Goal: Task Accomplishment & Management: Manage account settings

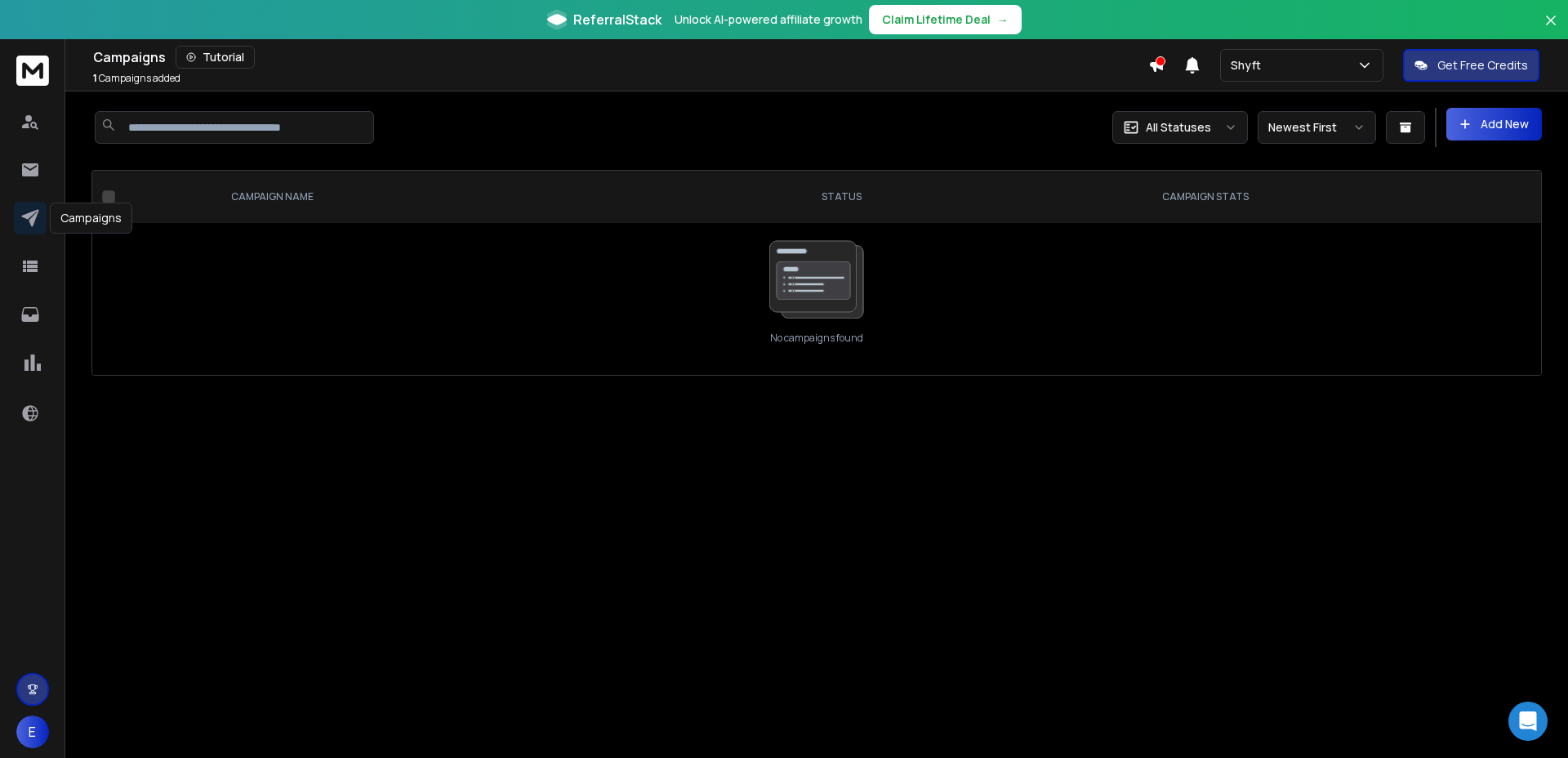
click at [24, 215] on icon at bounding box center [29, 218] width 17 height 17
click at [58, 135] on div "E" at bounding box center [33, 402] width 65 height 725
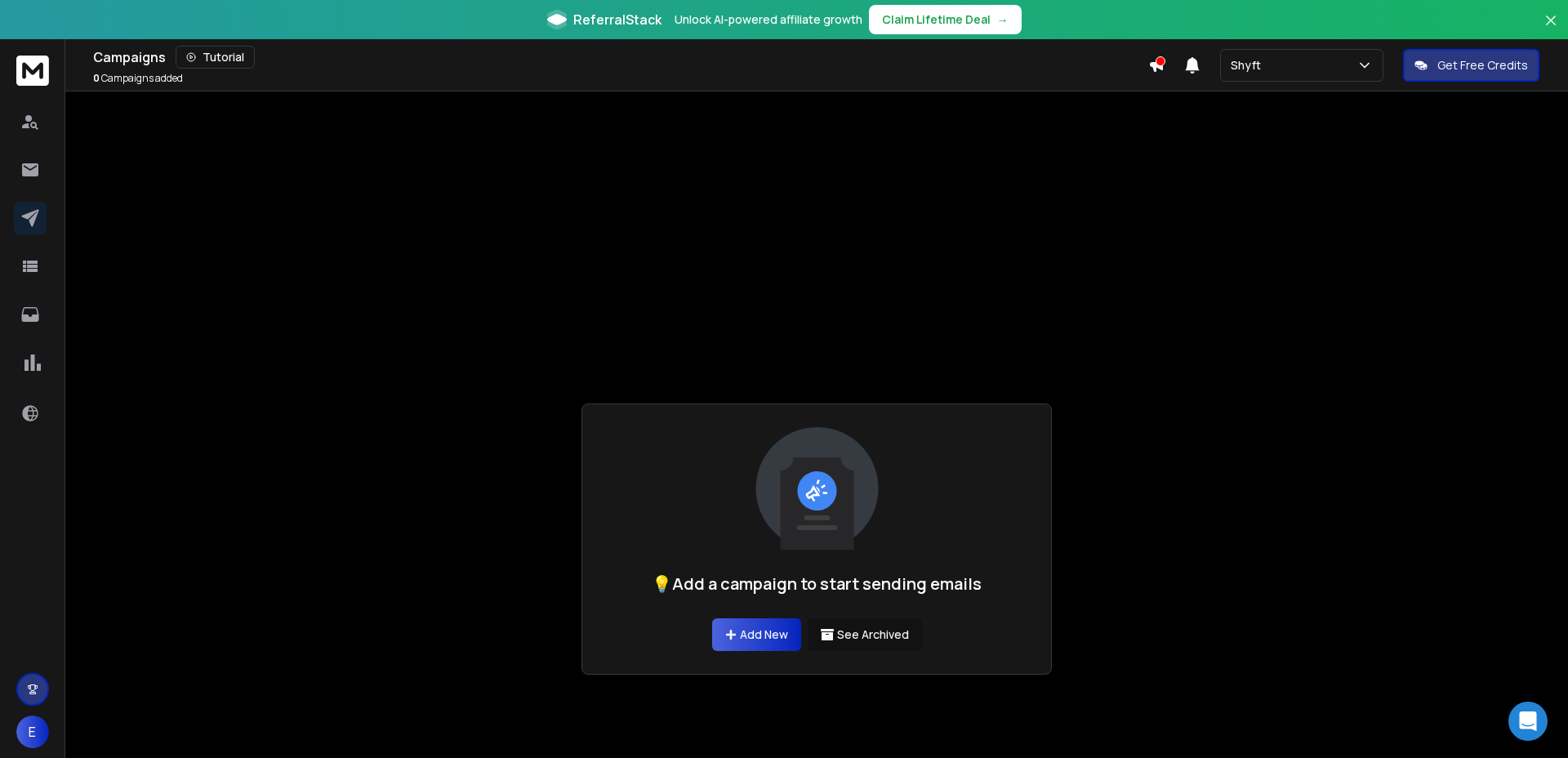
click at [760, 631] on link "Add New" at bounding box center [756, 634] width 89 height 33
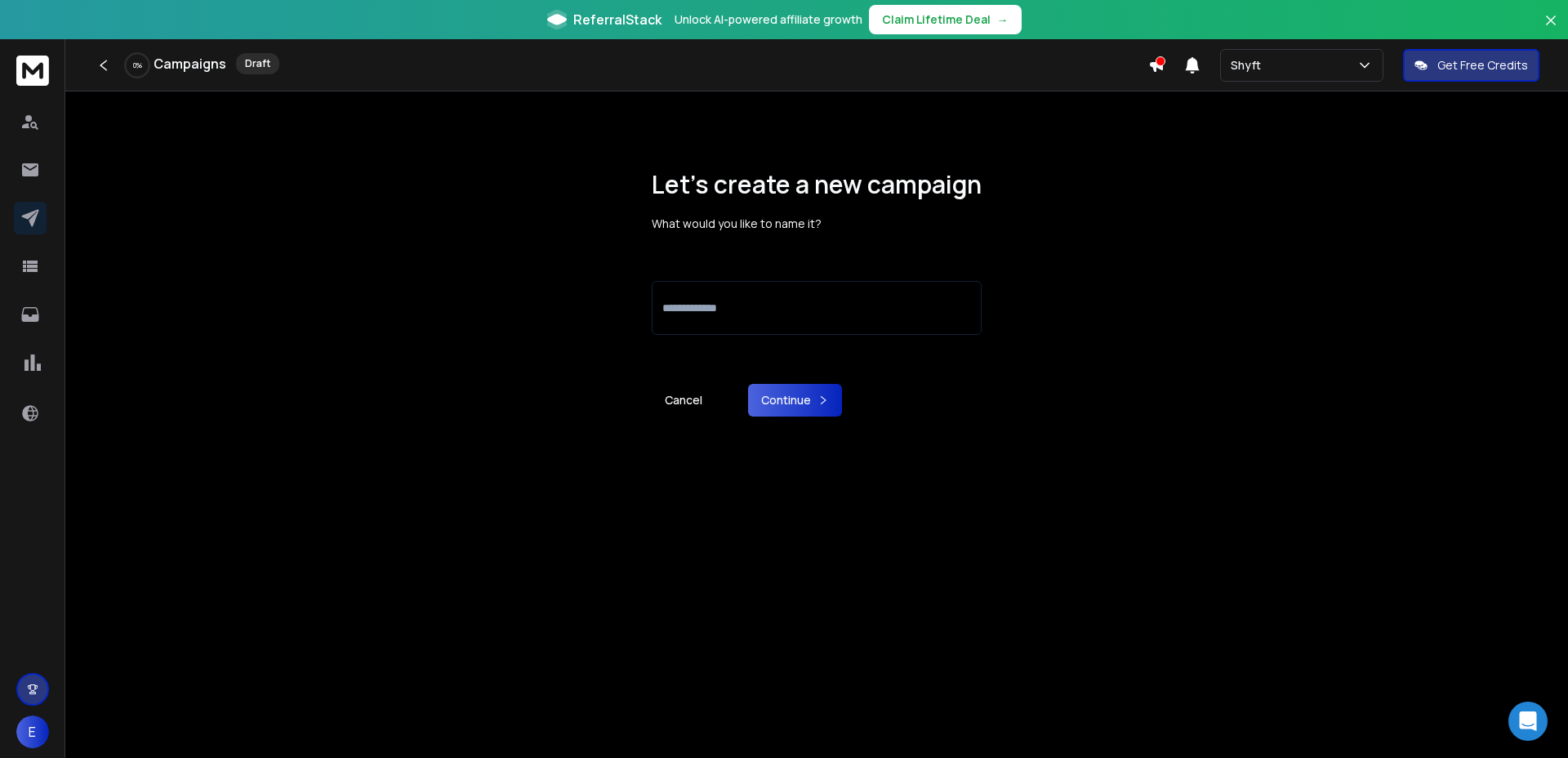
click at [751, 313] on input at bounding box center [816, 307] width 330 height 54
type input "*"
type input "**********"
click at [796, 404] on button "Continue" at bounding box center [795, 399] width 94 height 33
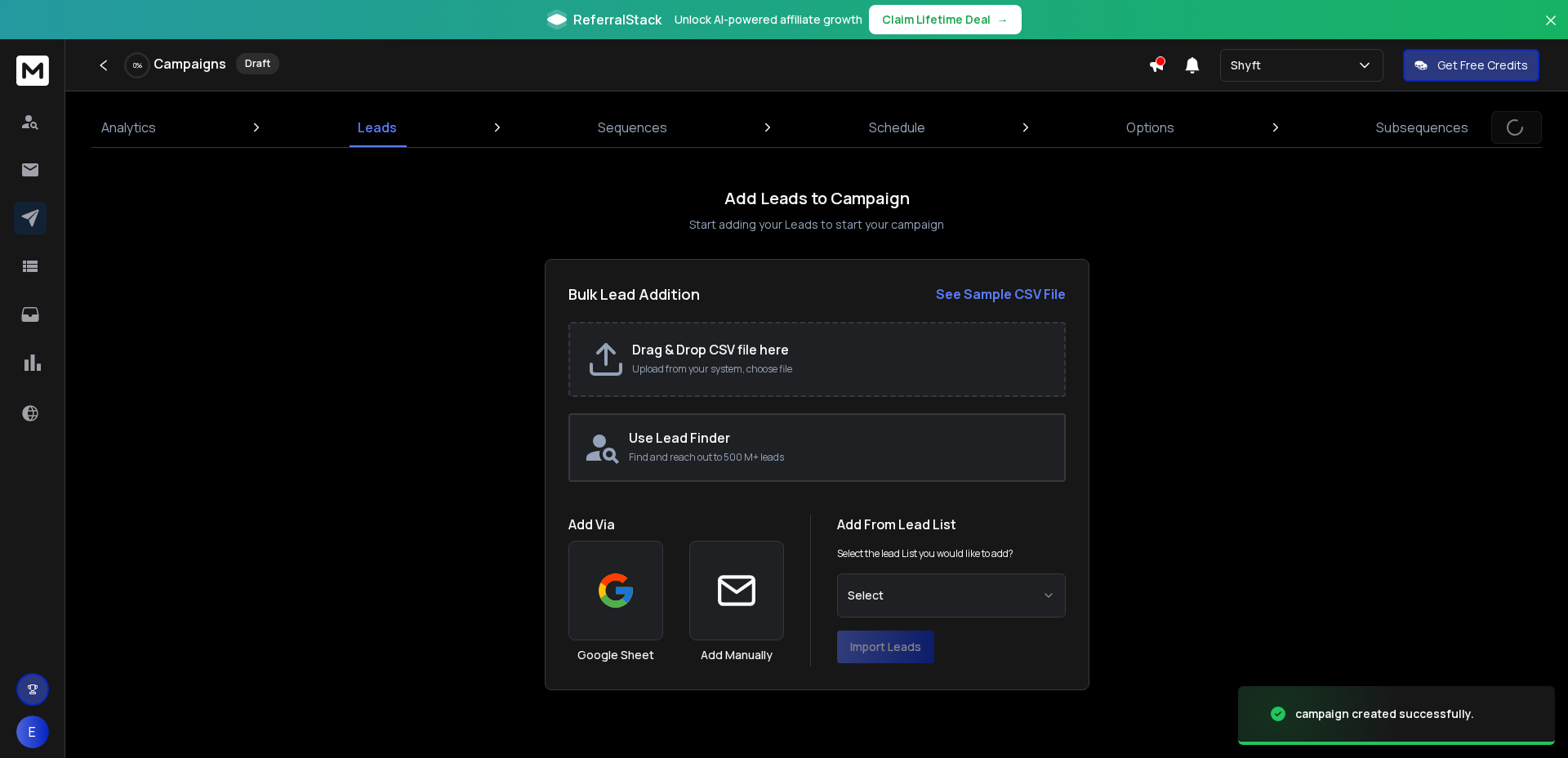
click at [729, 354] on h2 "Drag & Drop CSV file here" at bounding box center [840, 350] width 415 height 20
type input "**********"
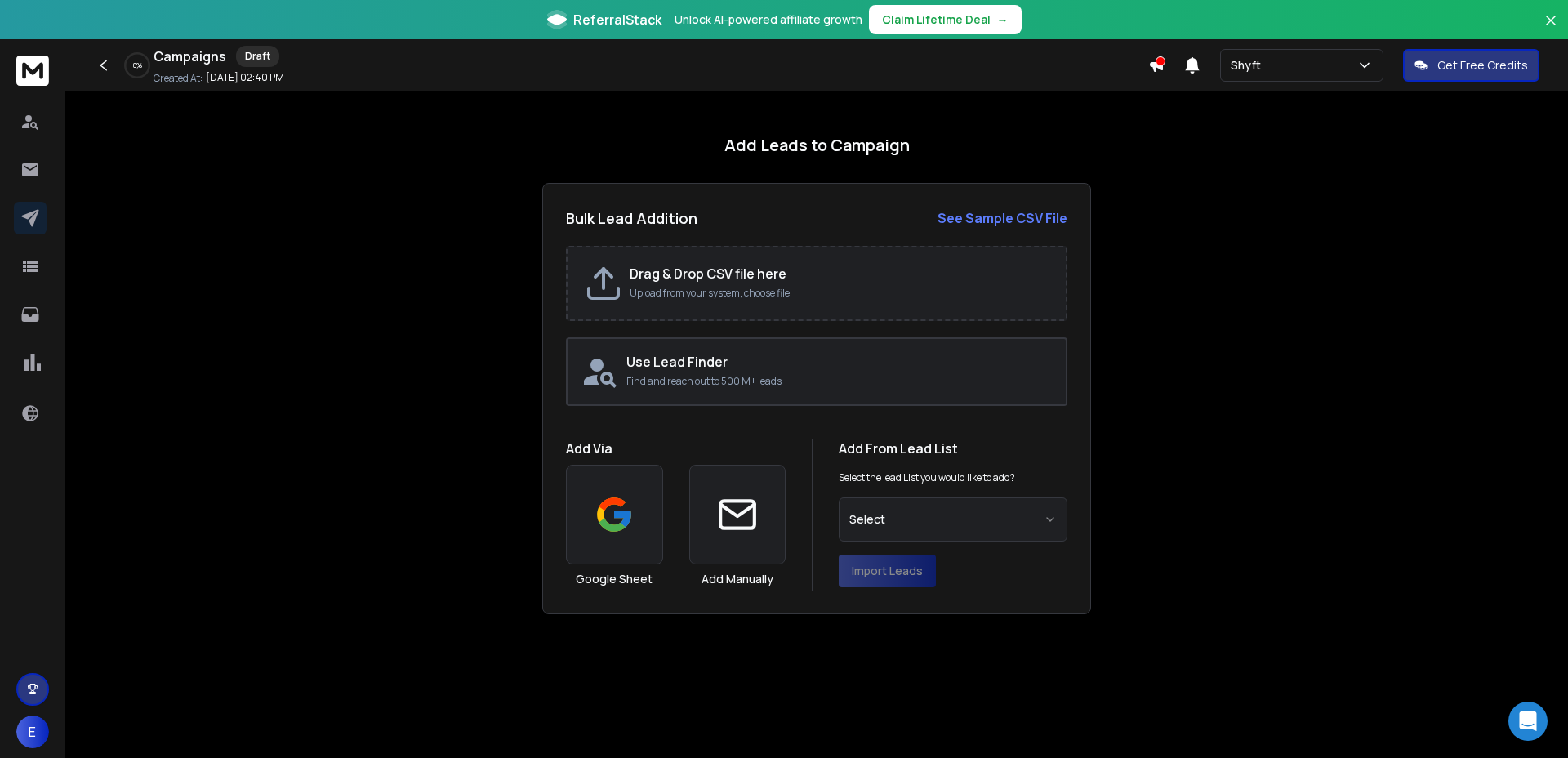
click at [730, 274] on h2 "Drag & Drop CSV file here" at bounding box center [839, 273] width 419 height 20
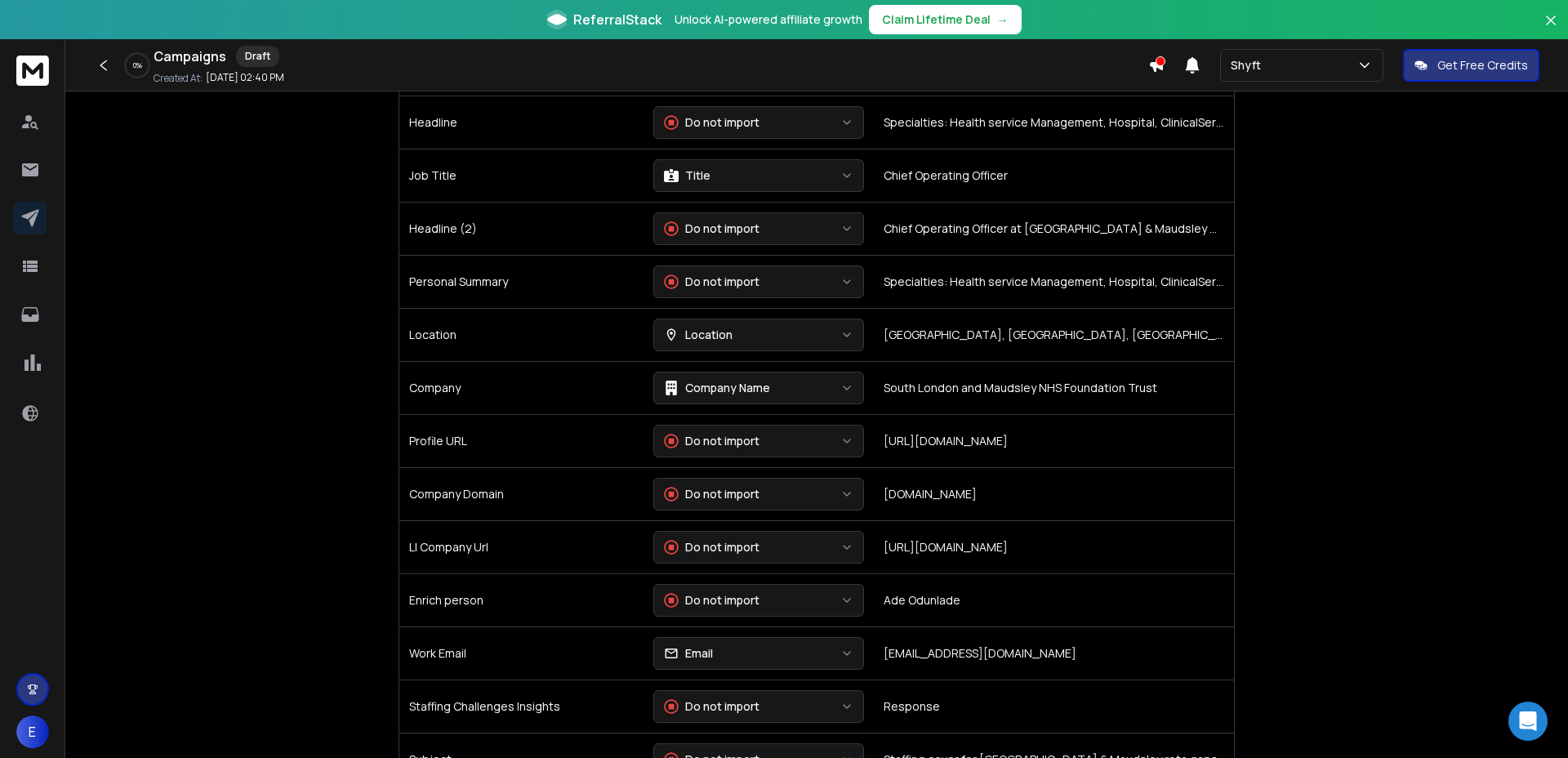
scroll to position [463, 0]
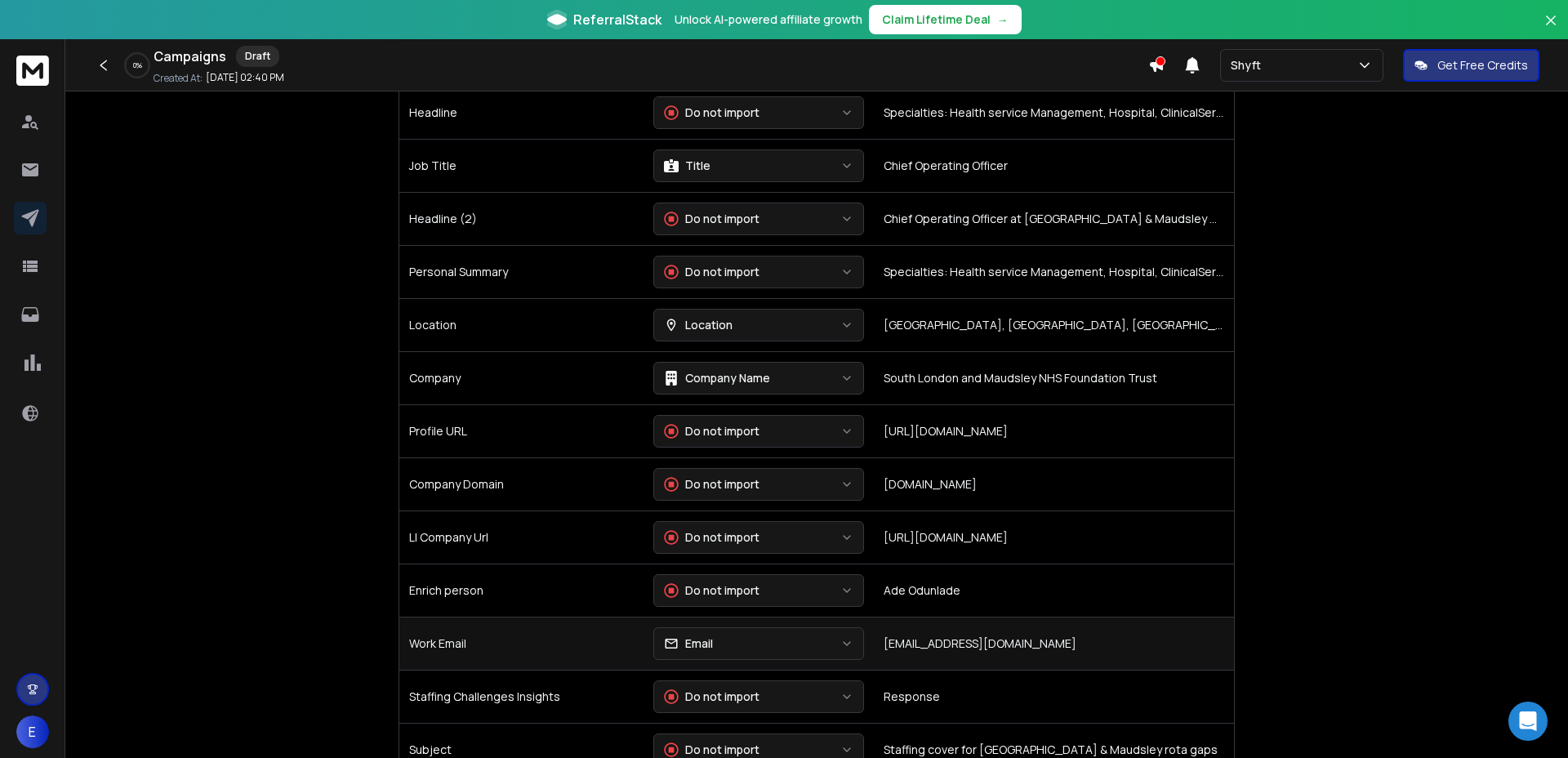
click at [724, 650] on button "Email" at bounding box center [758, 643] width 210 height 33
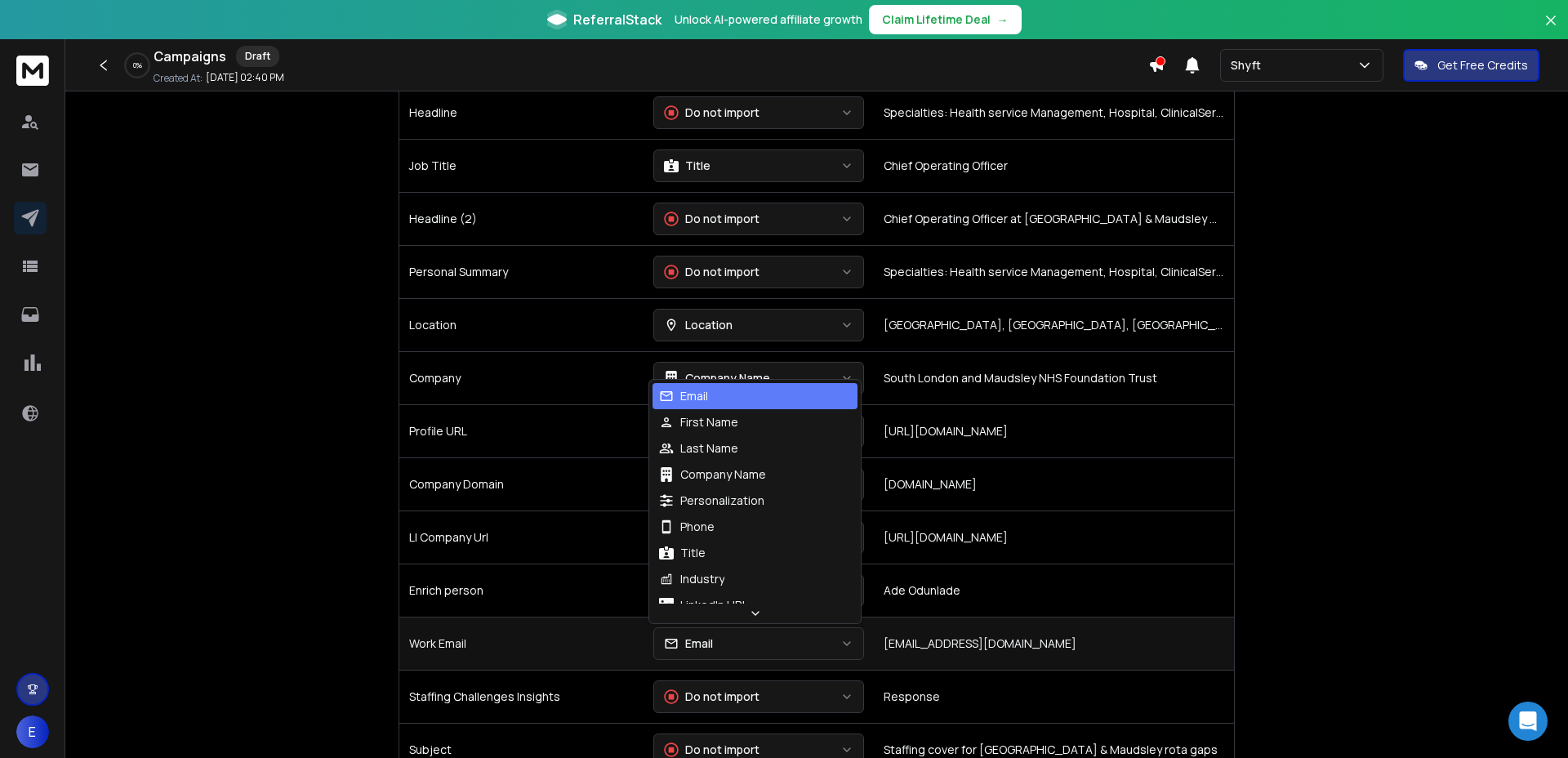
click at [724, 650] on button "Email" at bounding box center [758, 643] width 210 height 33
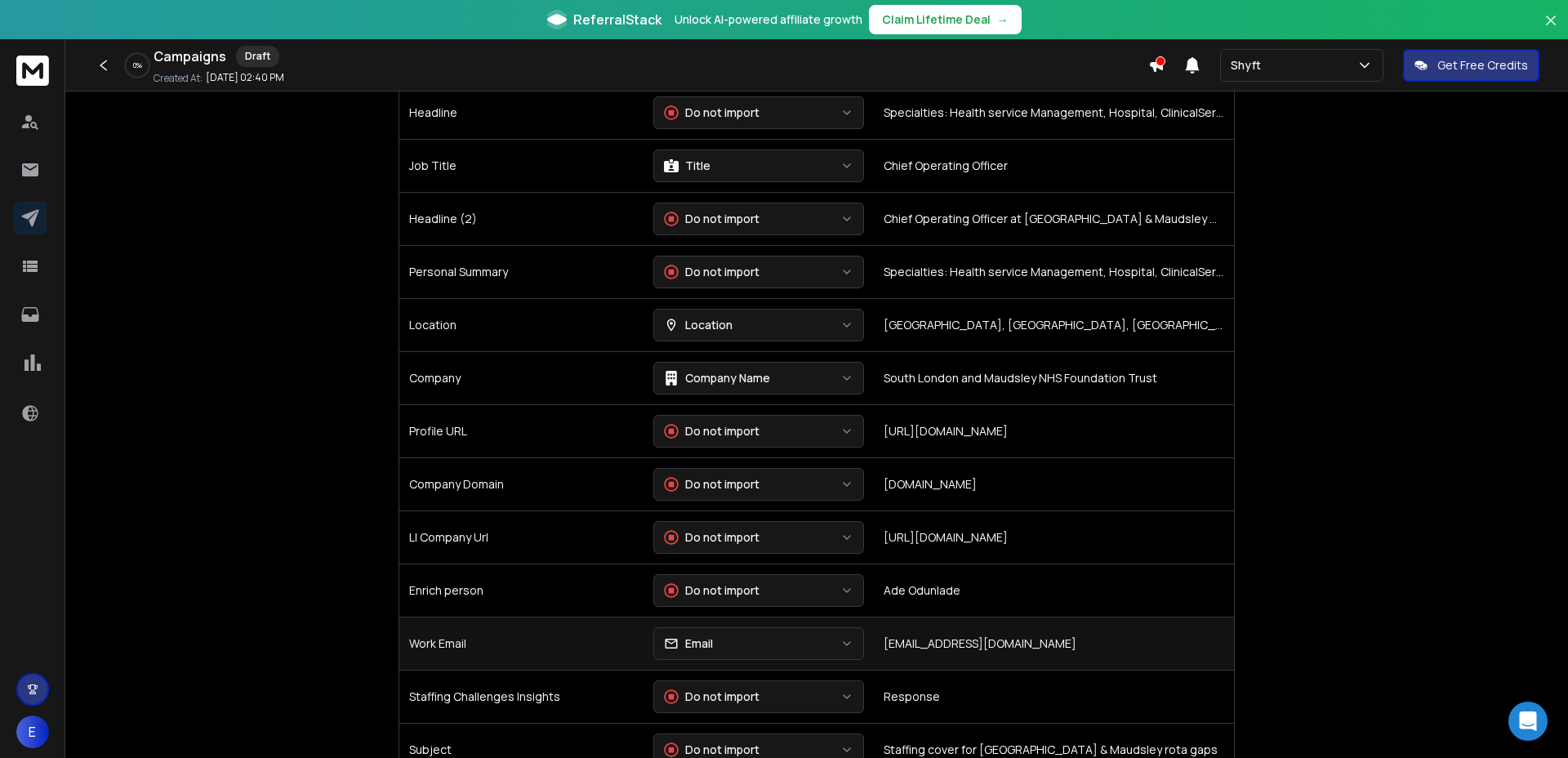
scroll to position [865, 0]
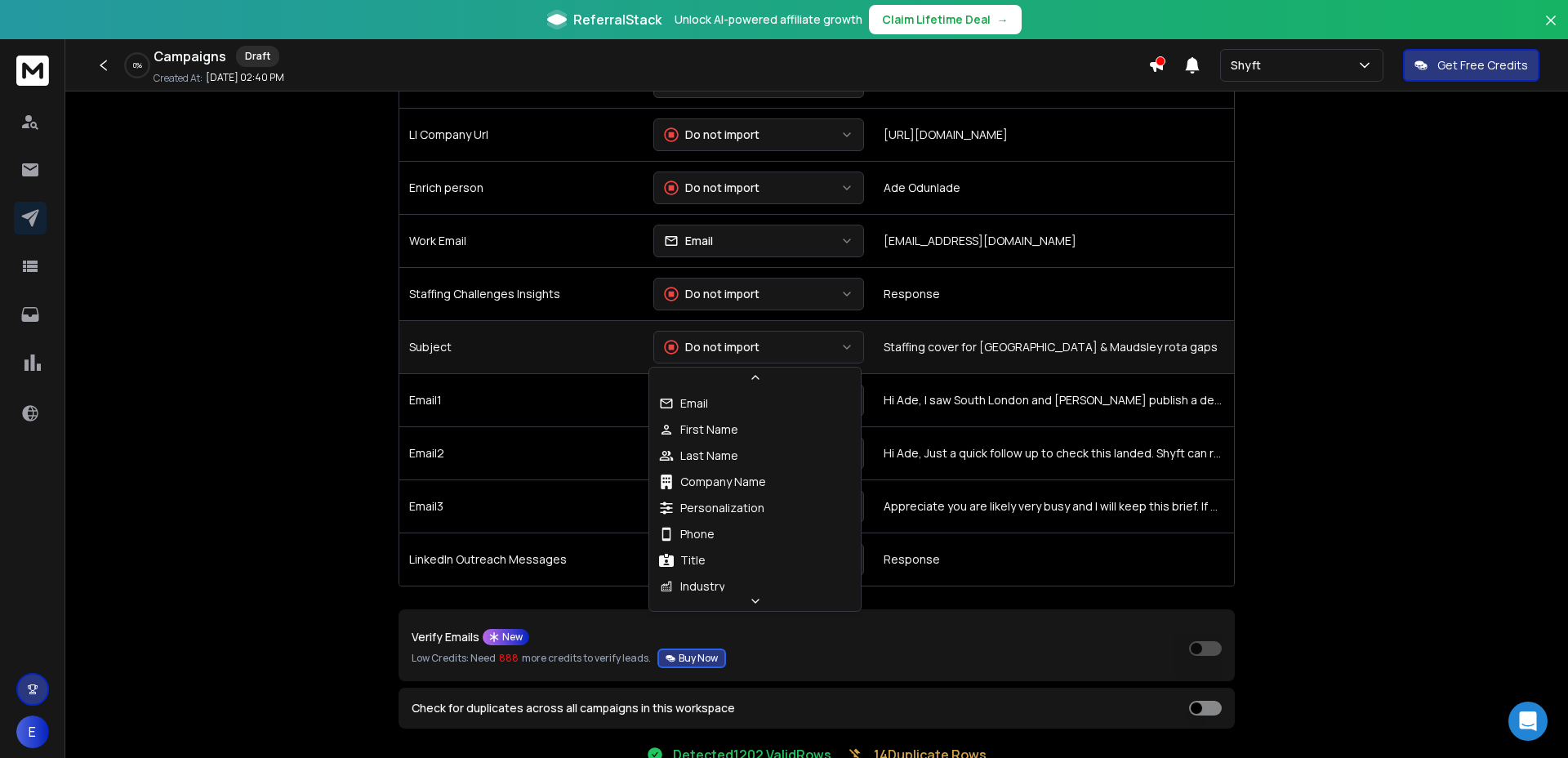
click at [708, 346] on div "Do not import" at bounding box center [712, 347] width 95 height 16
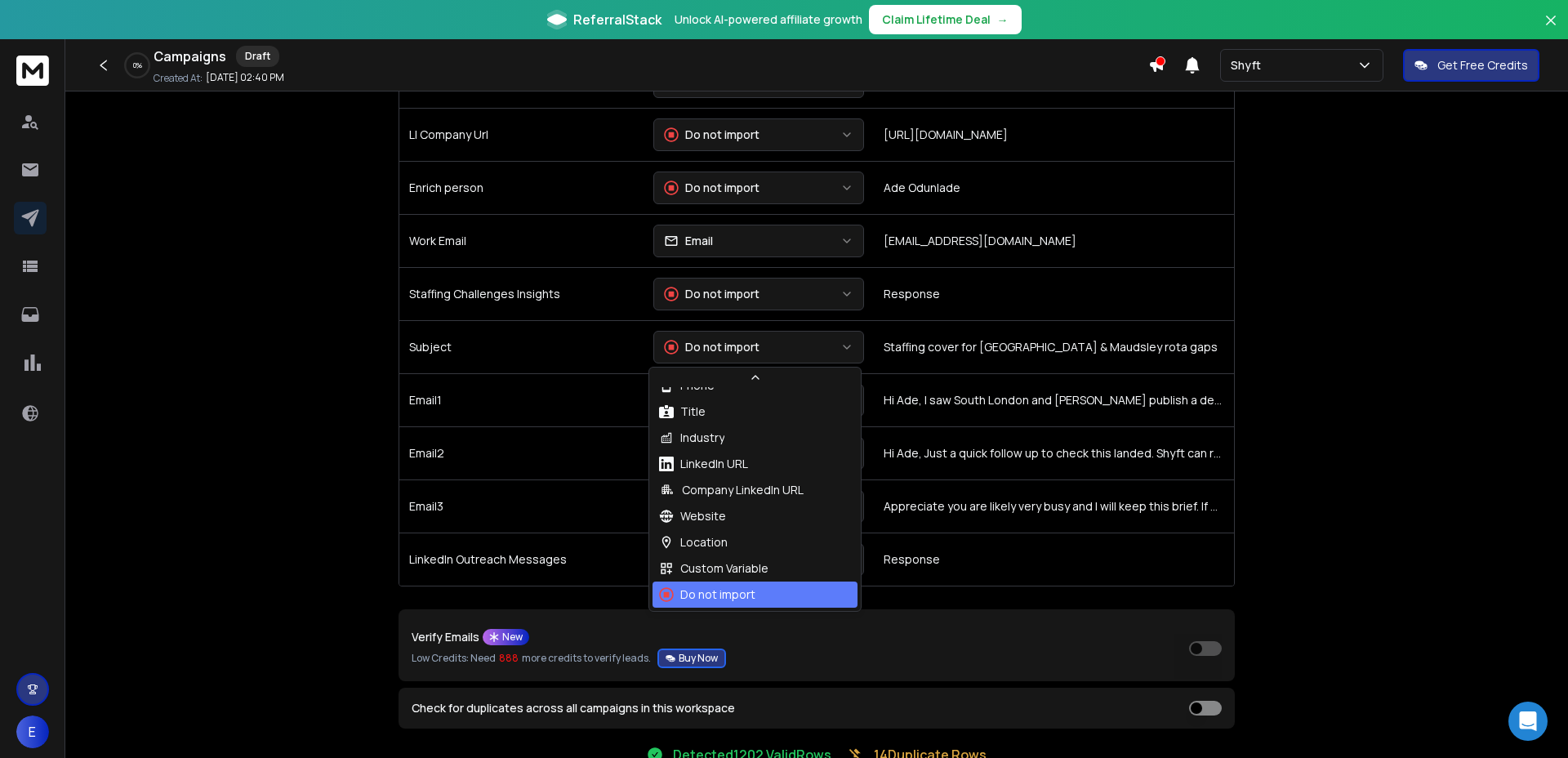
scroll to position [149, 0]
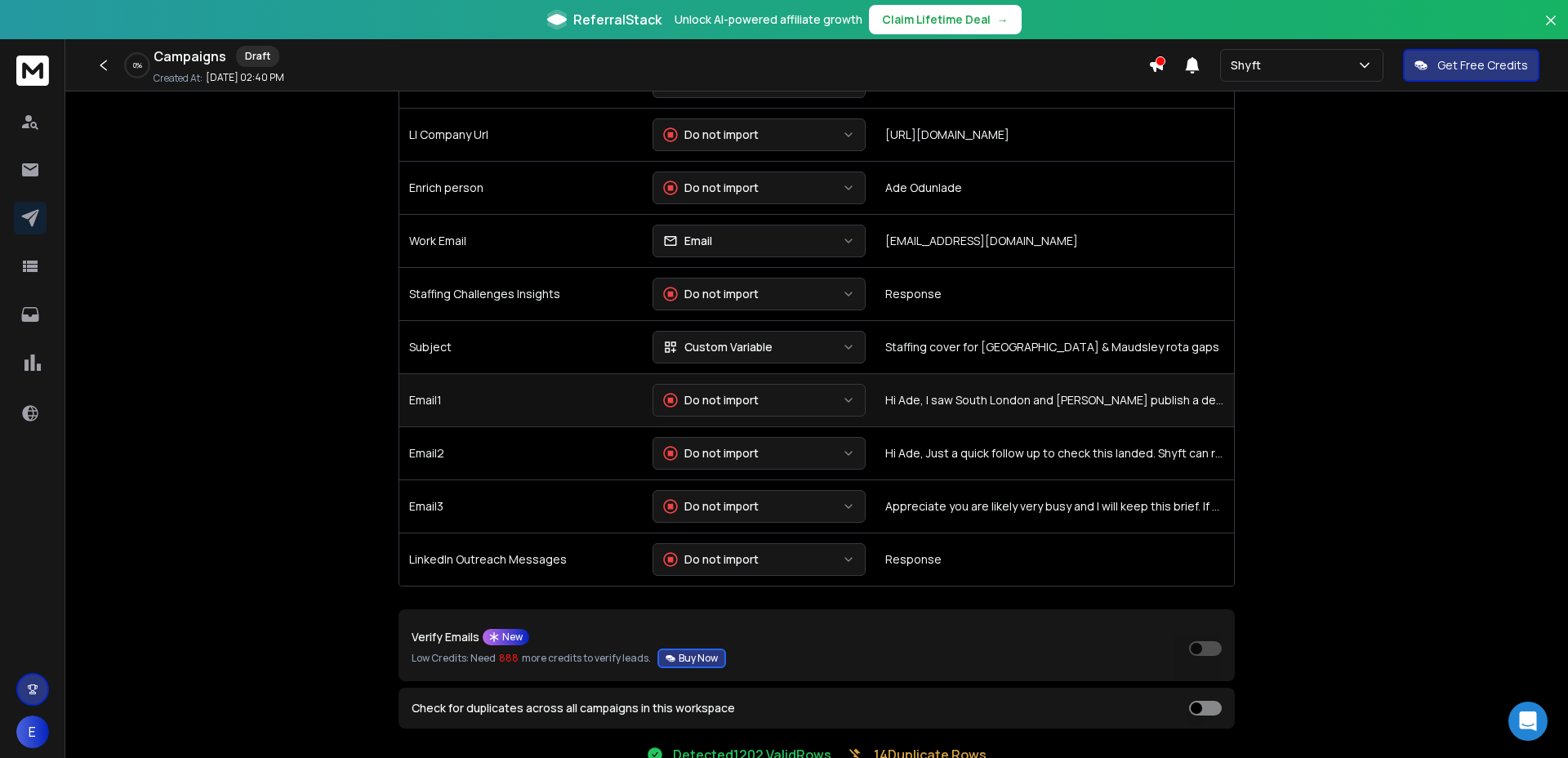
click at [676, 394] on div "Do not import" at bounding box center [711, 399] width 95 height 16
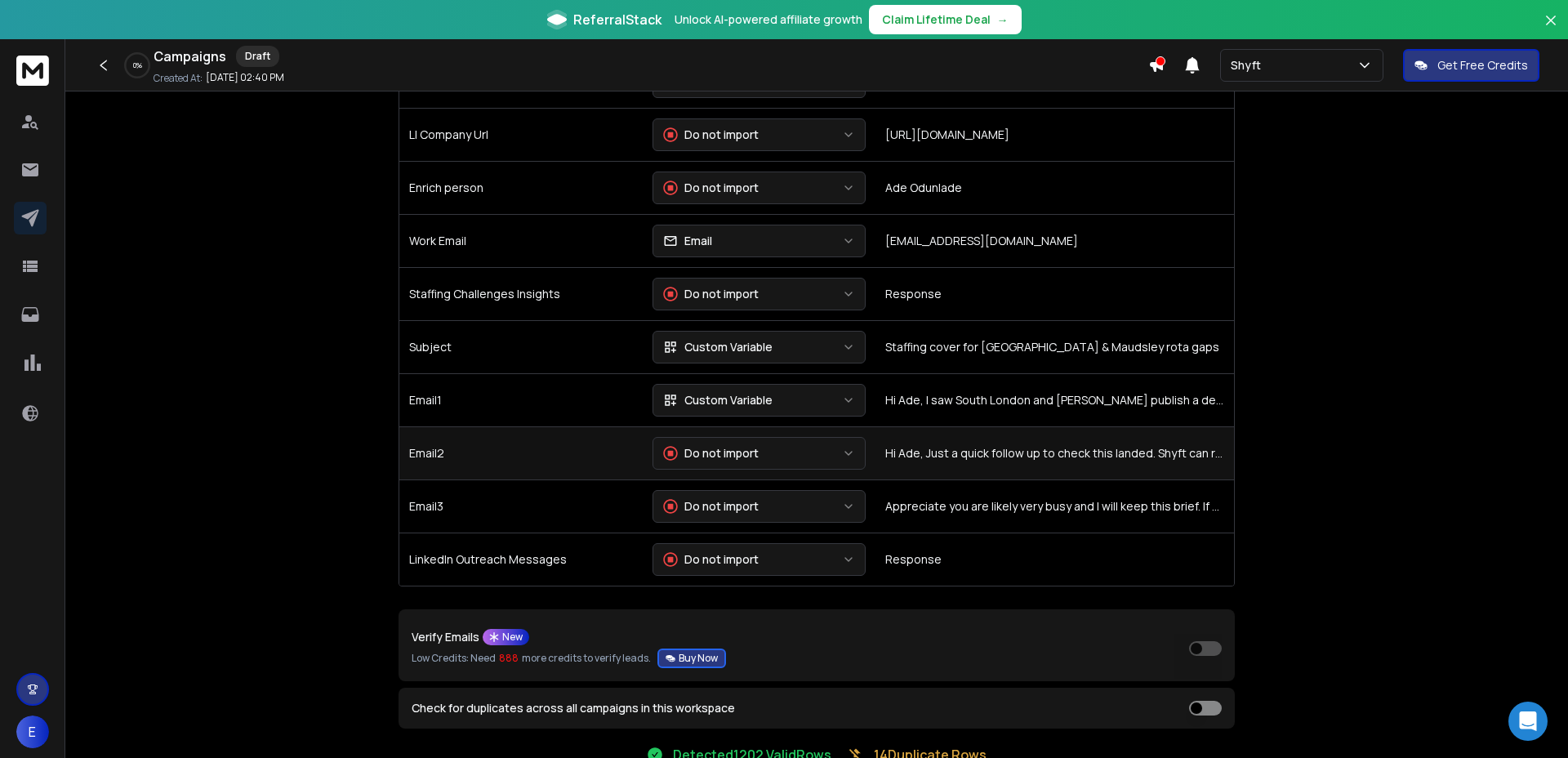
click at [703, 456] on div "Do not import" at bounding box center [711, 453] width 95 height 16
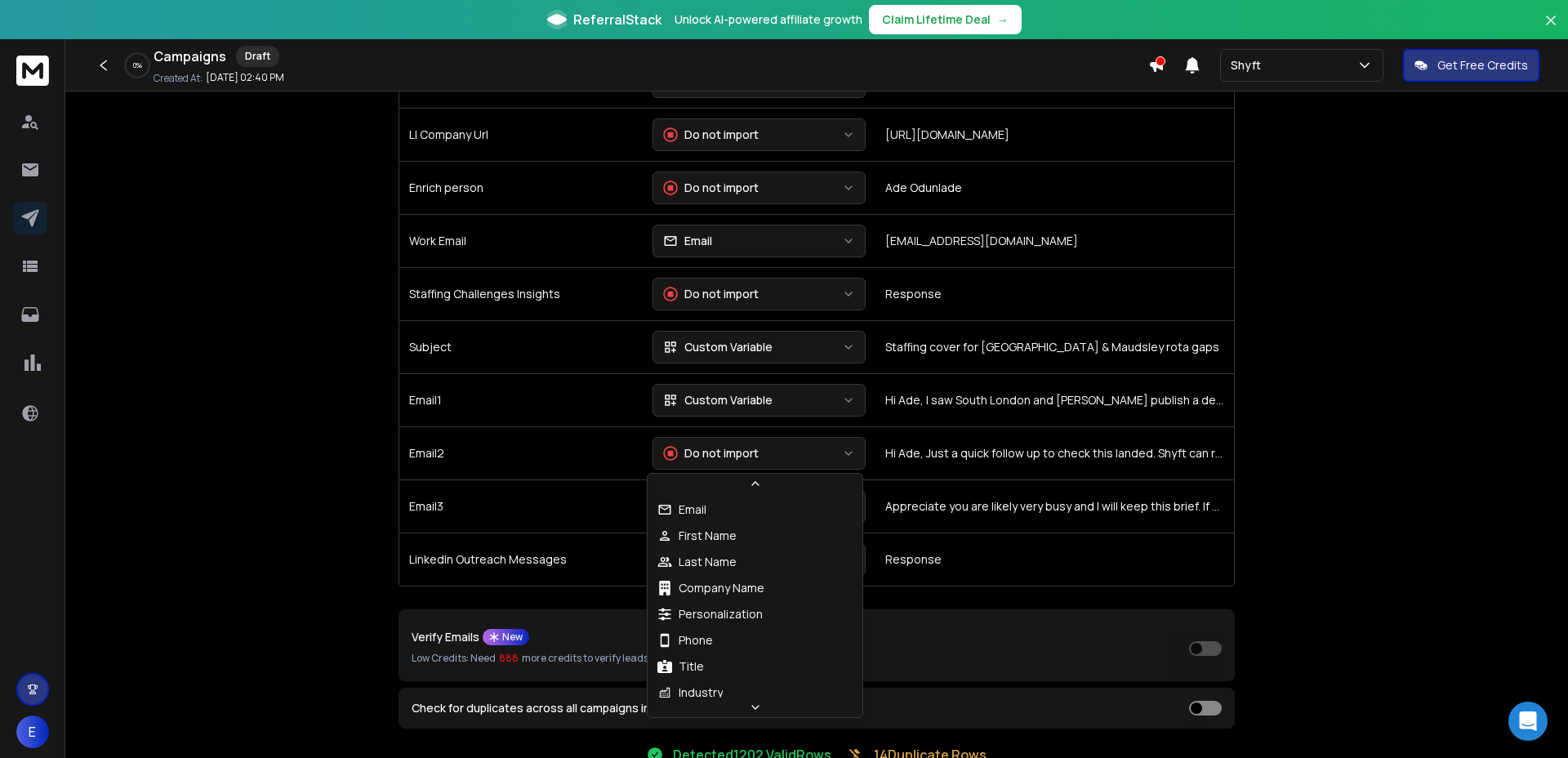
scroll to position [164, 0]
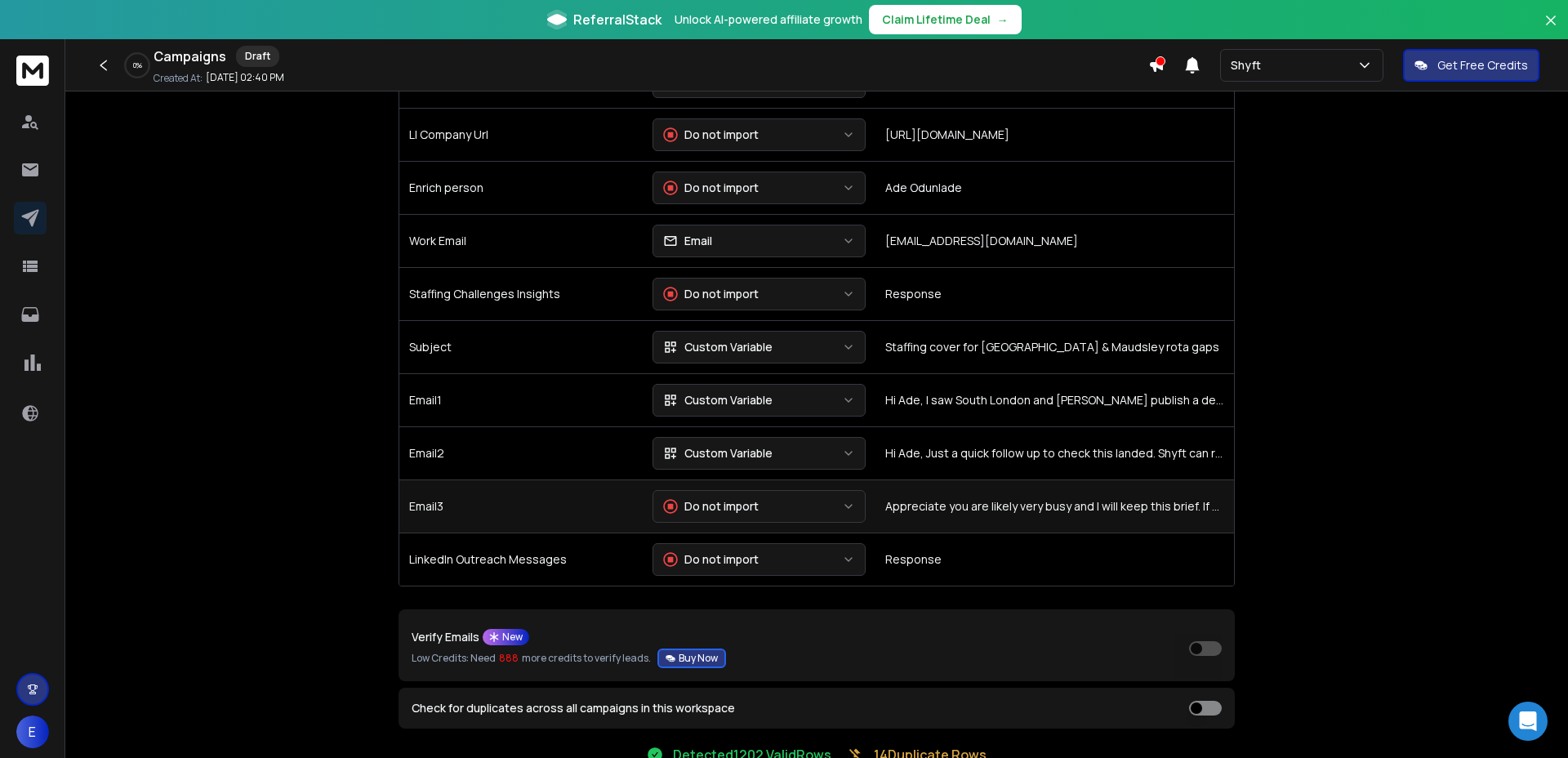
click at [710, 514] on button "Do not import" at bounding box center [758, 505] width 213 height 33
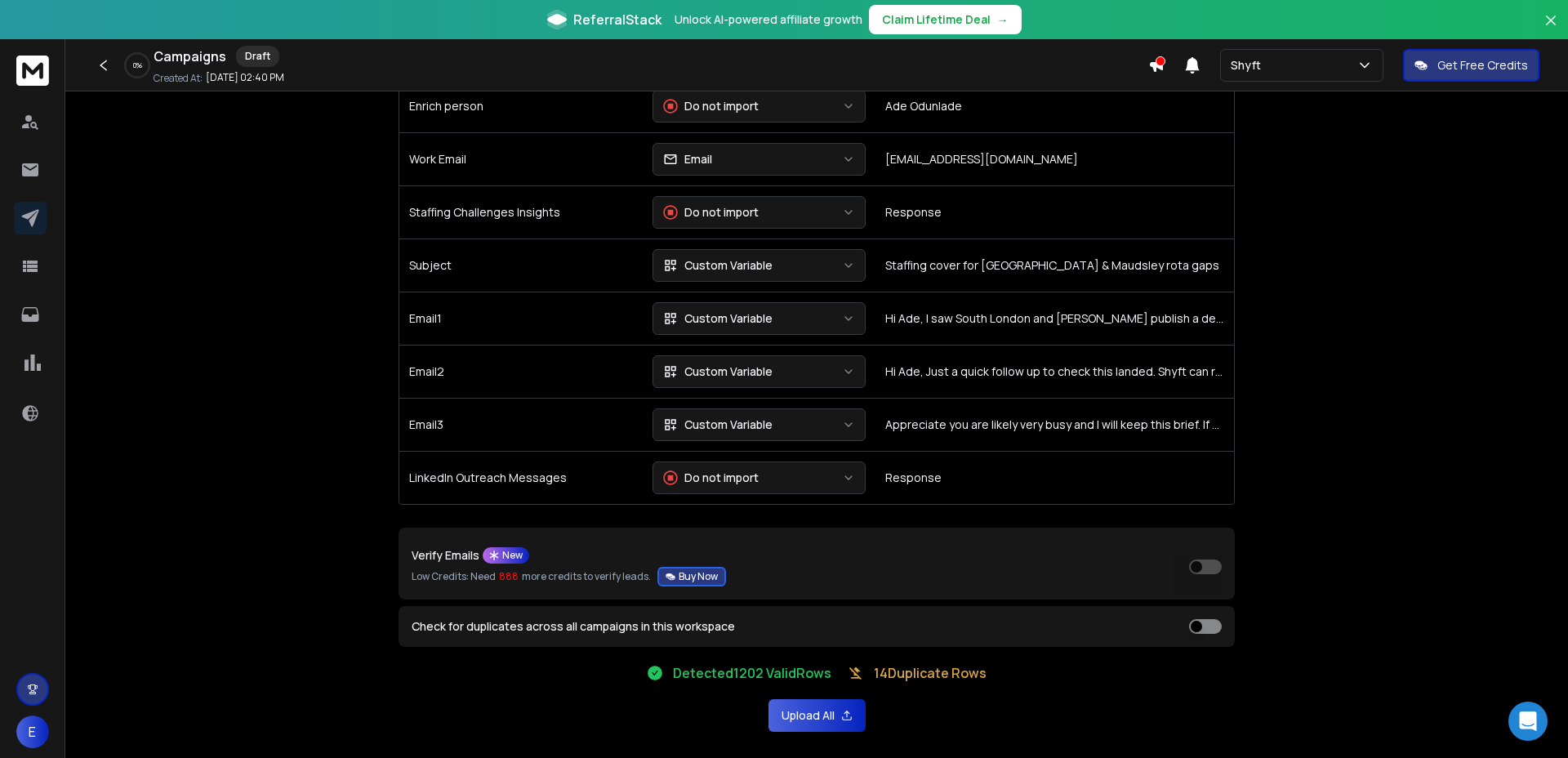
click at [1198, 627] on button "Check for duplicates across all campaigns in this workspace" at bounding box center [1205, 625] width 33 height 15
click at [826, 713] on button "Upload All" at bounding box center [817, 714] width 97 height 33
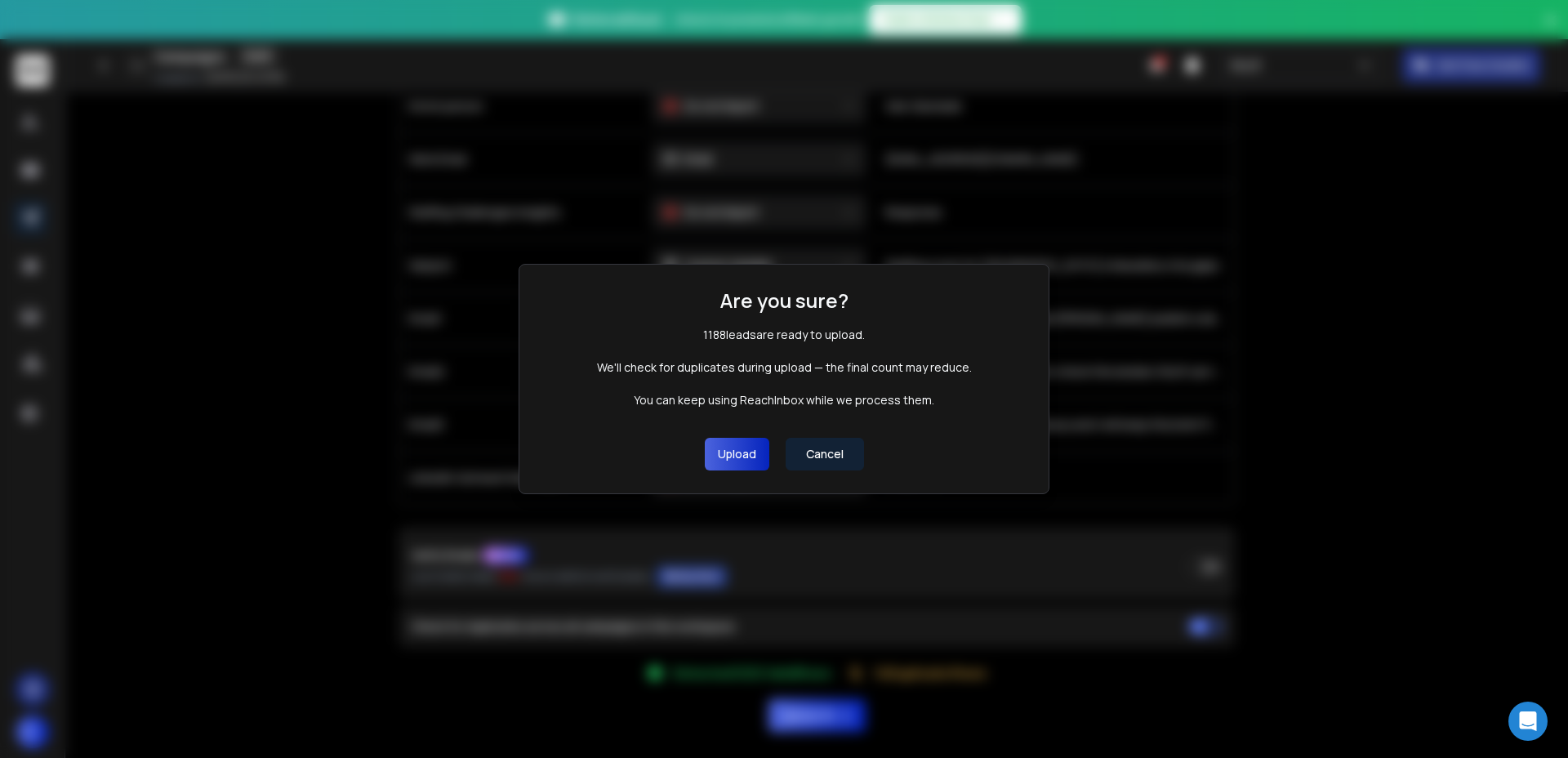
click at [726, 457] on button "Upload" at bounding box center [736, 454] width 64 height 33
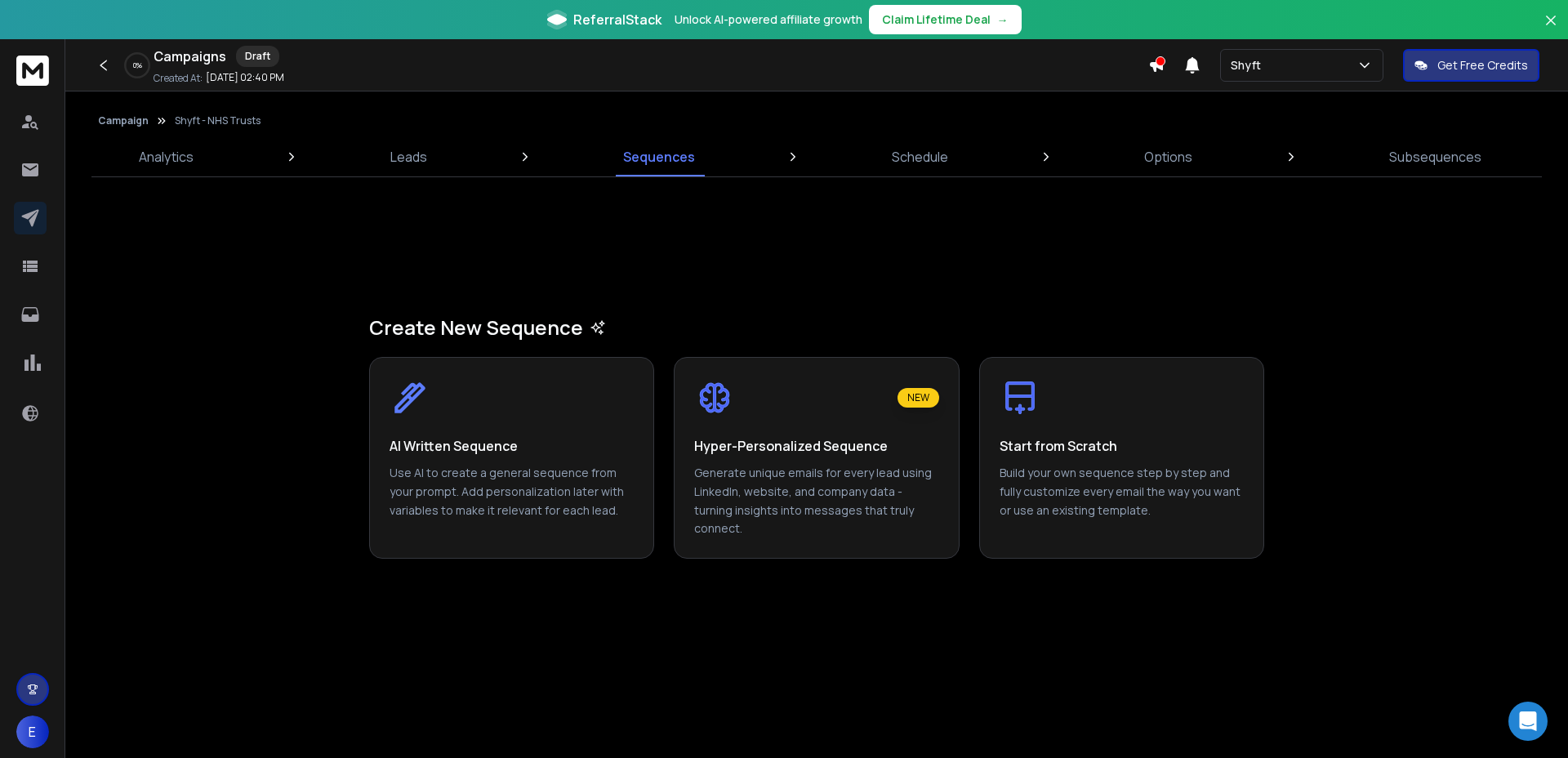
click at [1148, 455] on div "Start from Scratch Build your own sequence step by step and fully customize eve…" at bounding box center [1122, 458] width 283 height 200
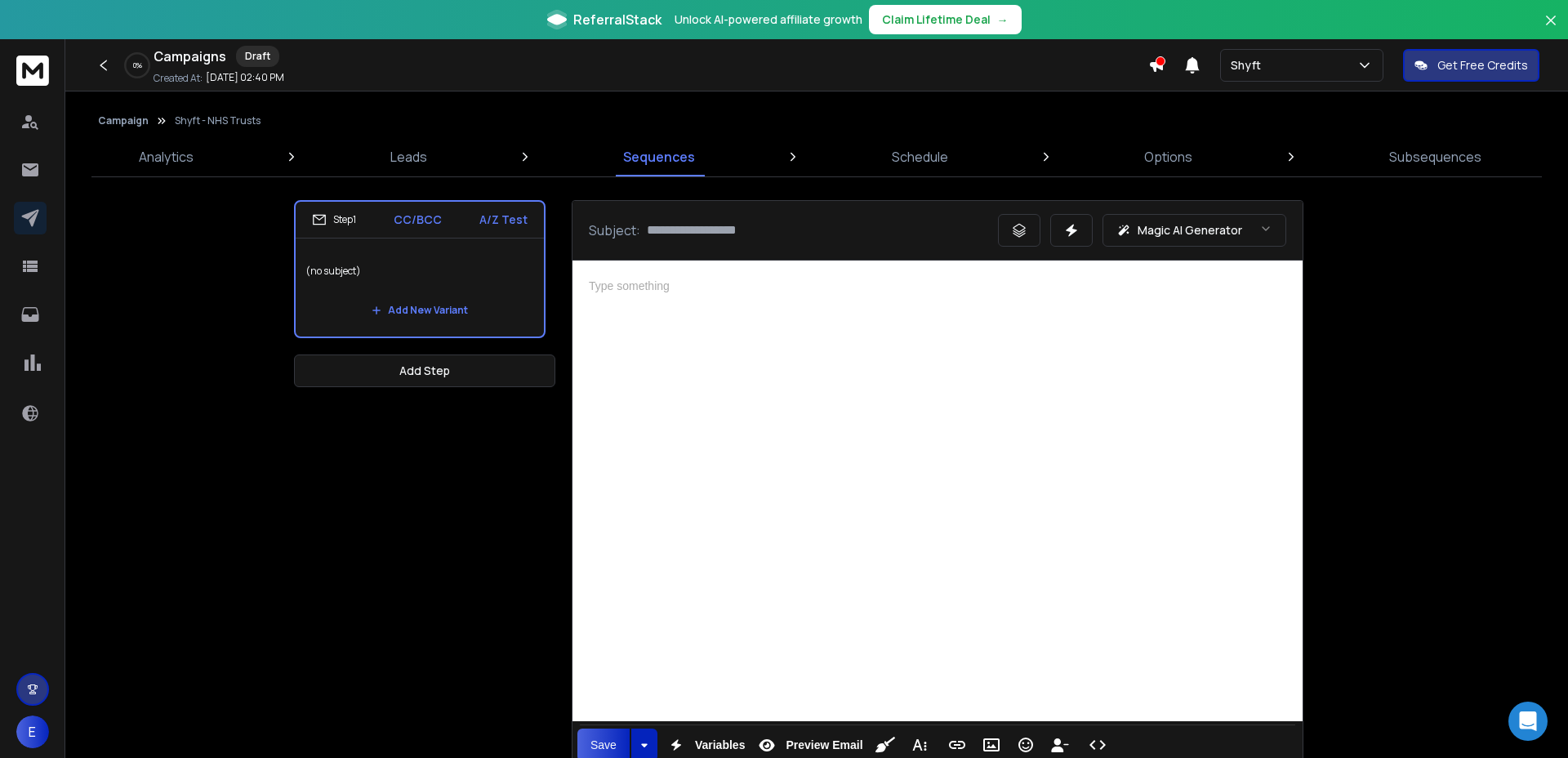
click at [764, 232] on input at bounding box center [814, 230] width 335 height 20
click at [1087, 232] on button "button" at bounding box center [1070, 230] width 43 height 33
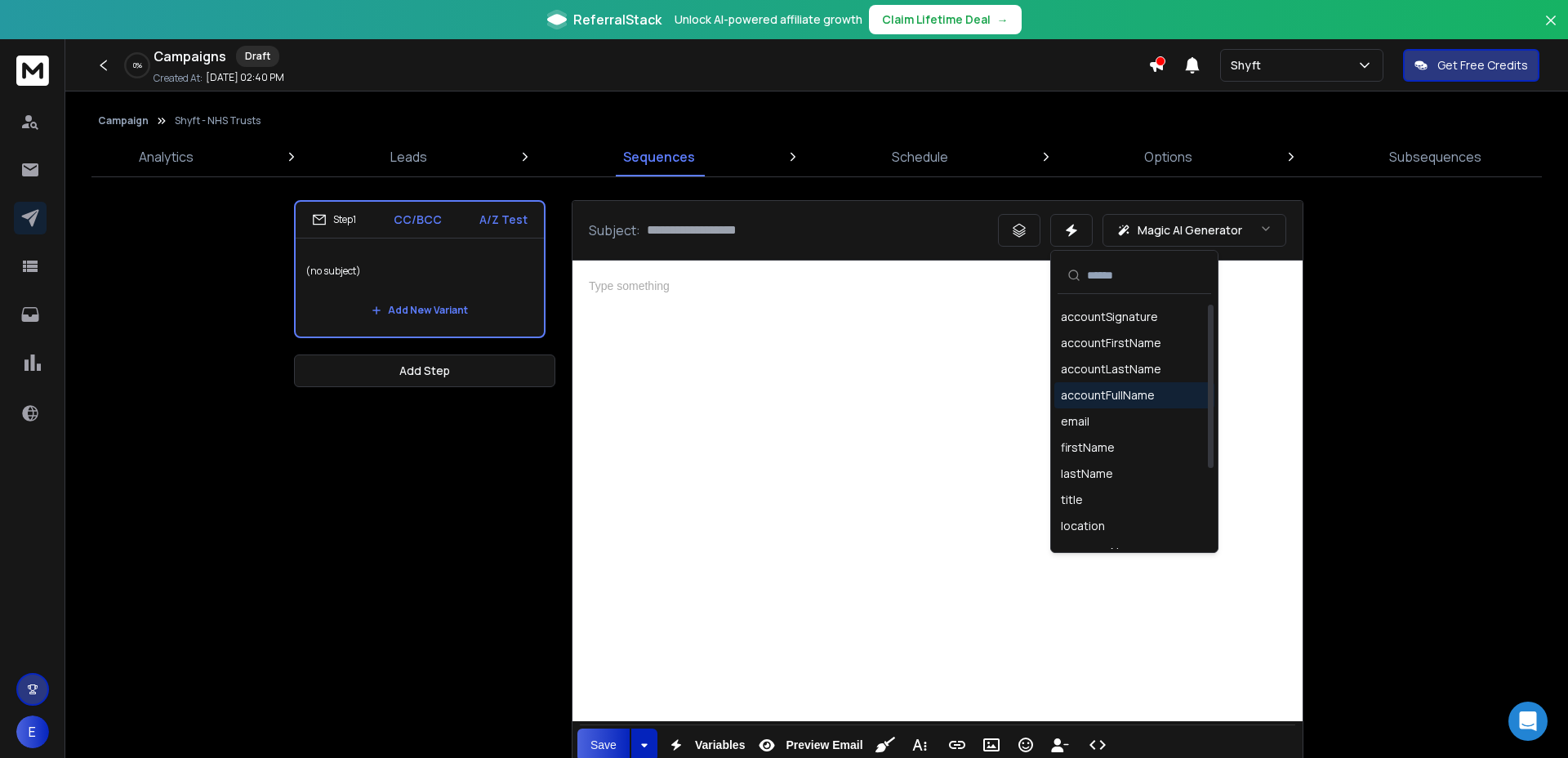
scroll to position [121, 0]
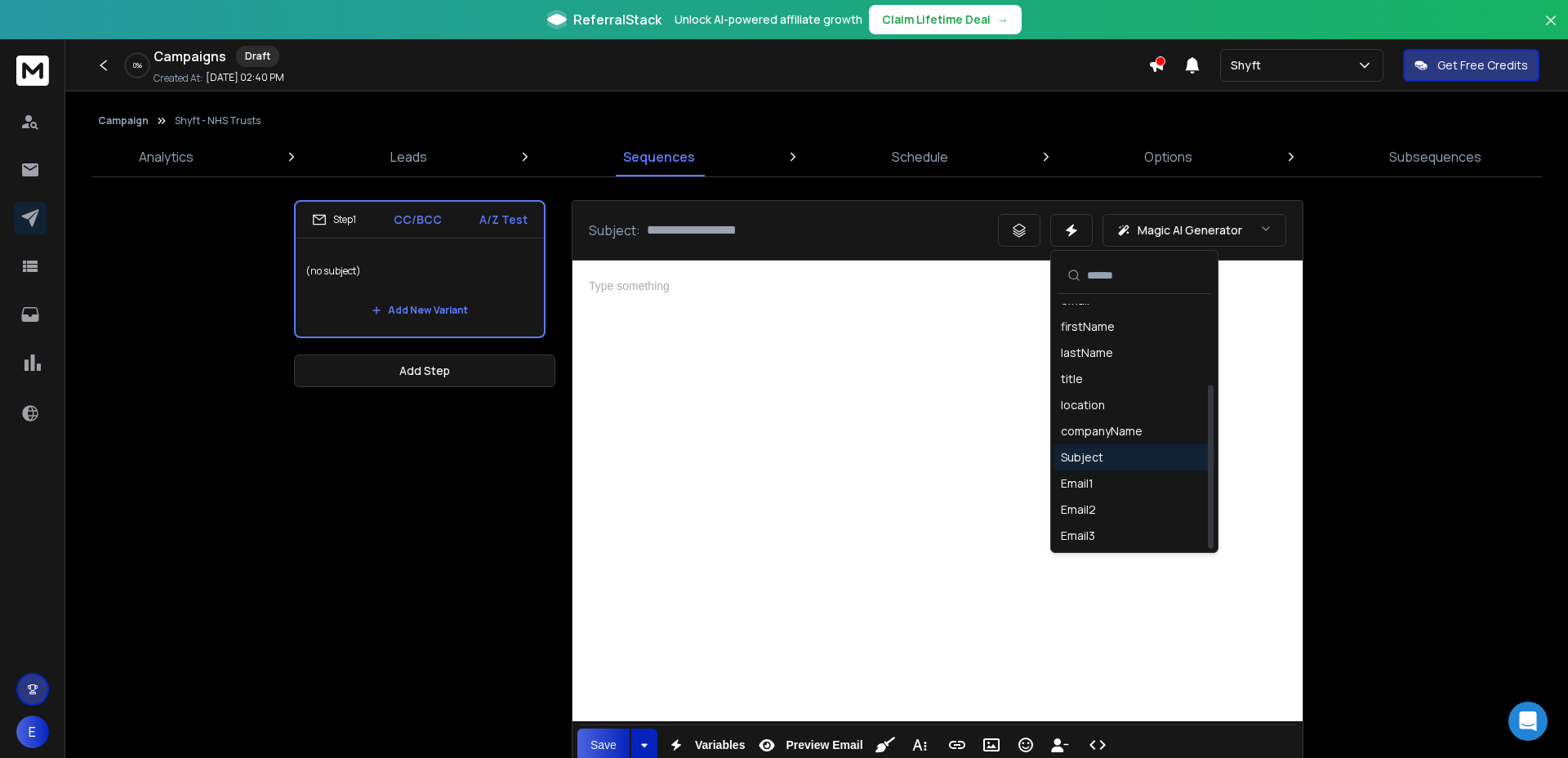
click at [1092, 458] on div "Subject" at bounding box center [1081, 457] width 43 height 16
type input "**********"
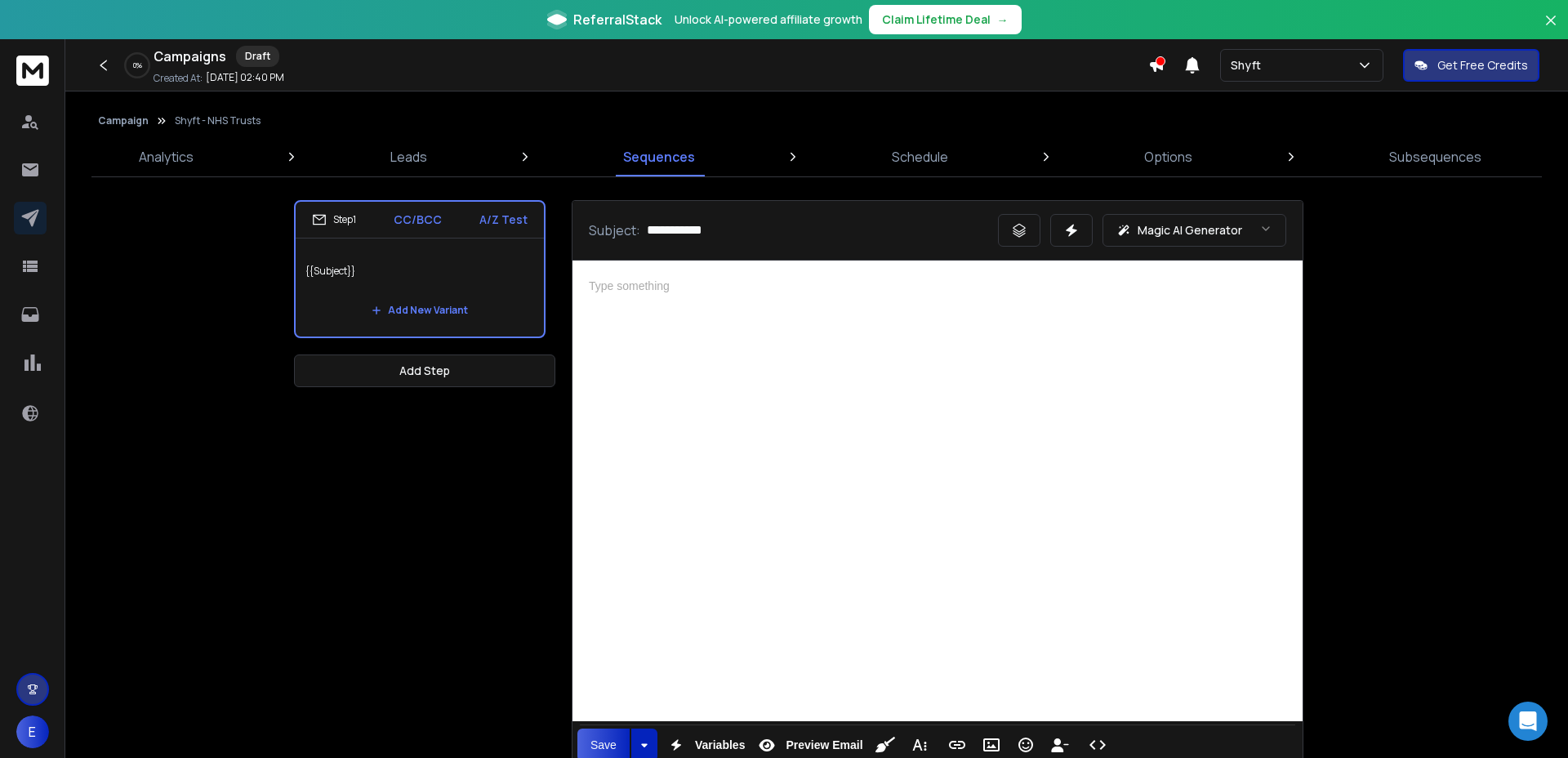
click at [646, 296] on div at bounding box center [938, 487] width 730 height 455
click at [727, 738] on span "Variables" at bounding box center [721, 745] width 57 height 14
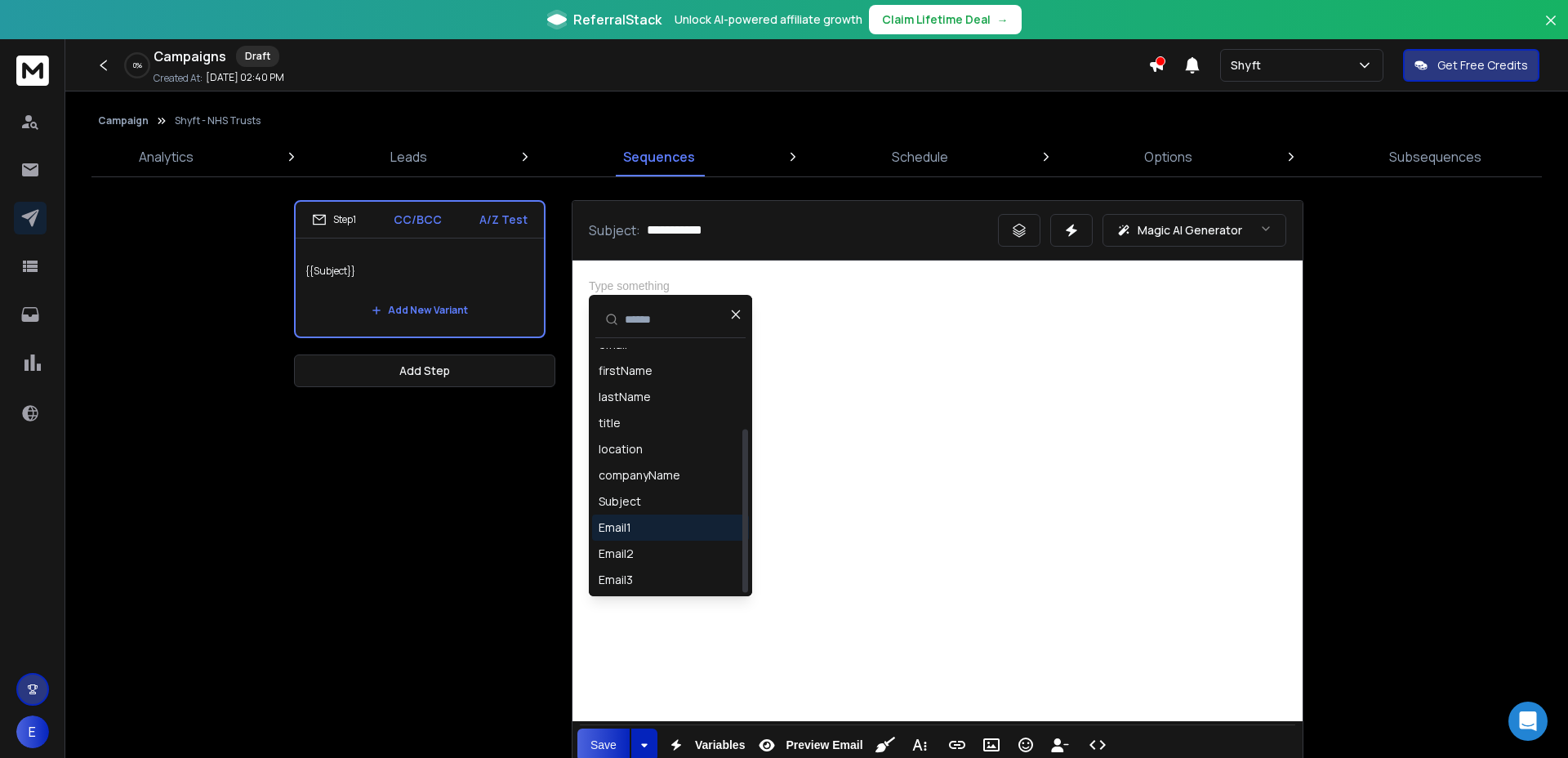
click at [635, 528] on div "Email1" at bounding box center [670, 527] width 157 height 26
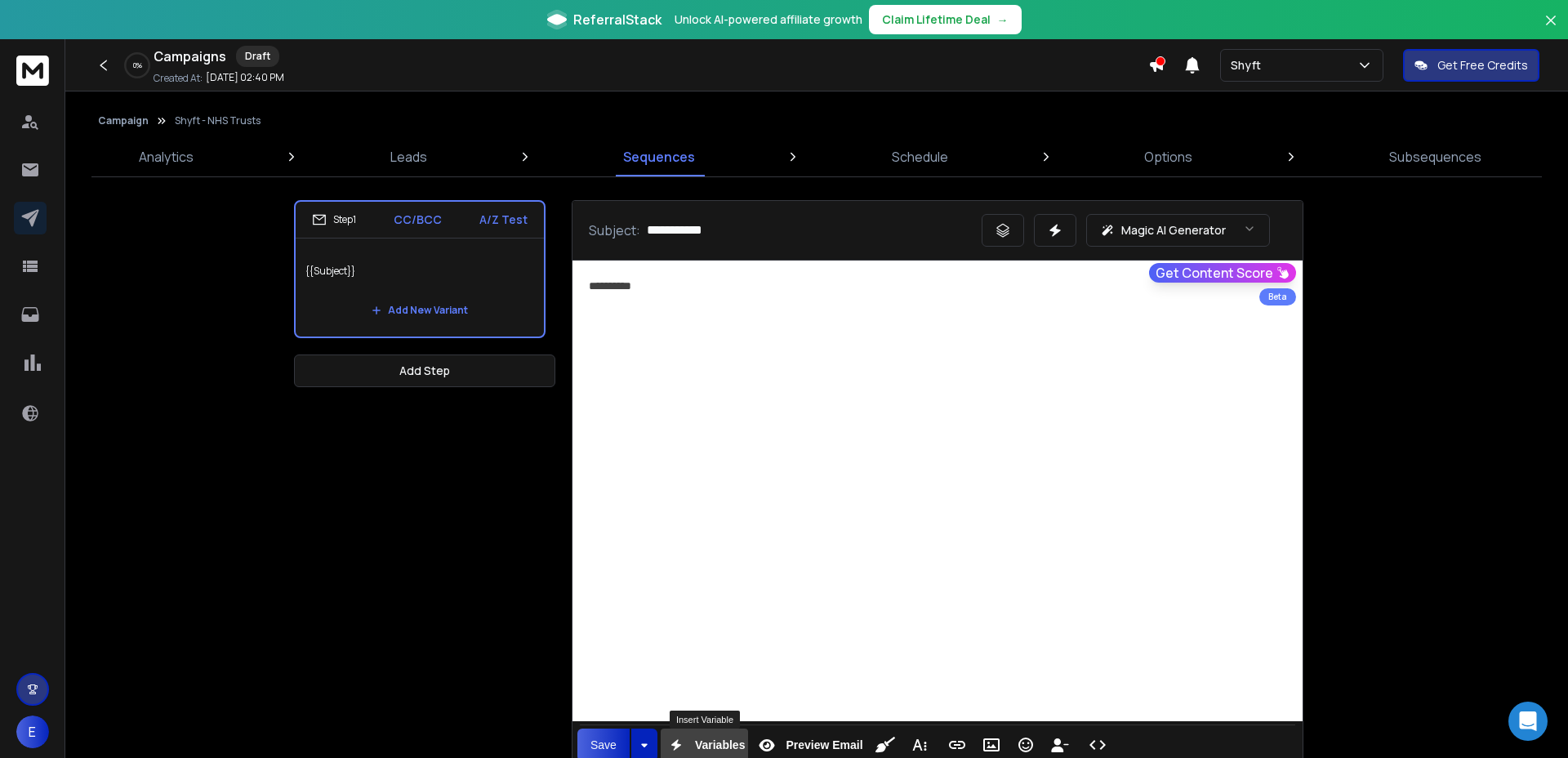
click at [680, 732] on div "Variables" at bounding box center [705, 744] width 88 height 26
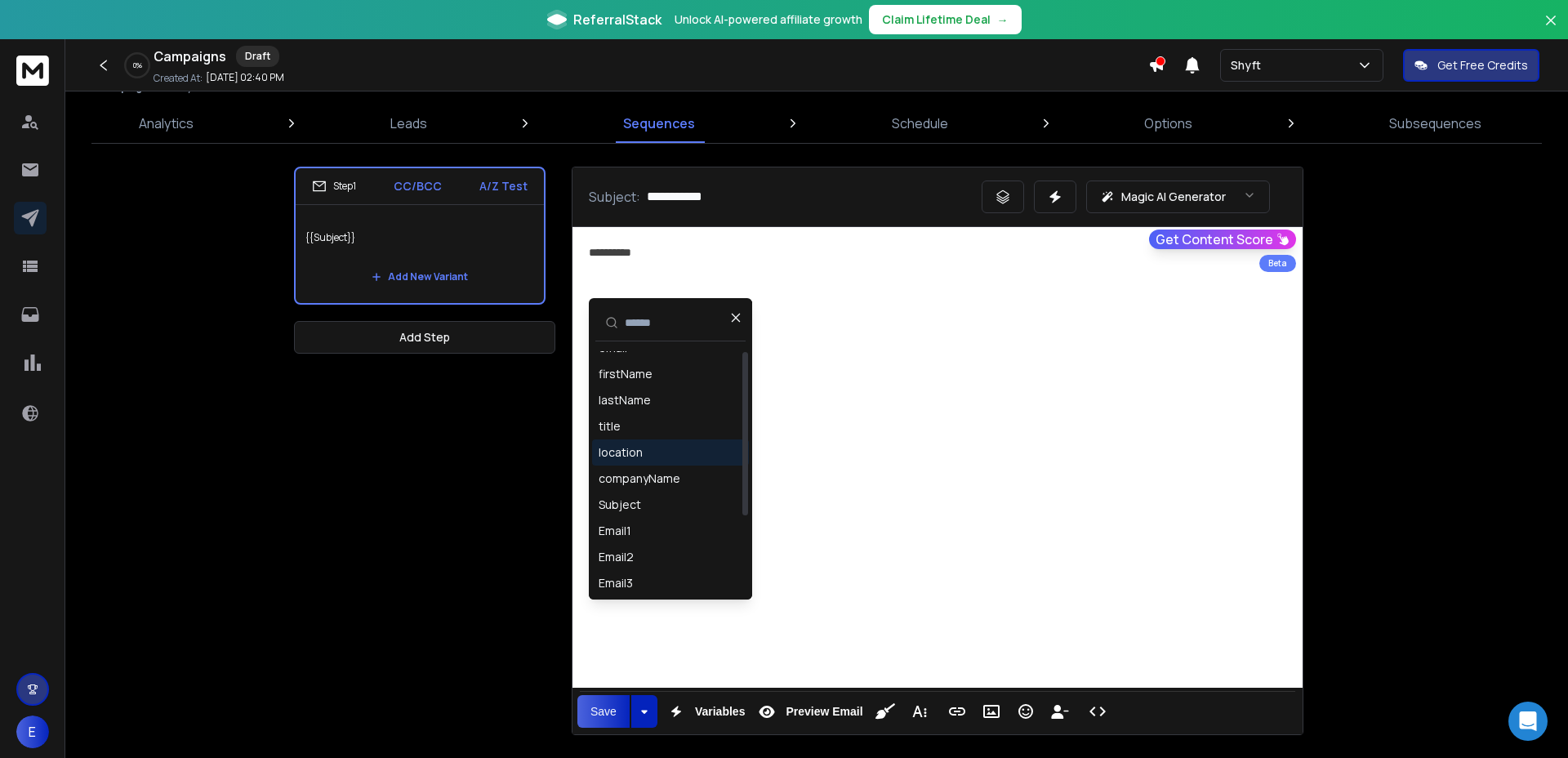
scroll to position [0, 0]
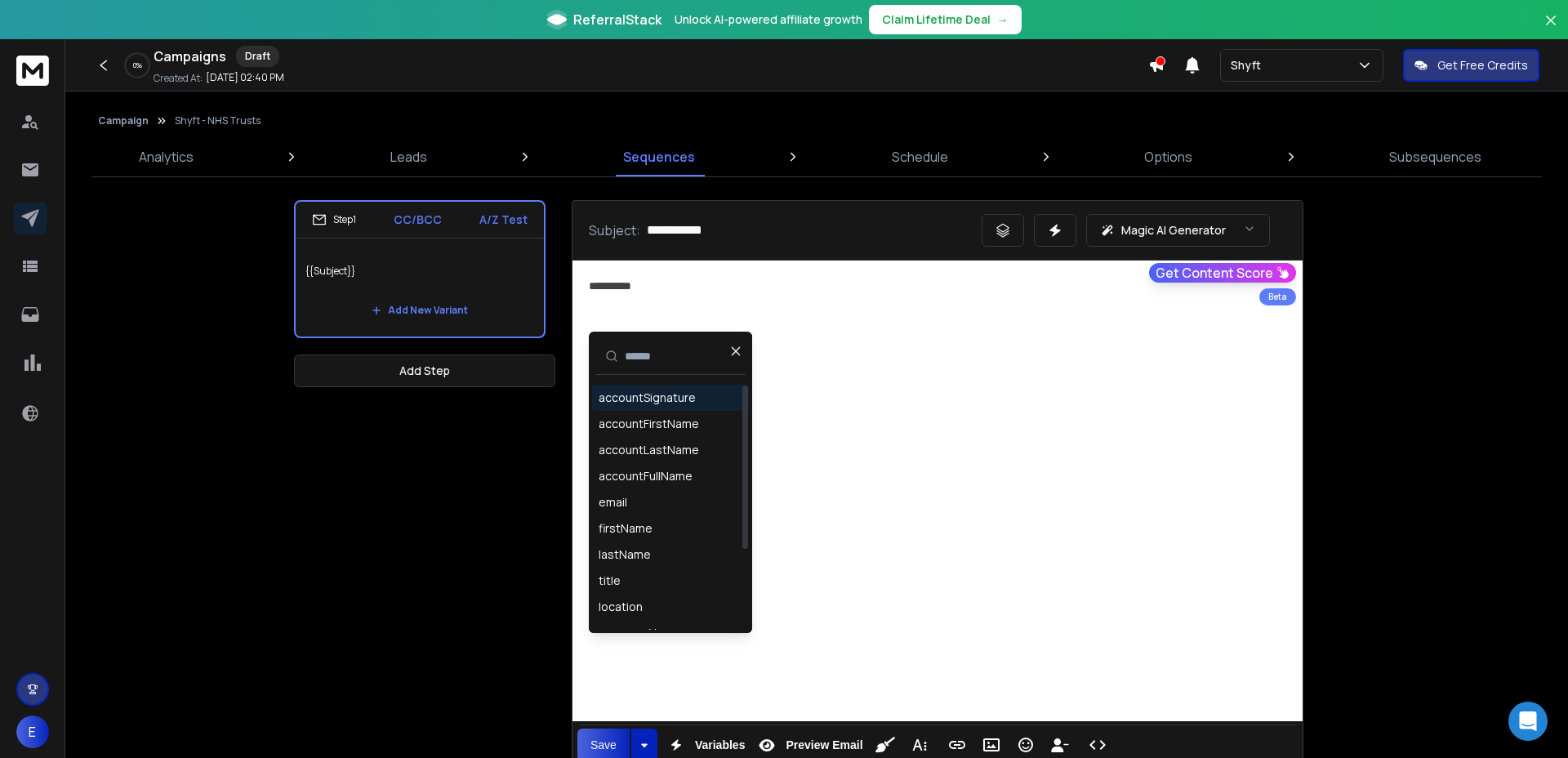
click at [654, 401] on div "accountSignature" at bounding box center [647, 397] width 97 height 16
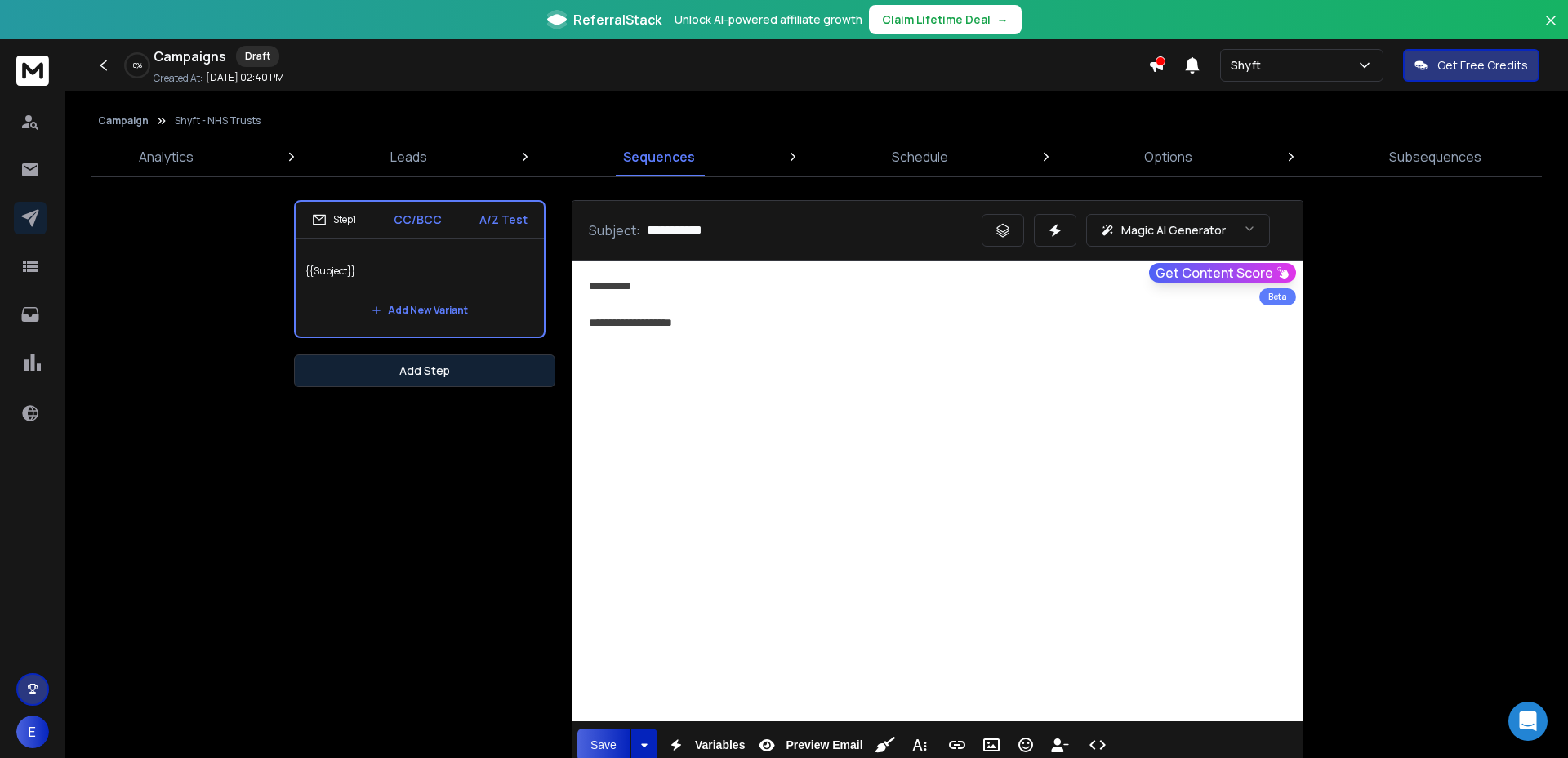
click at [409, 379] on button "Add Step" at bounding box center [425, 371] width 262 height 33
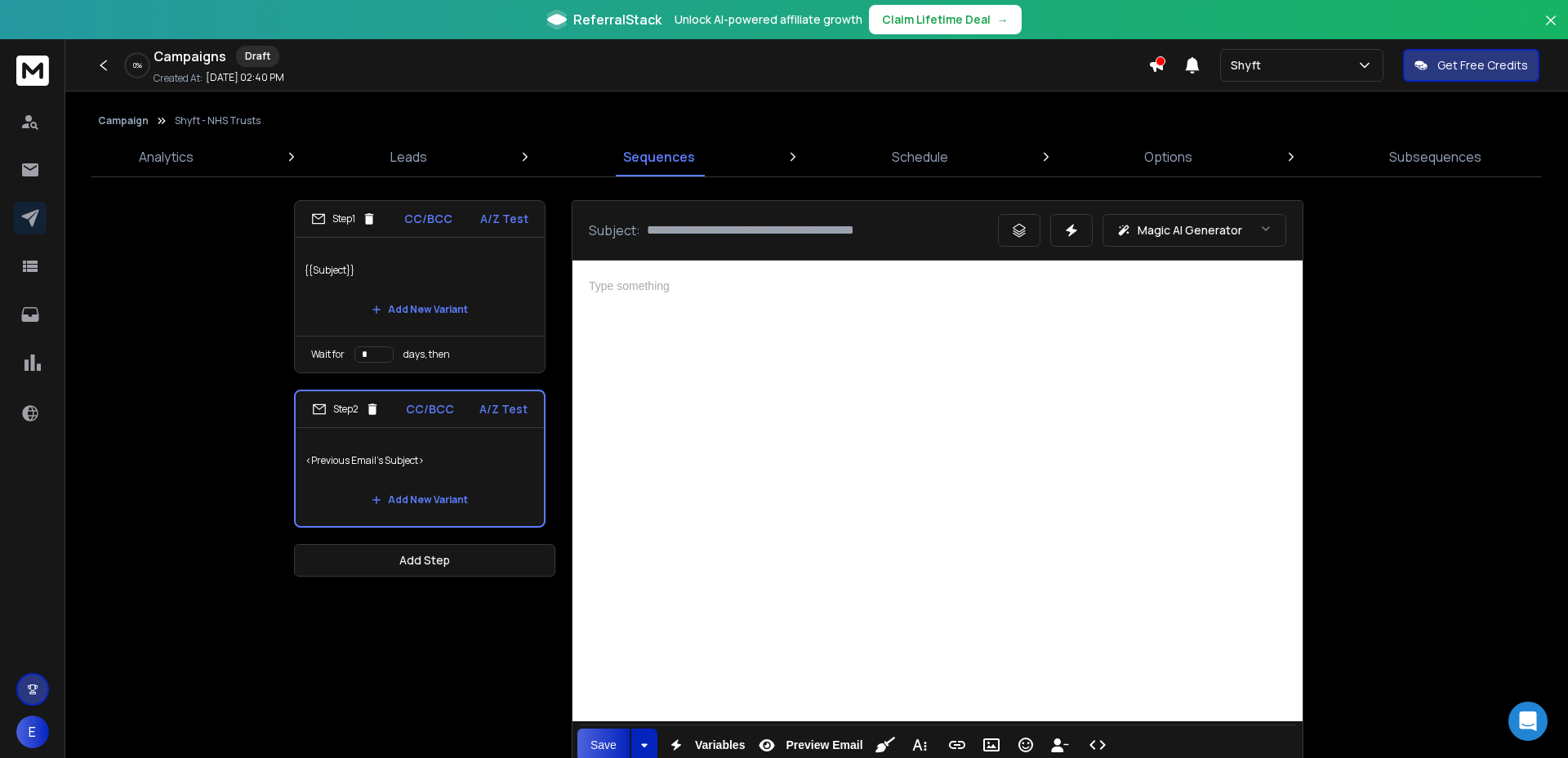
click at [657, 277] on div at bounding box center [938, 285] width 698 height 18
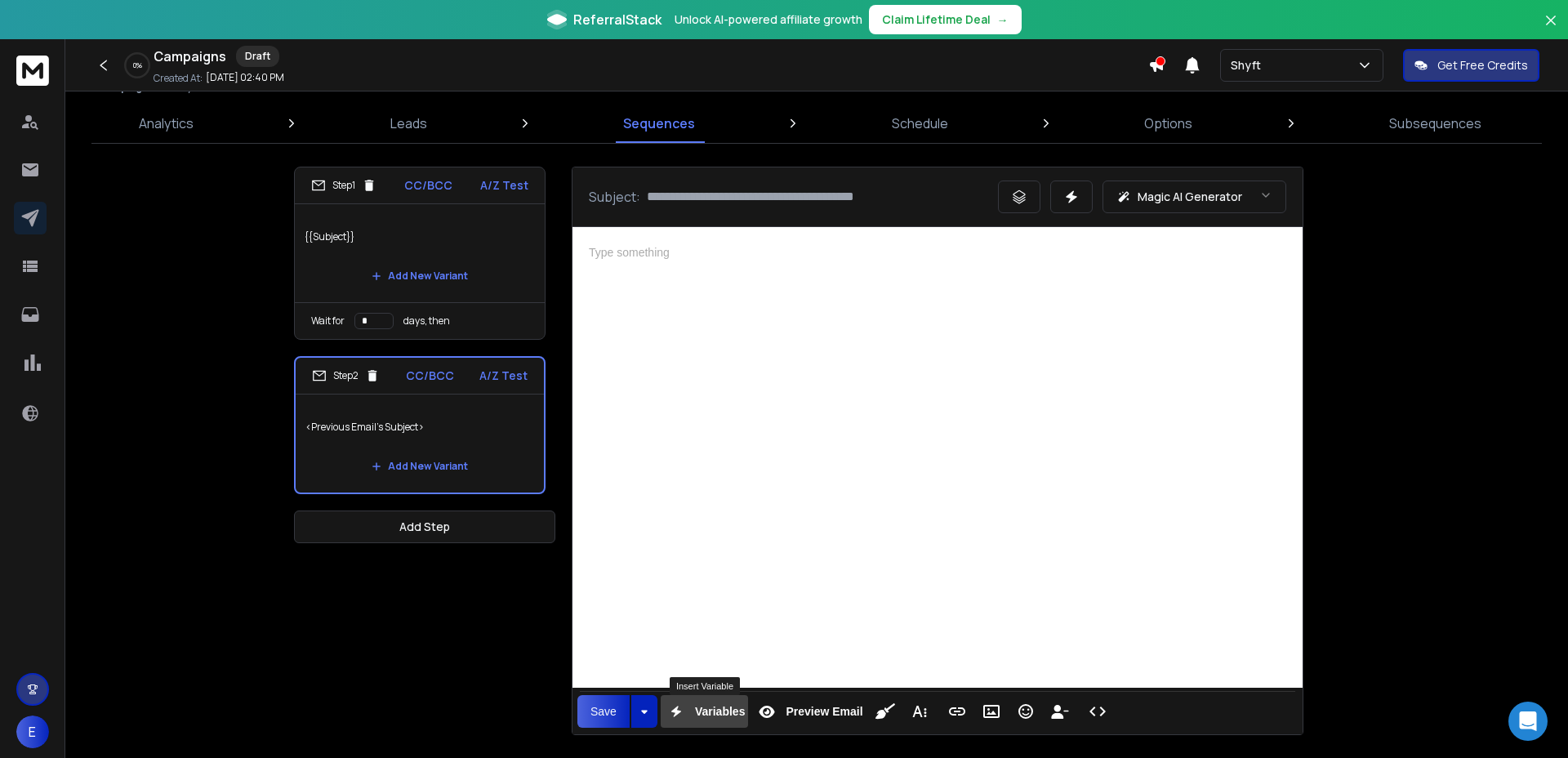
click at [726, 713] on span "Variables" at bounding box center [721, 711] width 57 height 14
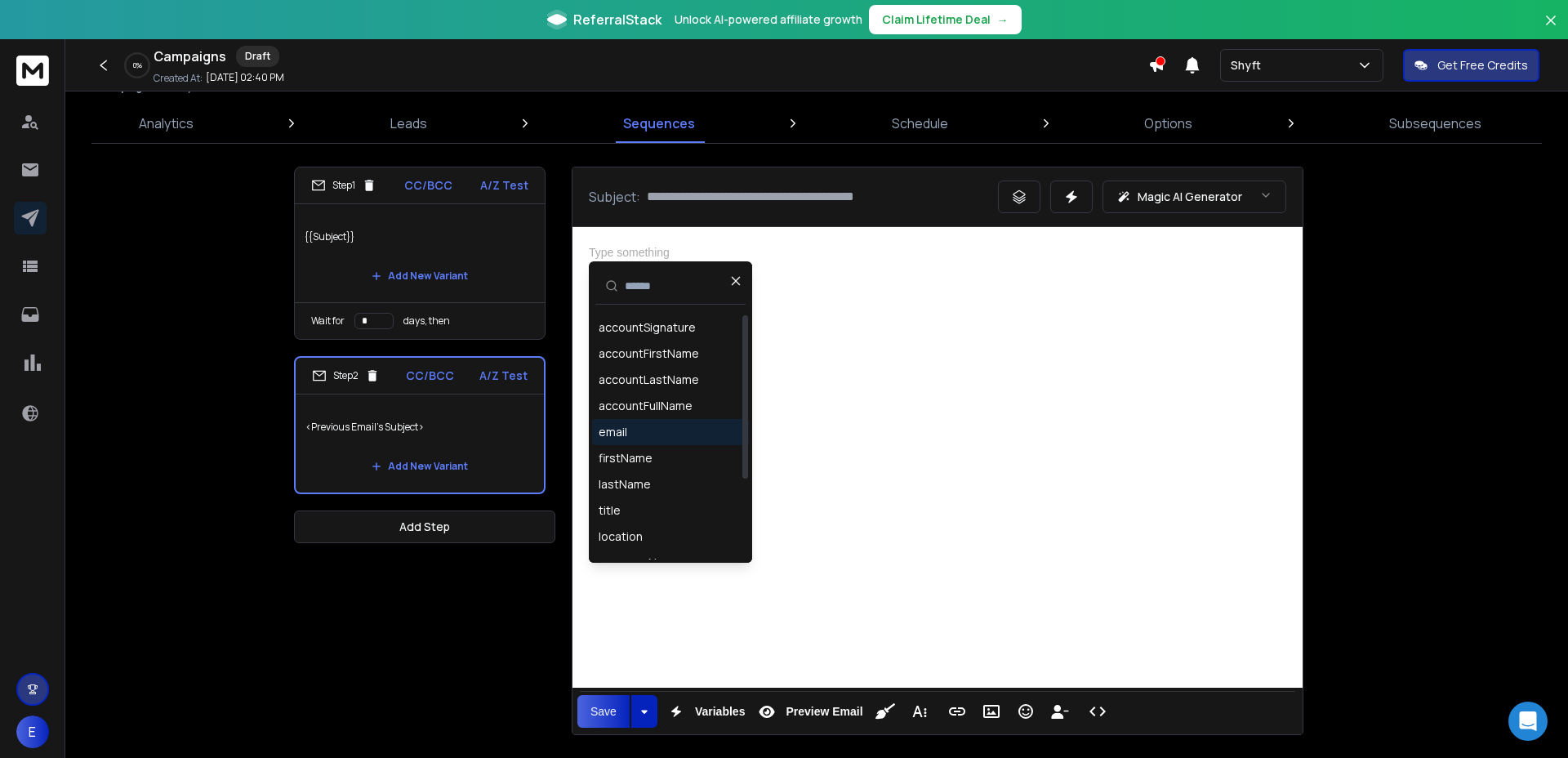
scroll to position [121, 0]
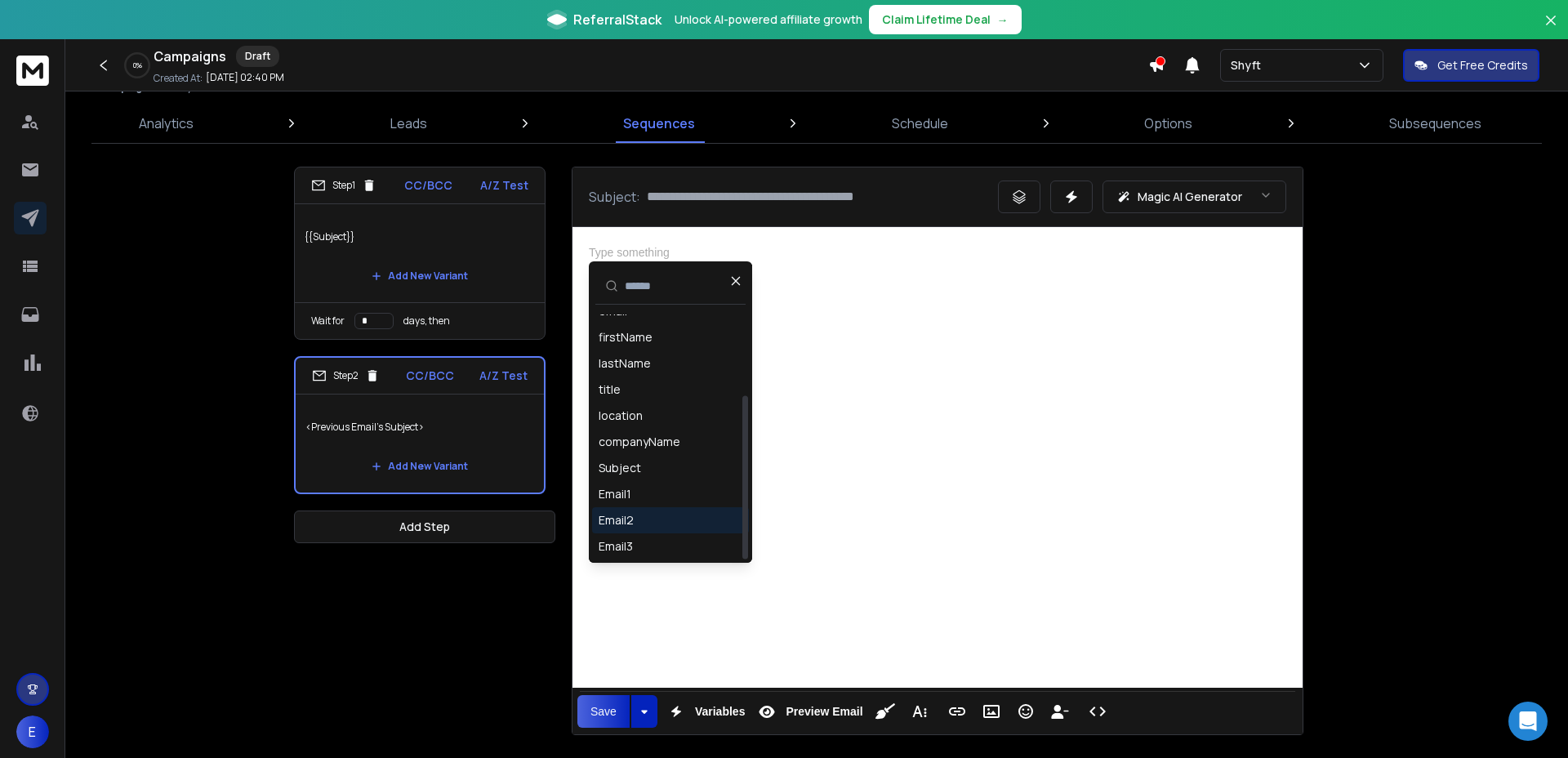
click at [648, 514] on div "Email2" at bounding box center [670, 520] width 157 height 26
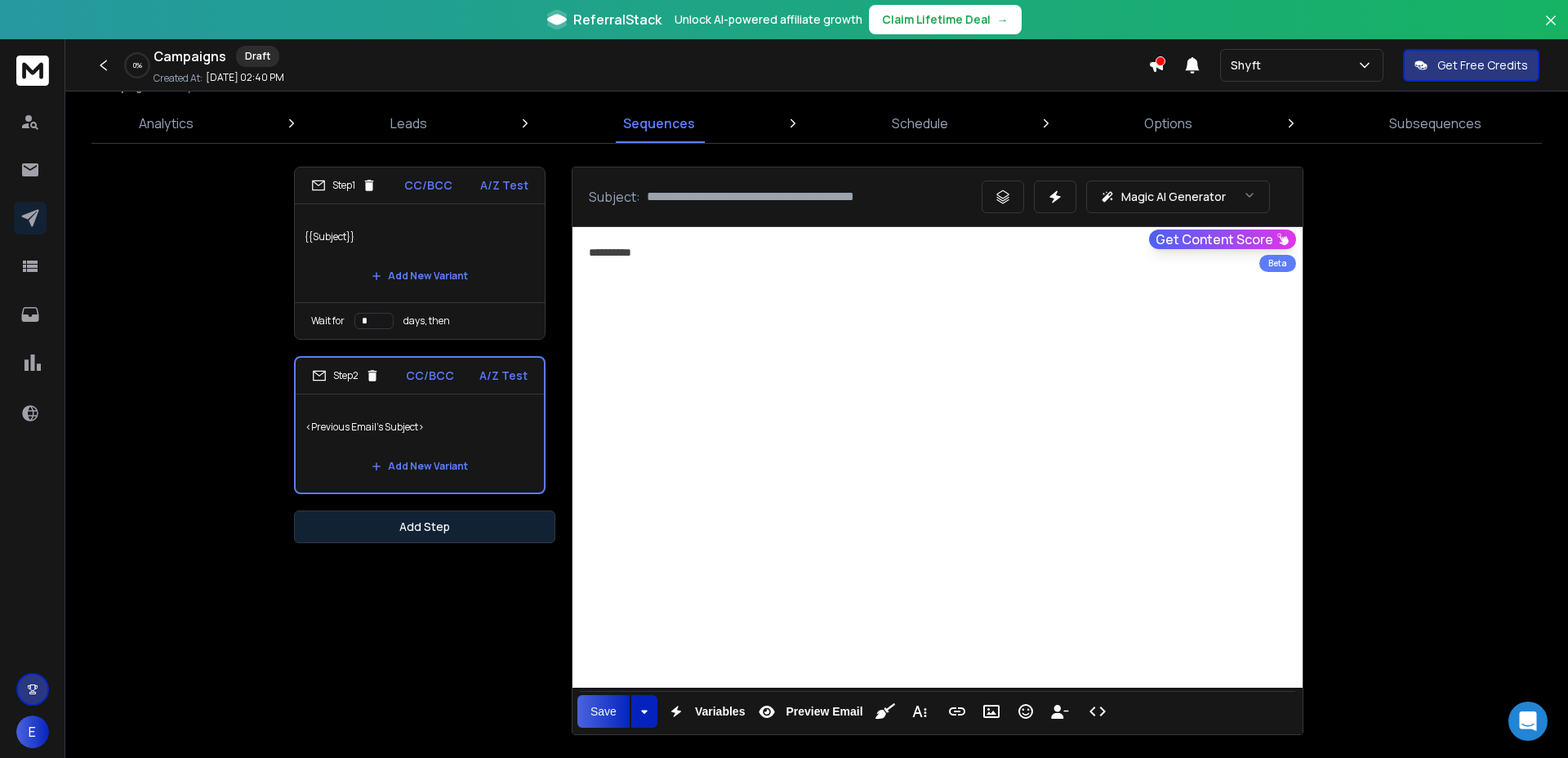
click at [415, 535] on button "Add Step" at bounding box center [425, 526] width 262 height 33
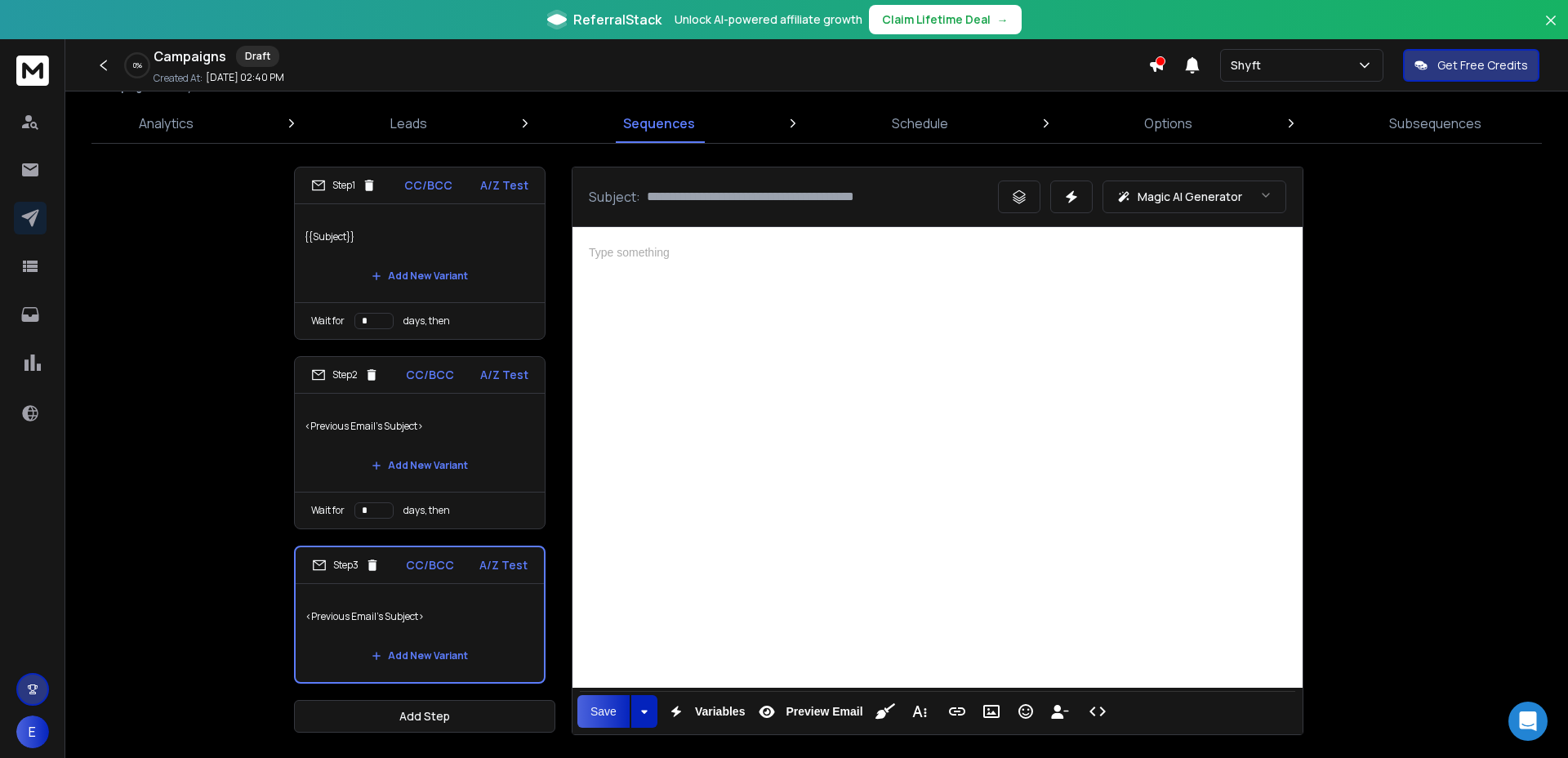
click at [682, 466] on div at bounding box center [938, 454] width 730 height 455
click at [712, 706] on span "Variables" at bounding box center [721, 711] width 57 height 14
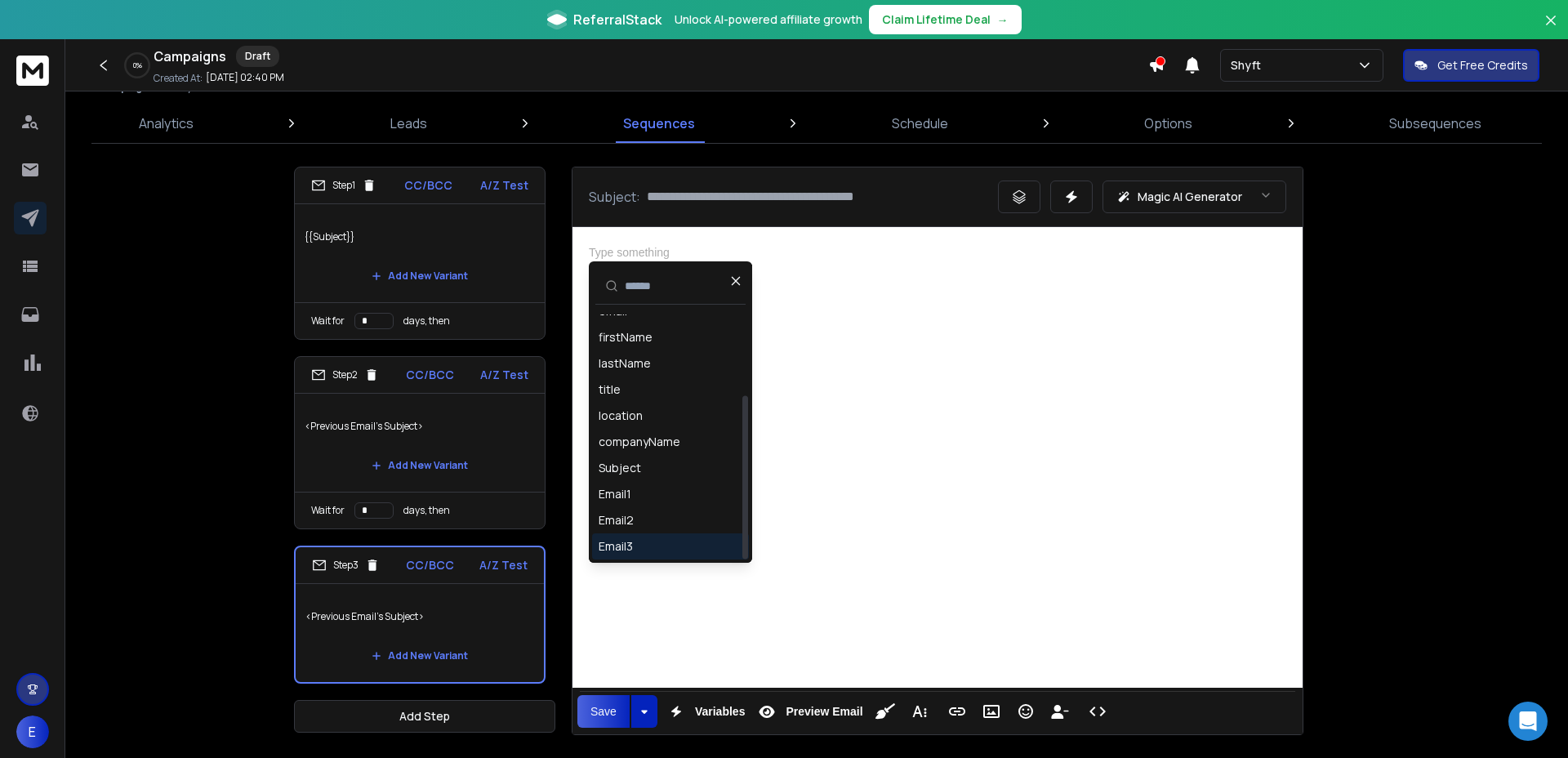
click at [661, 554] on div "Email3" at bounding box center [670, 546] width 157 height 26
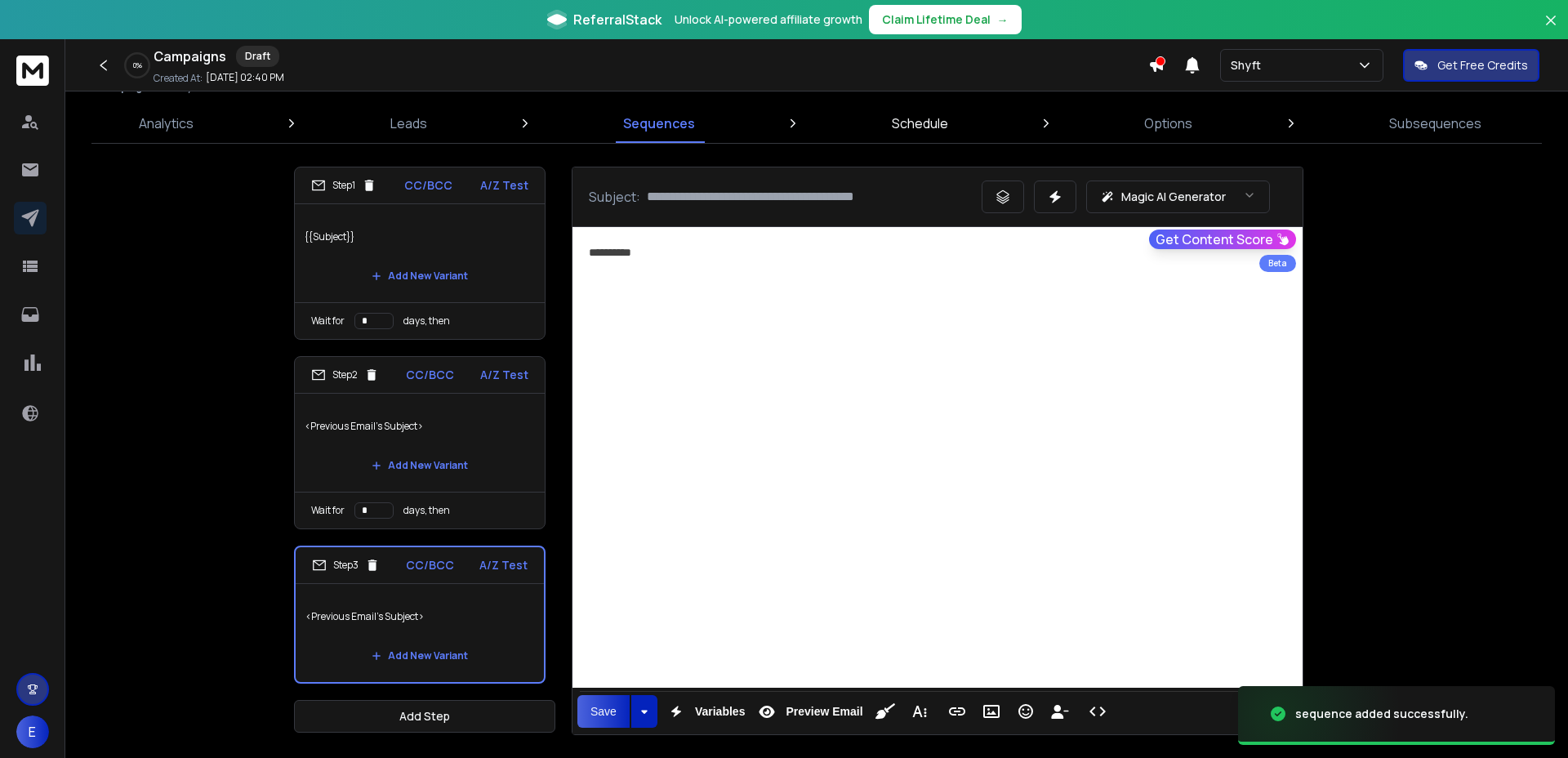
click at [934, 123] on p "Schedule" at bounding box center [920, 124] width 56 height 20
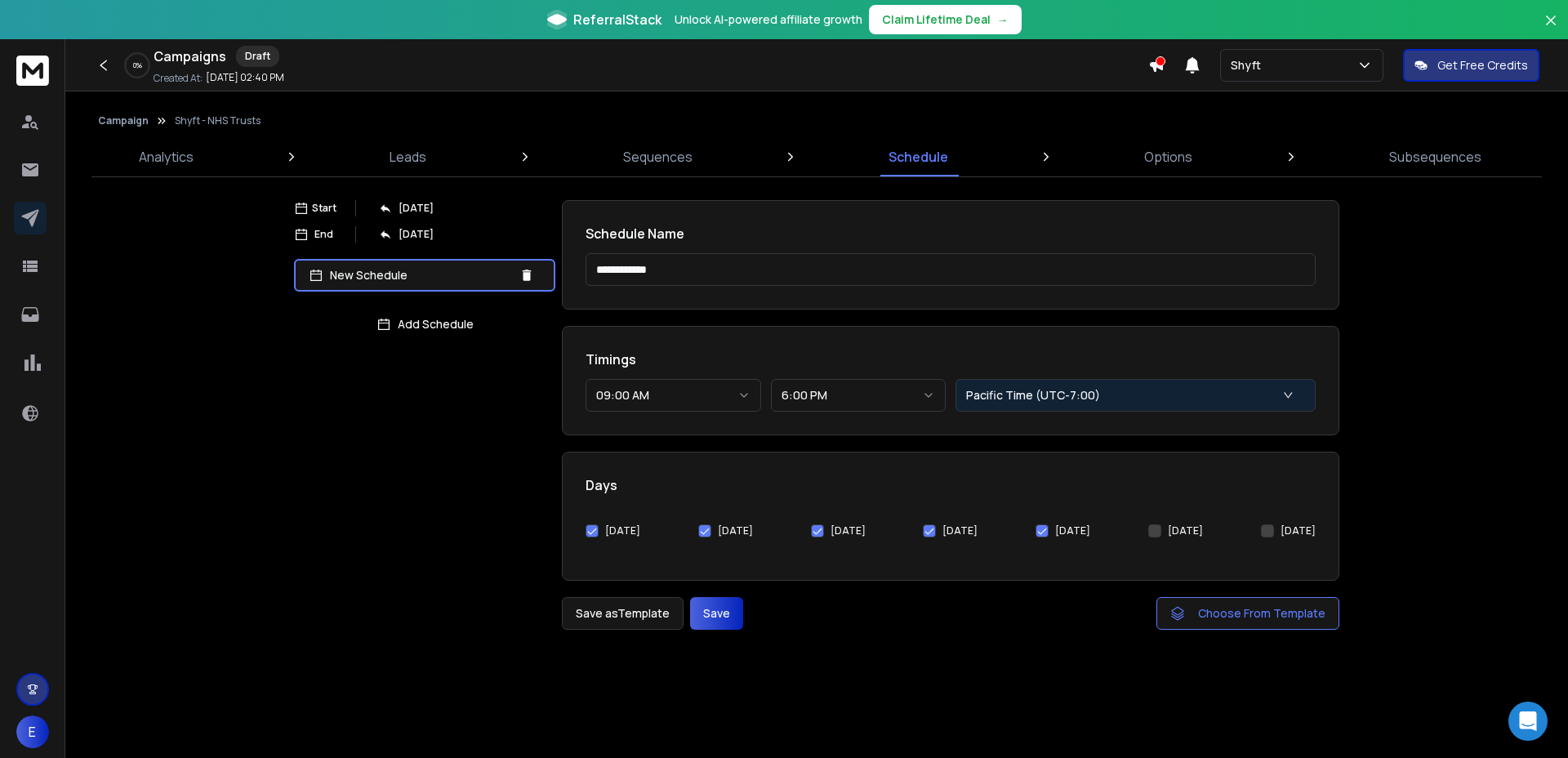
click at [1017, 396] on p "Pacific Time (UTC-7:00)" at bounding box center [1037, 395] width 141 height 16
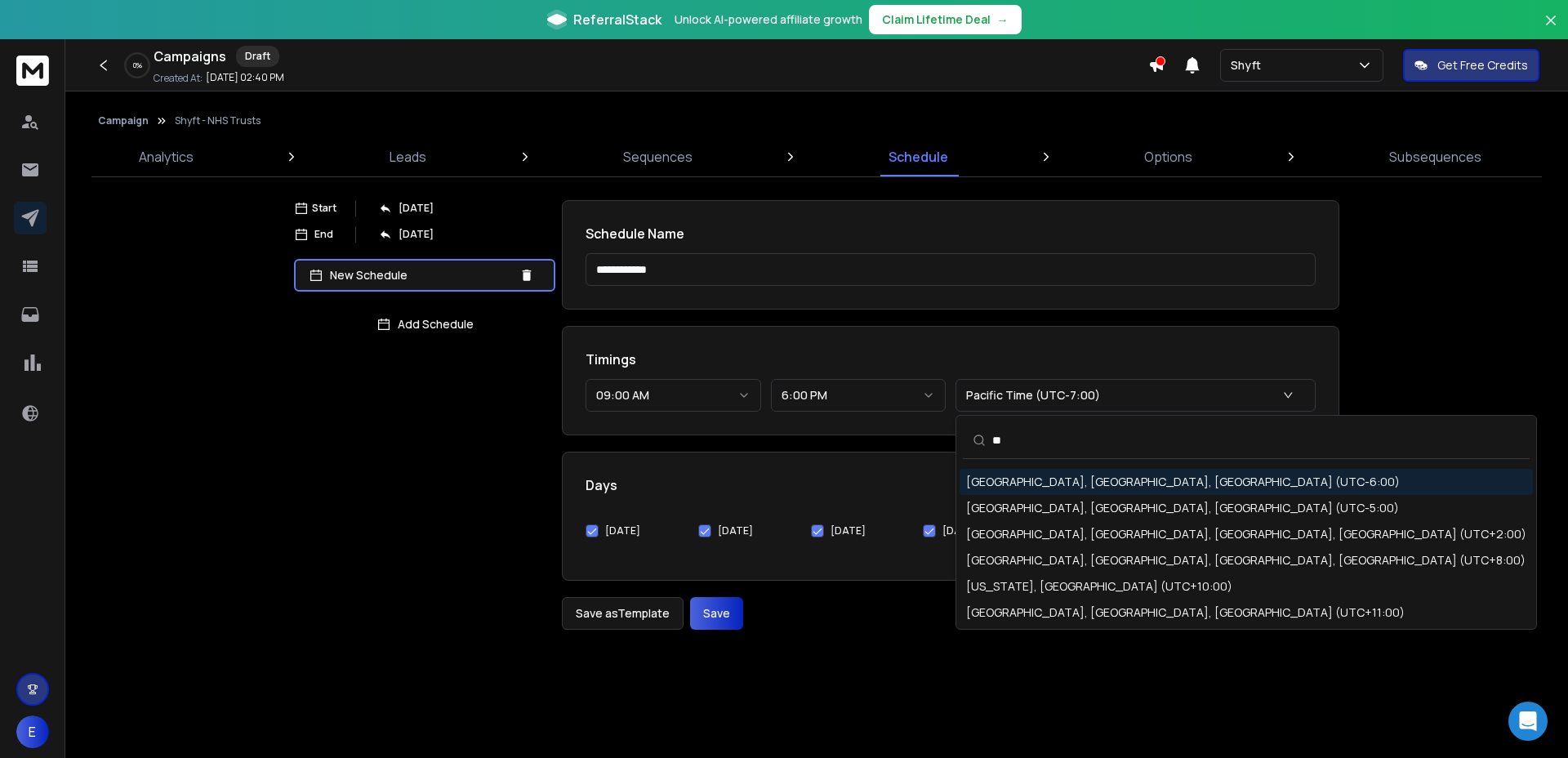
type input "*"
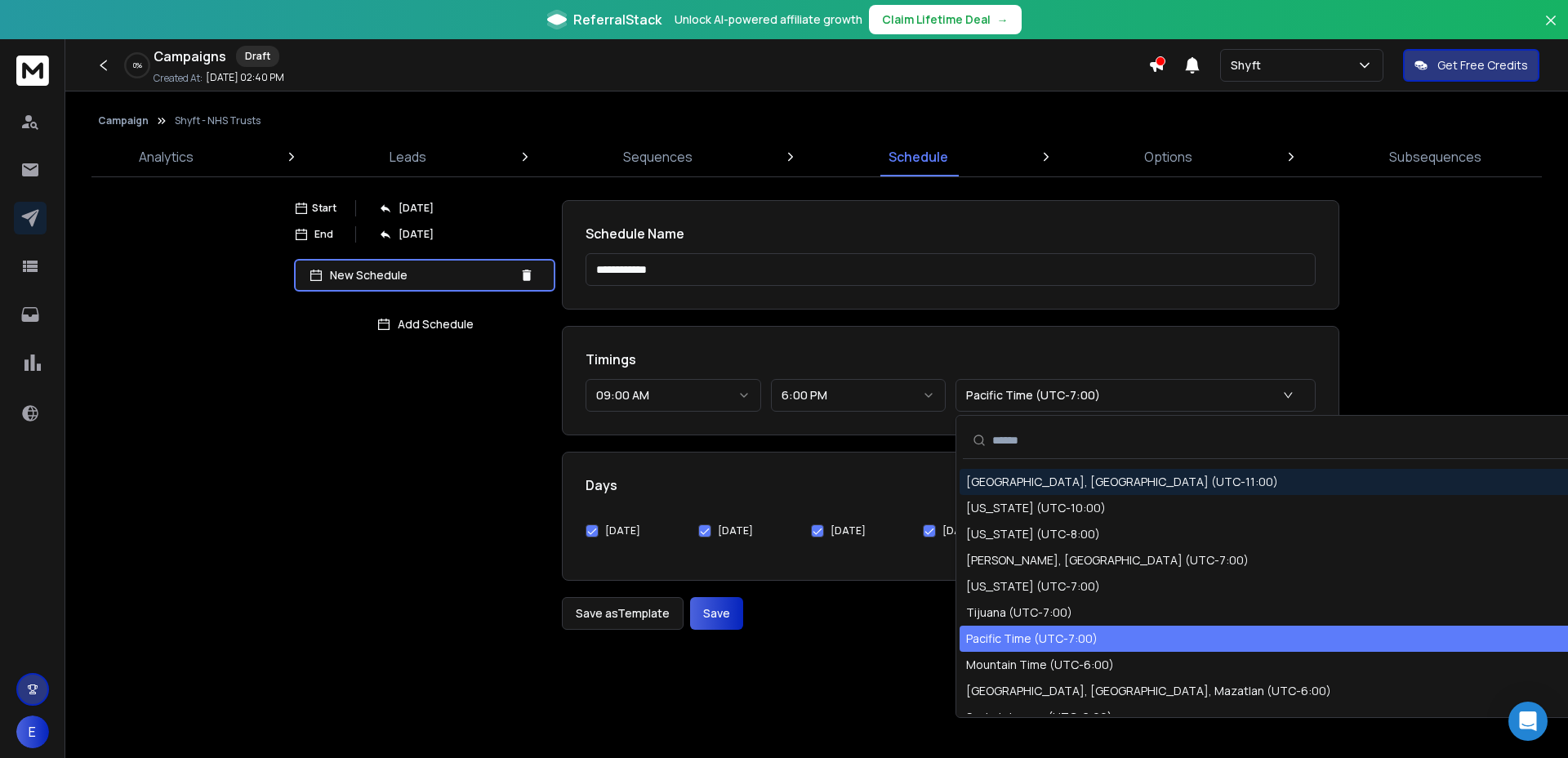
scroll to position [43, 0]
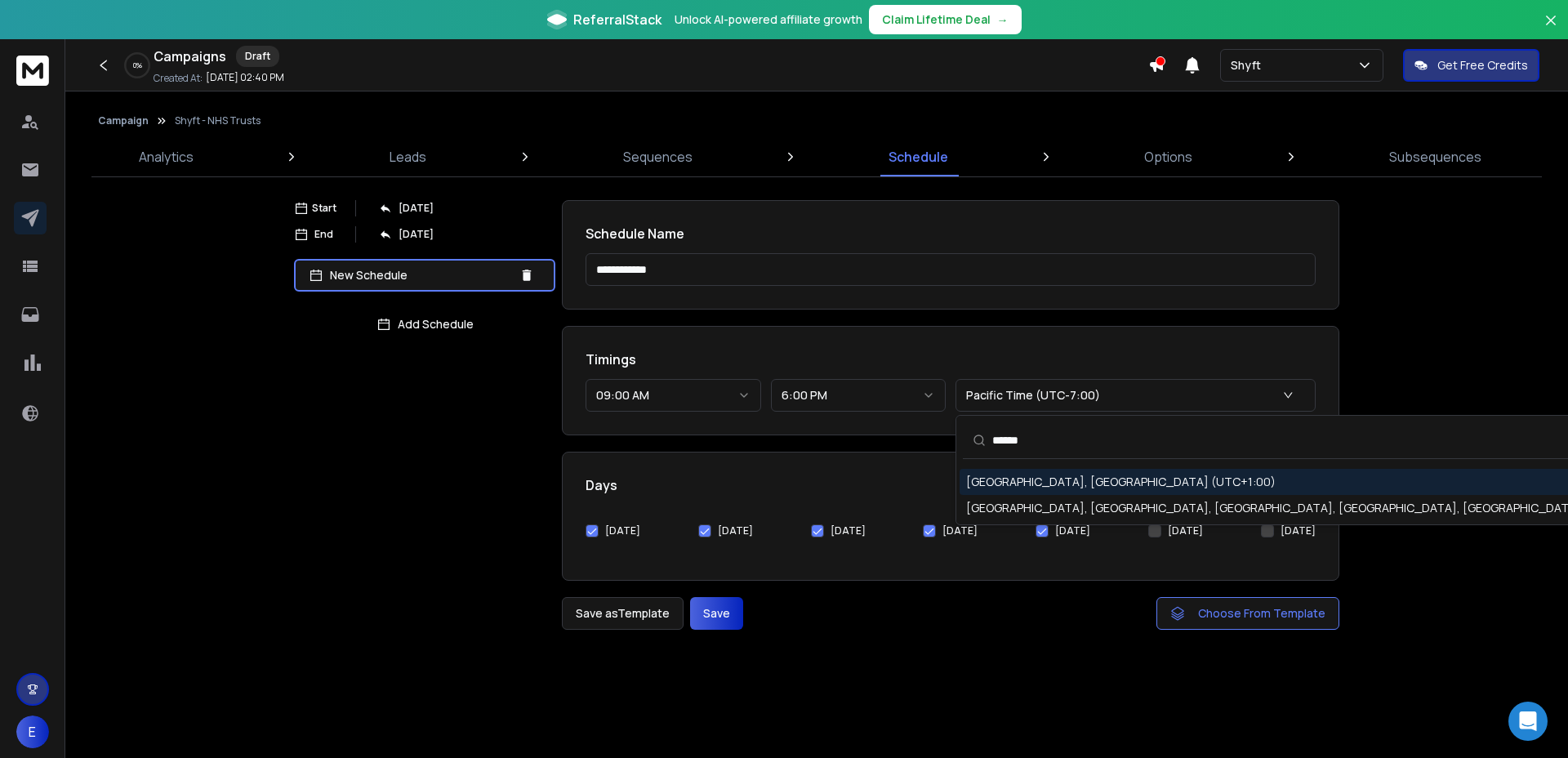
type input "*******"
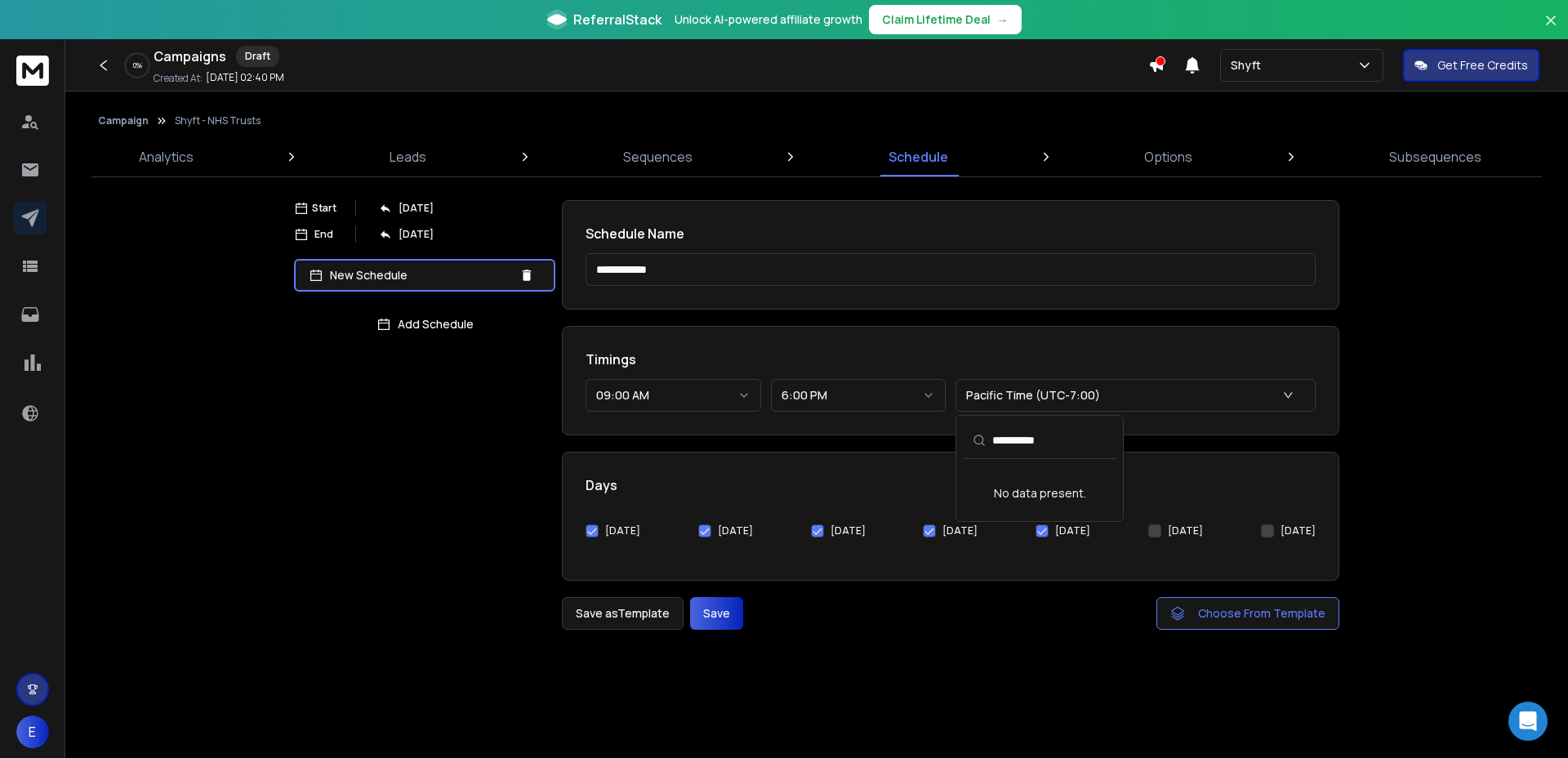
type input "**********"
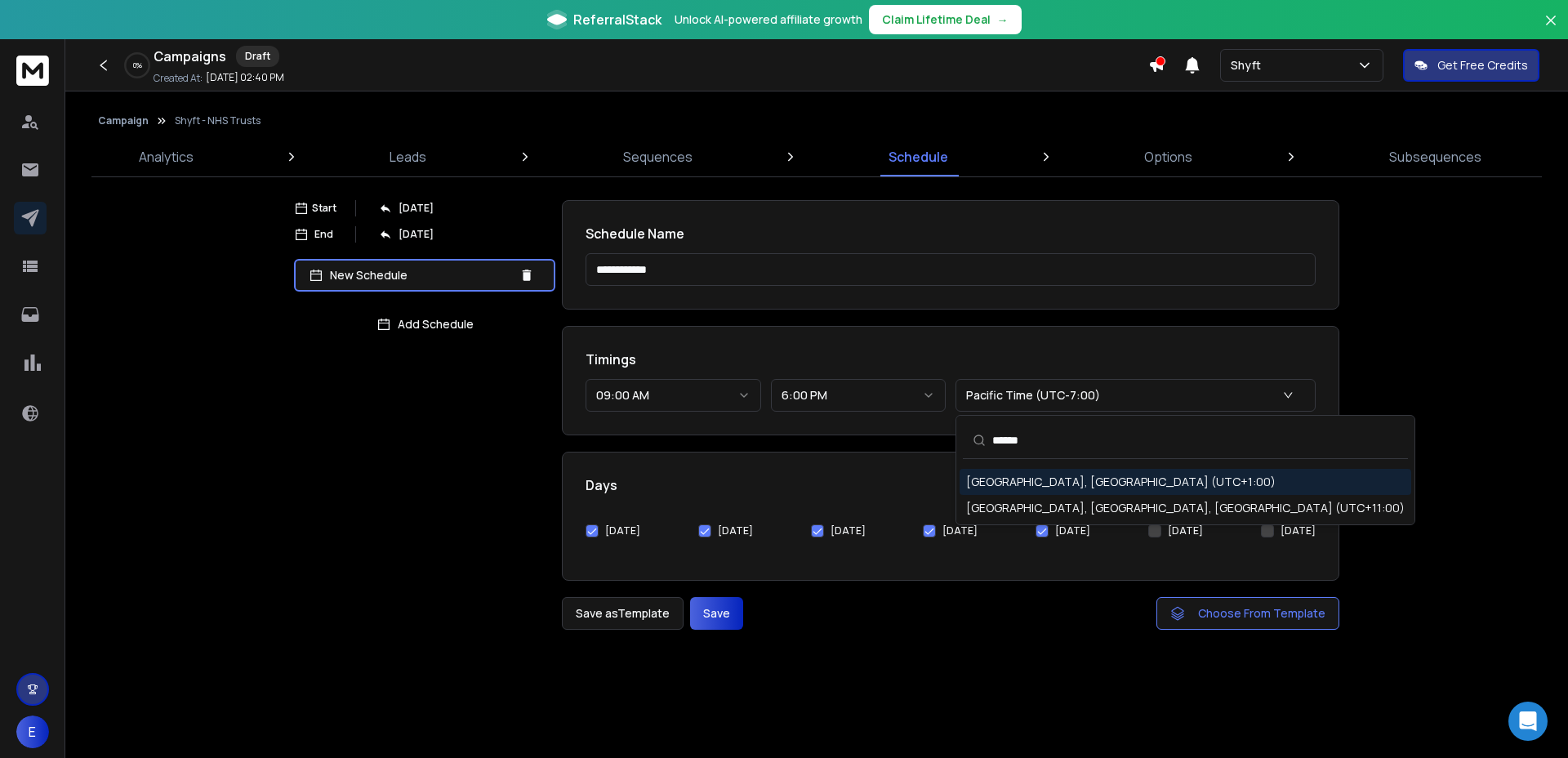
type input "******"
click at [1005, 475] on div "Edinburgh, London (UTC+1:00)" at bounding box center [1121, 482] width 309 height 16
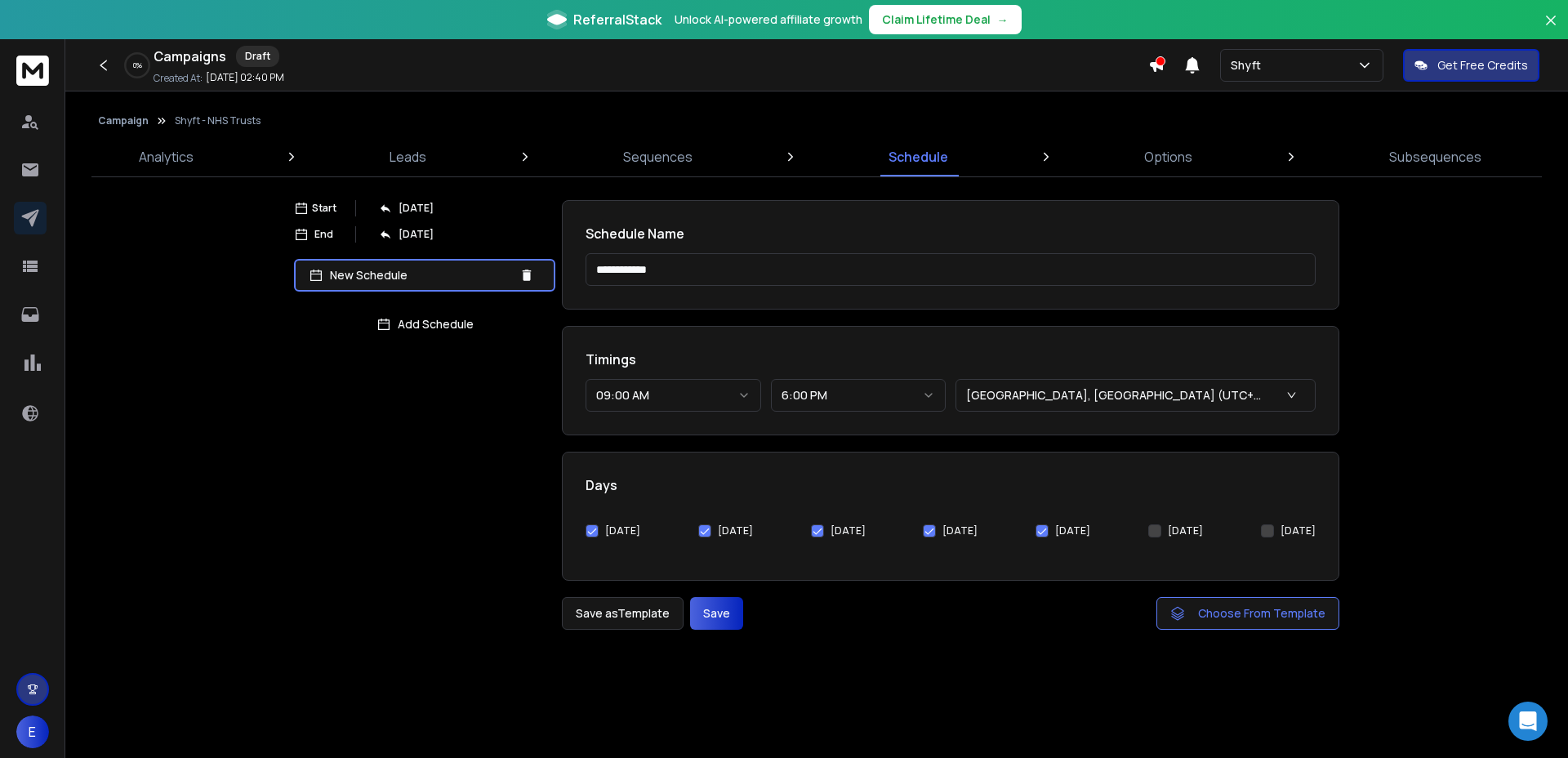
click at [650, 395] on button "09:00 AM" at bounding box center [673, 394] width 175 height 33
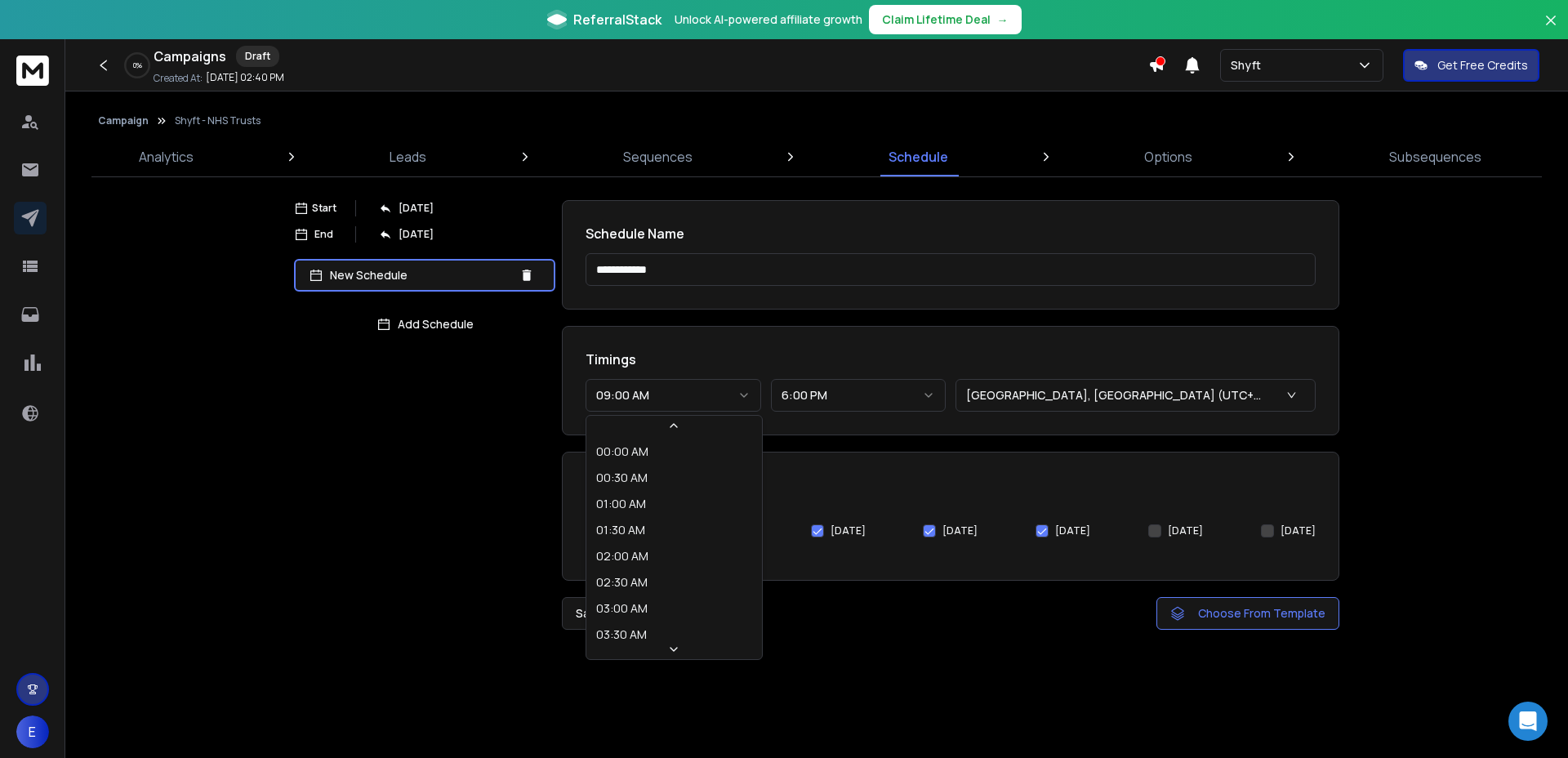
scroll to position [295, 0]
select select "********"
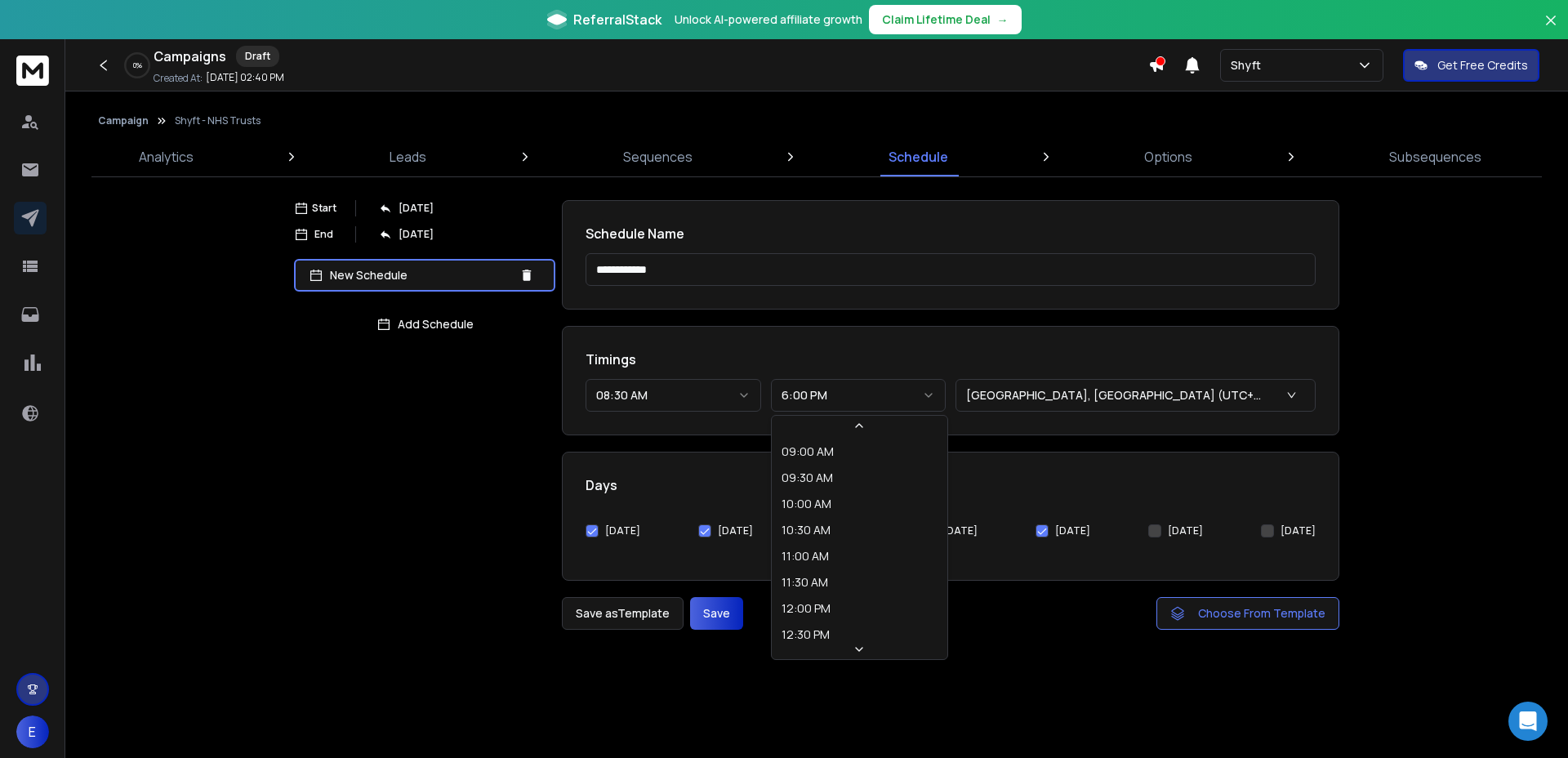
click at [809, 402] on button "6:00 PM" at bounding box center [858, 394] width 175 height 33
select select "********"
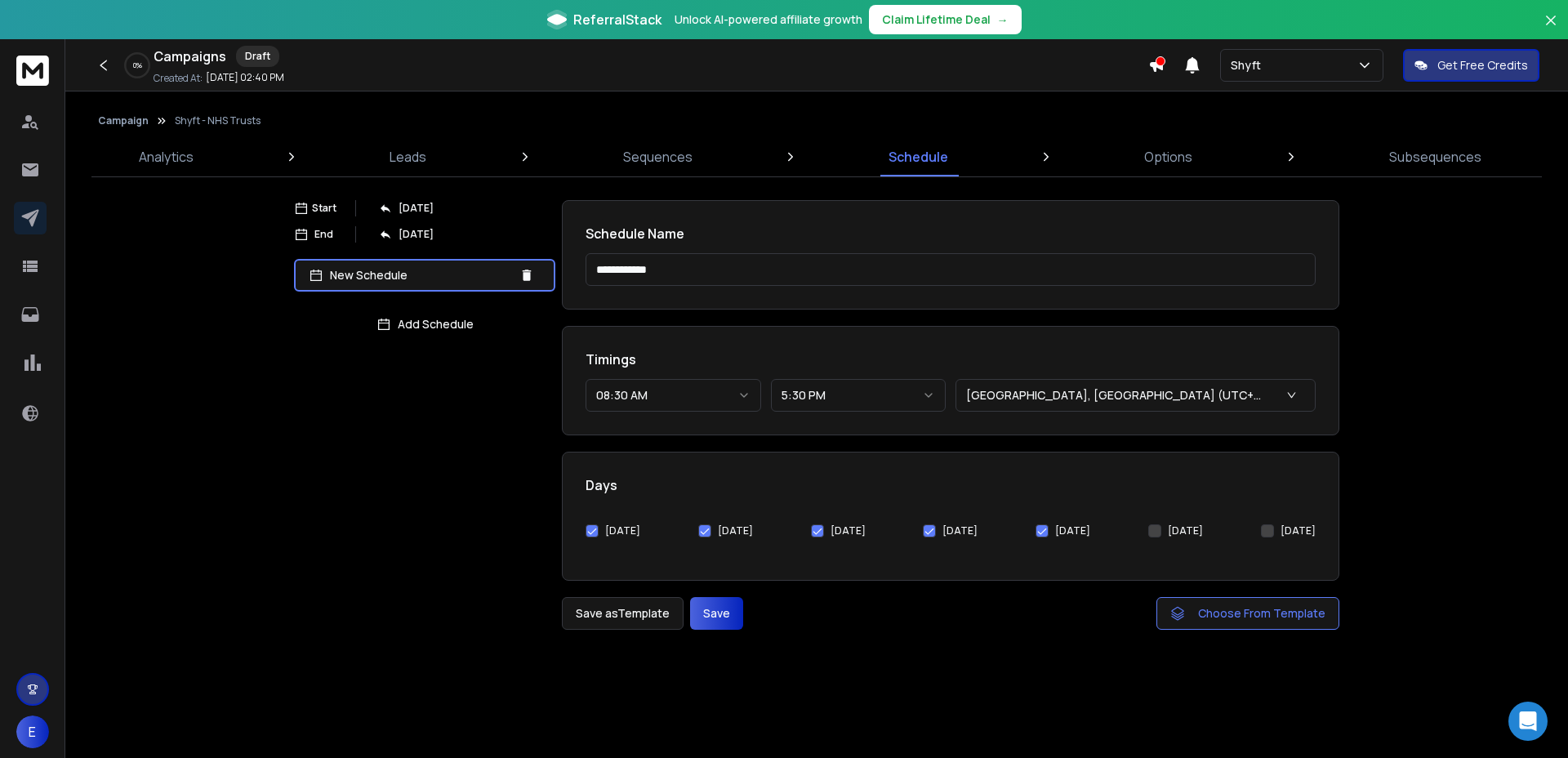
click at [712, 619] on button "Save" at bounding box center [717, 612] width 54 height 33
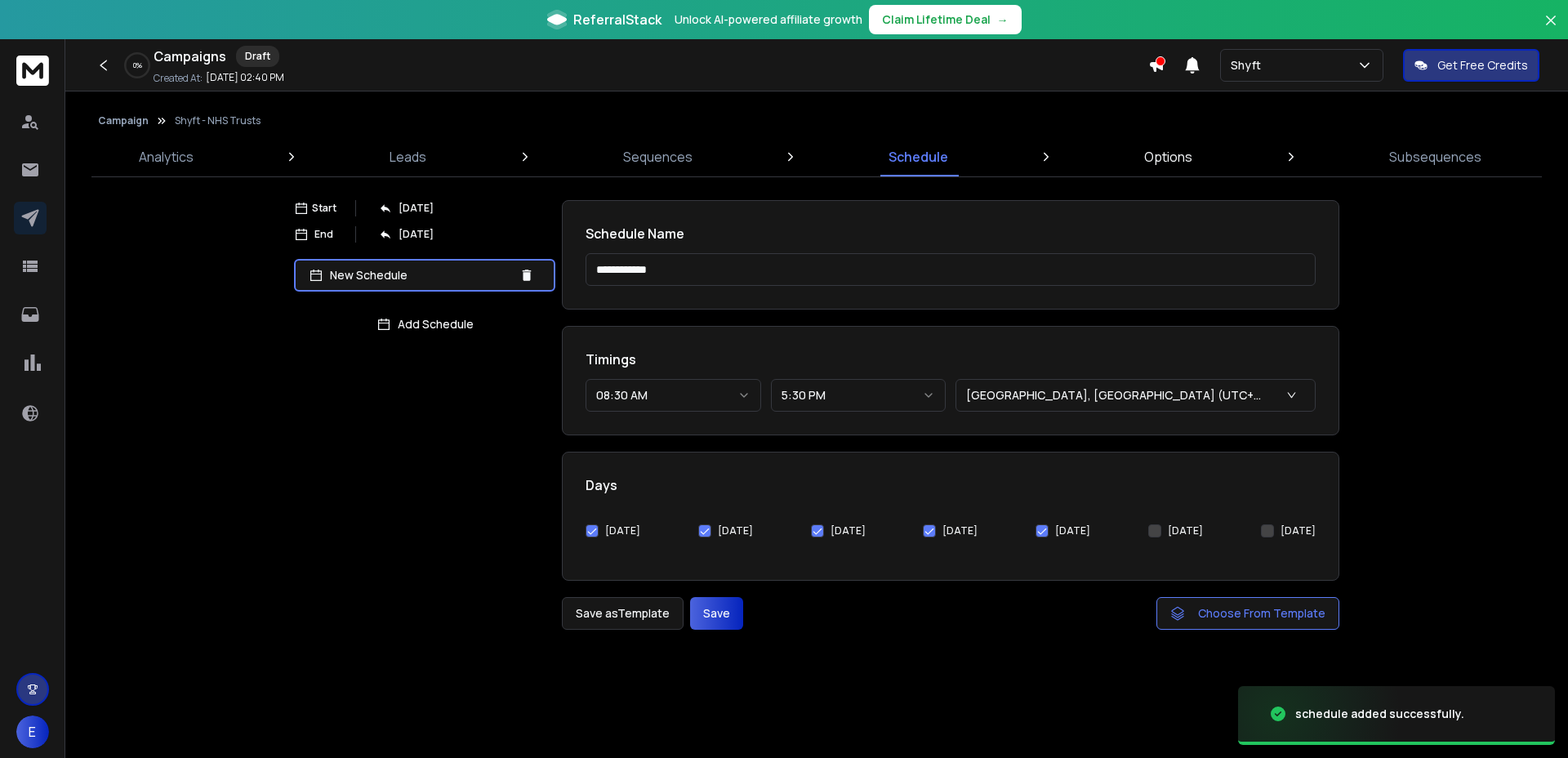
click at [1153, 159] on p "Options" at bounding box center [1168, 157] width 49 height 20
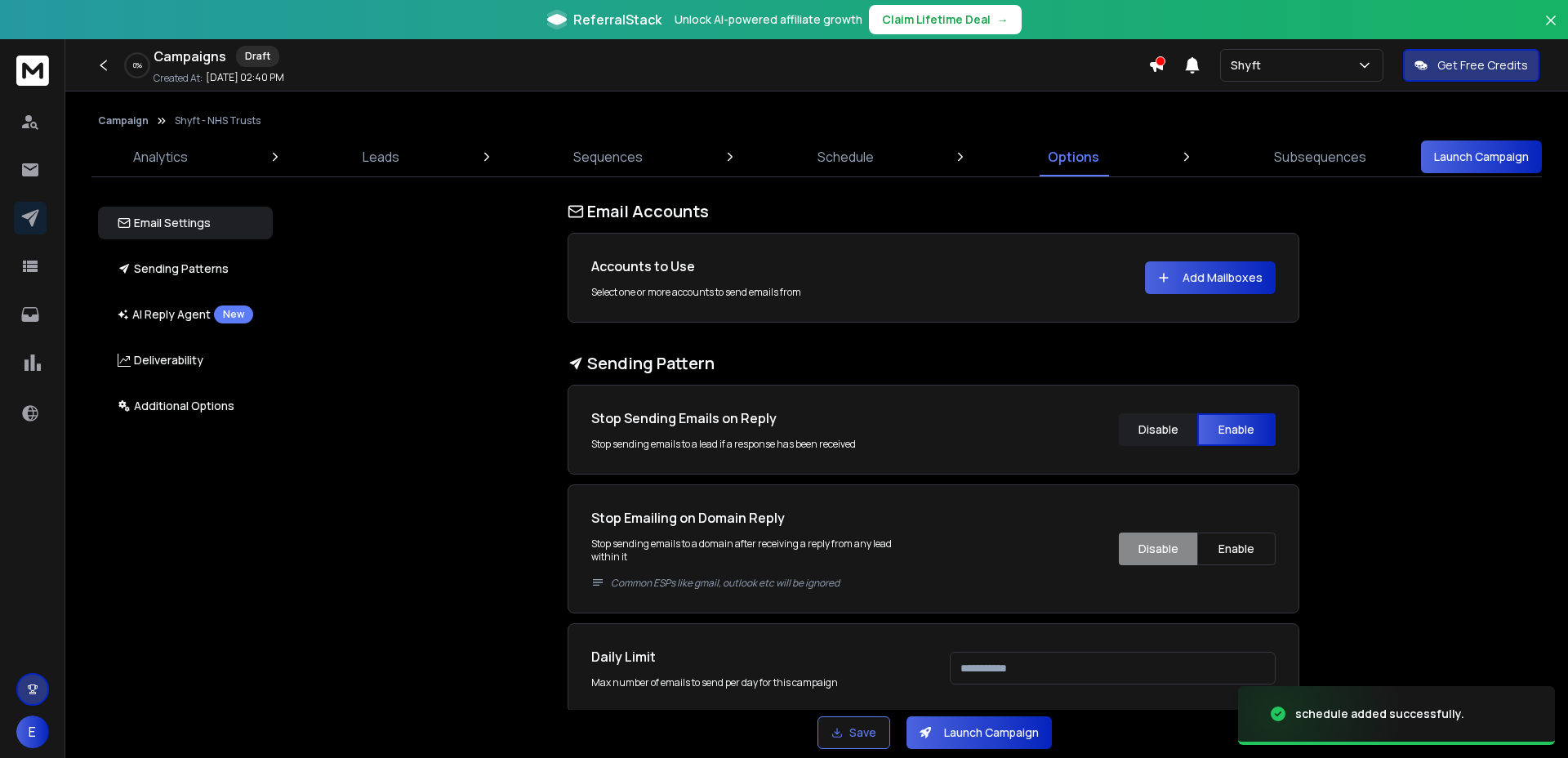
click at [1195, 273] on button "Add Mailboxes" at bounding box center [1210, 277] width 131 height 33
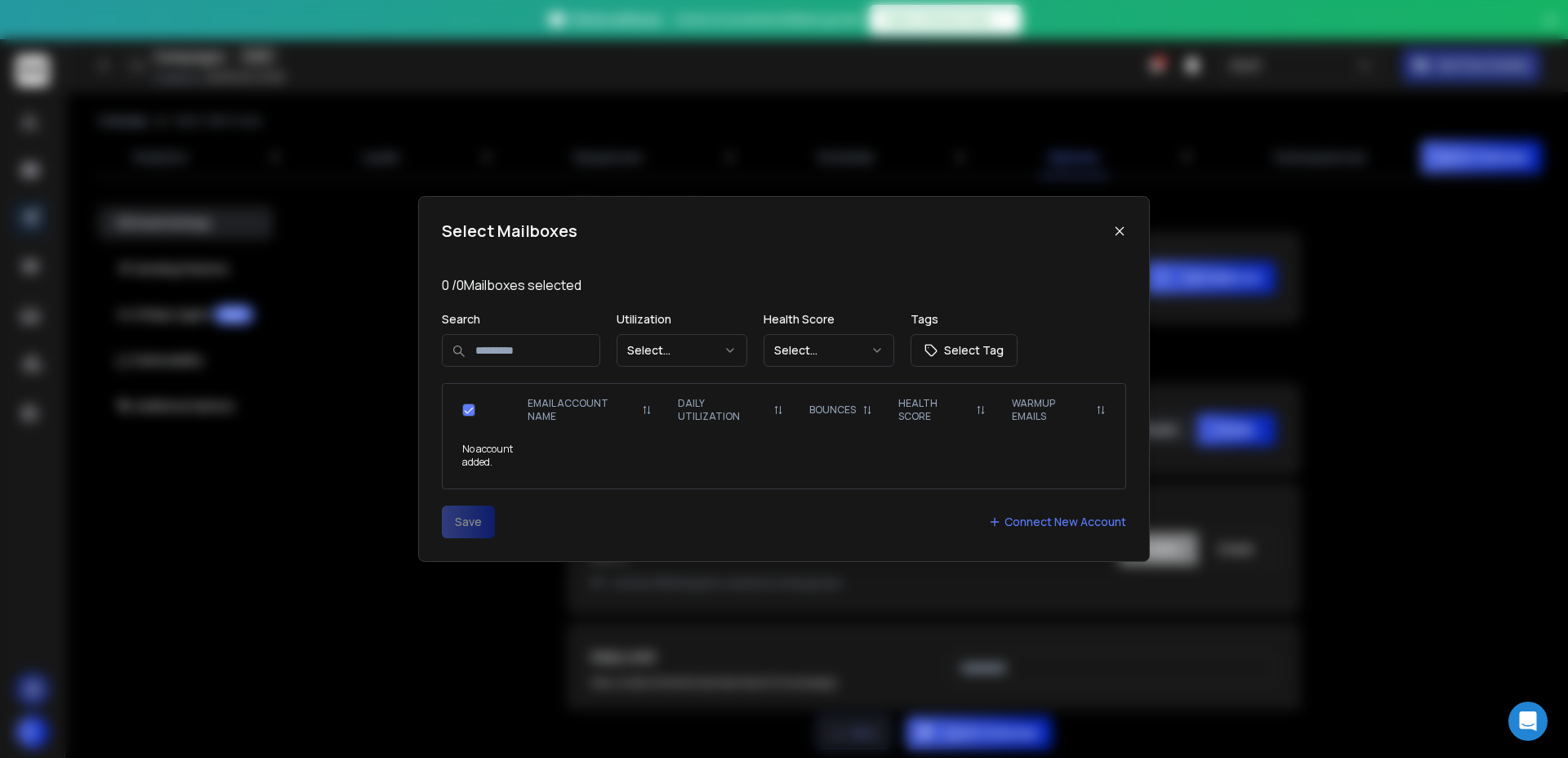
click at [538, 352] on input at bounding box center [521, 350] width 159 height 33
click at [1013, 350] on button "Select Tag" at bounding box center [964, 350] width 107 height 33
click at [938, 353] on icon "button" at bounding box center [931, 350] width 13 height 13
click at [717, 355] on button "Select..." at bounding box center [682, 350] width 131 height 33
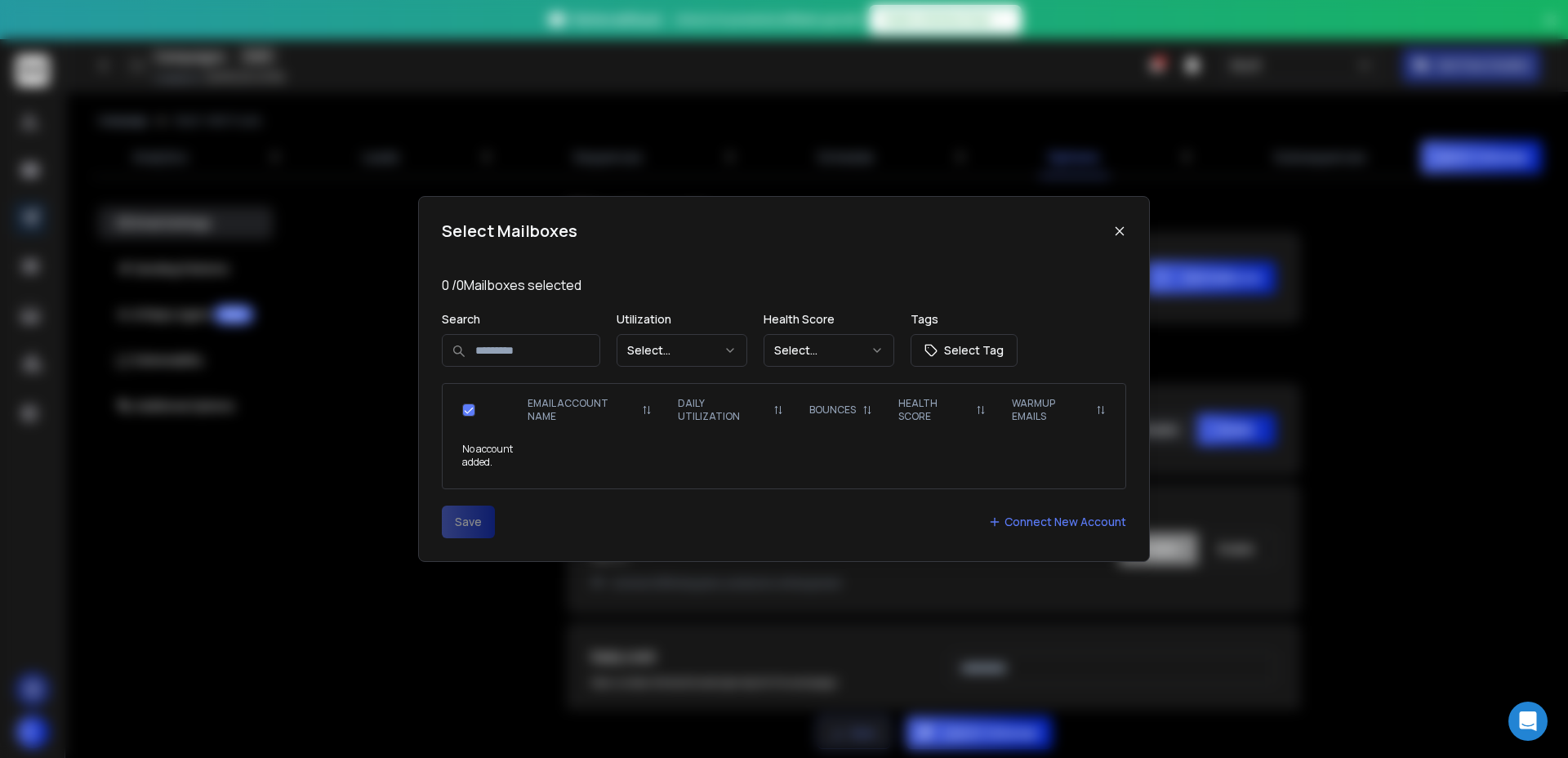
click at [1115, 234] on icon at bounding box center [1119, 231] width 13 height 13
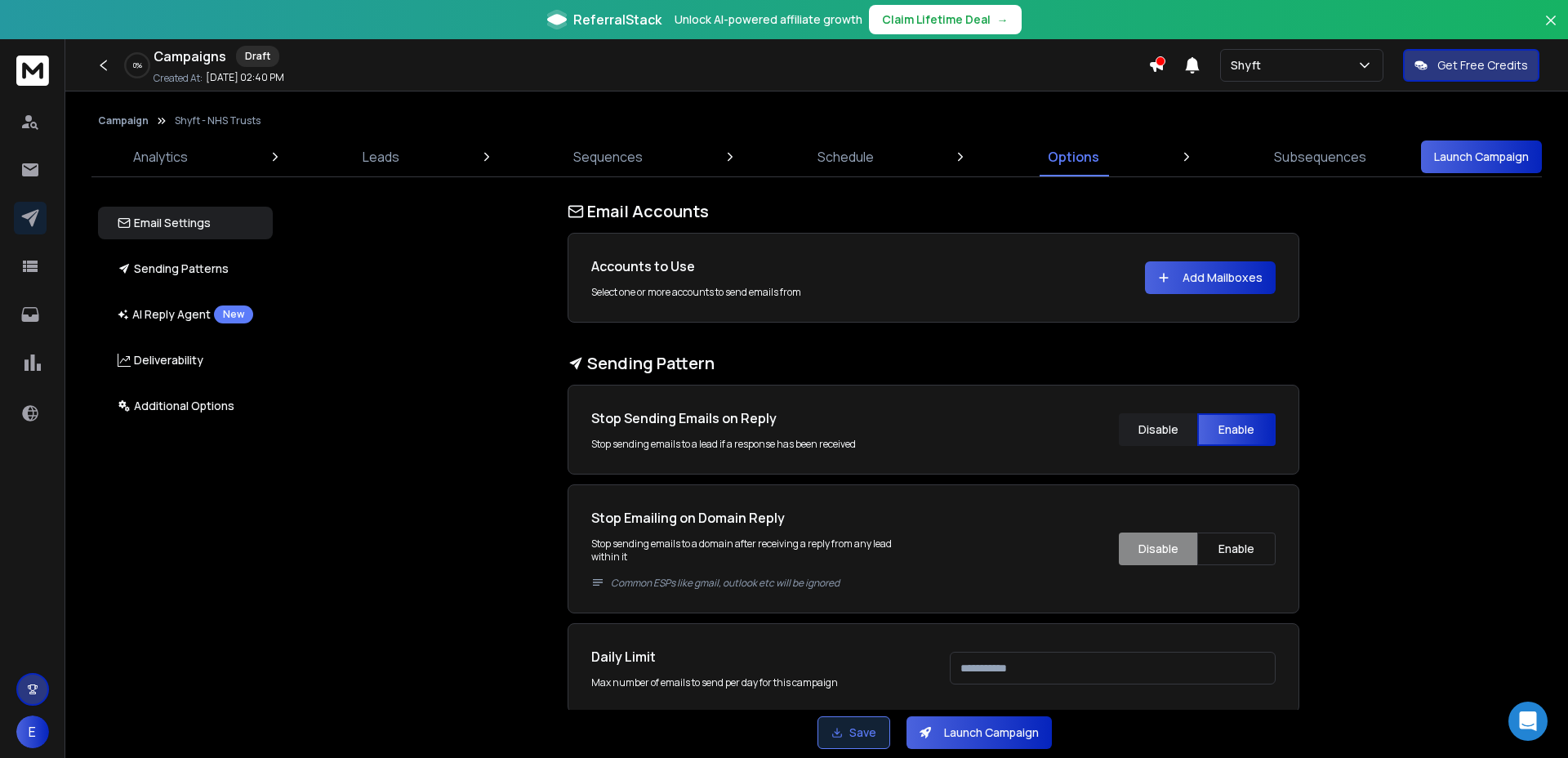
click at [852, 738] on button "Save" at bounding box center [853, 732] width 72 height 33
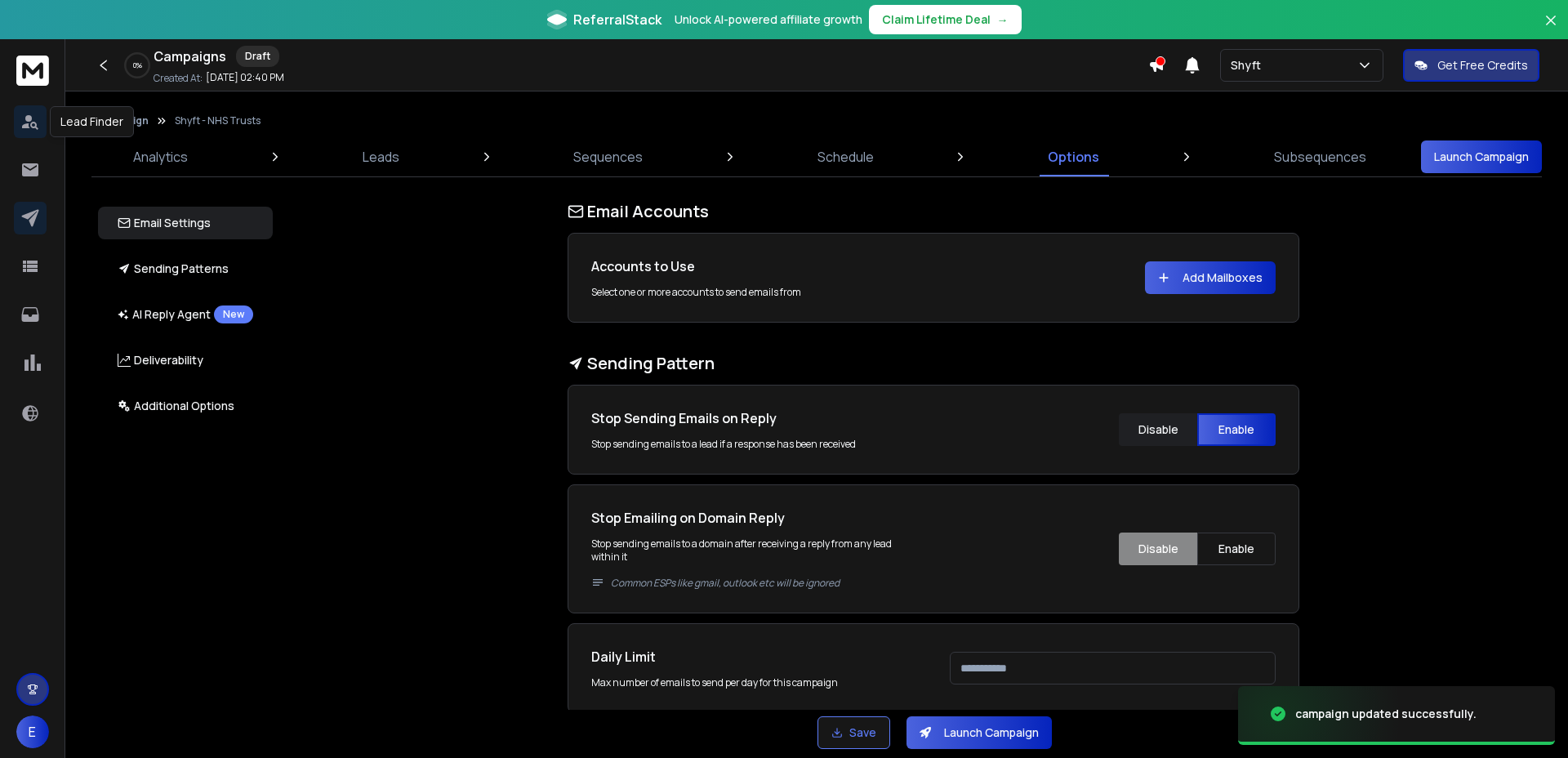
click at [33, 122] on icon at bounding box center [30, 126] width 16 height 8
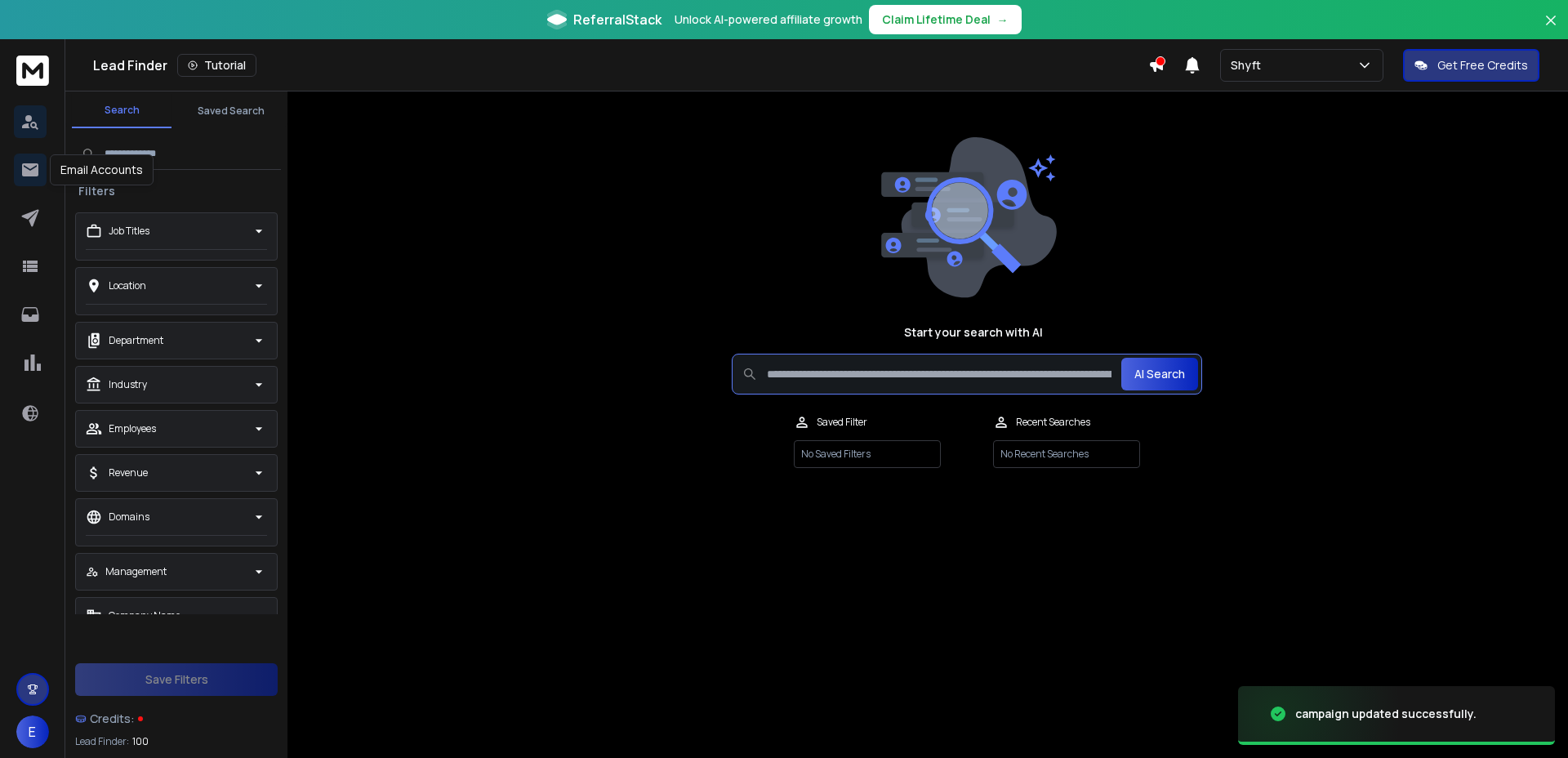
click at [30, 162] on icon at bounding box center [31, 169] width 20 height 20
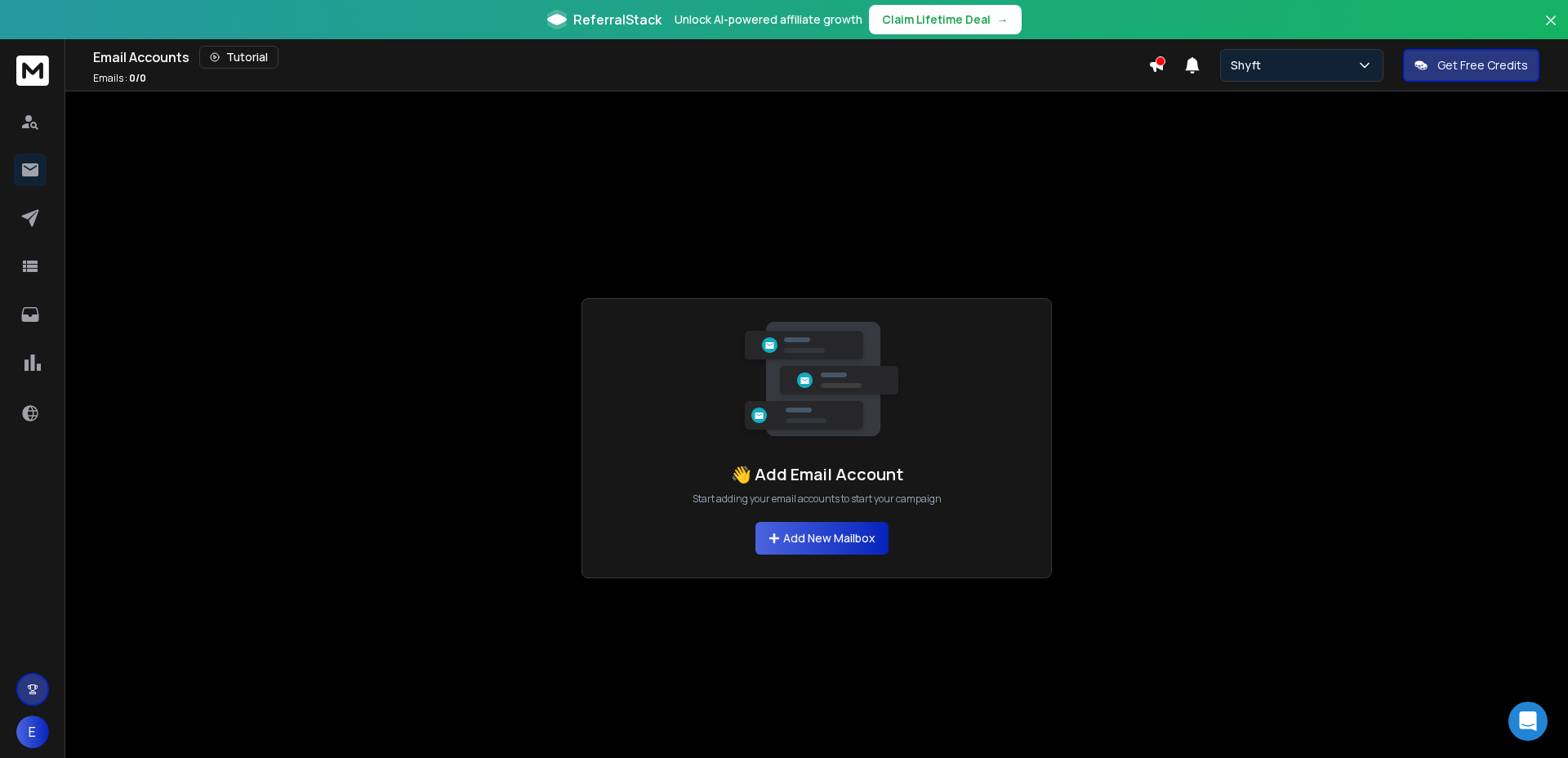
click at [1286, 67] on div "Shyft" at bounding box center [1301, 65] width 142 height 16
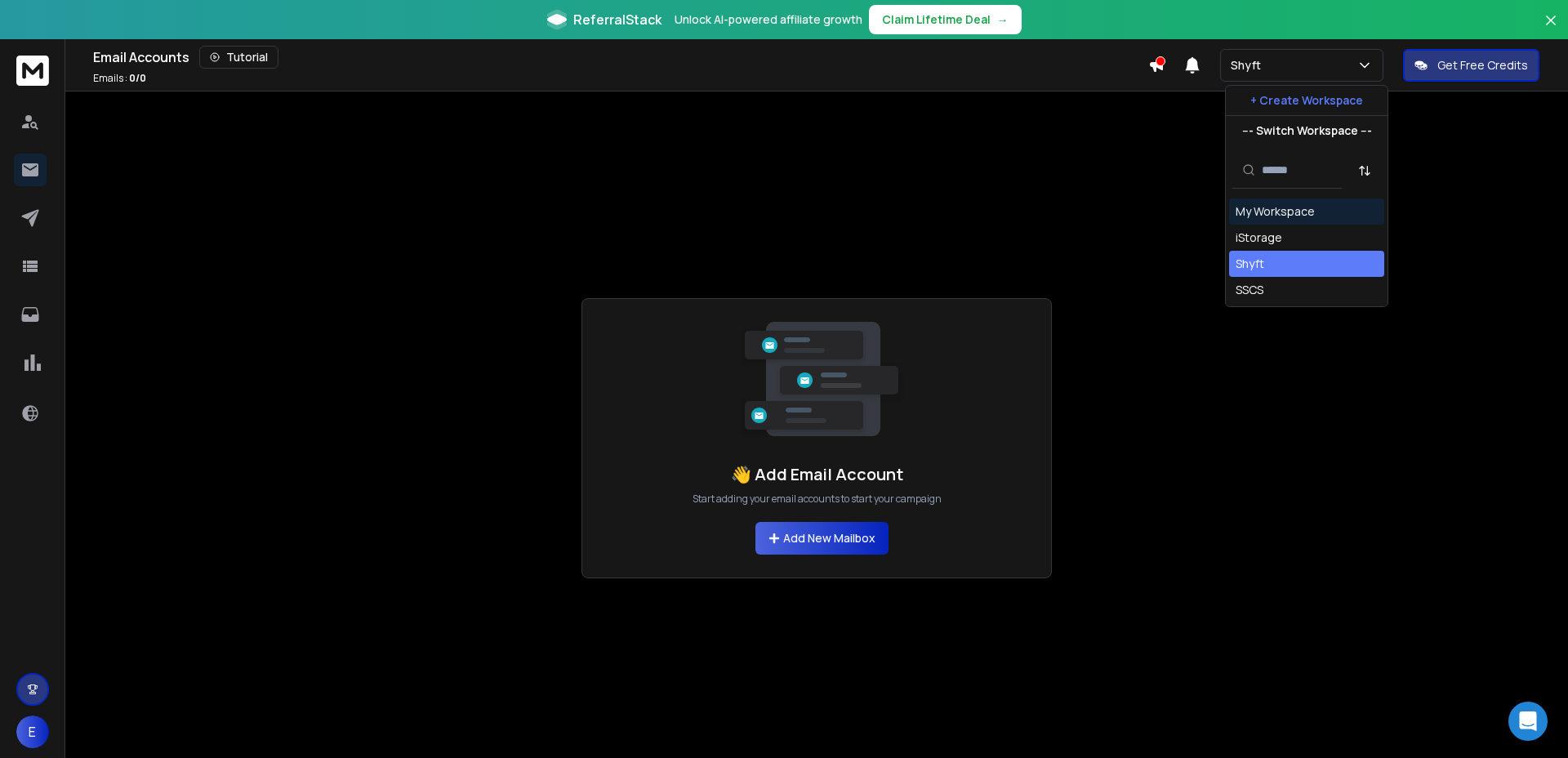
click at [1266, 211] on div "My Workspace" at bounding box center [1275, 211] width 79 height 16
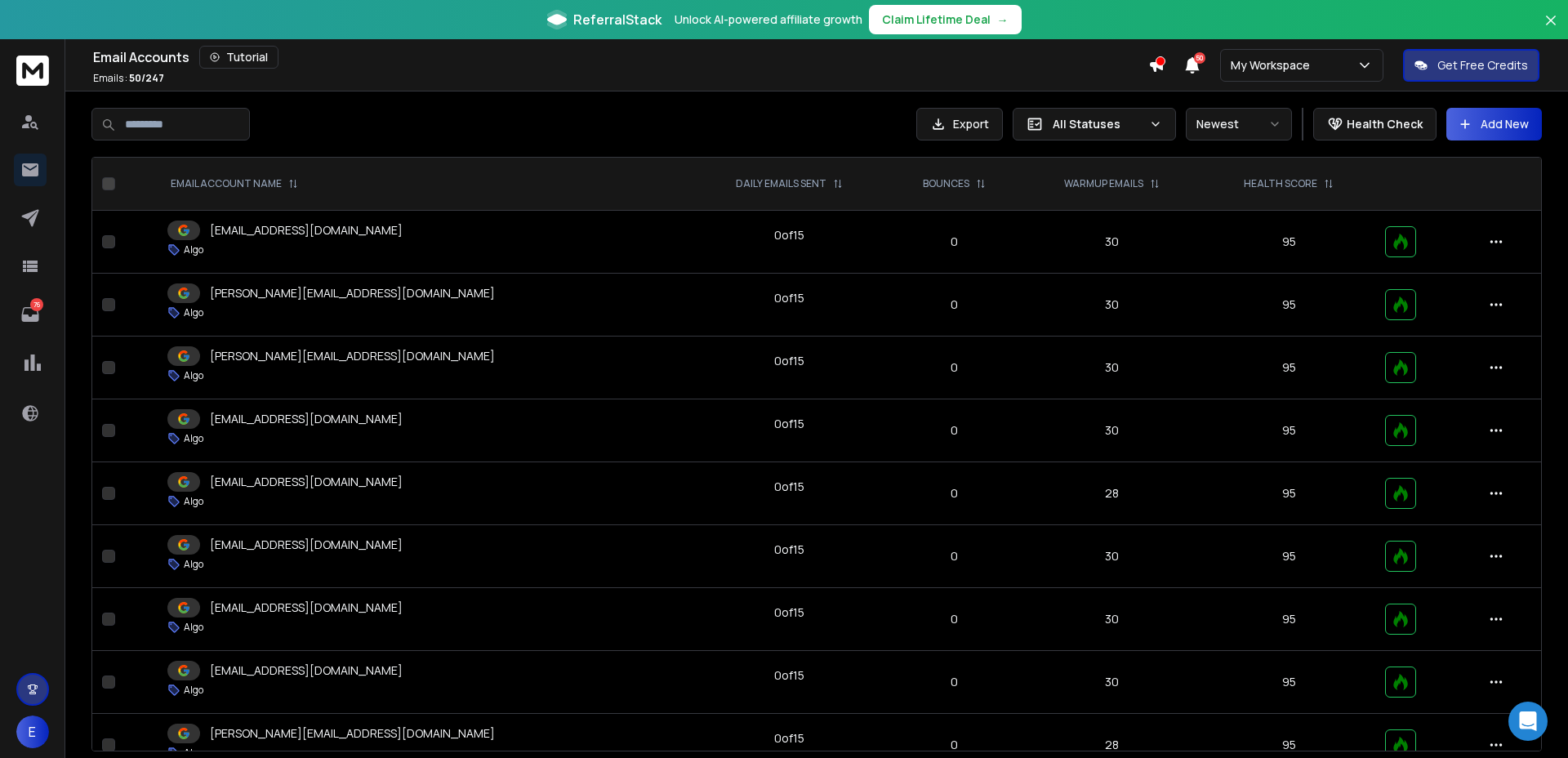
click at [174, 132] on input at bounding box center [170, 124] width 159 height 33
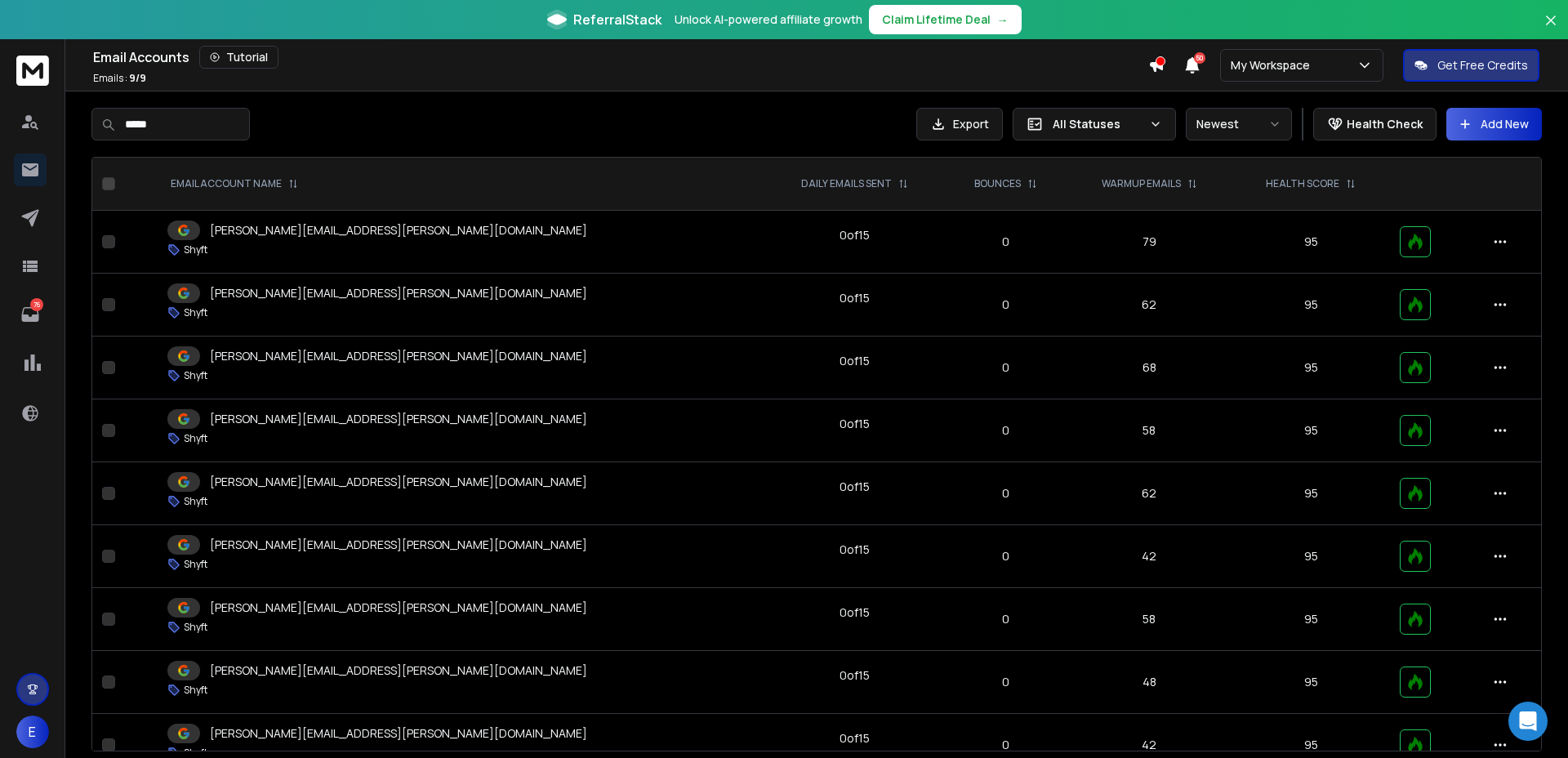
type input "*****"
click at [355, 124] on div "*****" at bounding box center [499, 124] width 815 height 33
click at [104, 177] on button "Select this Page" at bounding box center [108, 183] width 13 height 13
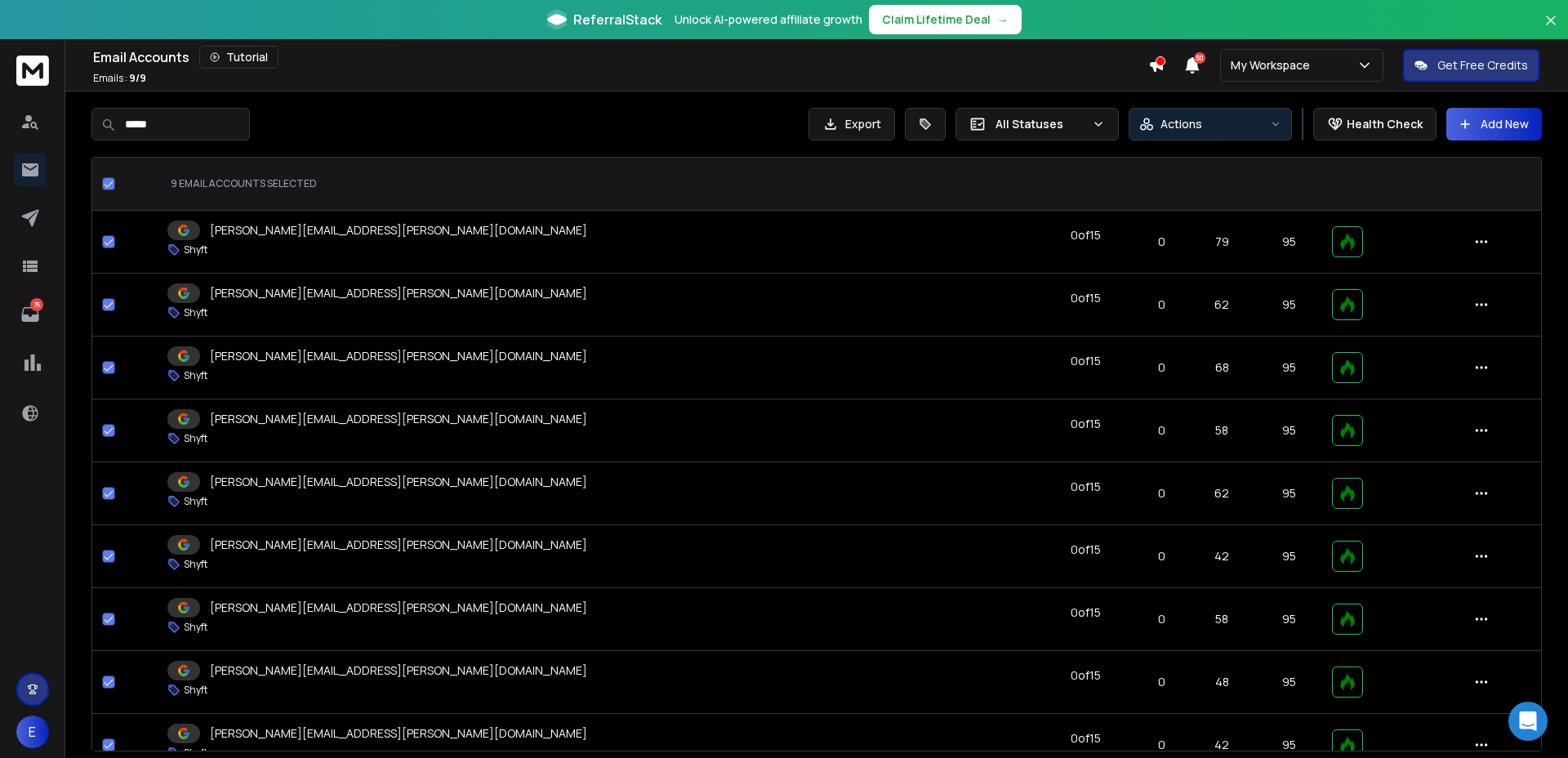
click at [1149, 118] on icon "button" at bounding box center [1146, 120] width 5 height 5
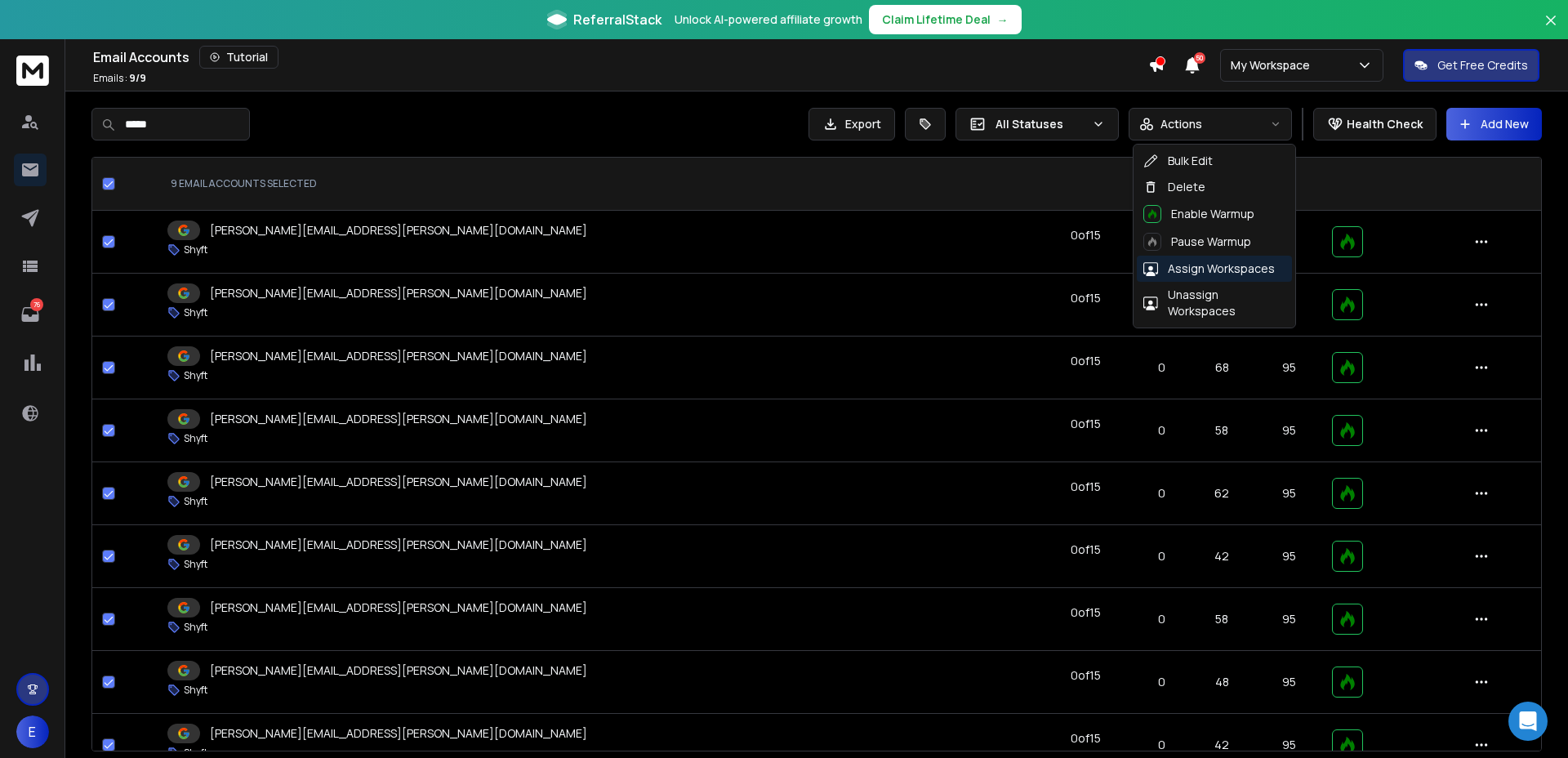
click at [1187, 271] on div "Assign Workspaces" at bounding box center [1208, 269] width 132 height 16
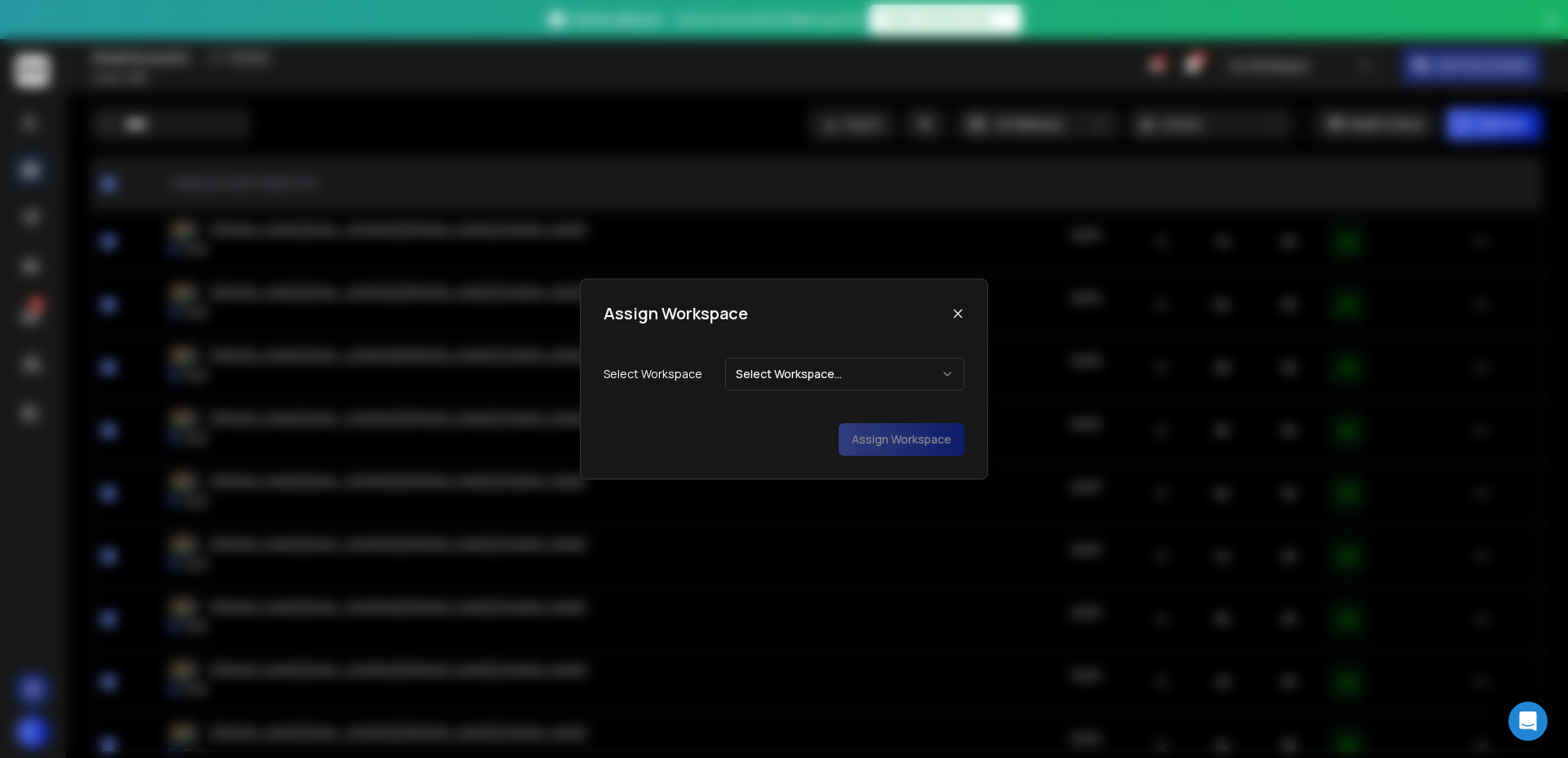
click at [771, 377] on button "Select Workspace..." at bounding box center [844, 374] width 239 height 33
click at [911, 440] on button "Assign Workspace" at bounding box center [901, 439] width 126 height 33
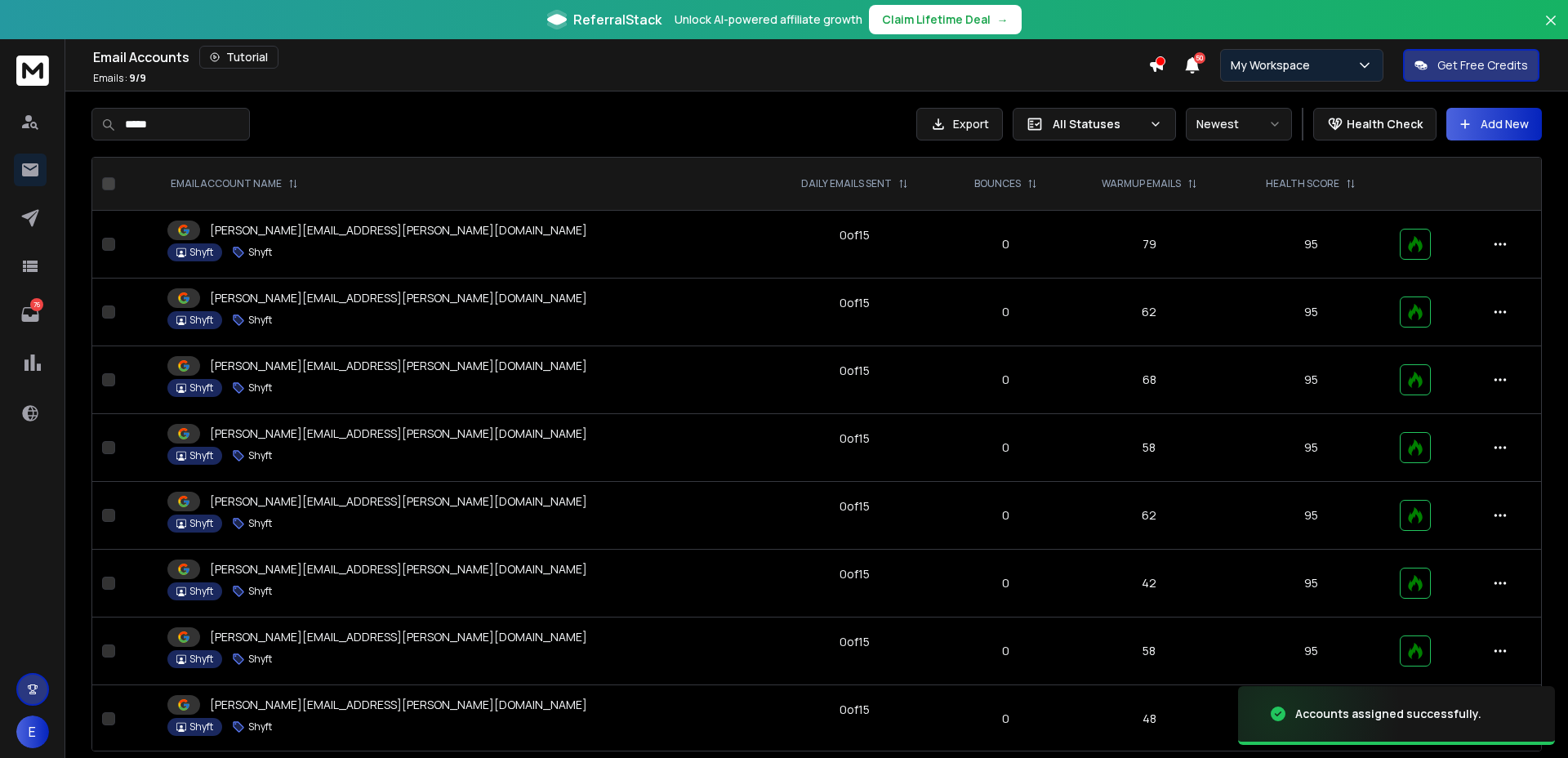
click at [1275, 66] on p "My Workspace" at bounding box center [1274, 65] width 86 height 16
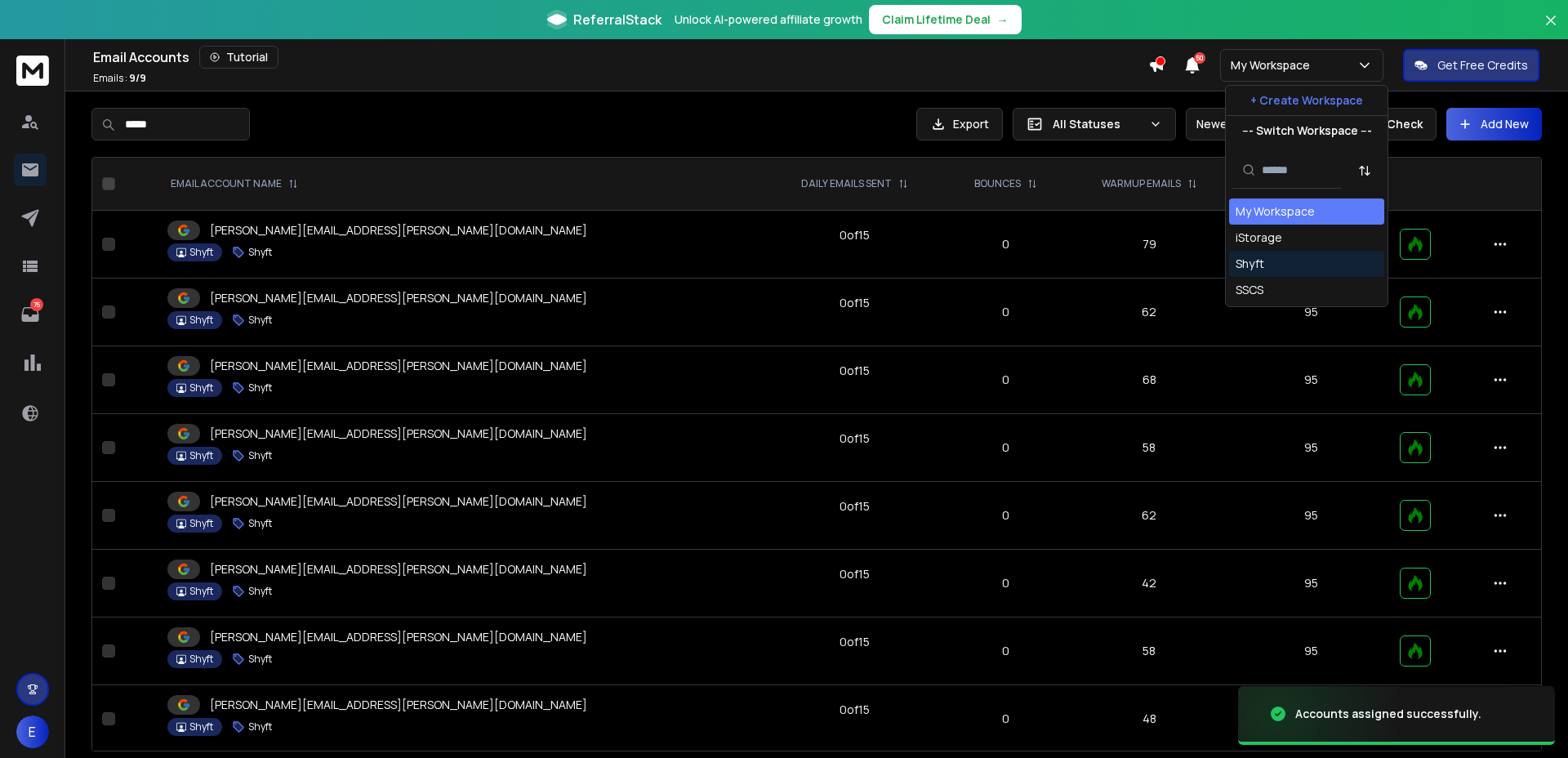
click at [1264, 258] on div "Shyft" at bounding box center [1249, 264] width 29 height 16
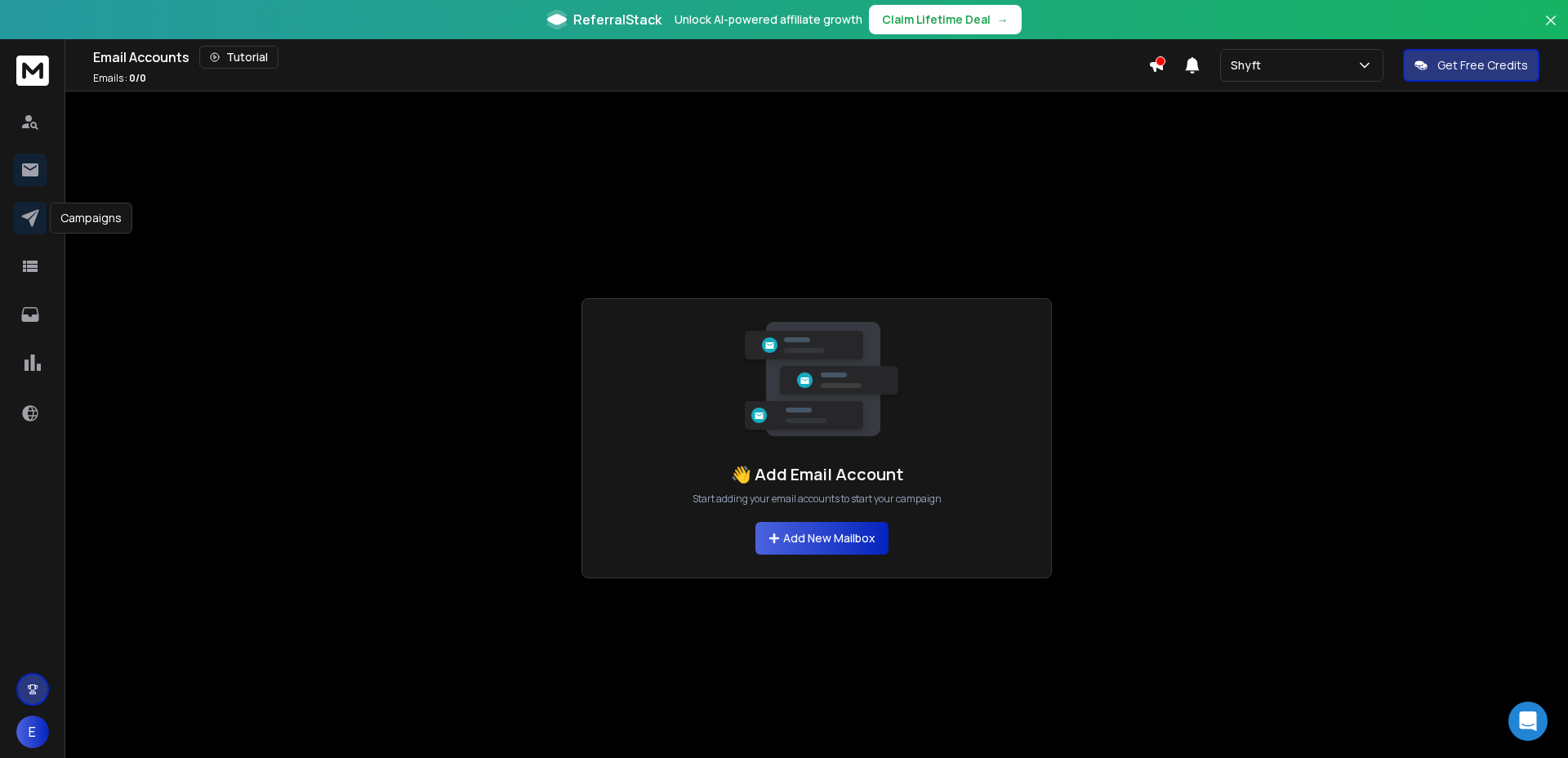
click at [25, 220] on icon at bounding box center [31, 218] width 20 height 20
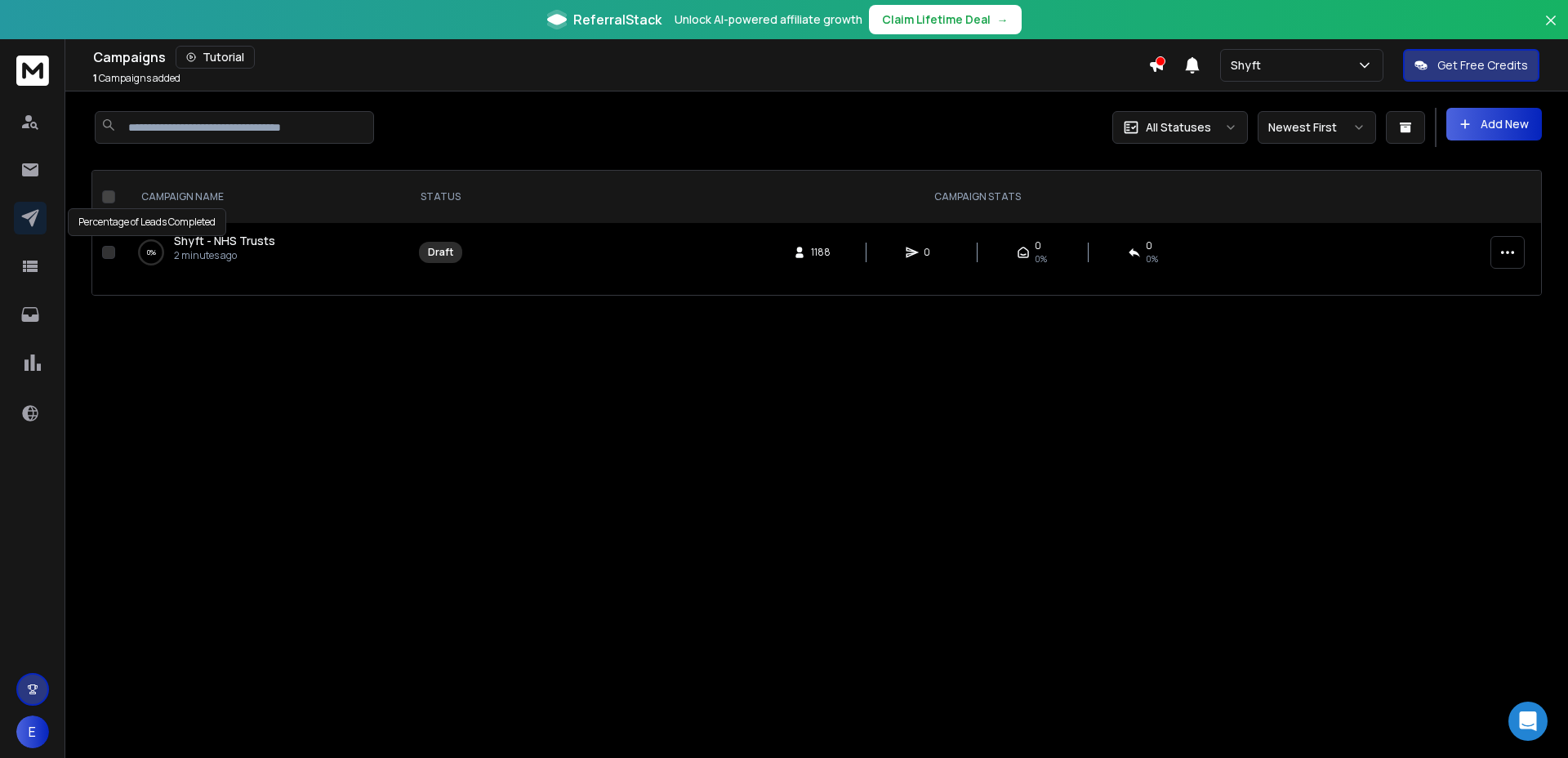
click at [223, 239] on span "Shyft - NHS Trusts" at bounding box center [224, 241] width 101 height 16
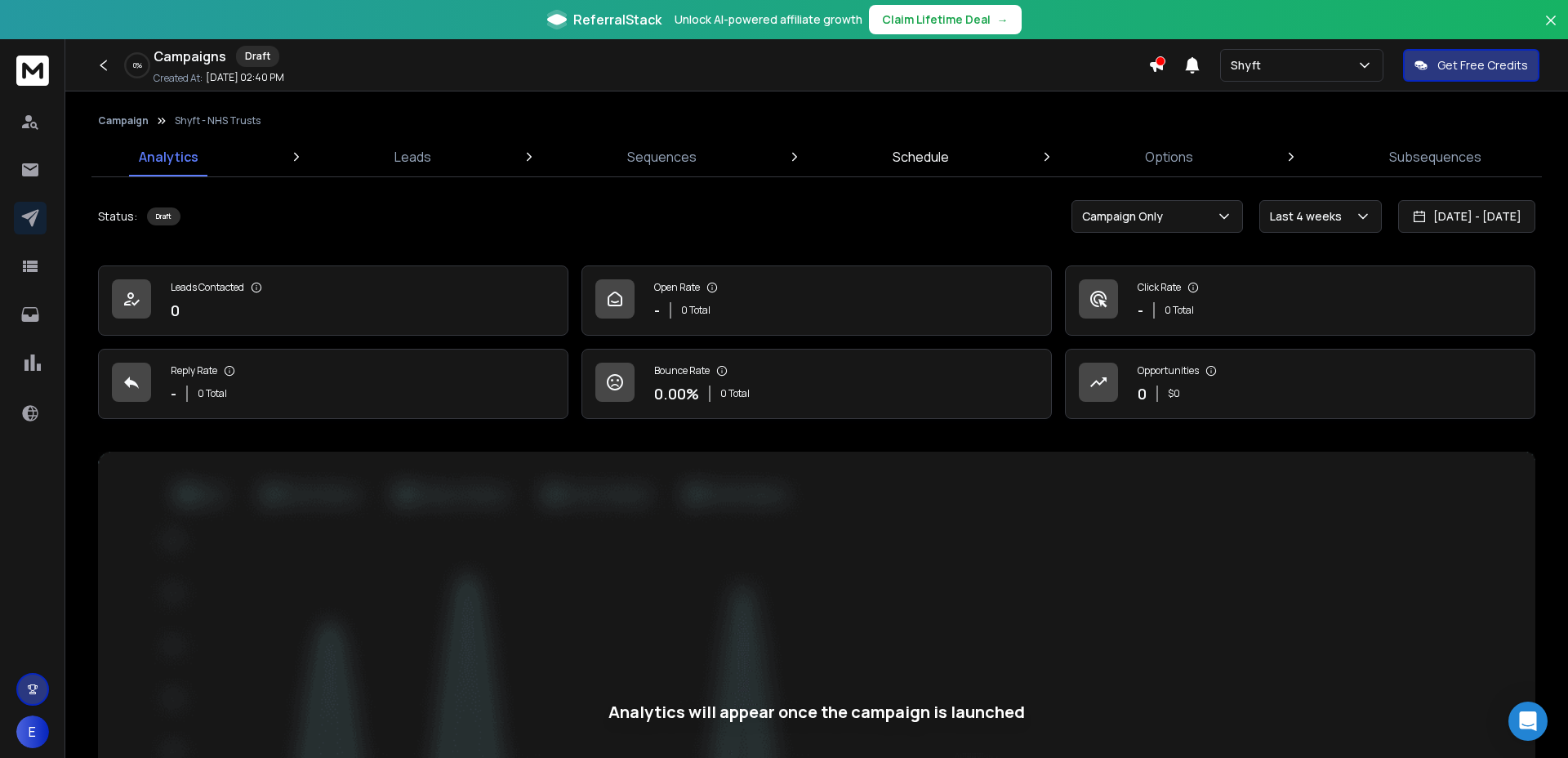
click at [930, 156] on p "Schedule" at bounding box center [920, 157] width 56 height 20
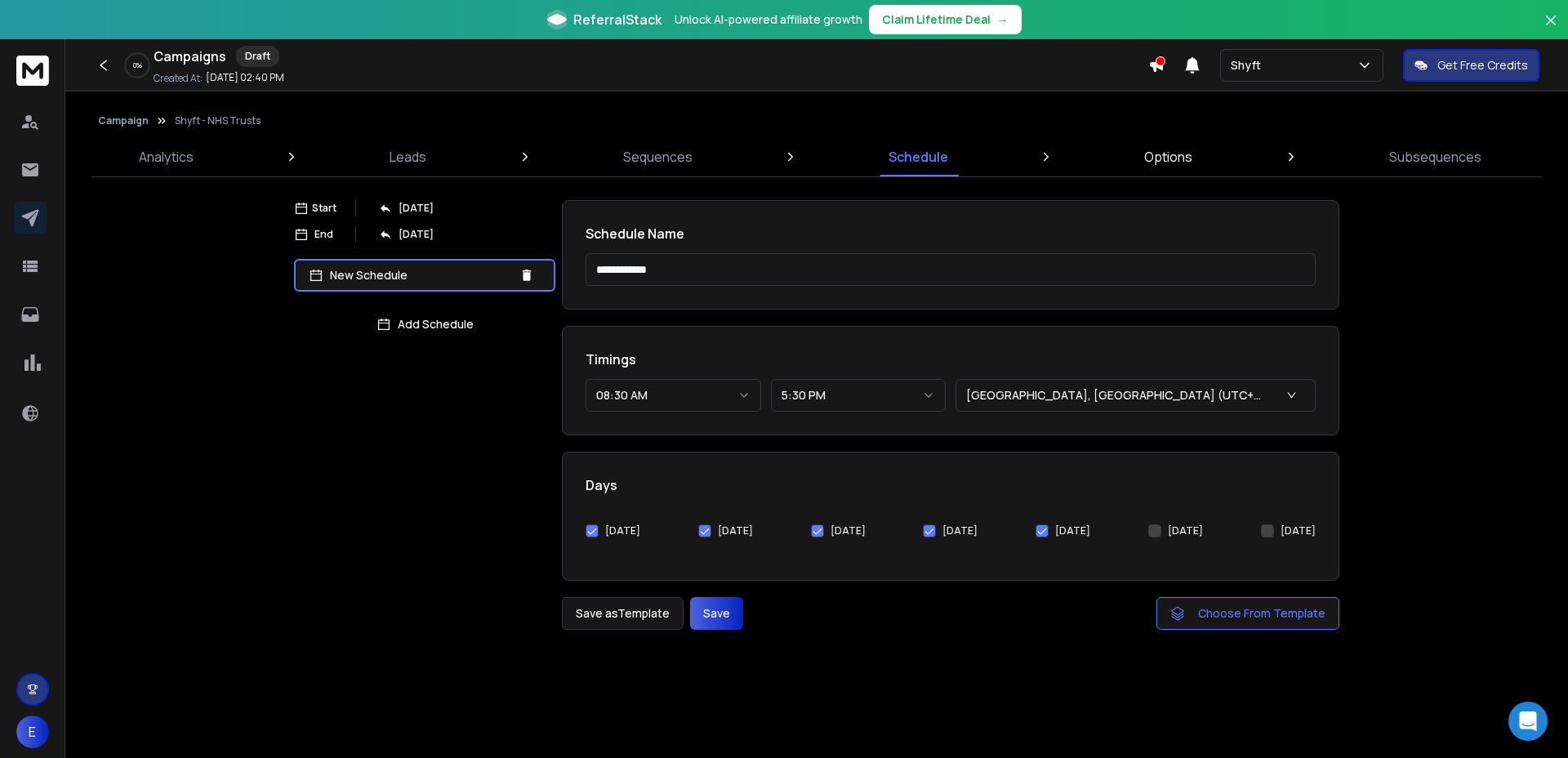
click at [1139, 155] on link "Options" at bounding box center [1168, 157] width 67 height 40
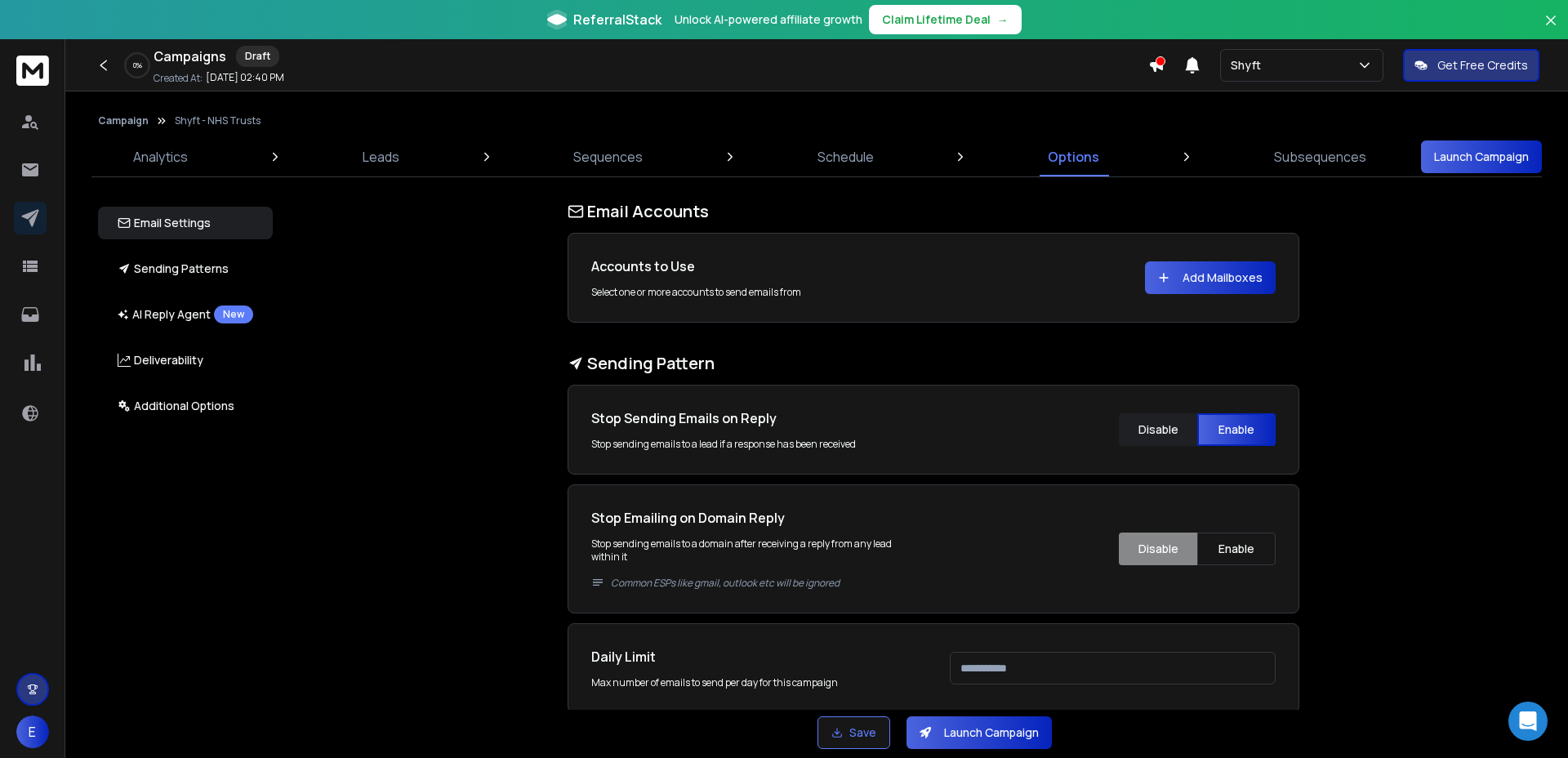
click at [1194, 275] on button "Add Mailboxes" at bounding box center [1210, 277] width 131 height 33
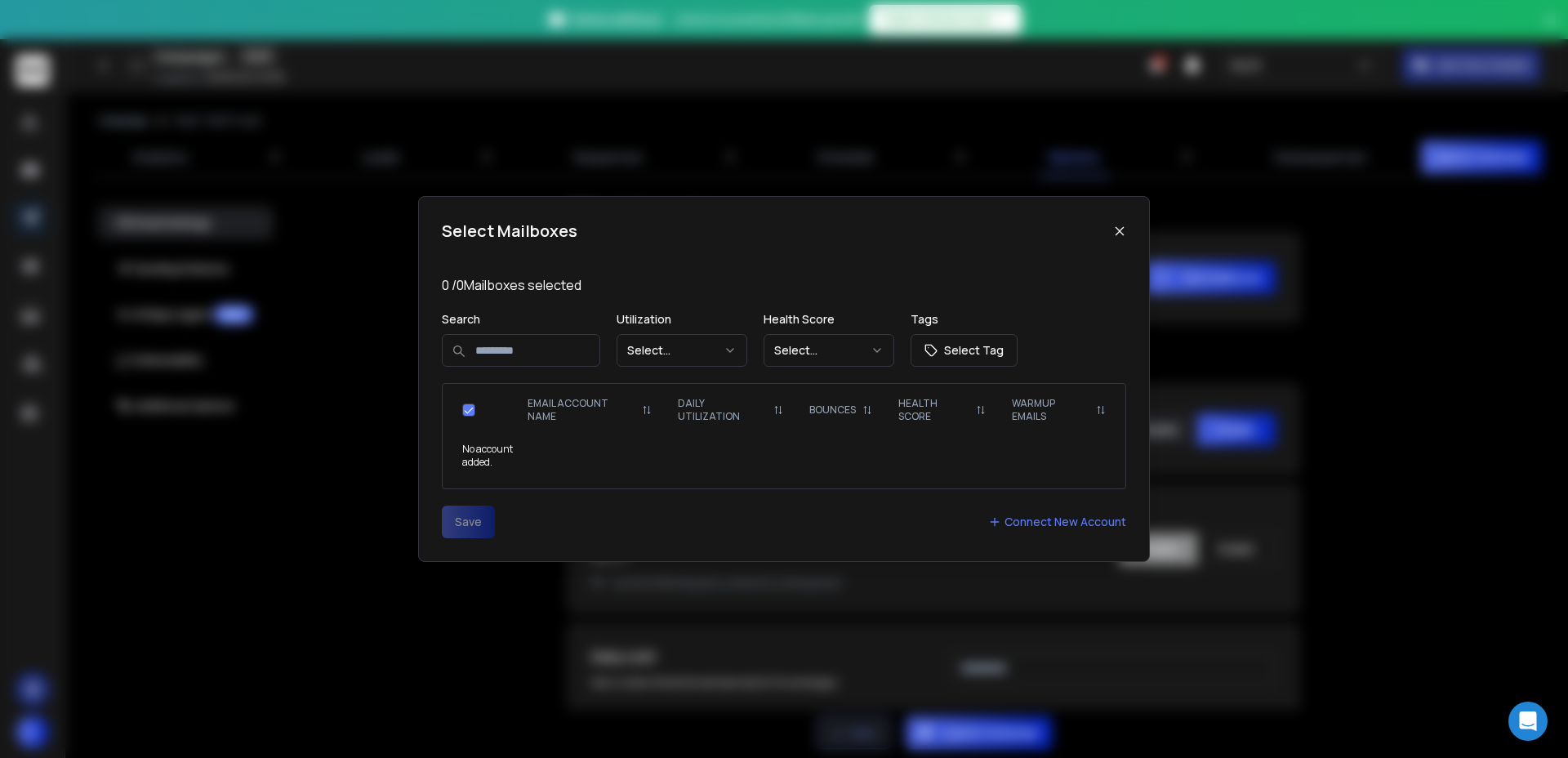
click at [813, 347] on button "Select..." at bounding box center [829, 350] width 131 height 33
click at [1012, 347] on button "Select Tag" at bounding box center [964, 350] width 107 height 33
click at [954, 371] on div "No data present." at bounding box center [964, 380] width 79 height 20
click at [1113, 220] on div "Select Mailboxes" at bounding box center [784, 231] width 684 height 23
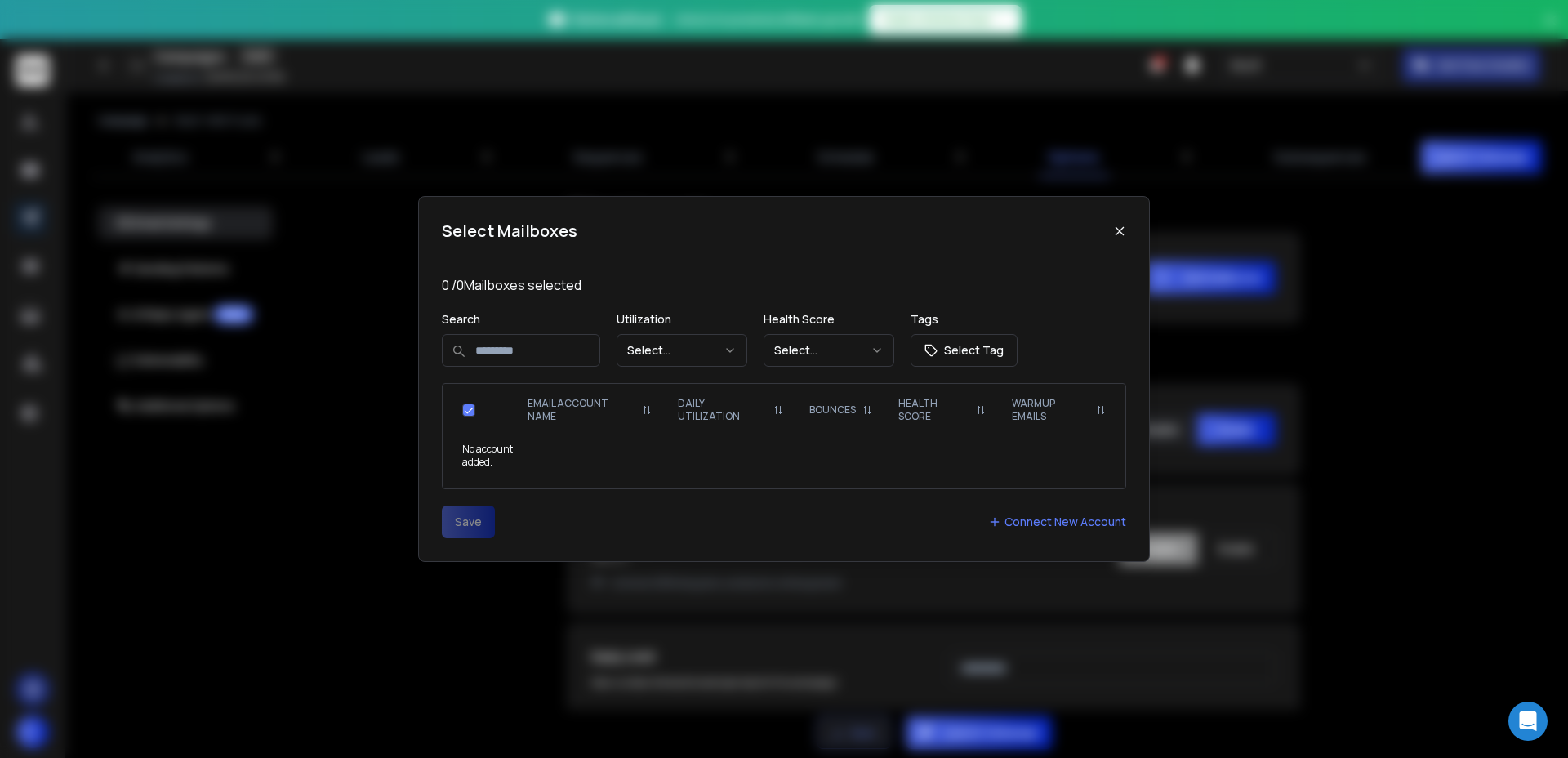
click at [1120, 234] on icon at bounding box center [1119, 231] width 13 height 13
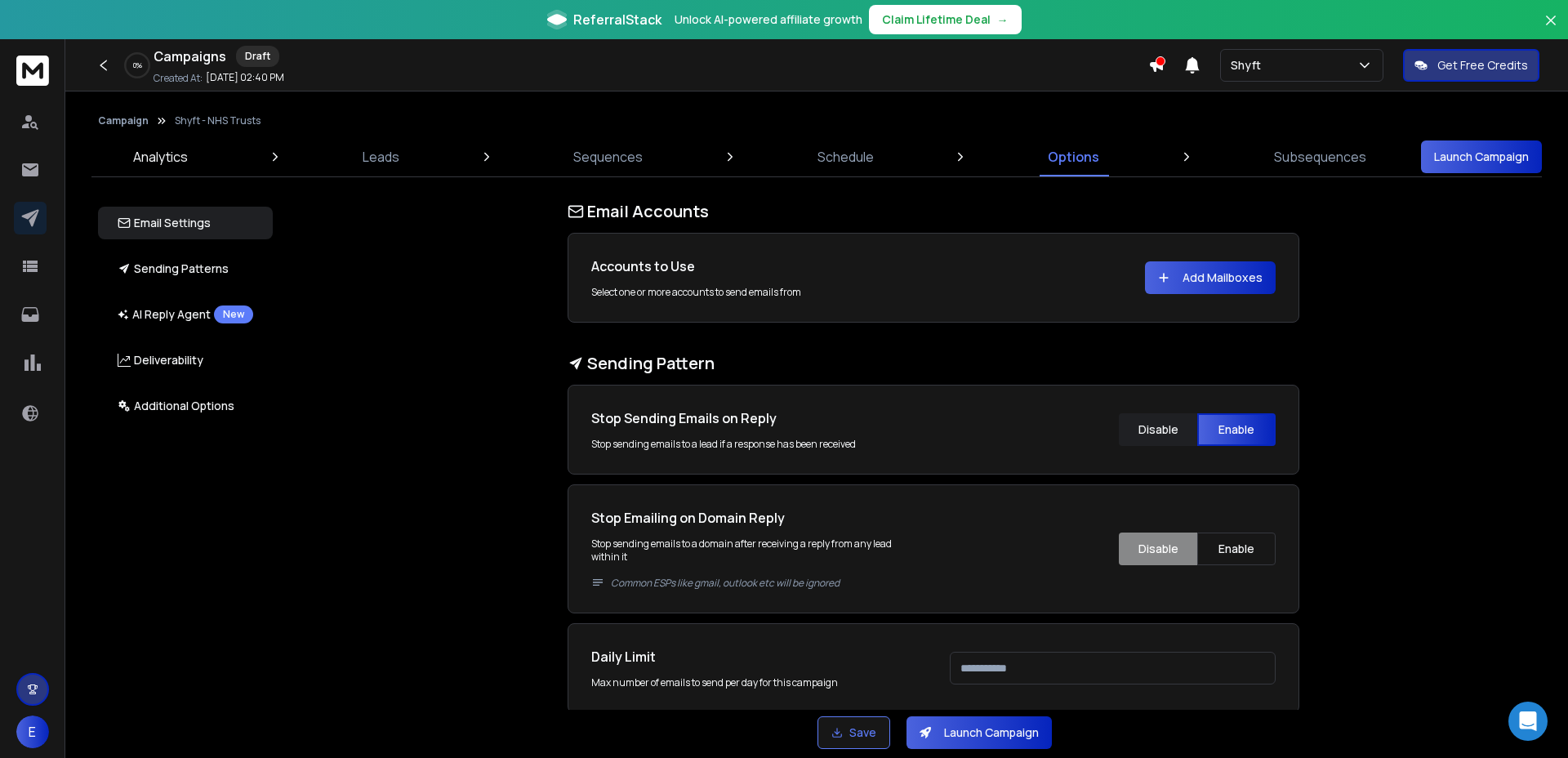
click at [148, 157] on p "Analytics" at bounding box center [160, 157] width 55 height 20
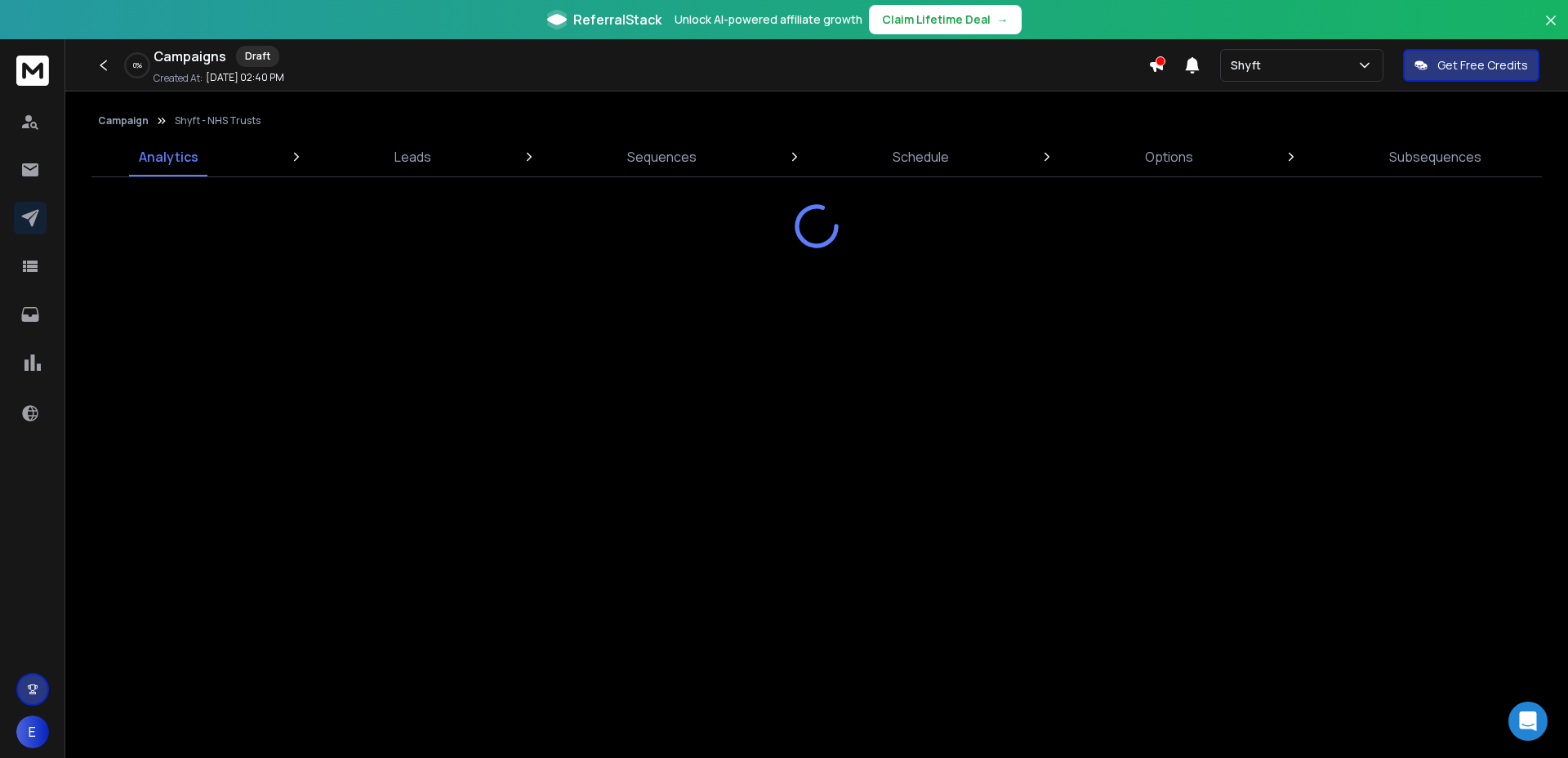
click at [123, 117] on button "Campaign" at bounding box center [123, 120] width 51 height 13
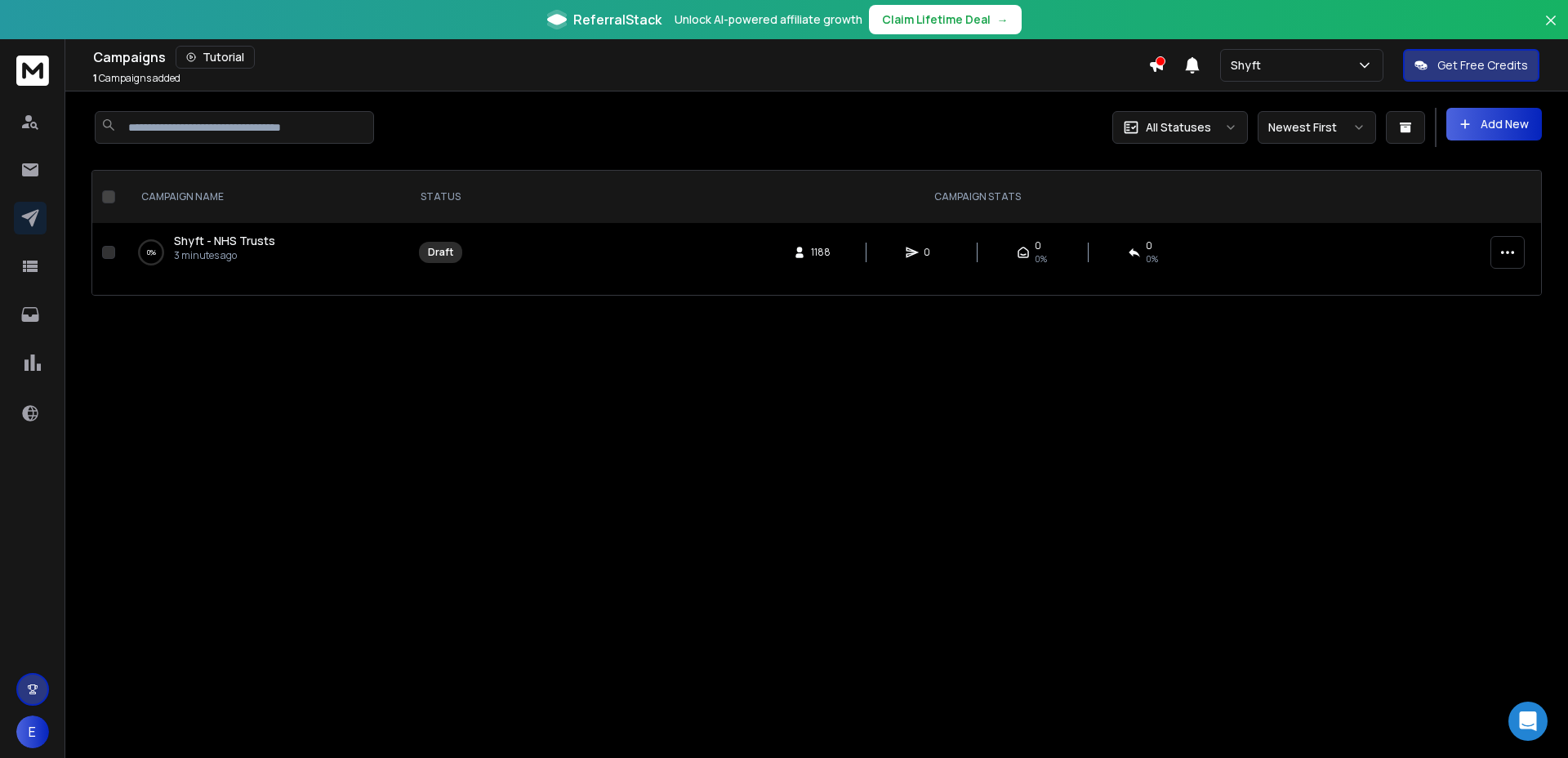
click at [1512, 252] on icon "button" at bounding box center [1507, 252] width 13 height 3
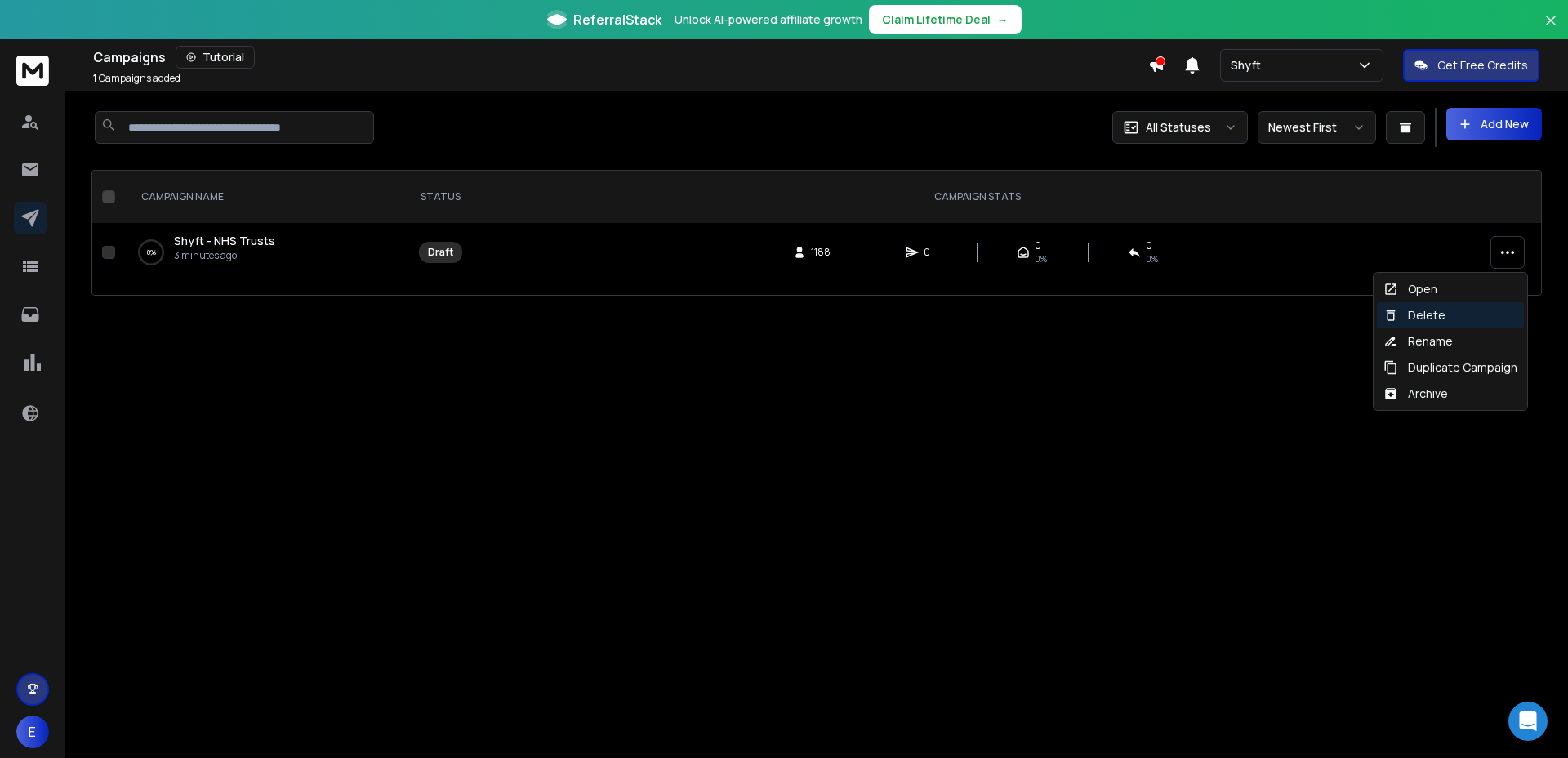
click at [1433, 317] on div "Delete" at bounding box center [1414, 315] width 62 height 16
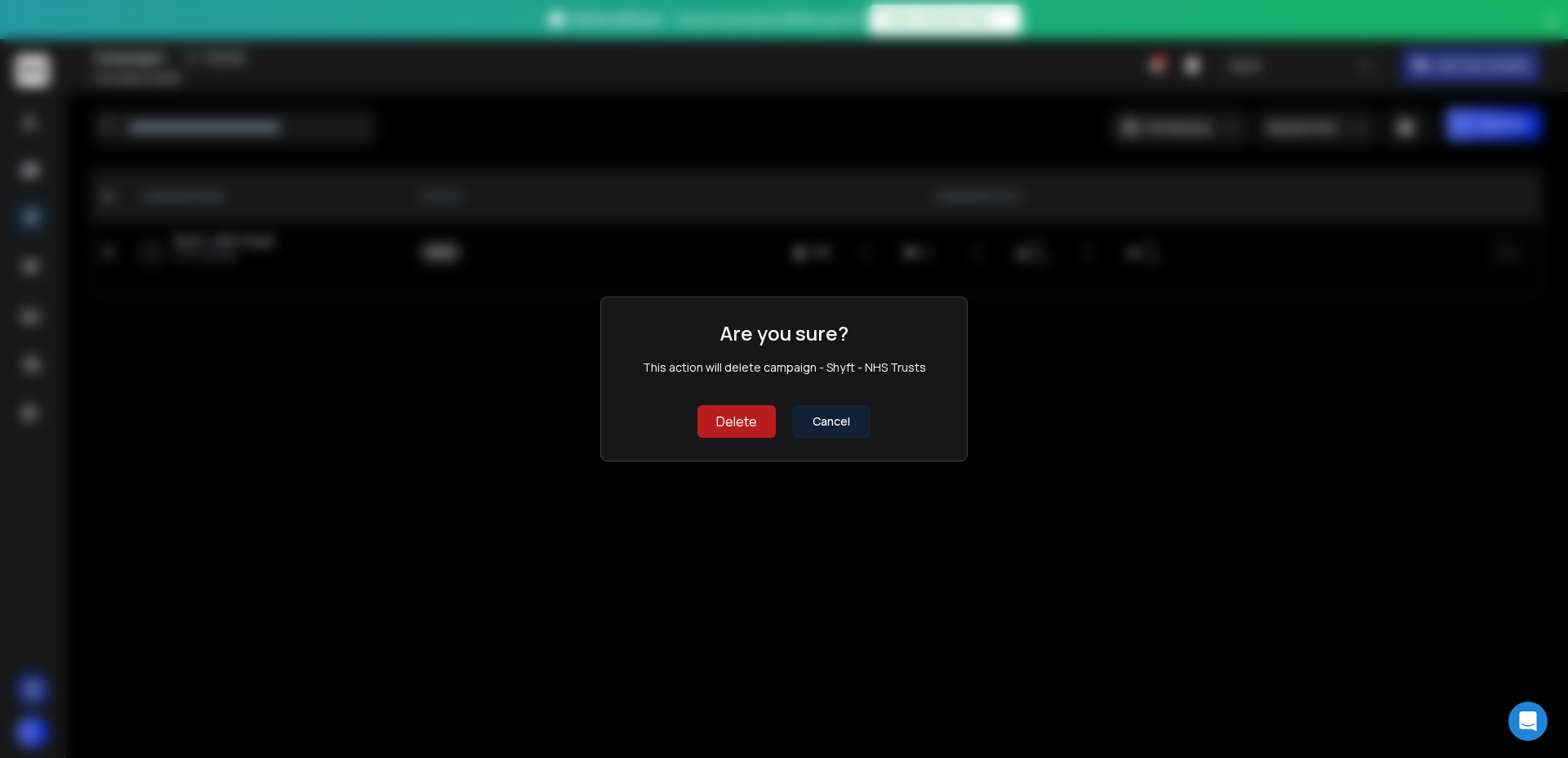
click at [715, 414] on button "Delete" at bounding box center [736, 421] width 78 height 33
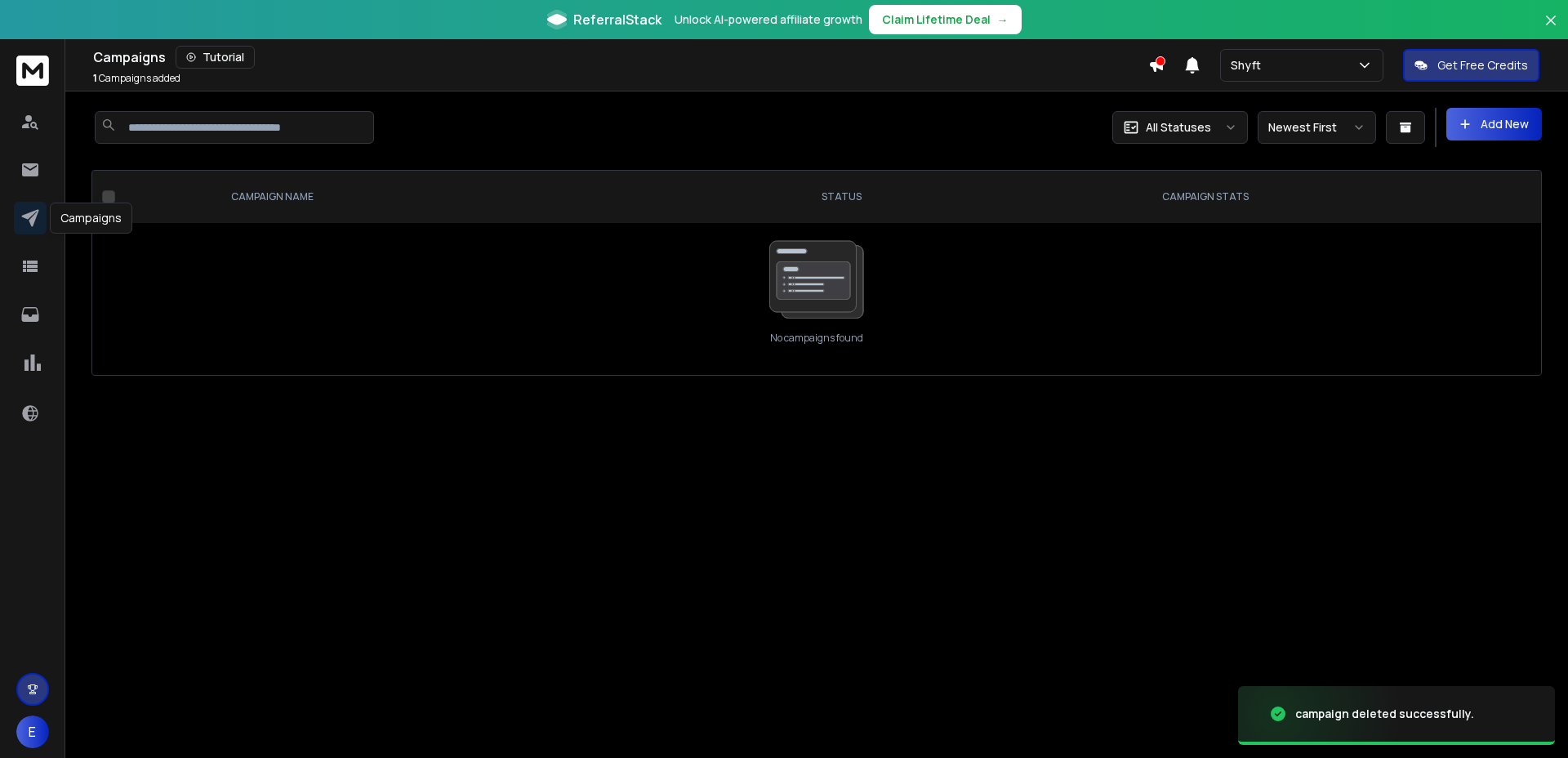
click at [26, 189] on div at bounding box center [33, 172] width 38 height 39
click at [26, 173] on icon at bounding box center [30, 169] width 16 height 13
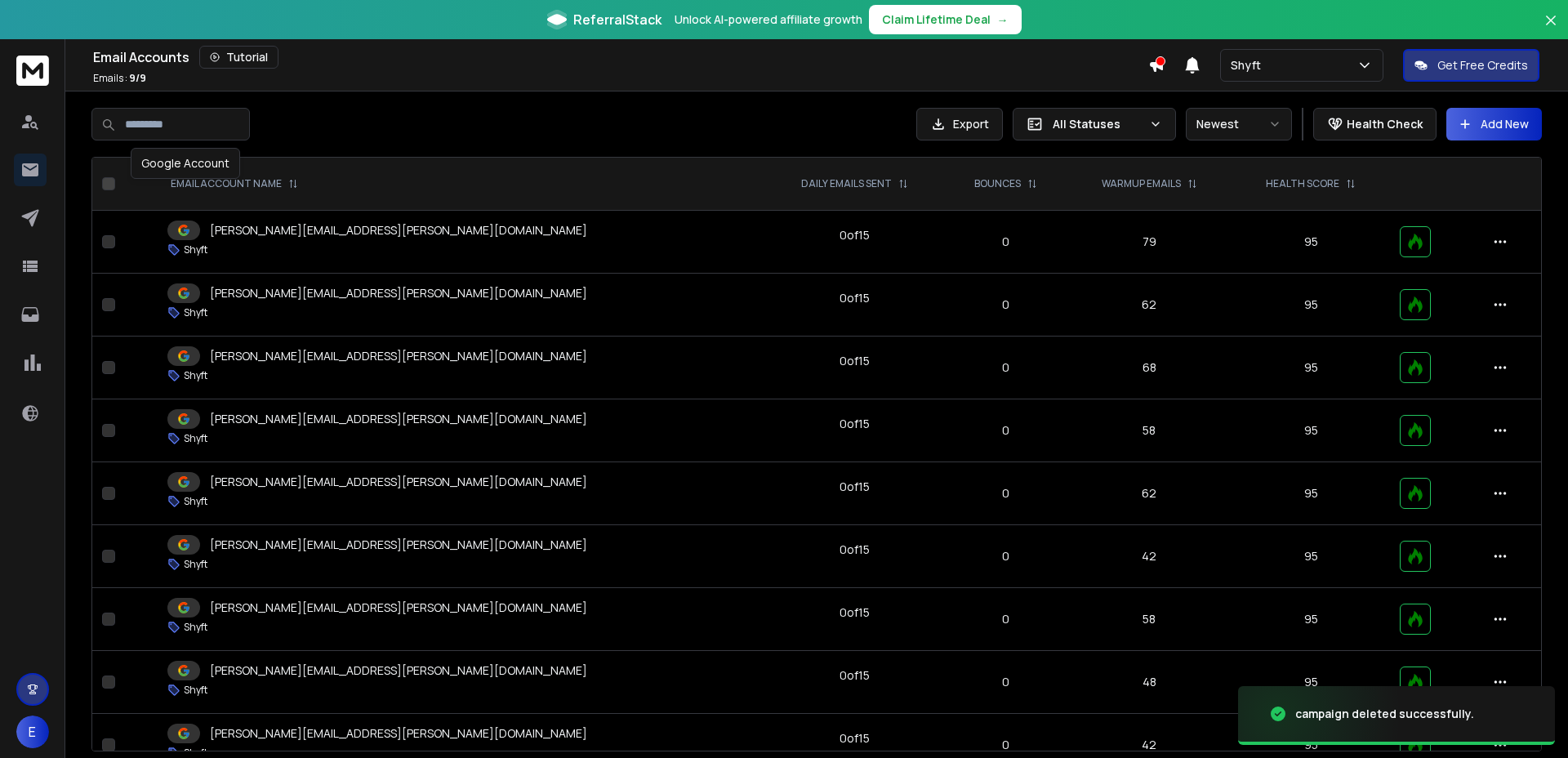
scroll to position [39, 0]
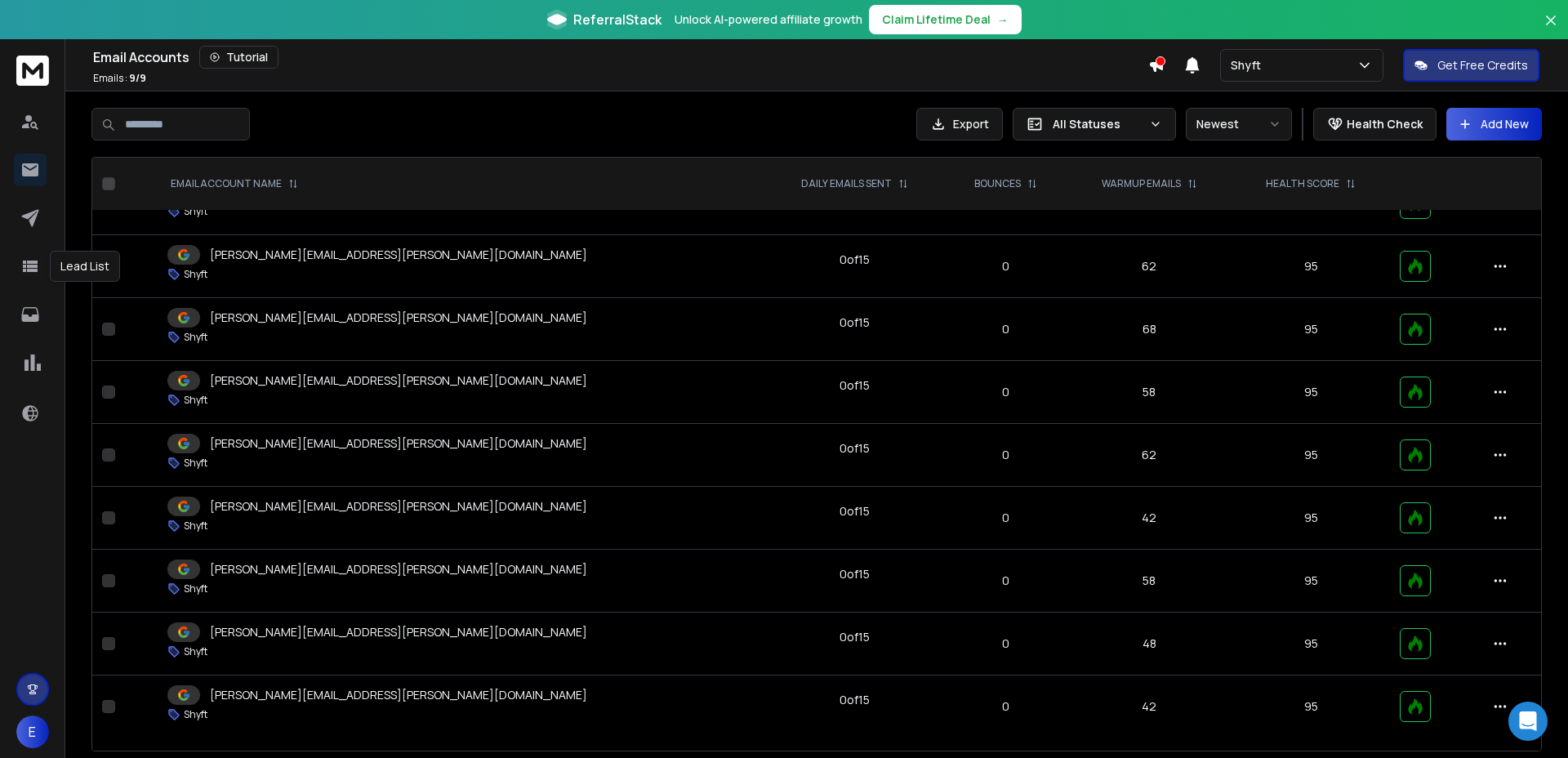
click at [27, 234] on div at bounding box center [33, 220] width 38 height 39
click at [27, 222] on icon at bounding box center [31, 218] width 20 height 20
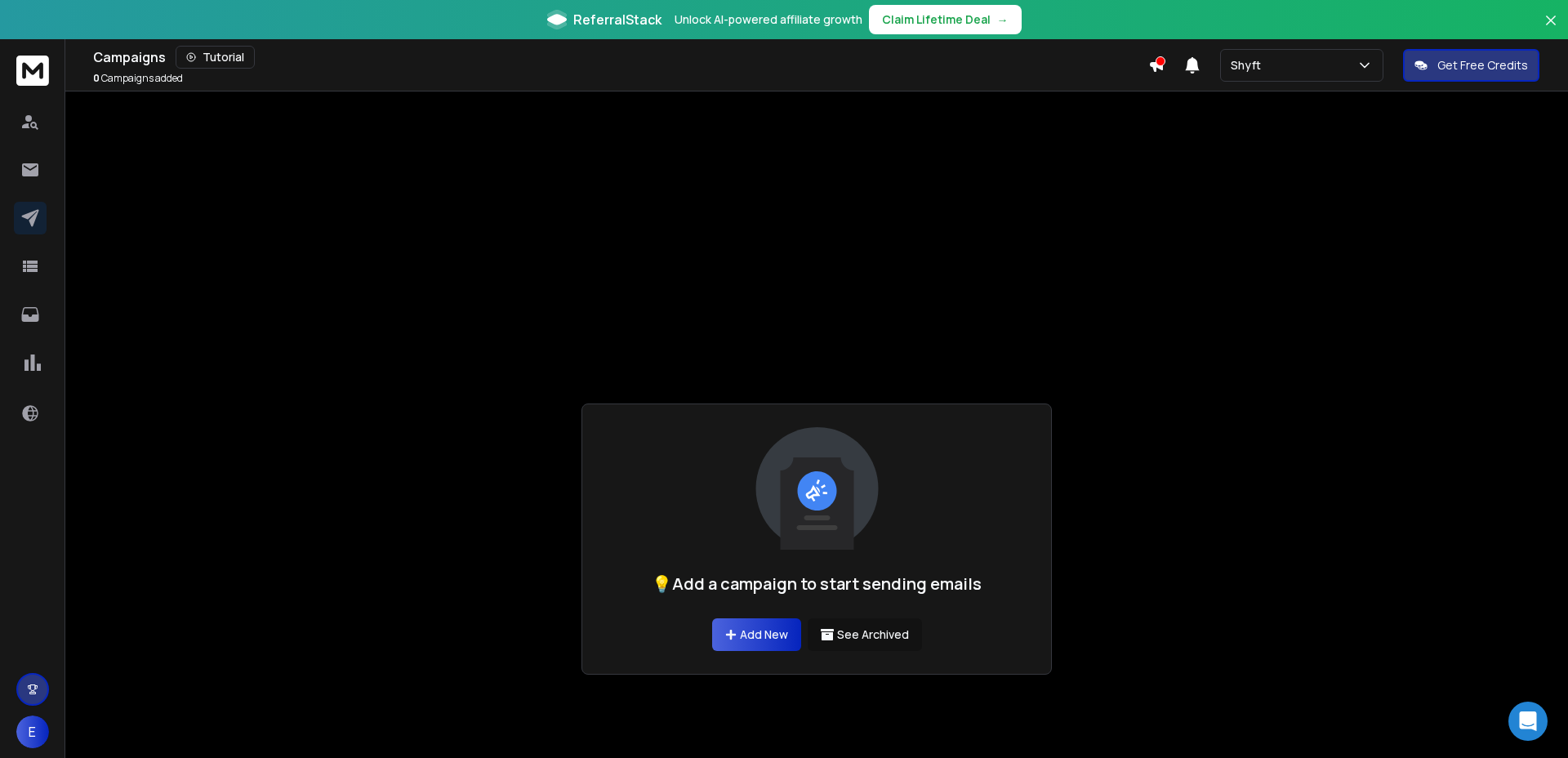
click at [741, 626] on link "Add New" at bounding box center [756, 634] width 89 height 33
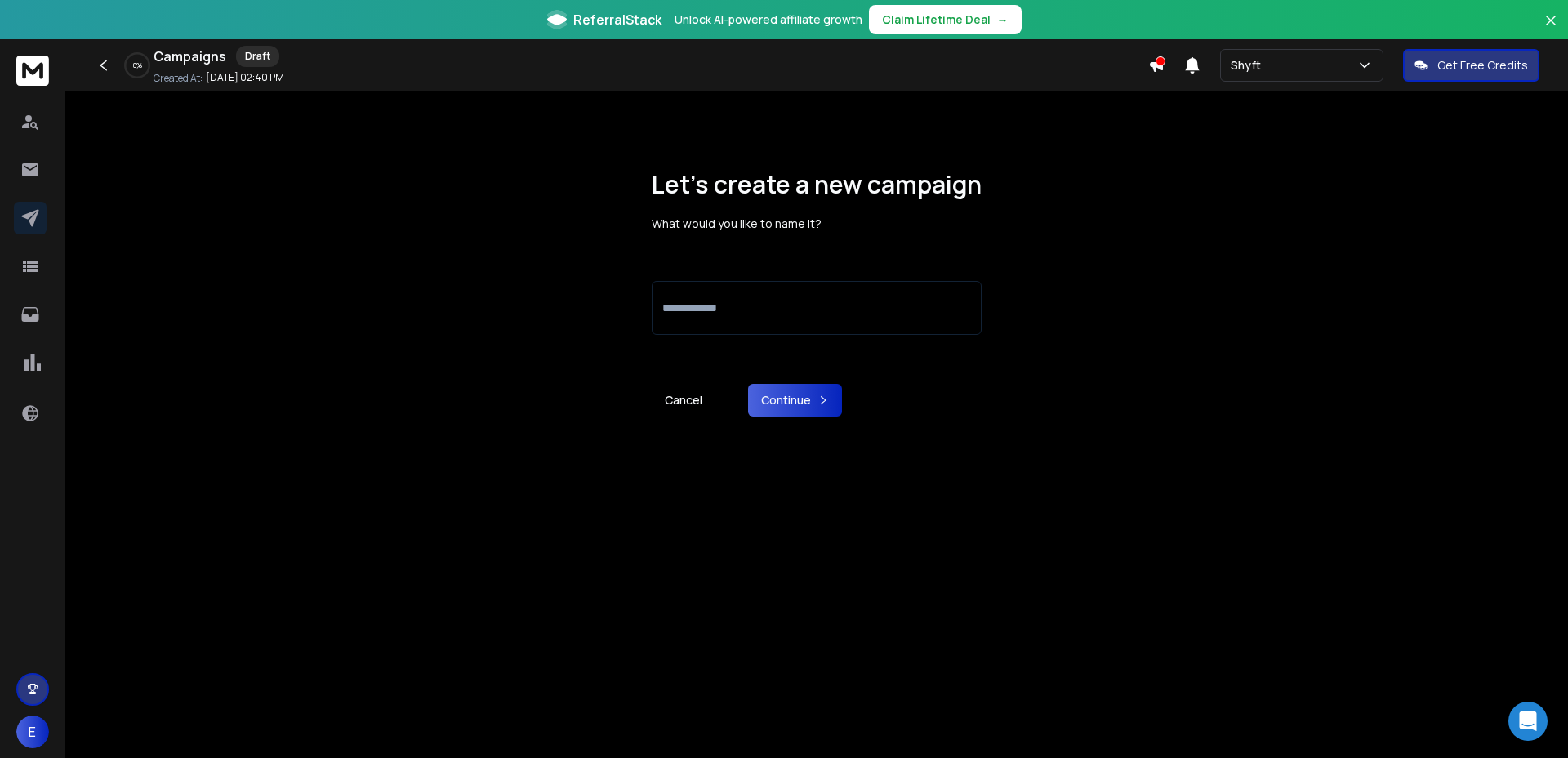
click at [706, 328] on input at bounding box center [816, 307] width 330 height 54
type input "**********"
click at [793, 405] on button "Continue" at bounding box center [795, 399] width 94 height 33
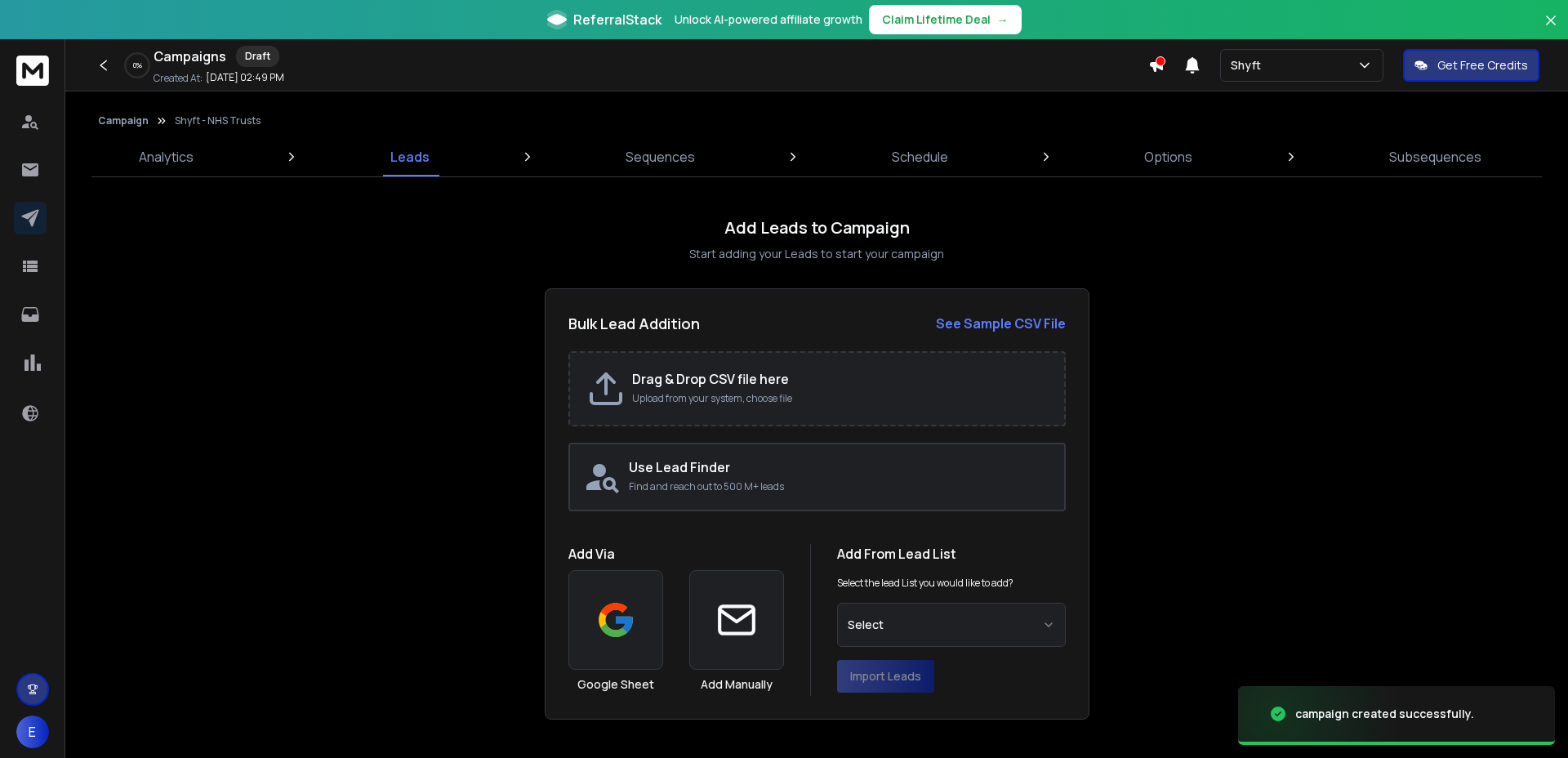
click at [677, 407] on div "Drag & Drop CSV file here Upload from your system, choose file" at bounding box center [840, 388] width 415 height 40
type input "**********"
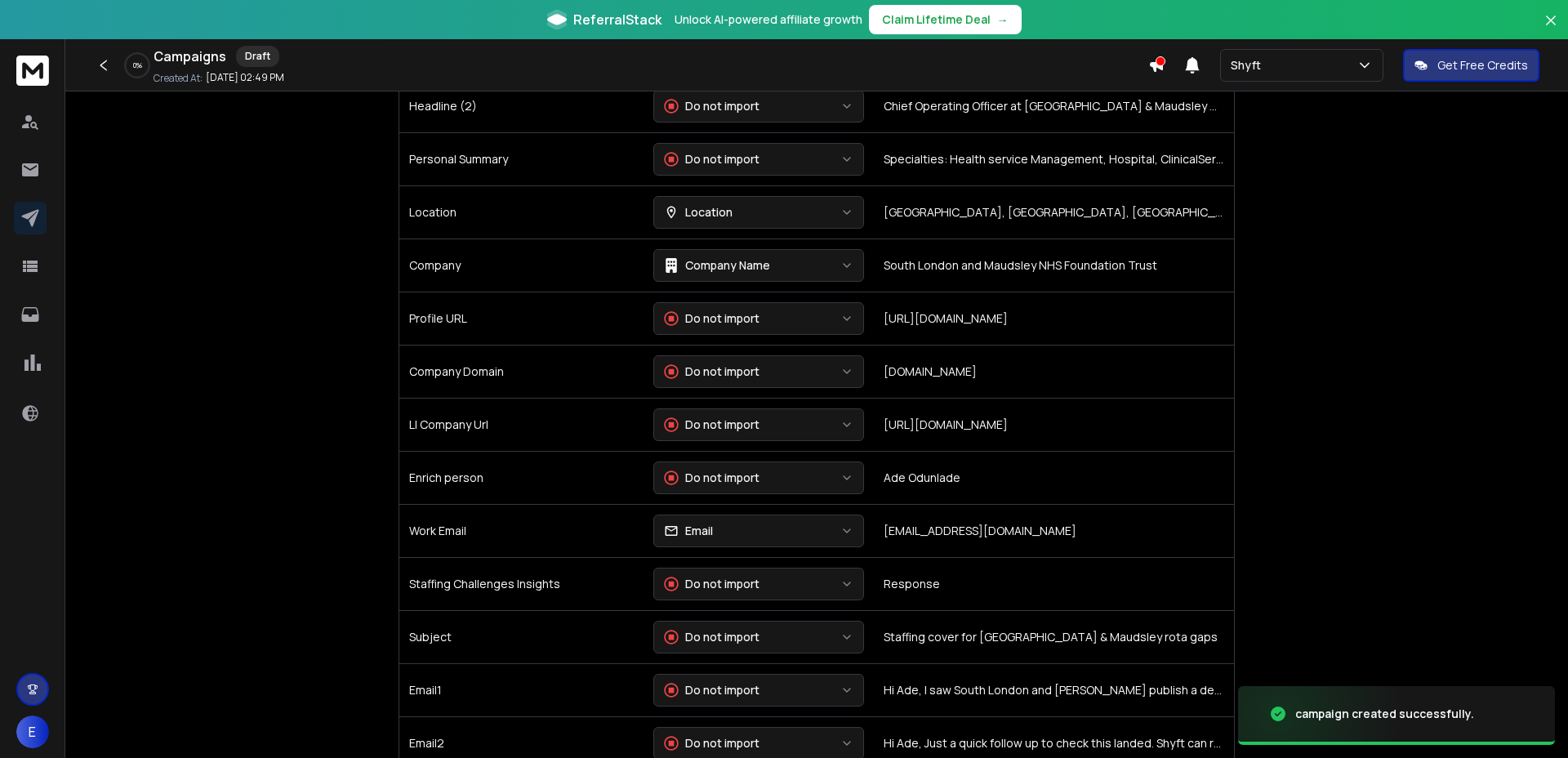
scroll to position [947, 0]
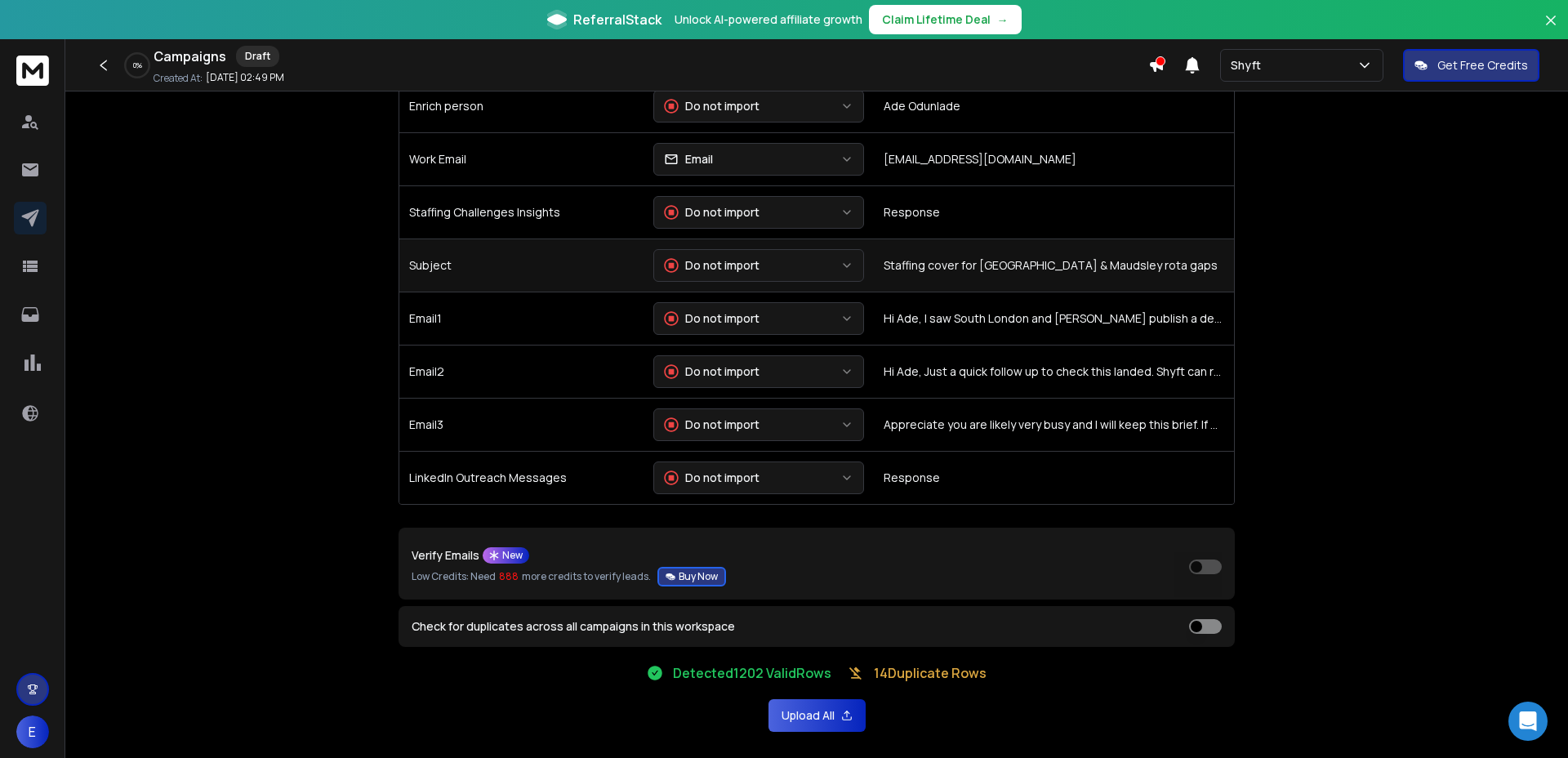
click at [694, 277] on button "Do not import" at bounding box center [758, 265] width 210 height 33
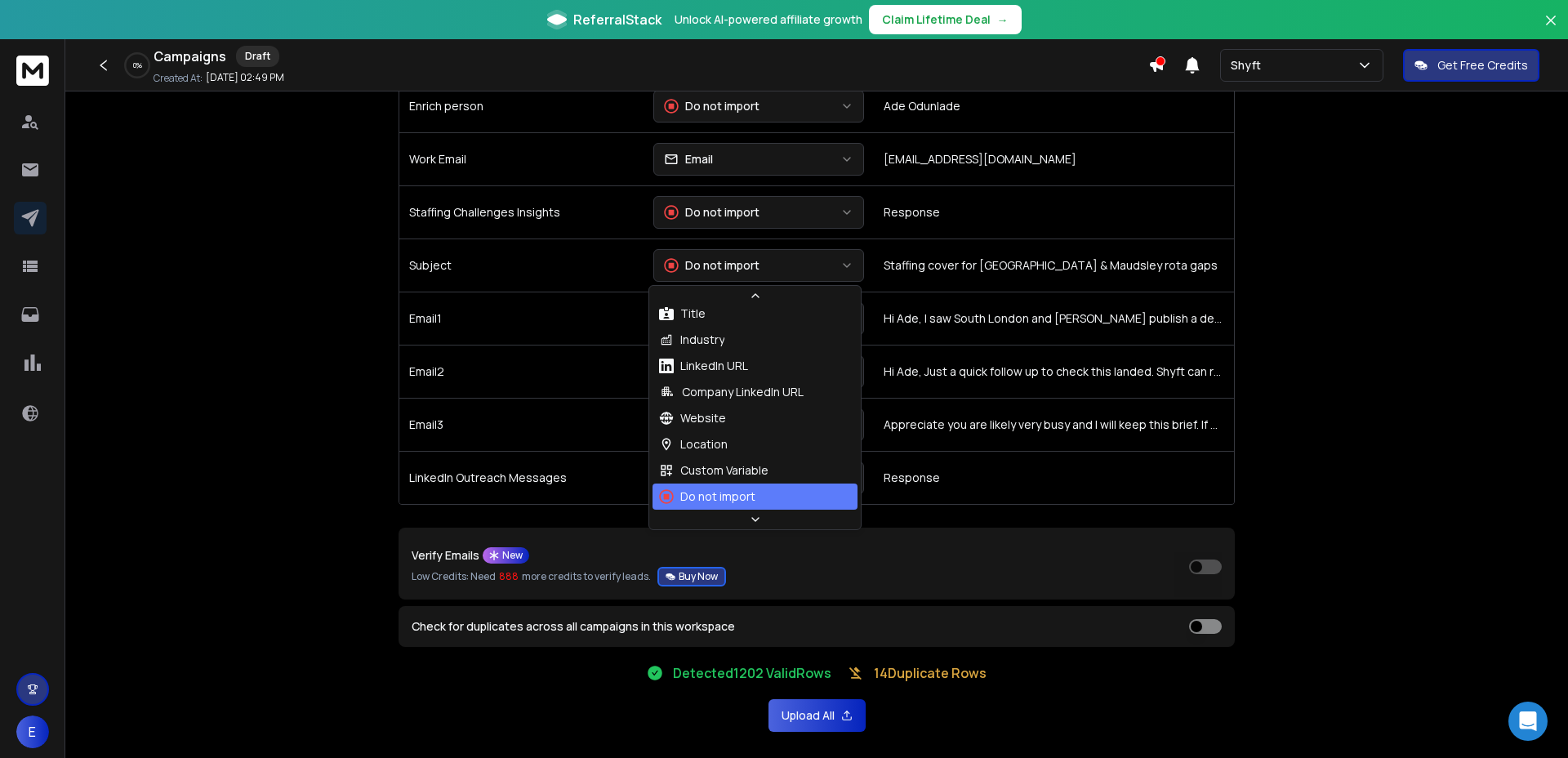
scroll to position [149, 0]
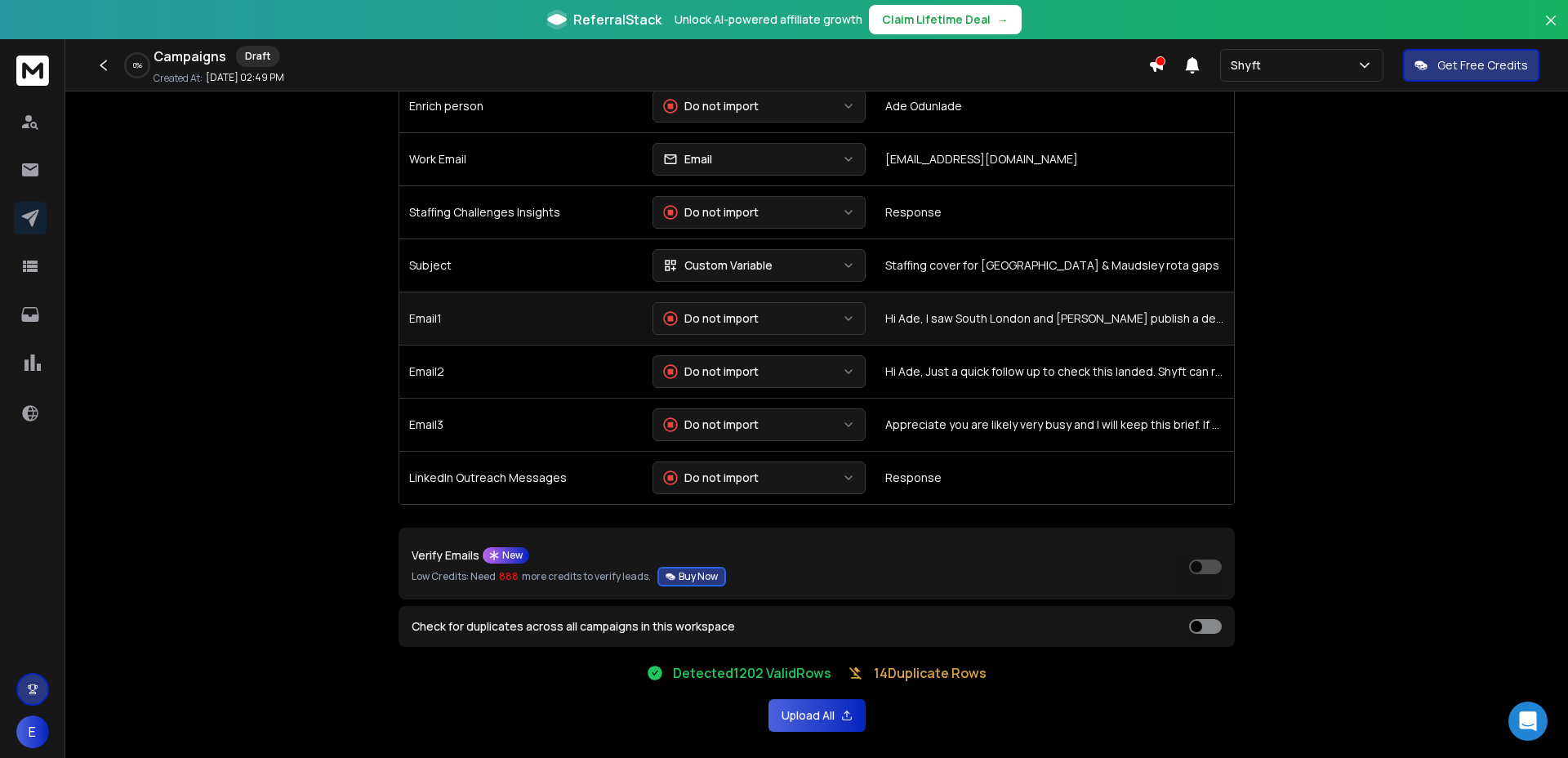
click at [691, 313] on div "Do not import" at bounding box center [711, 318] width 95 height 16
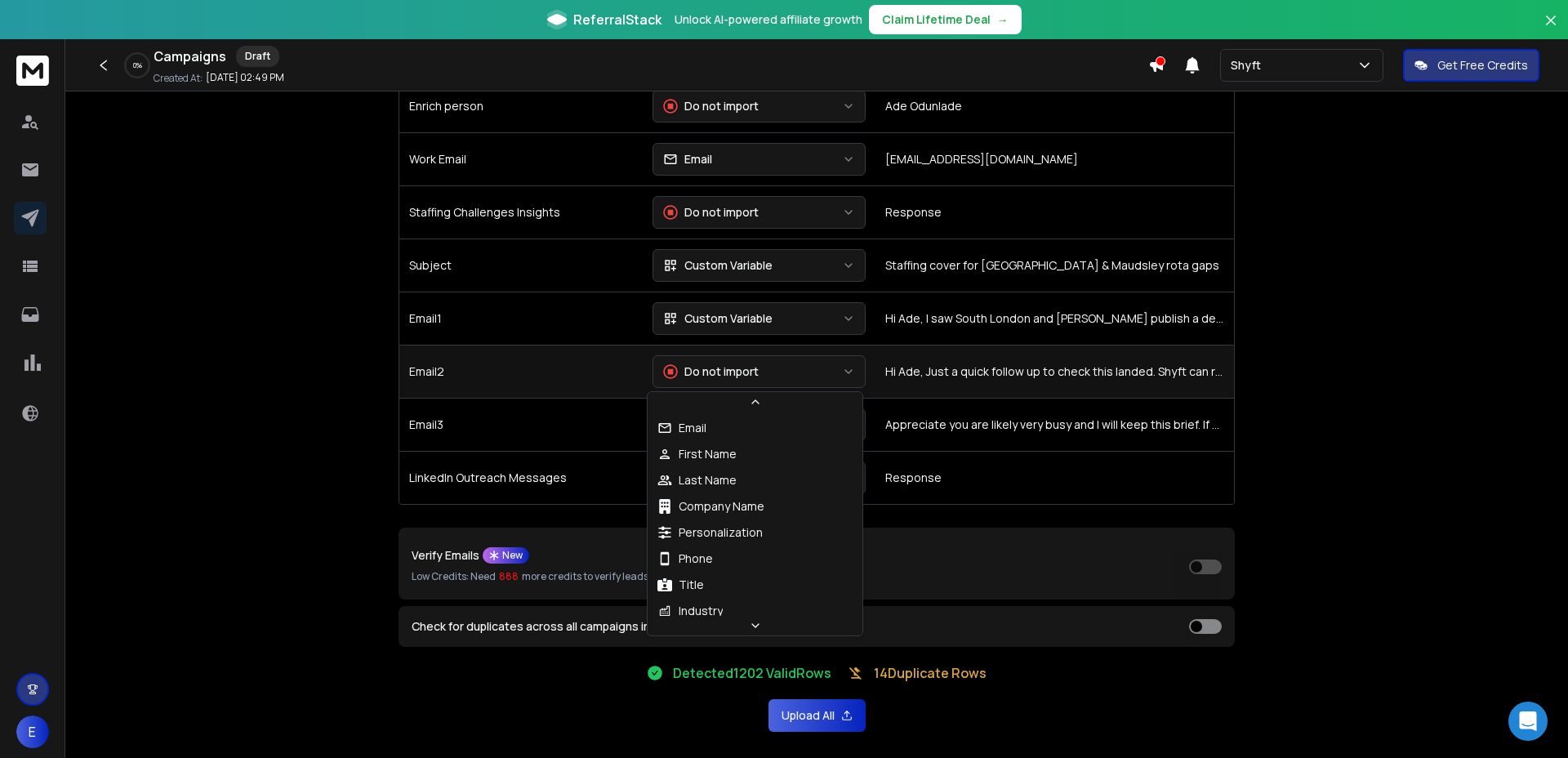
click at [691, 384] on button "Do not import" at bounding box center [758, 371] width 213 height 33
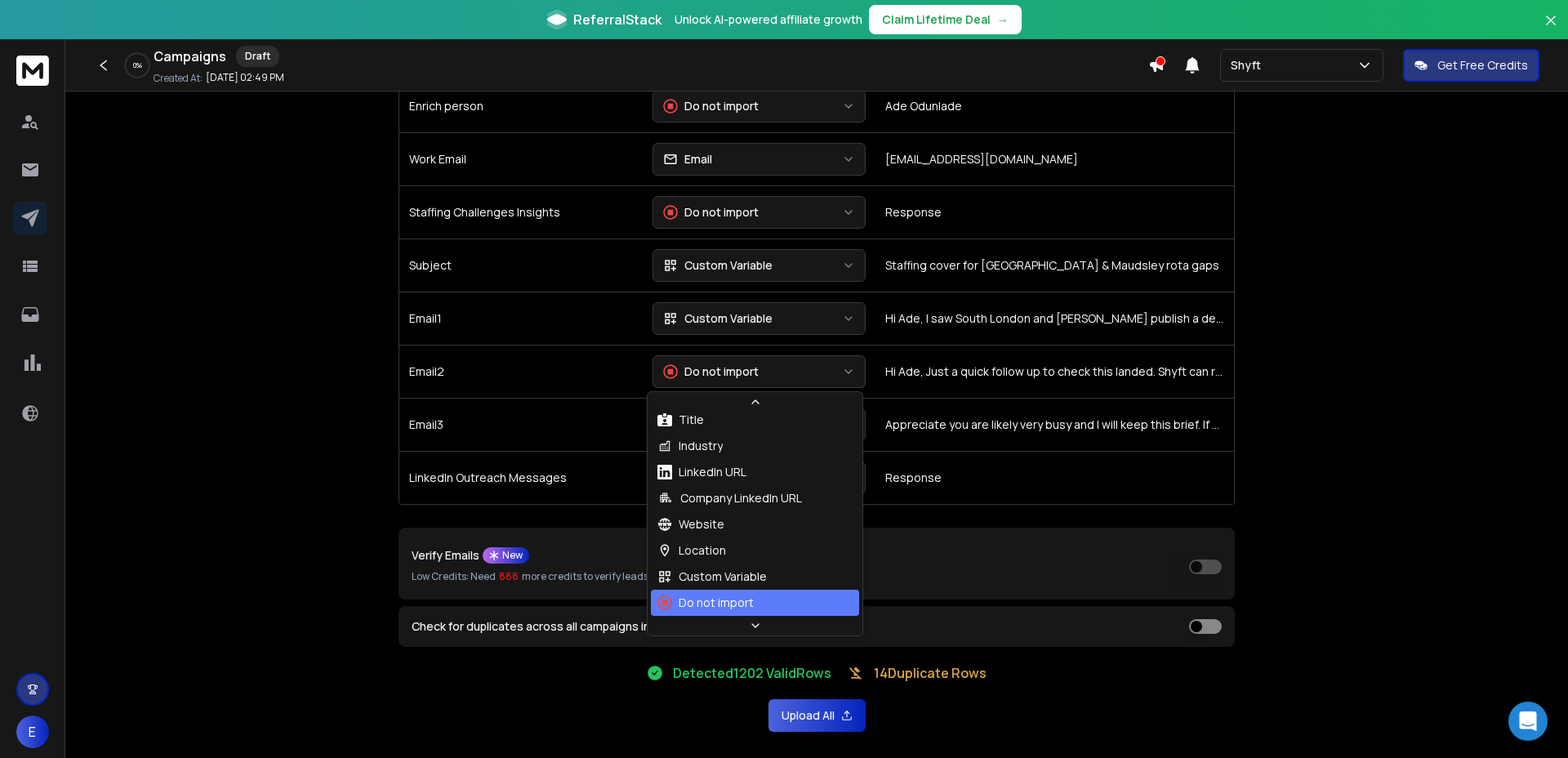
drag, startPoint x: 700, startPoint y: 568, endPoint x: 700, endPoint y: 541, distance: 27.0
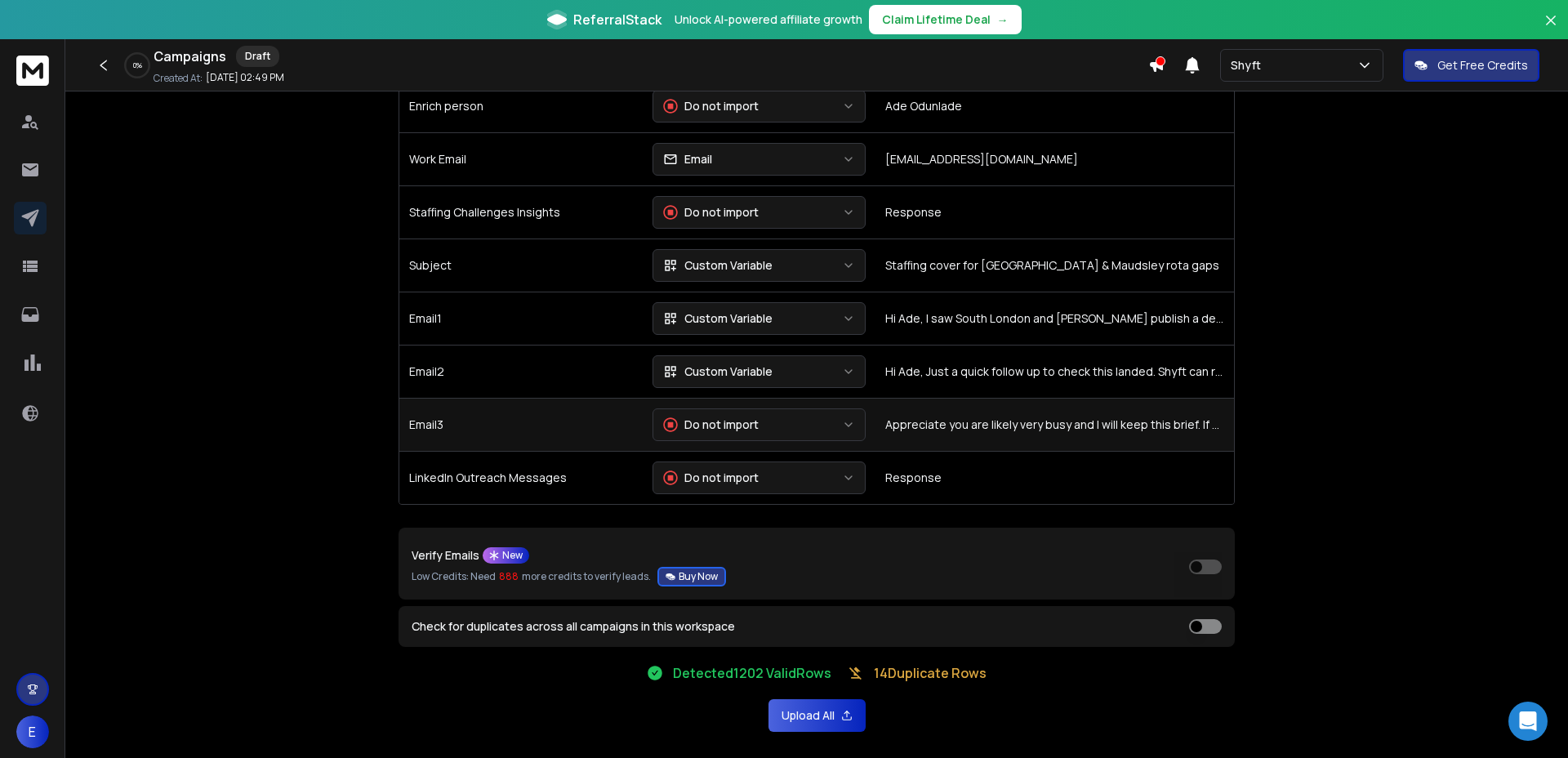
click at [684, 429] on div "Do not import" at bounding box center [711, 424] width 95 height 16
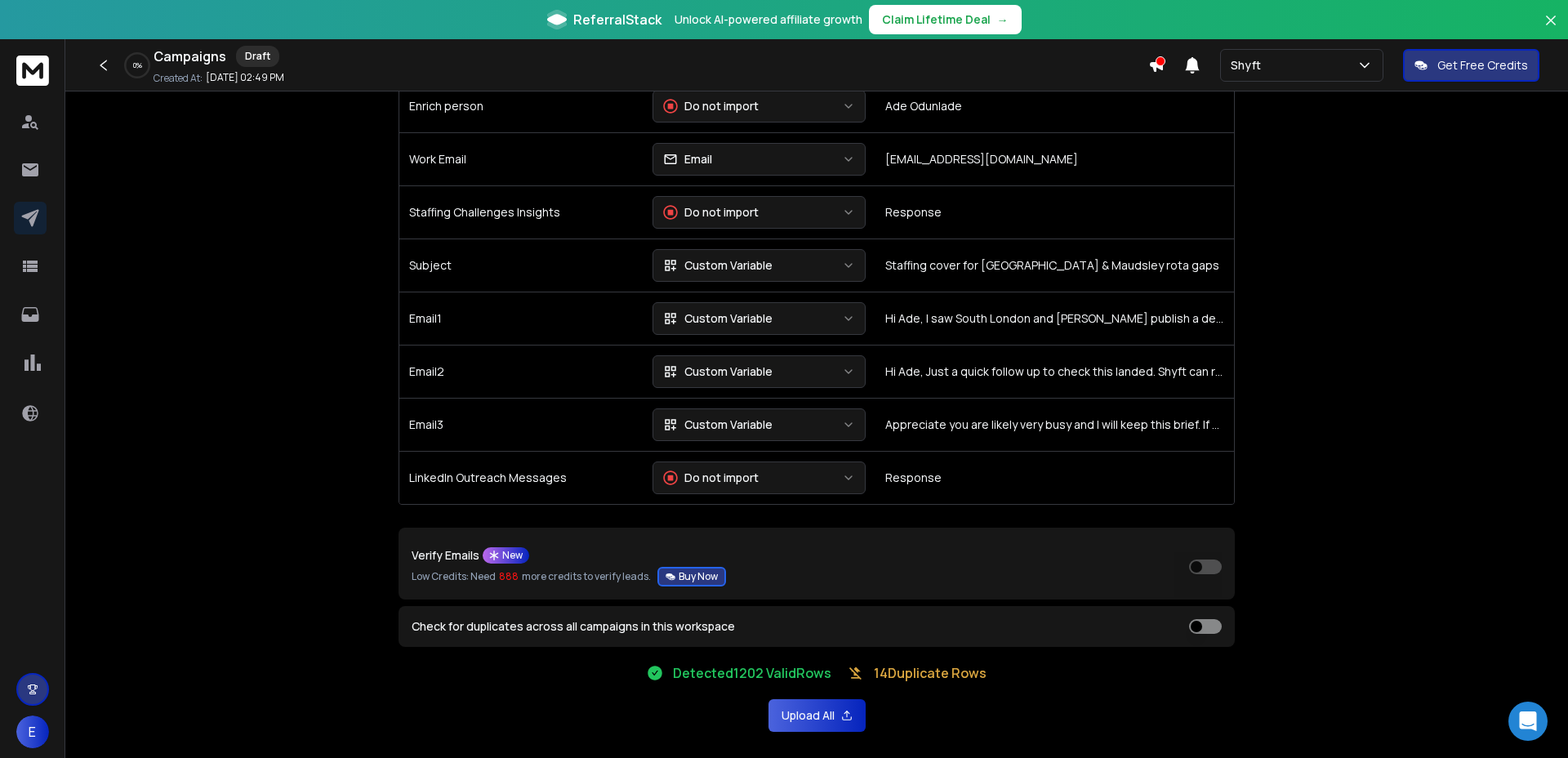
click at [1198, 636] on div "Check for duplicates across all campaigns in this workspace" at bounding box center [817, 625] width 837 height 41
click at [1198, 627] on button "Check for duplicates across all campaigns in this workspace" at bounding box center [1205, 625] width 33 height 15
click at [855, 711] on button "Upload All" at bounding box center [817, 714] width 97 height 33
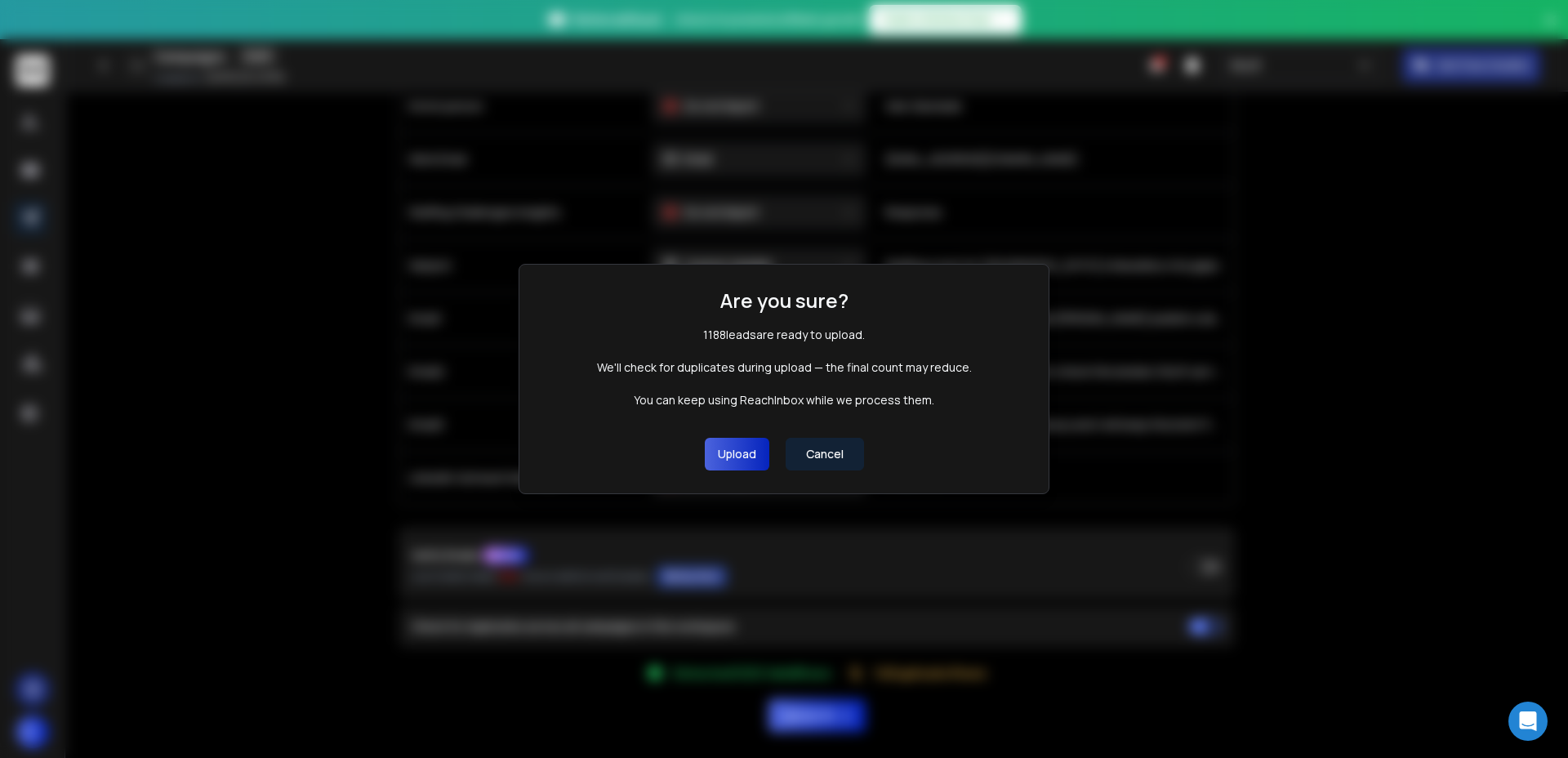
click at [726, 453] on button "Upload" at bounding box center [736, 454] width 64 height 33
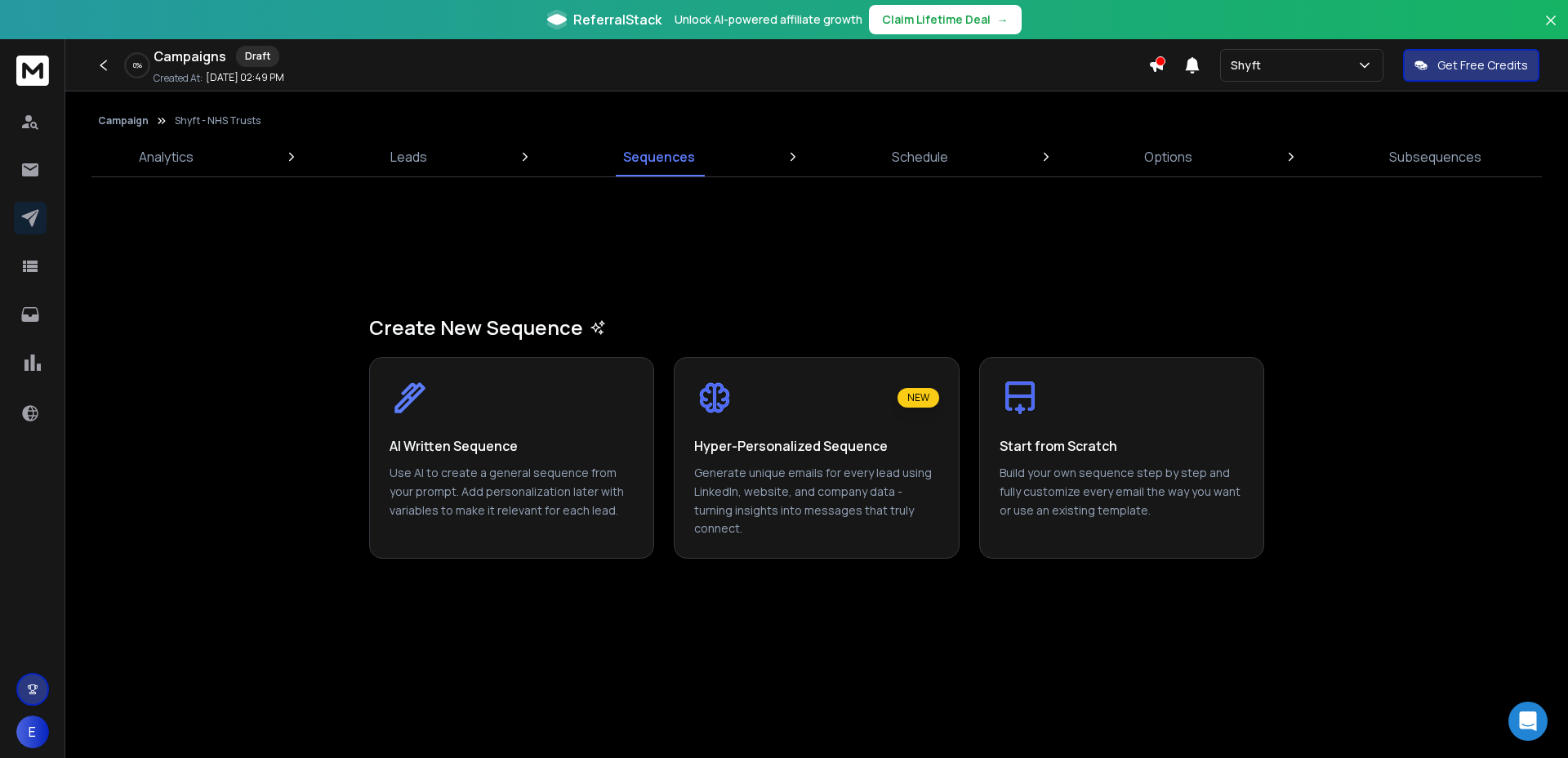
click at [1087, 428] on div "Start from Scratch Build your own sequence step by step and fully customize eve…" at bounding box center [1122, 458] width 283 height 200
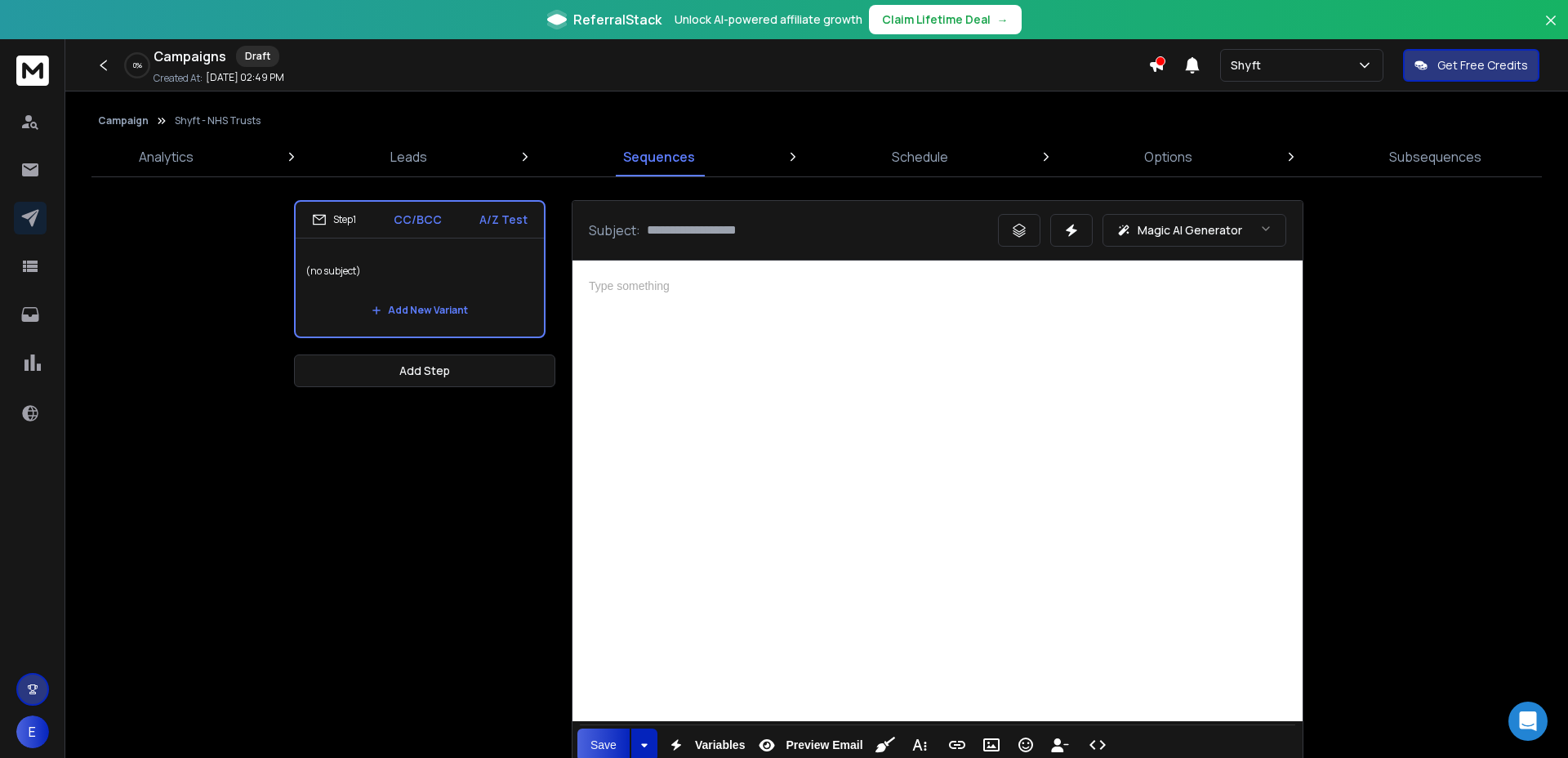
click at [676, 229] on input at bounding box center [814, 230] width 335 height 20
click at [1019, 229] on icon at bounding box center [1019, 230] width 15 height 15
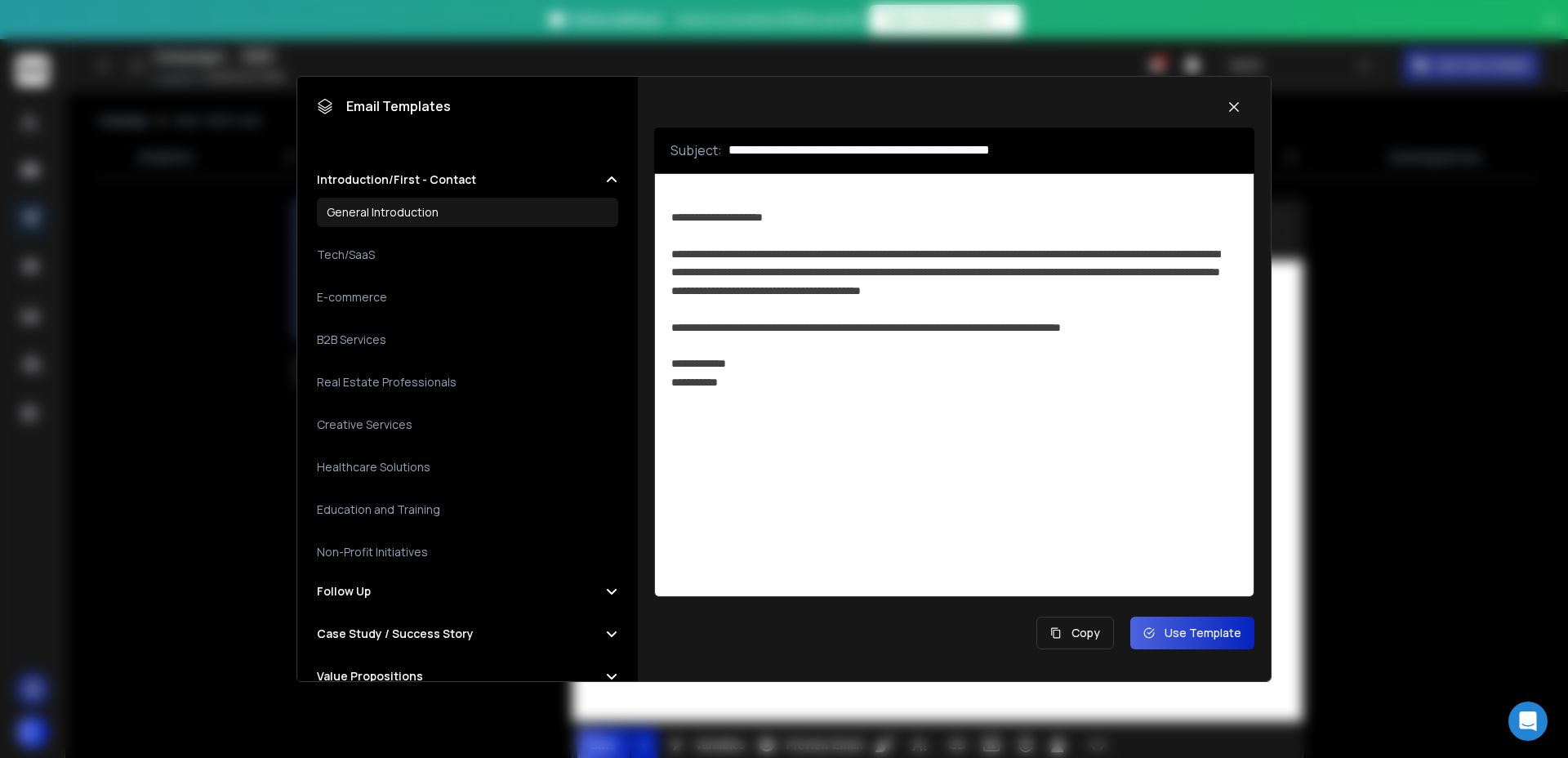
click at [1231, 104] on icon at bounding box center [1234, 107] width 10 height 10
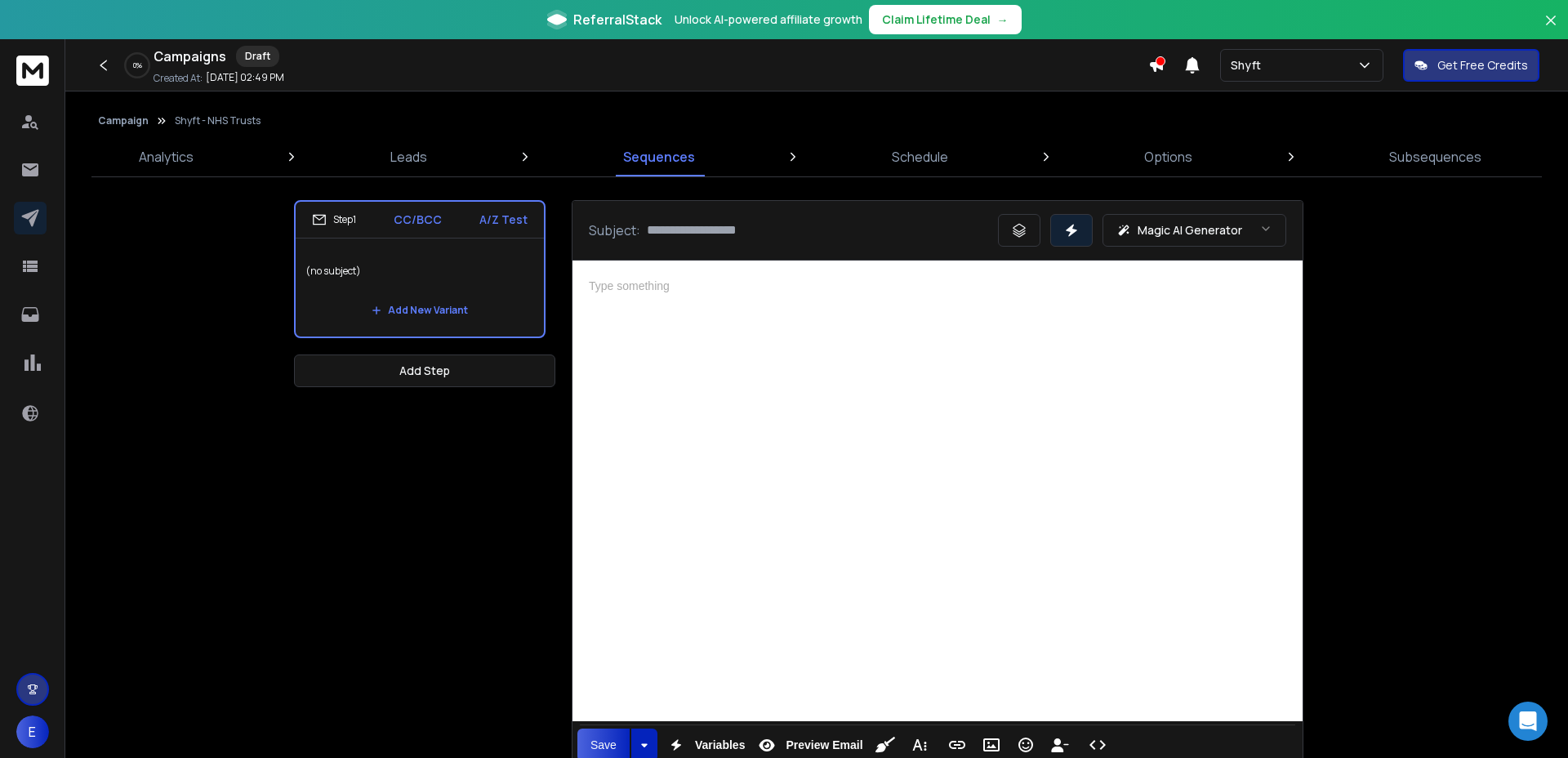
click at [1066, 226] on icon "button" at bounding box center [1070, 230] width 15 height 15
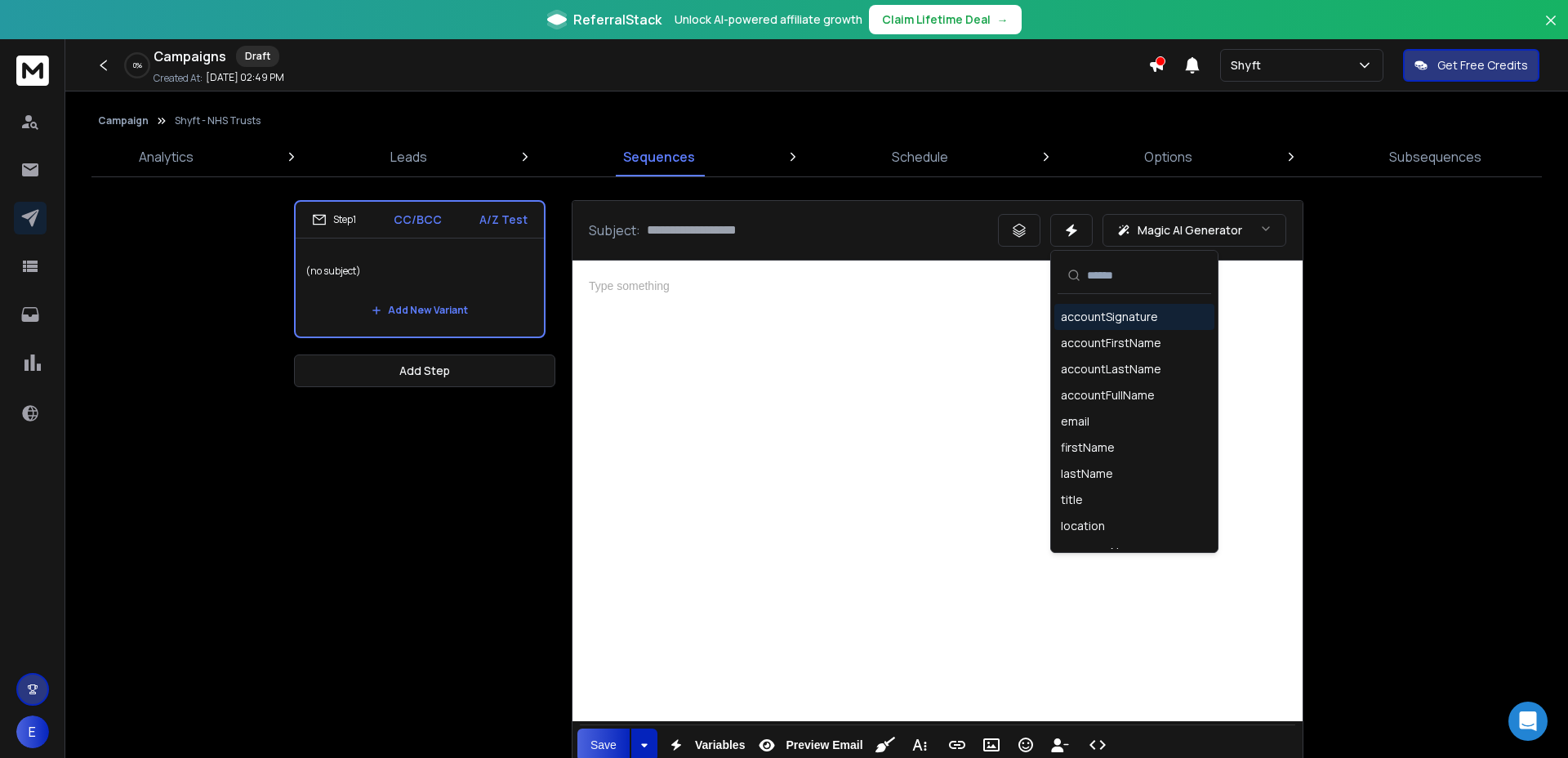
click at [809, 223] on input at bounding box center [814, 230] width 335 height 20
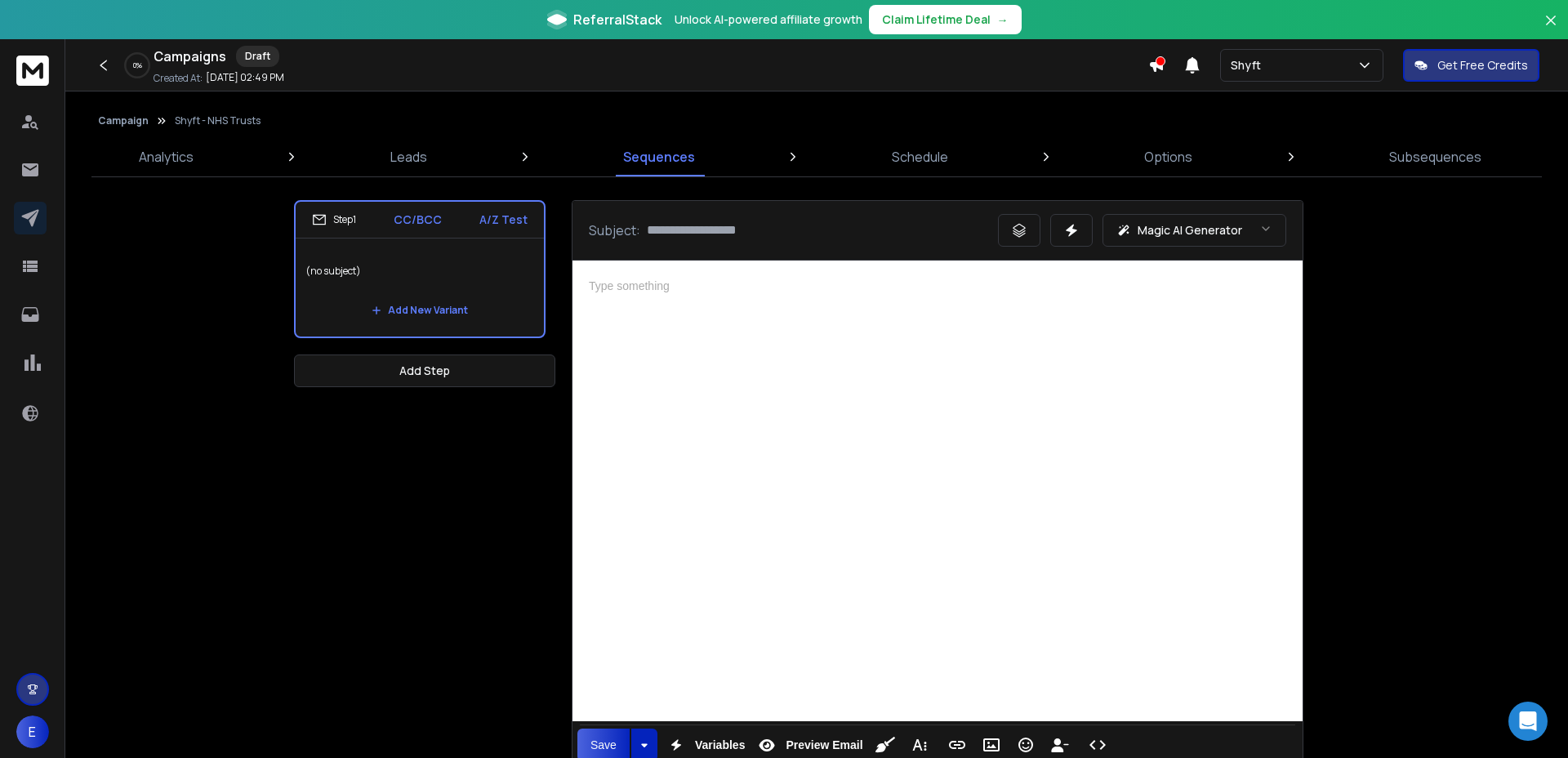
click at [873, 248] on div "Subject: Magic AI Generator" at bounding box center [938, 231] width 730 height 59
click at [799, 244] on div "Subject: Magic AI Generator" at bounding box center [938, 231] width 730 height 59
click at [787, 227] on input at bounding box center [814, 230] width 335 height 20
click at [1072, 230] on icon "button" at bounding box center [1070, 230] width 11 height 12
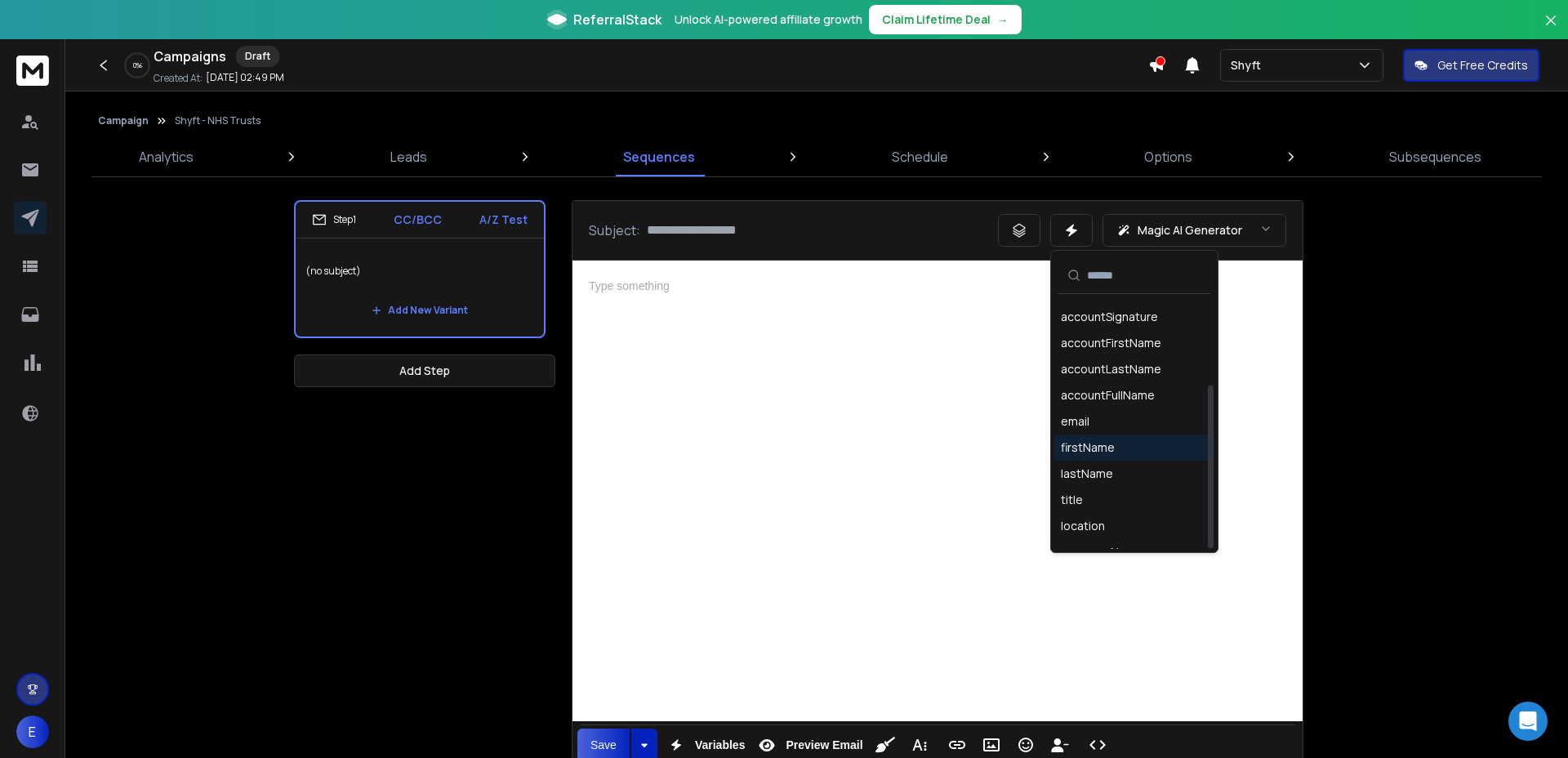
scroll to position [121, 0]
click at [1093, 466] on div "Subject" at bounding box center [1134, 457] width 160 height 26
type input "**********"
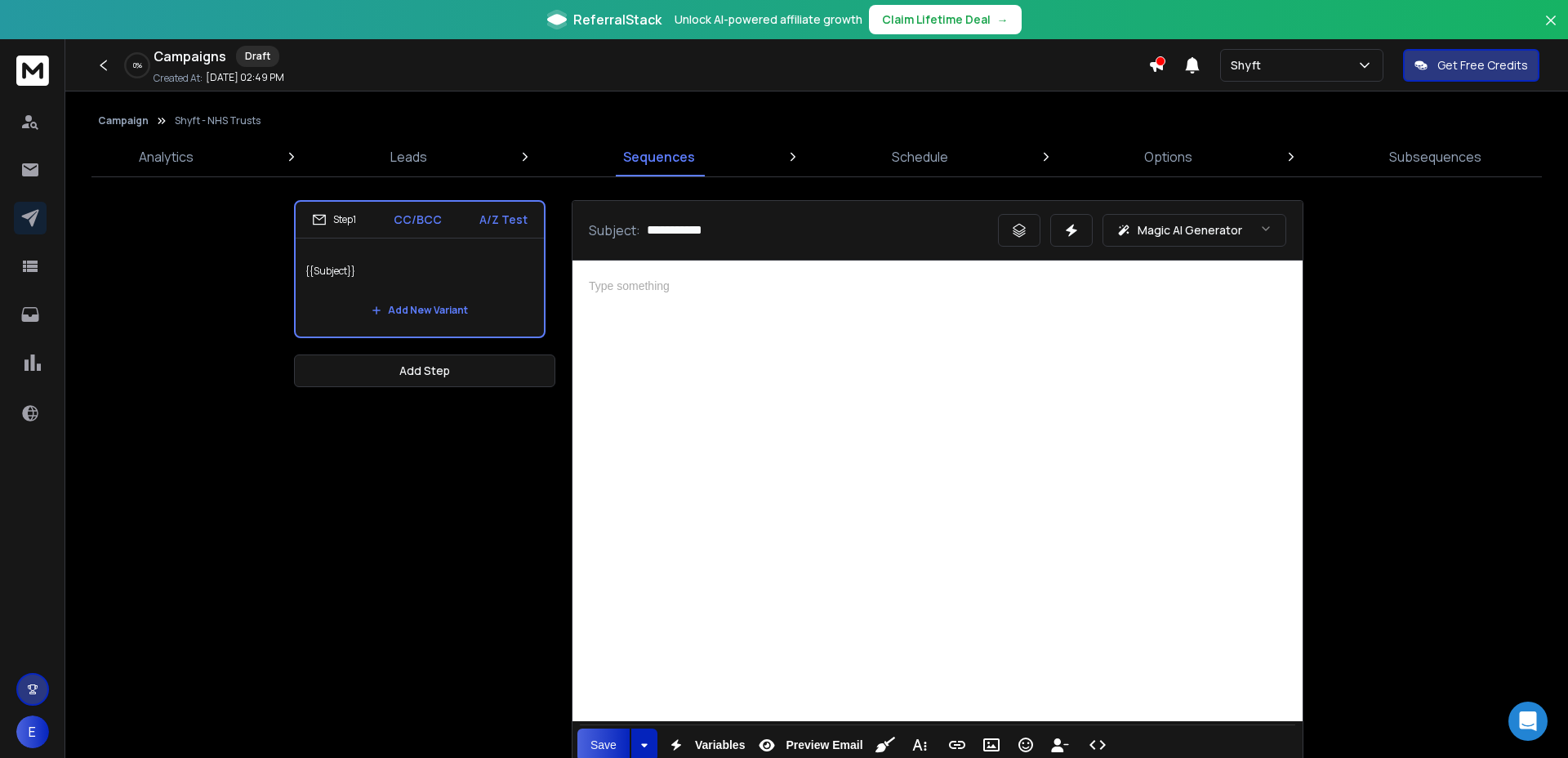
click at [642, 326] on div at bounding box center [938, 487] width 730 height 455
click at [708, 728] on button "Variables Insert Variable" at bounding box center [705, 744] width 88 height 33
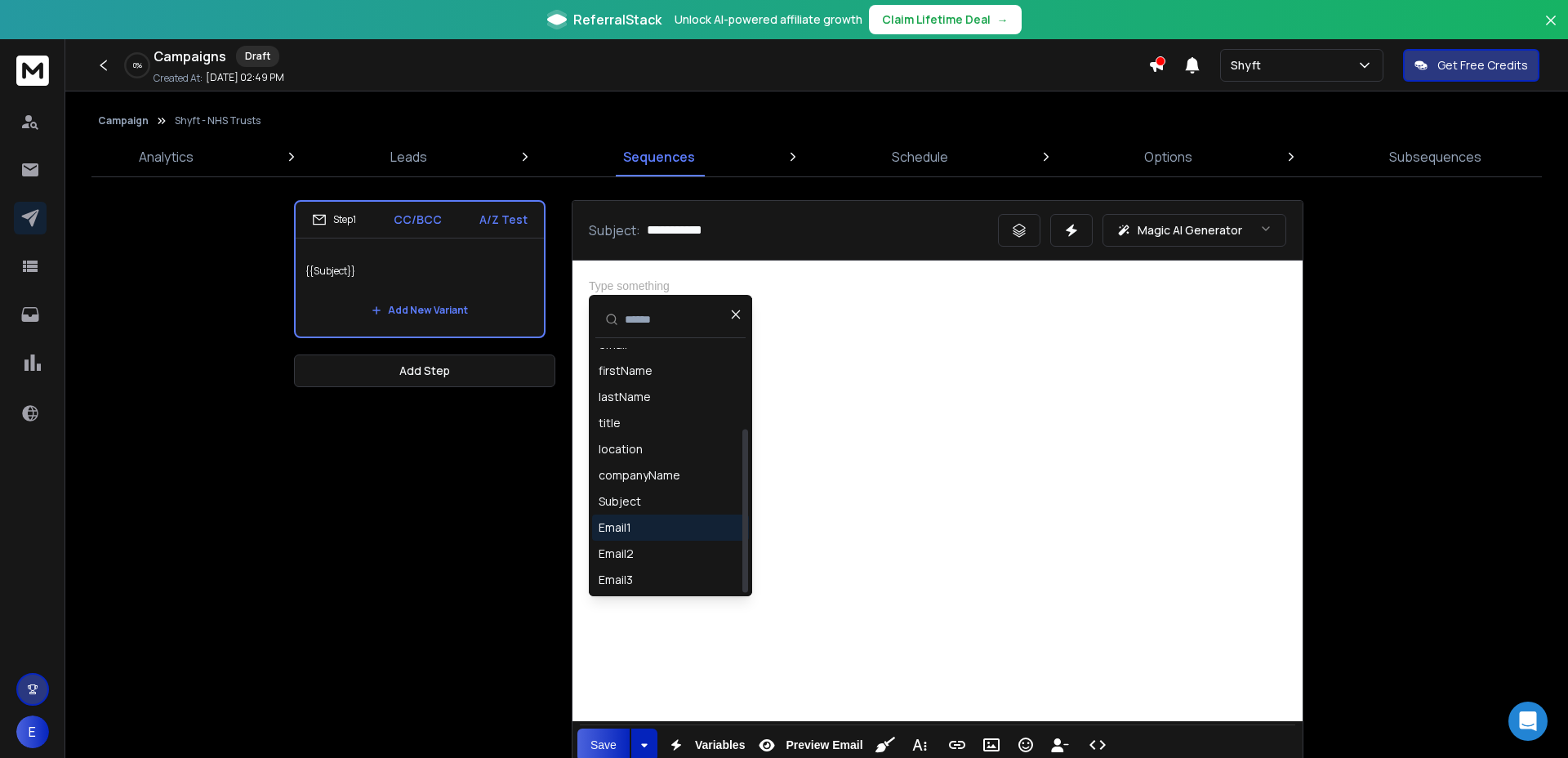
click at [644, 524] on div "Email1" at bounding box center [670, 527] width 157 height 26
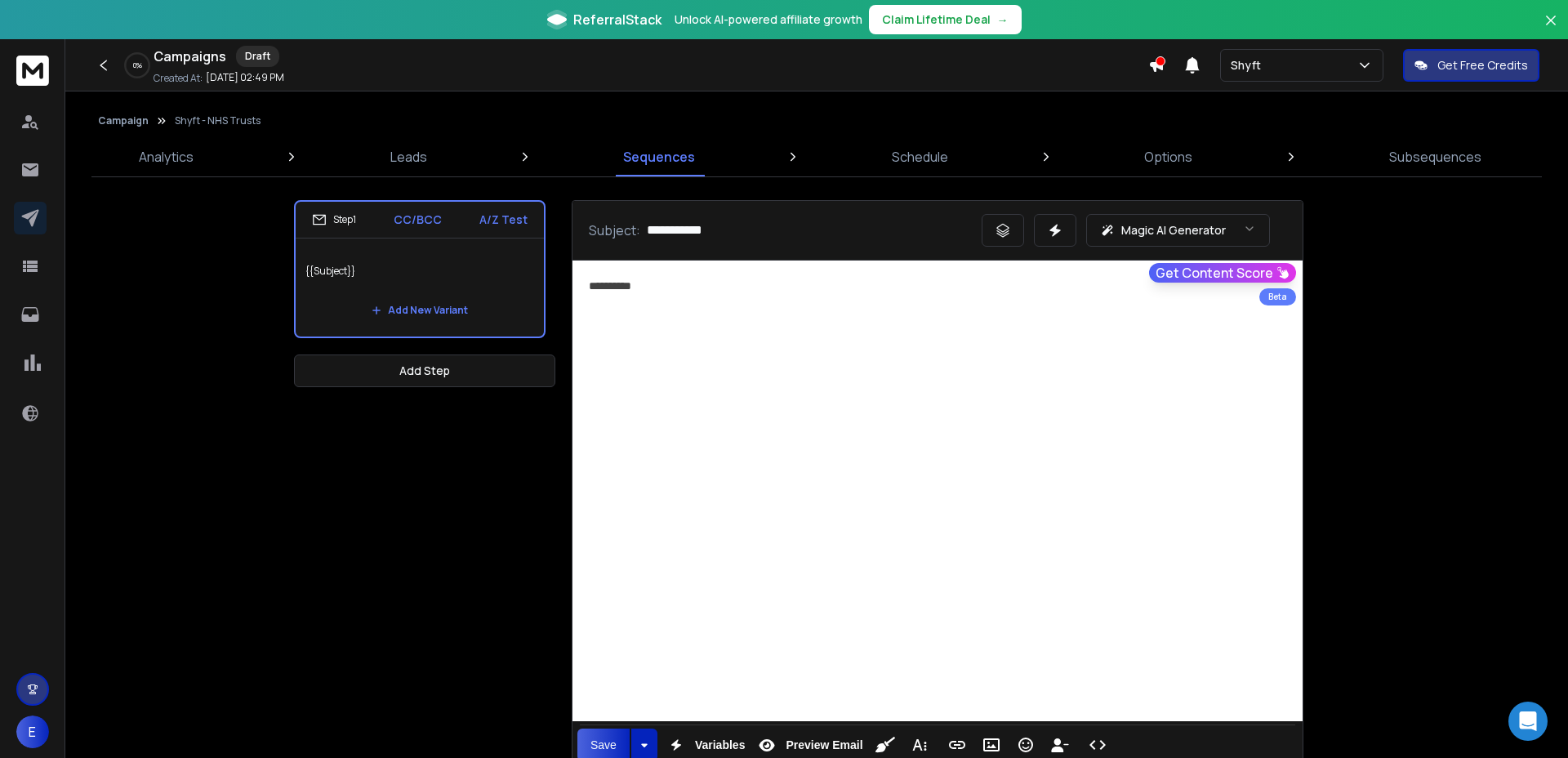
scroll to position [34, 0]
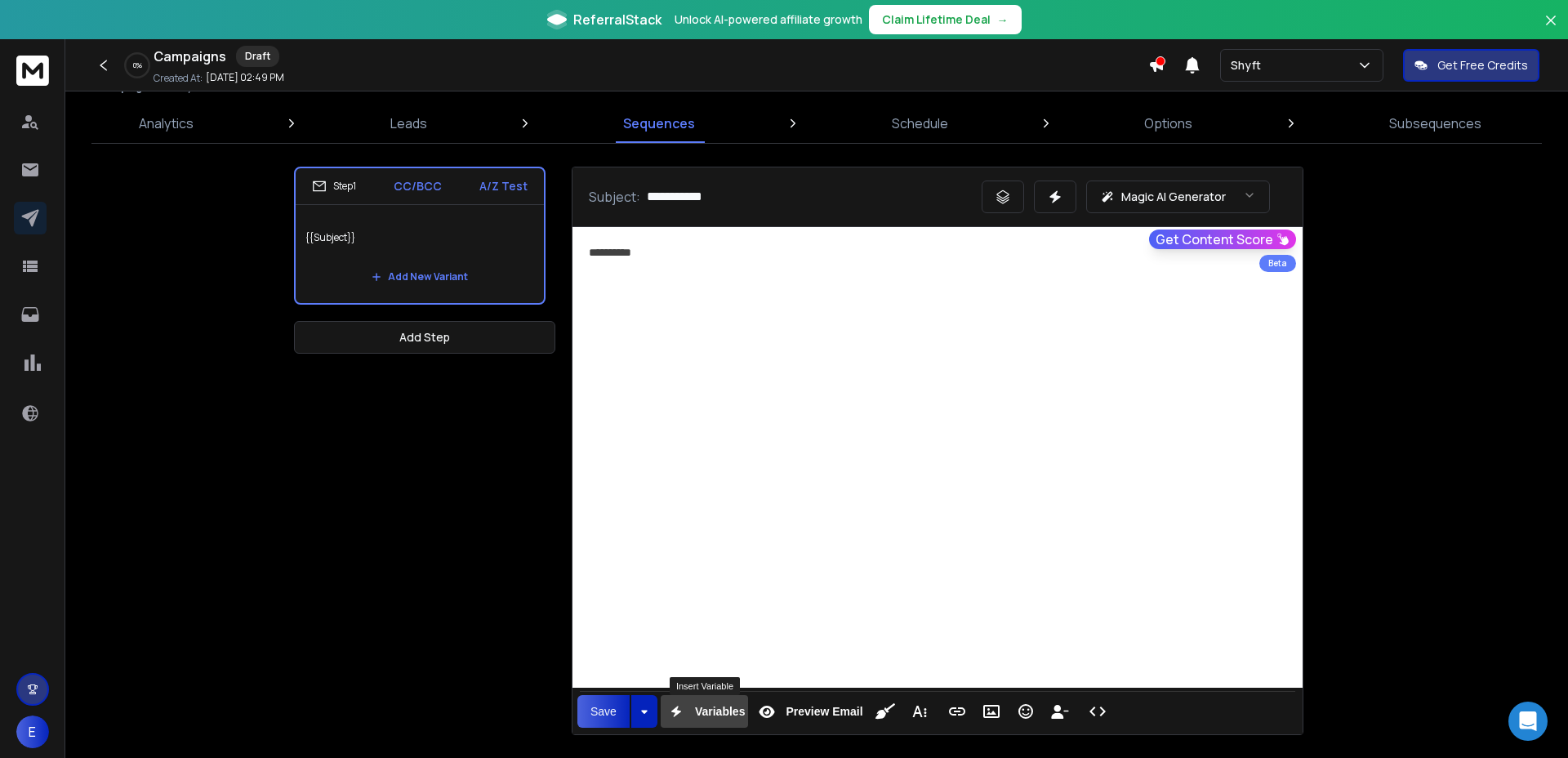
click at [715, 716] on span "Variables" at bounding box center [721, 711] width 57 height 14
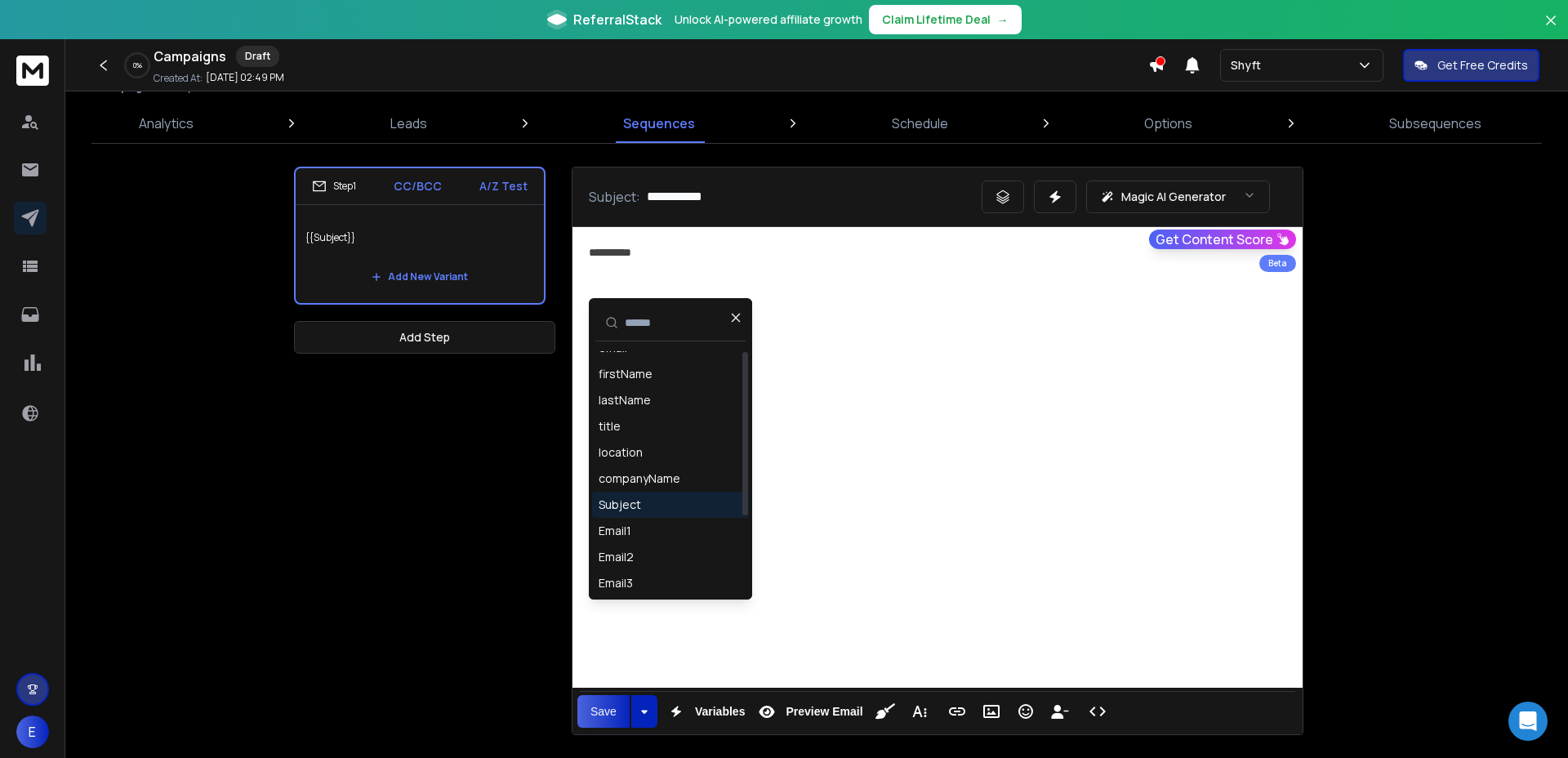
scroll to position [0, 0]
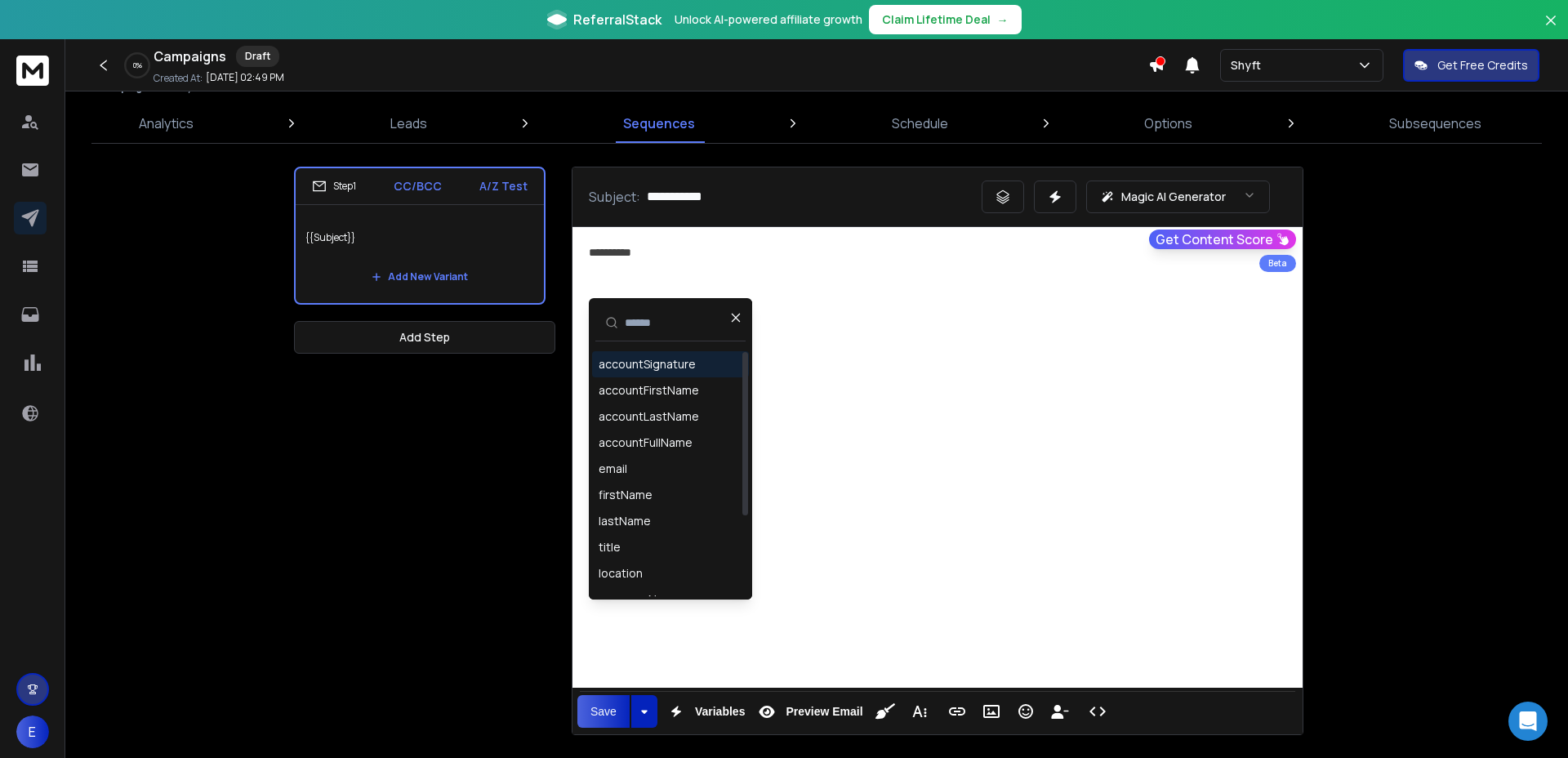
click at [643, 364] on div "accountSignature" at bounding box center [647, 364] width 97 height 16
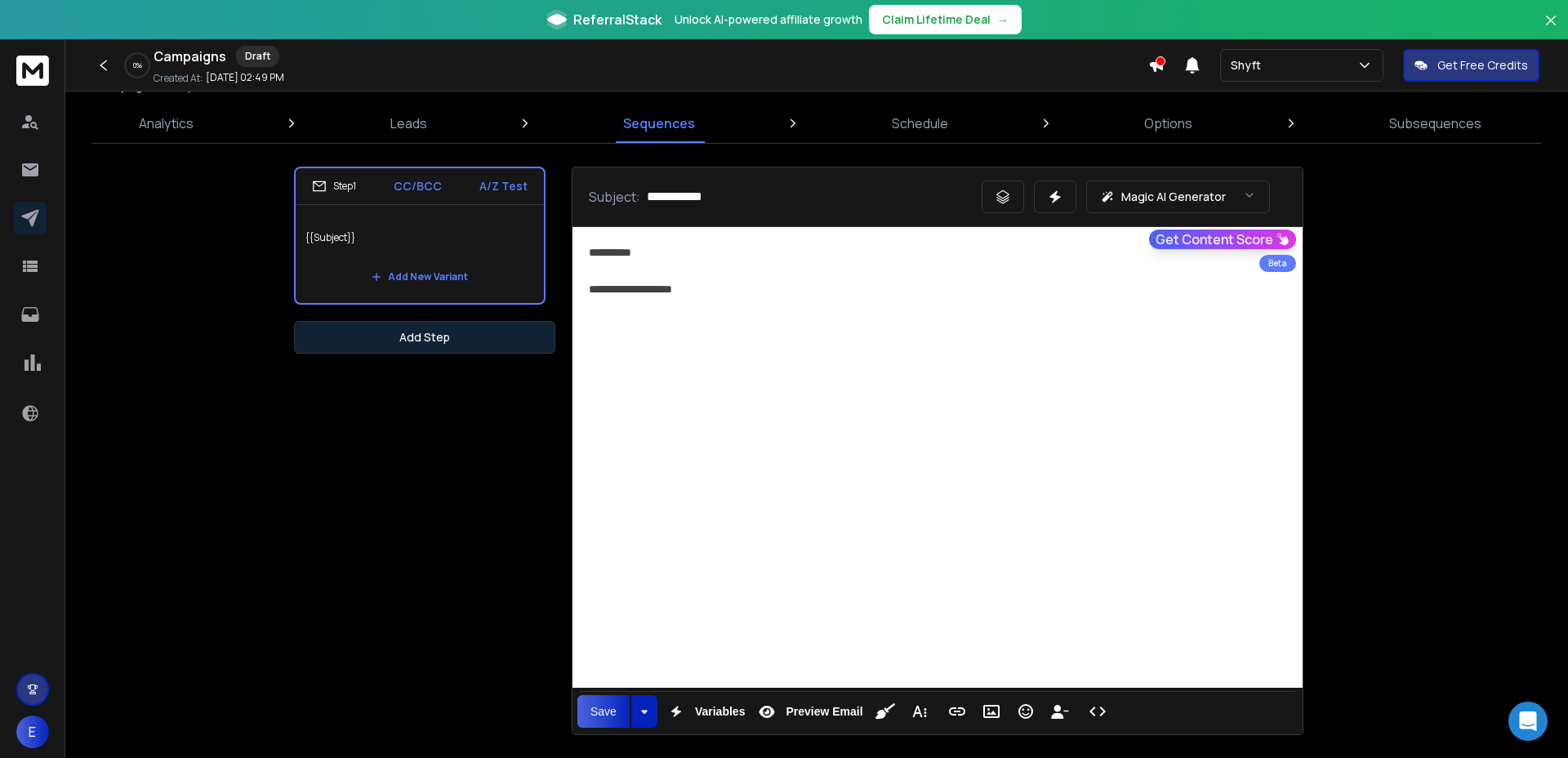
click at [444, 331] on button "Add Step" at bounding box center [425, 337] width 262 height 33
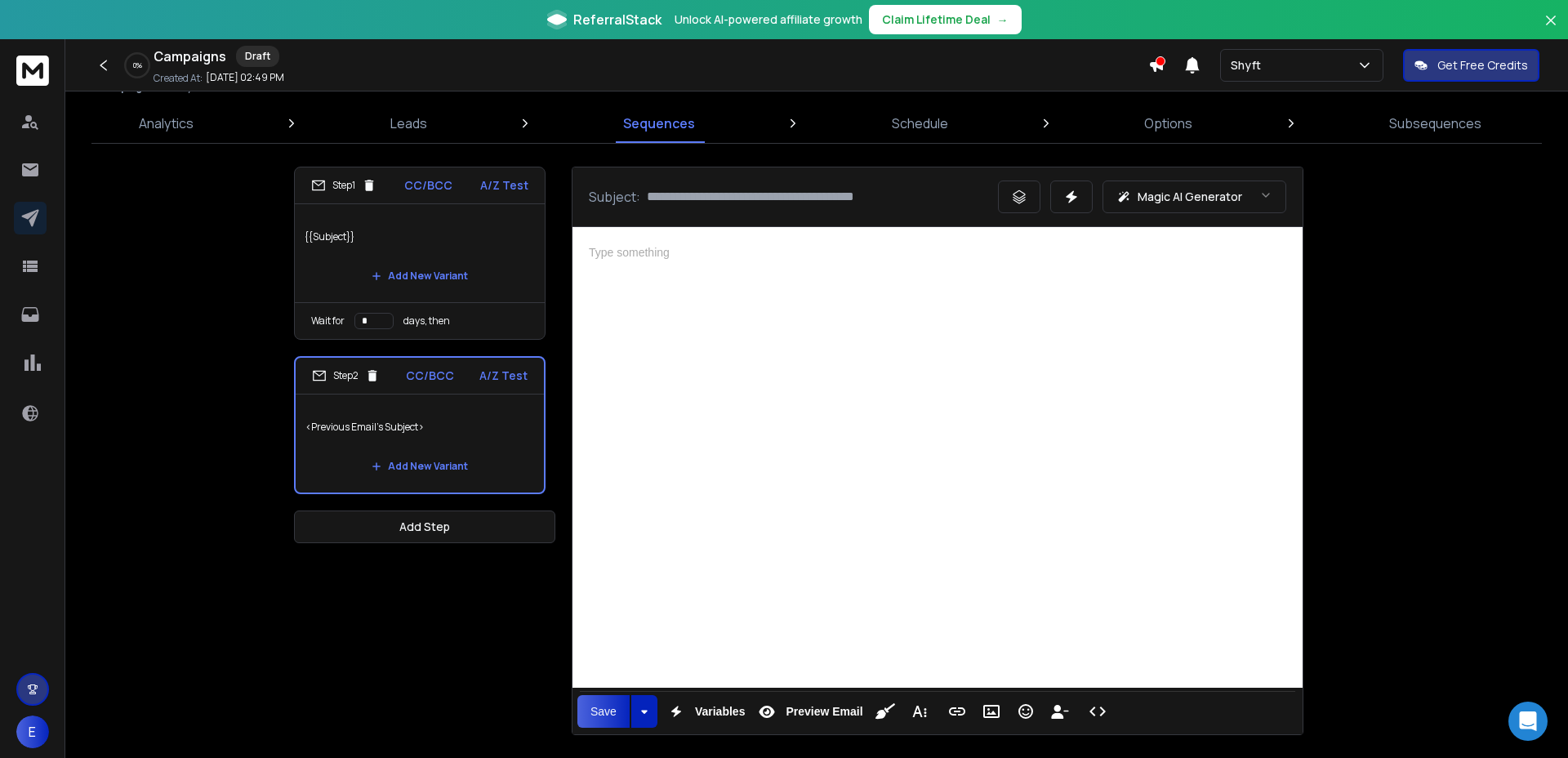
click at [680, 285] on div at bounding box center [938, 454] width 730 height 455
click at [712, 703] on div "Variables" at bounding box center [705, 710] width 88 height 26
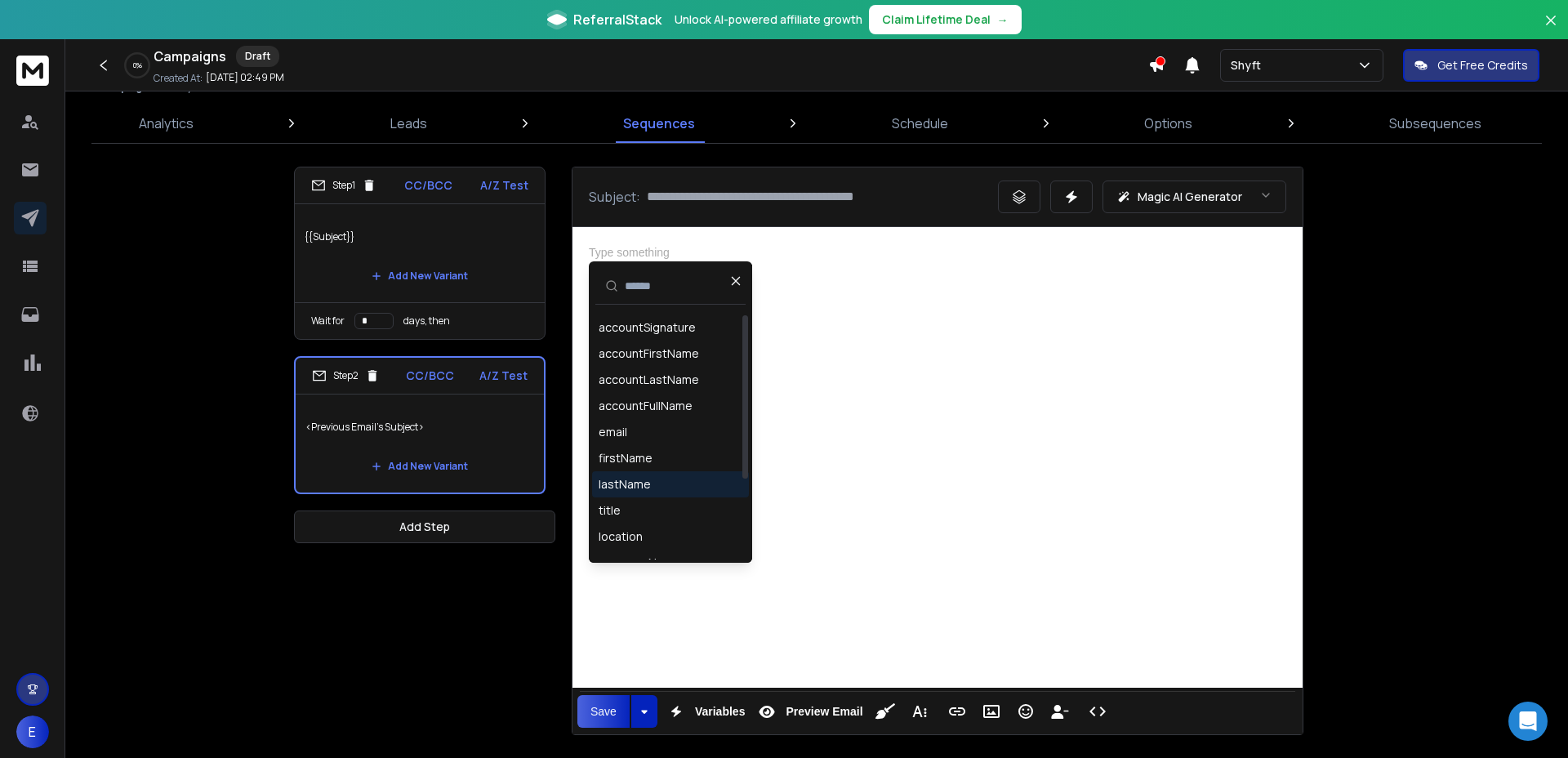
scroll to position [121, 0]
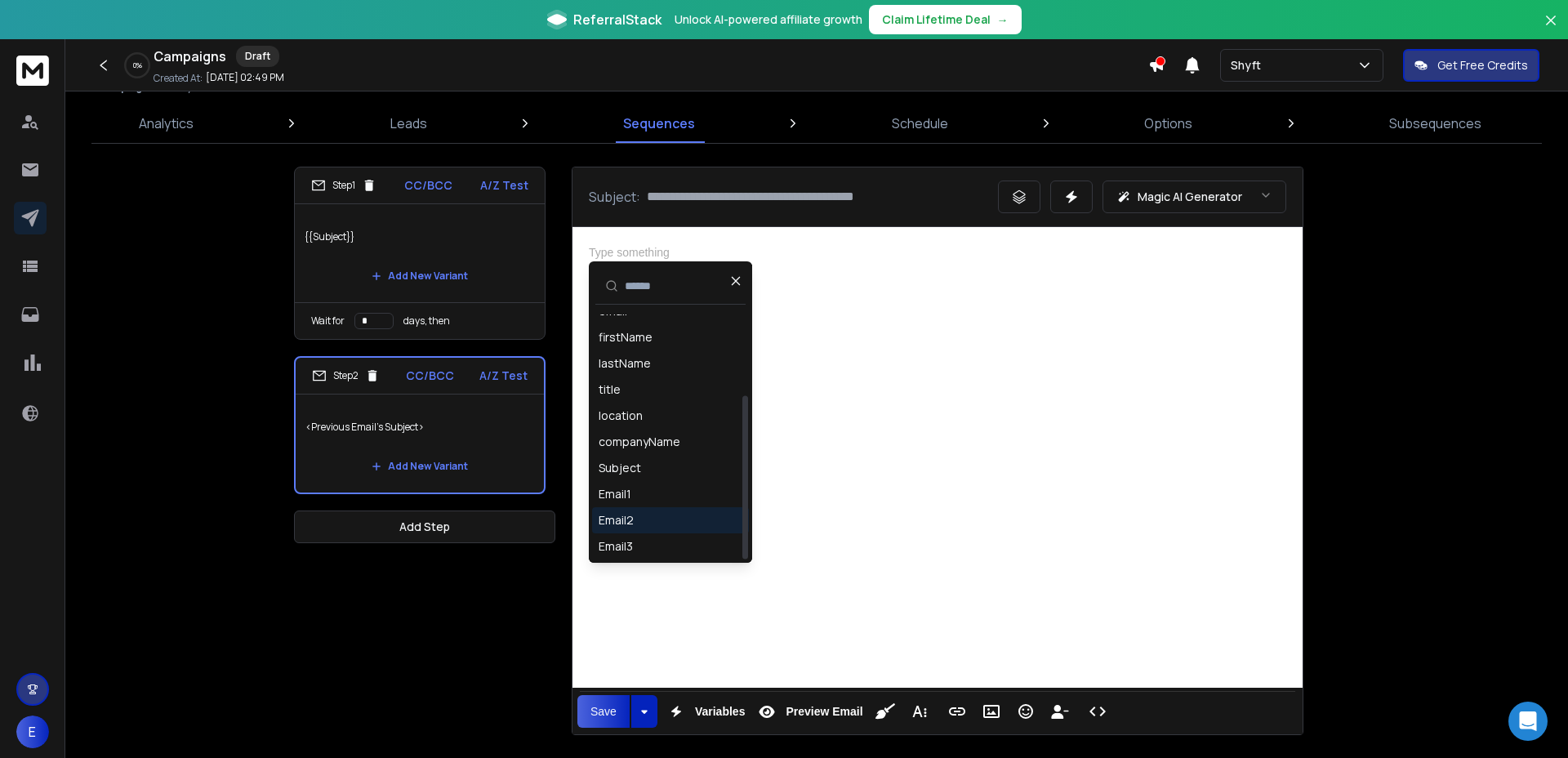
click at [641, 517] on div "Email2" at bounding box center [670, 520] width 157 height 26
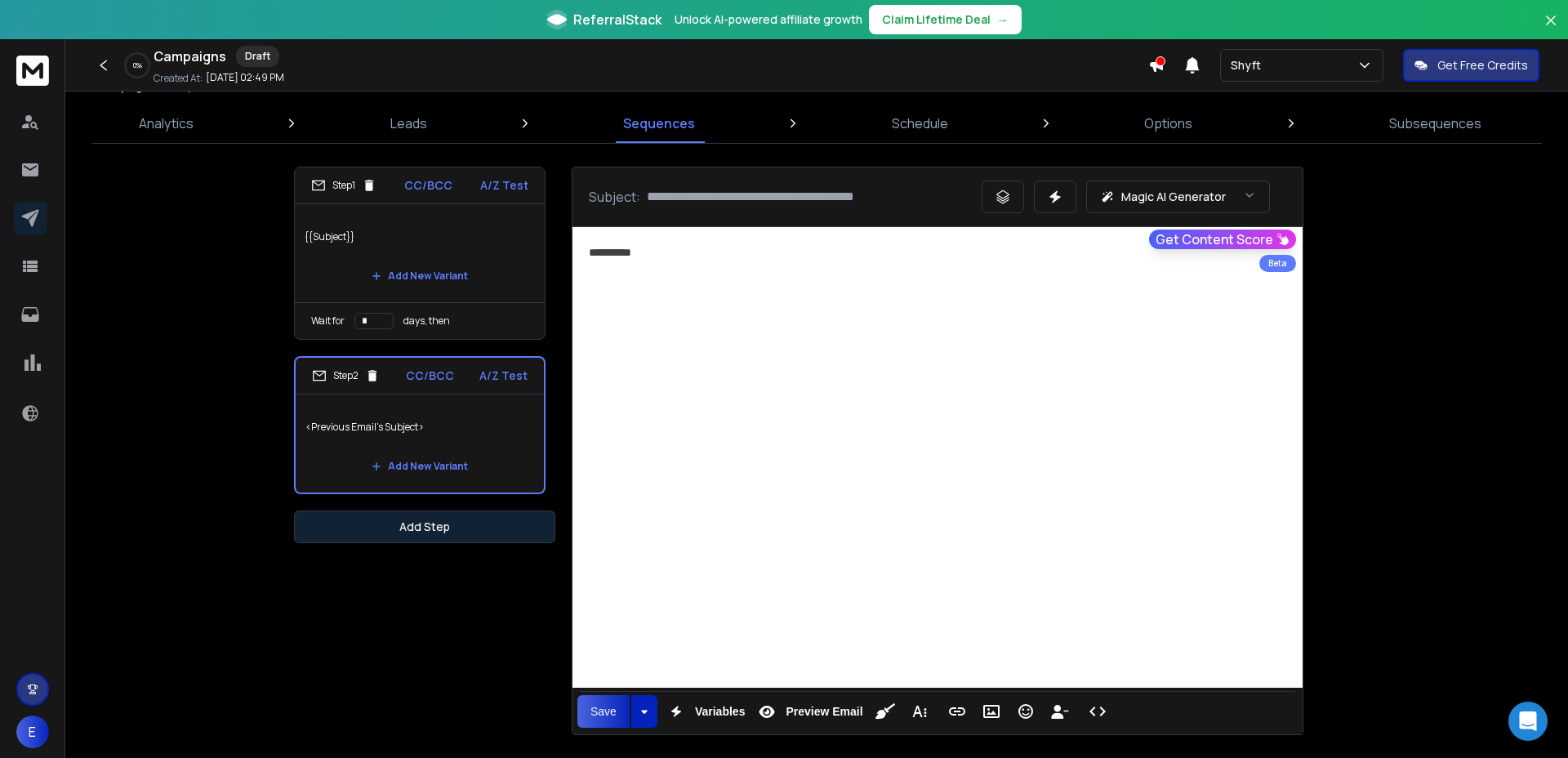
click at [462, 518] on button "Add Step" at bounding box center [425, 526] width 262 height 33
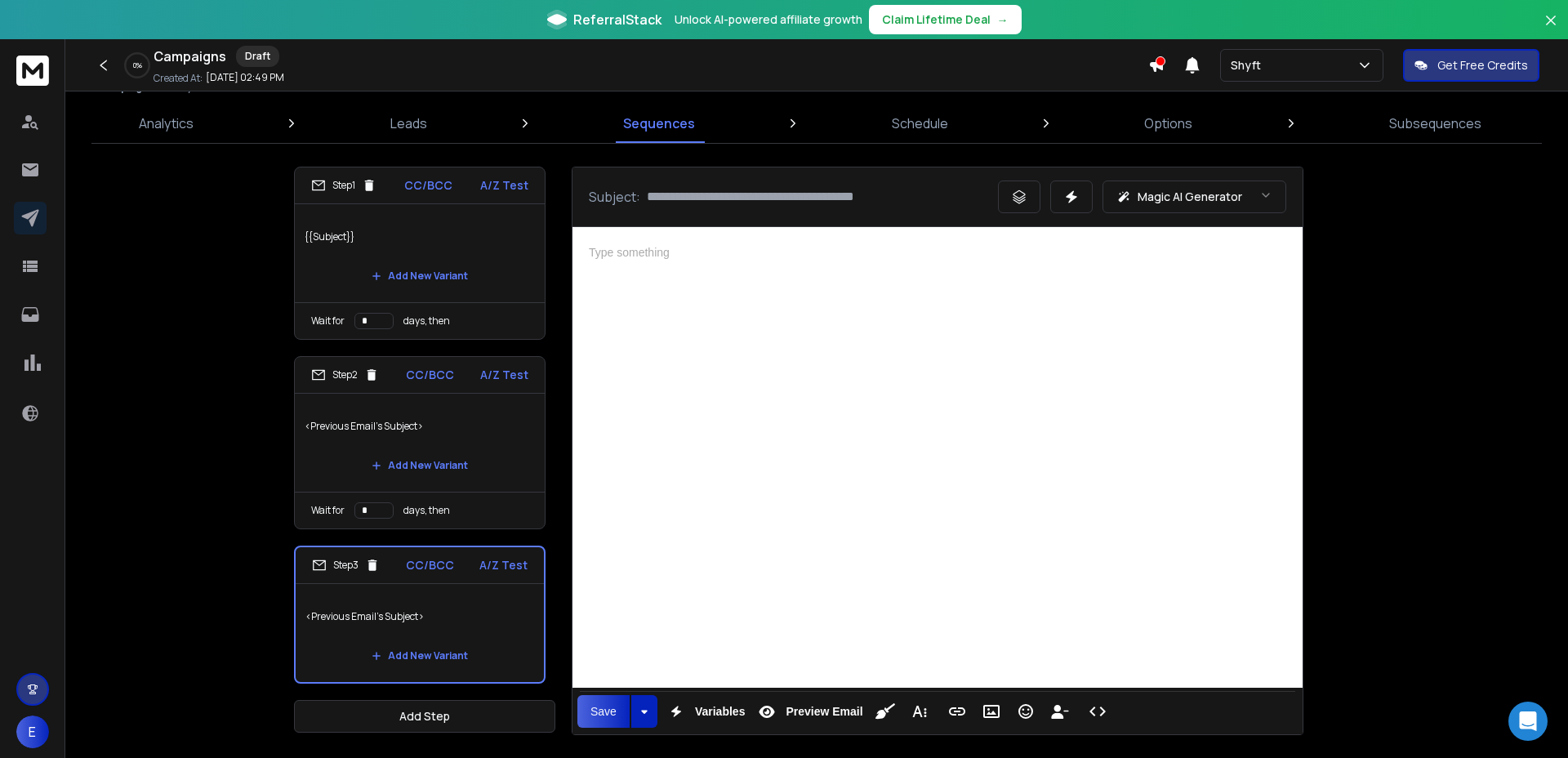
click at [637, 336] on div at bounding box center [938, 454] width 730 height 455
click at [708, 705] on span "Variables" at bounding box center [721, 711] width 57 height 14
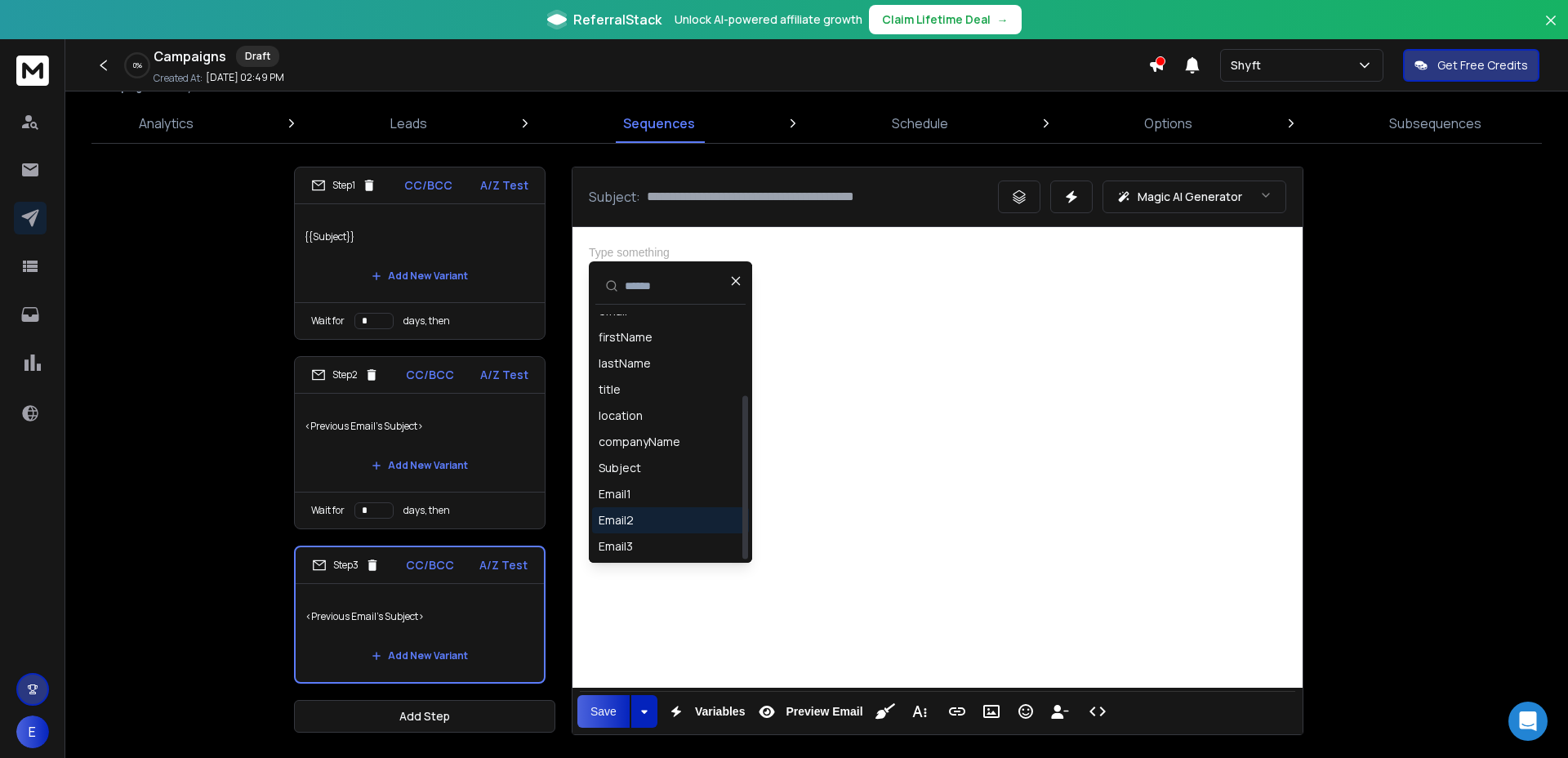
click at [619, 534] on div "Email3" at bounding box center [670, 546] width 157 height 26
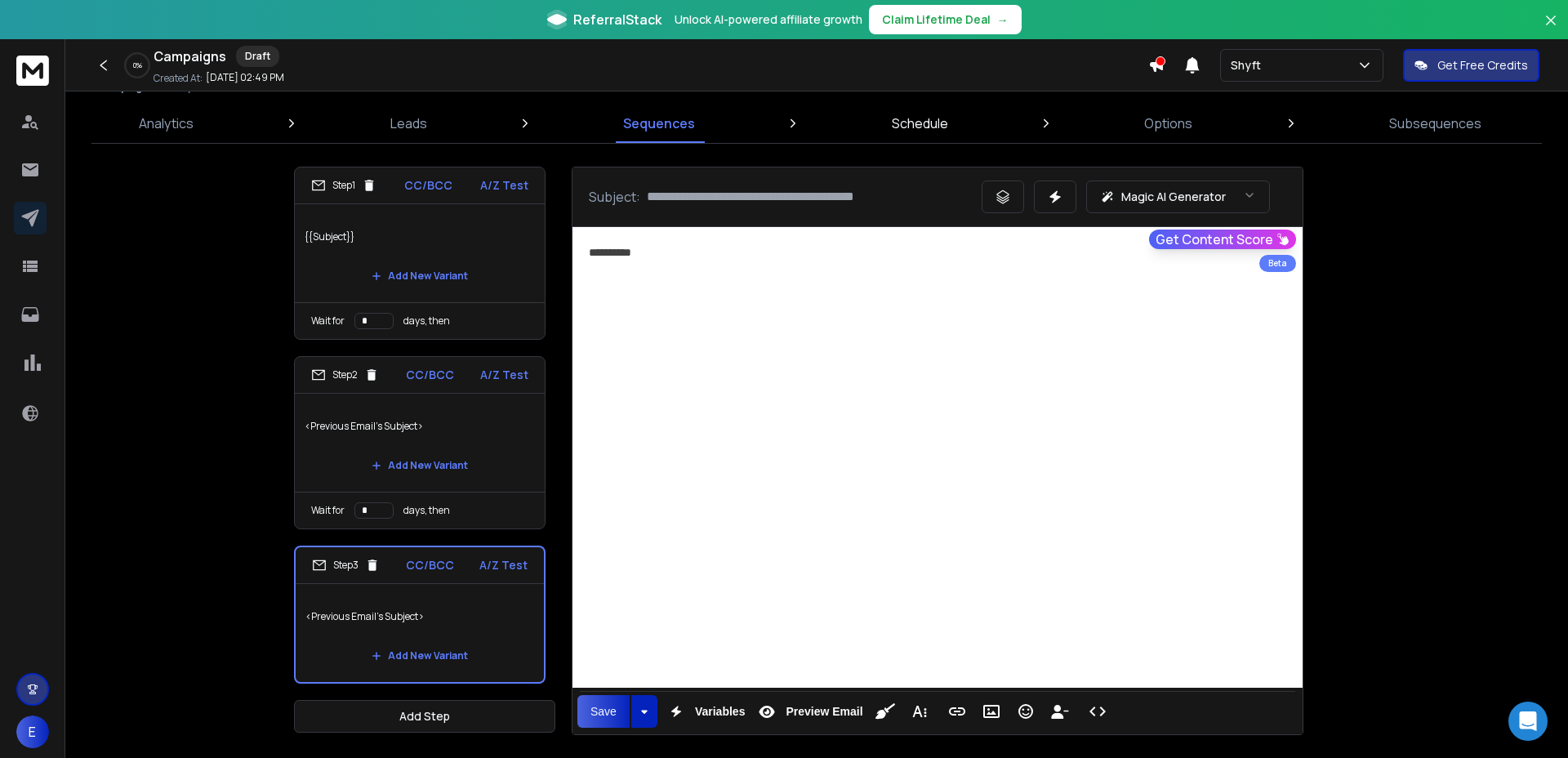
click at [903, 125] on p "Schedule" at bounding box center [920, 124] width 56 height 20
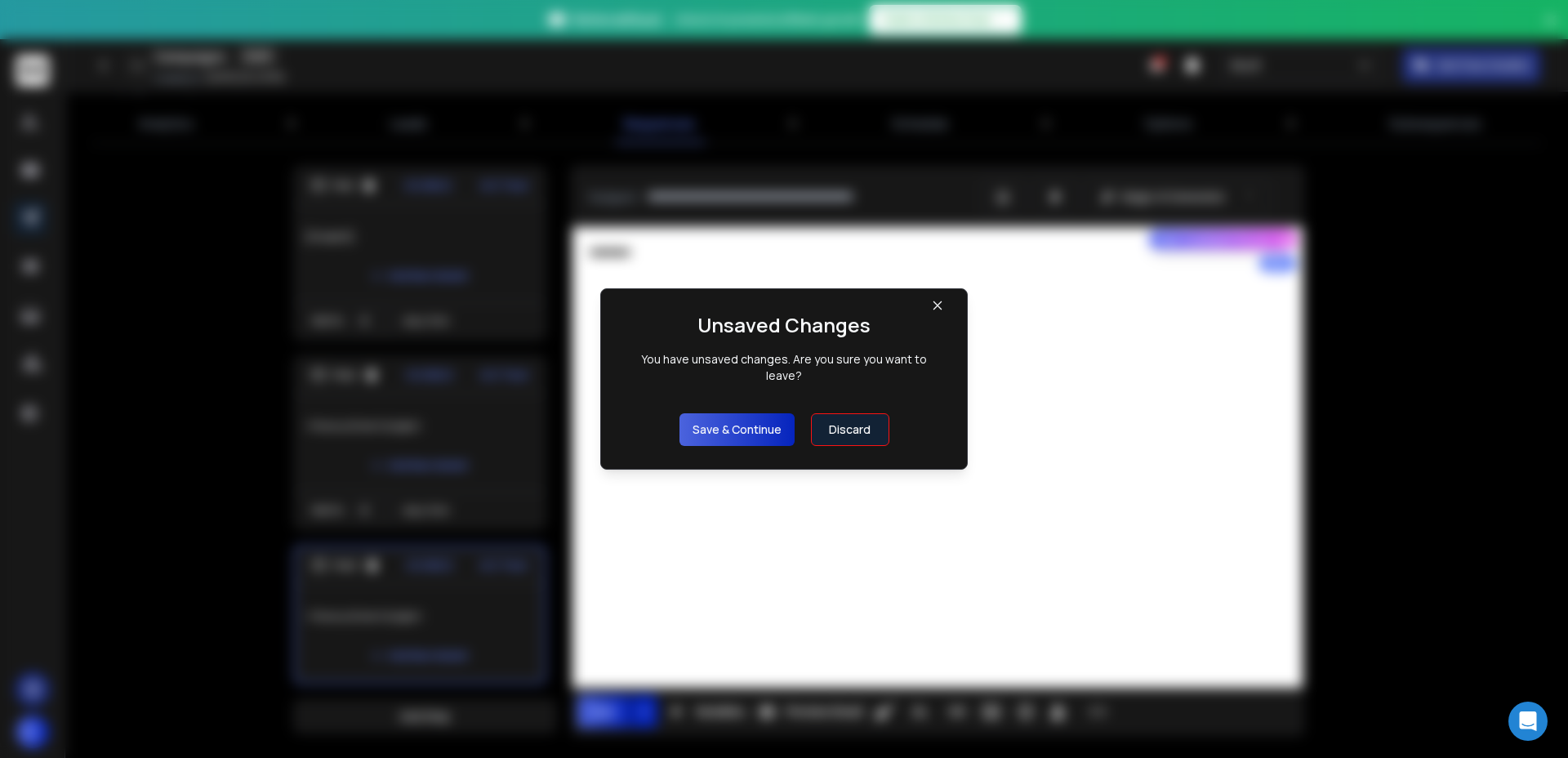
click at [755, 418] on button "Save & Continue" at bounding box center [736, 429] width 115 height 33
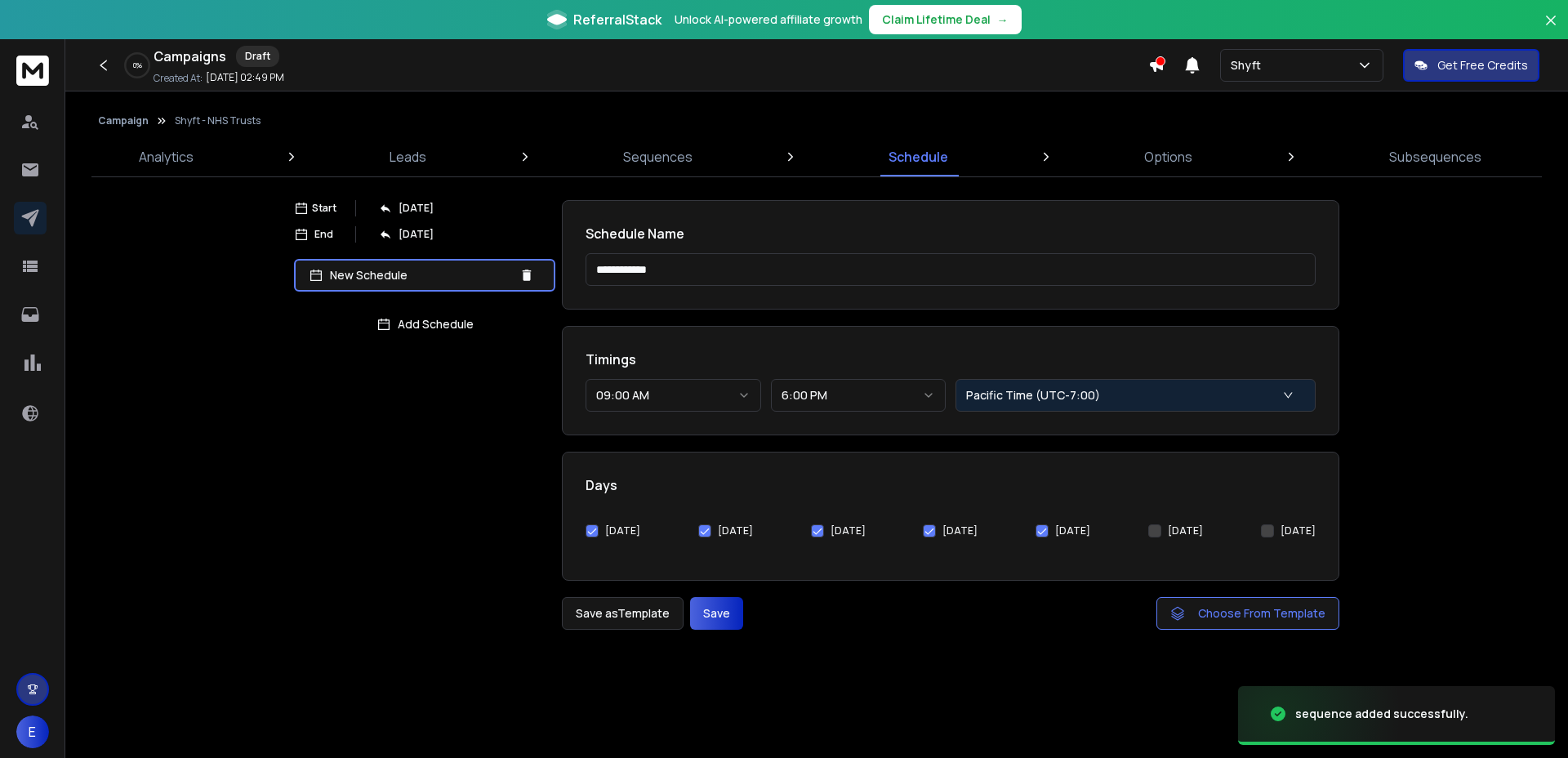
click at [1033, 396] on p "Pacific Time (UTC-7:00)" at bounding box center [1037, 395] width 141 height 16
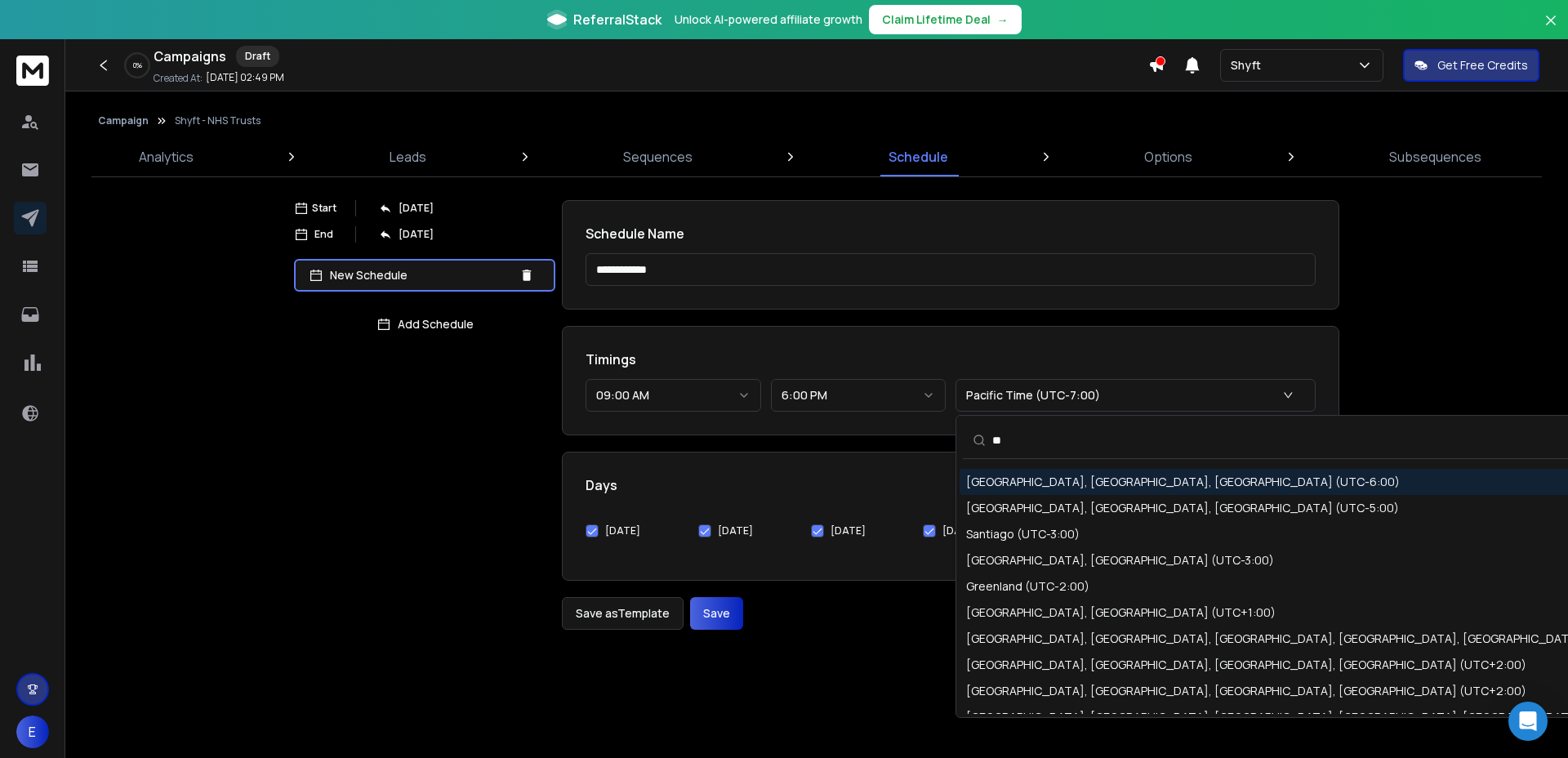
type input "***"
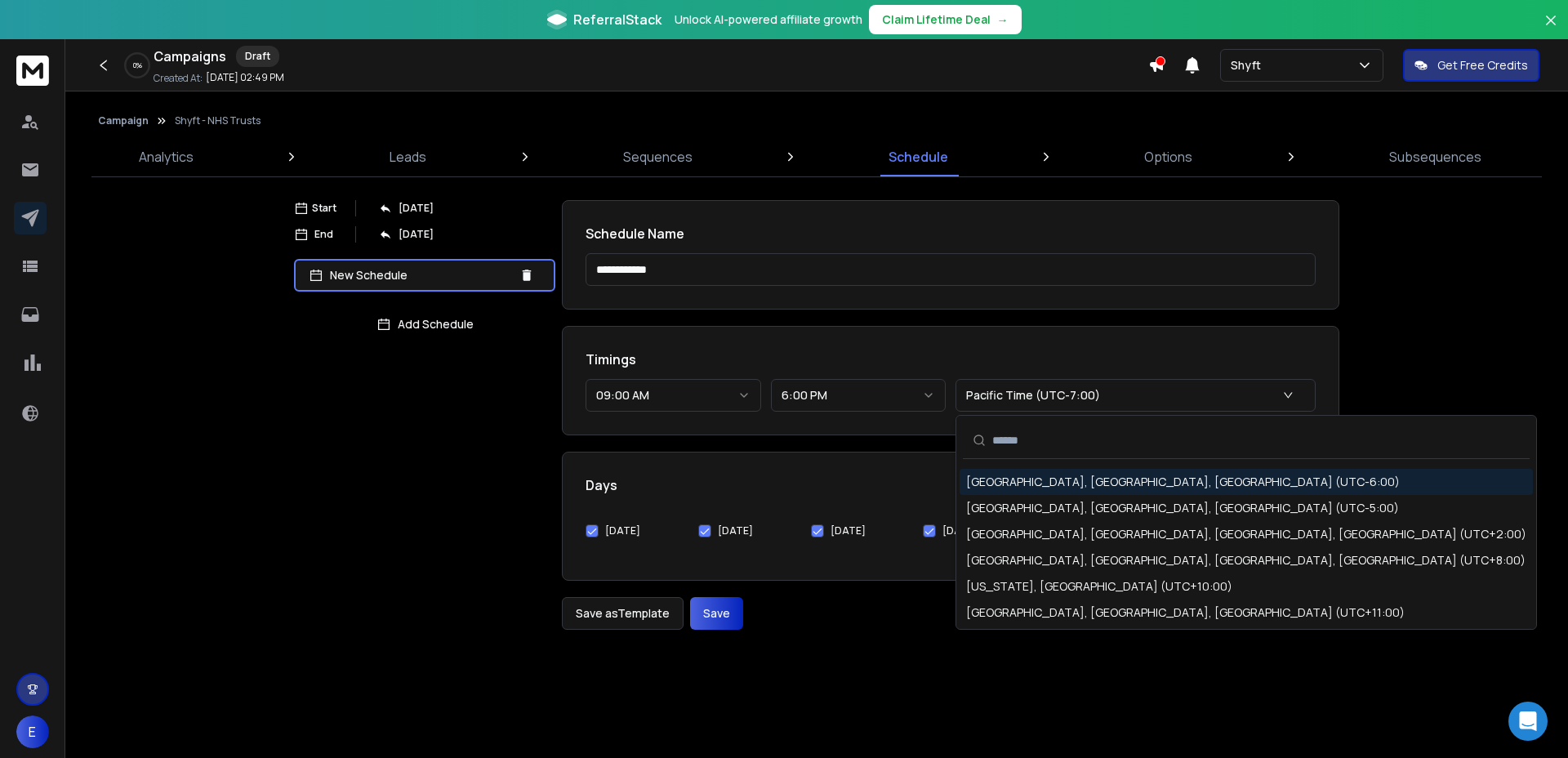
scroll to position [43, 0]
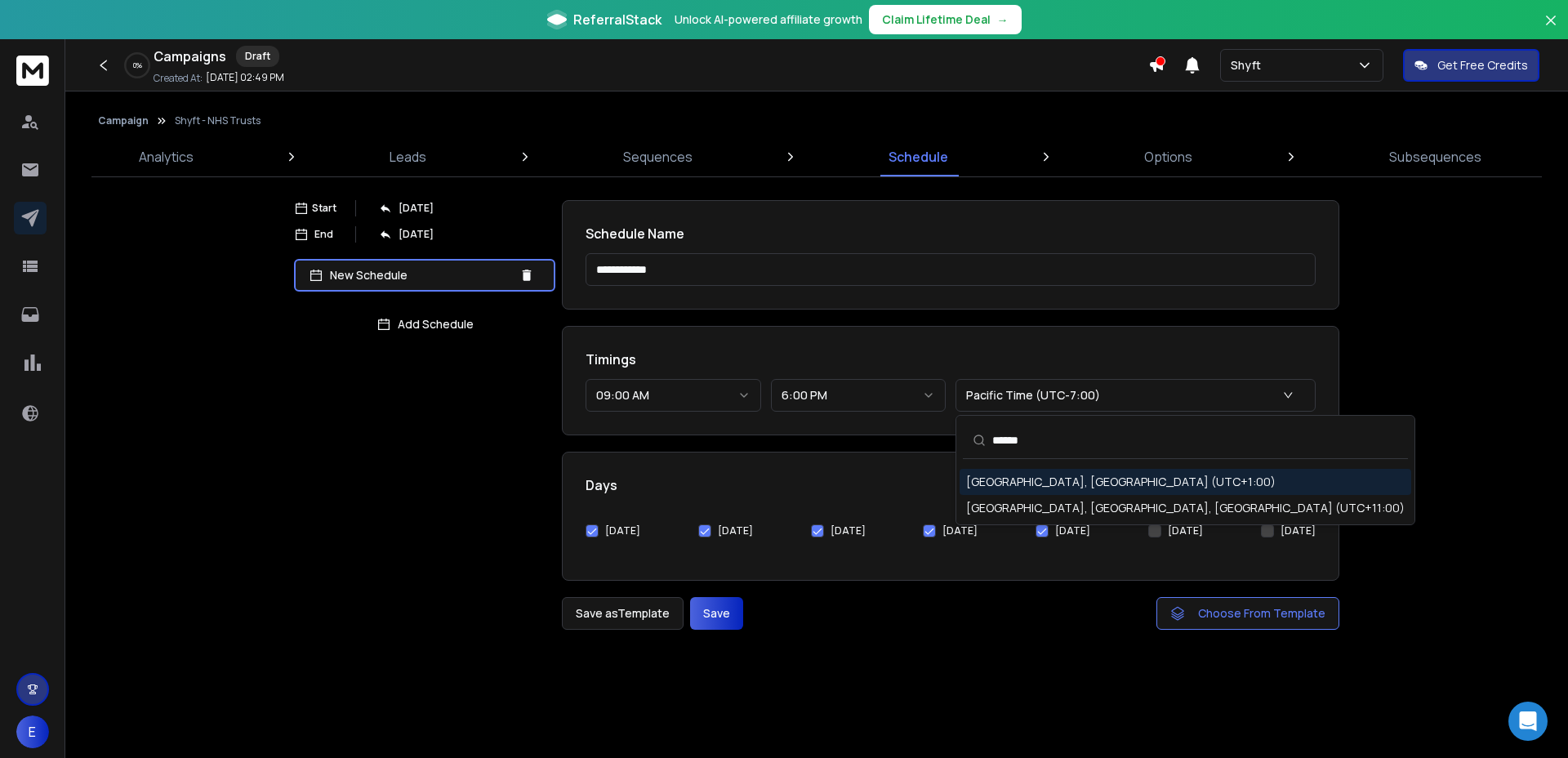
type input "******"
click at [1003, 485] on div "Edinburgh, London (UTC+1:00)" at bounding box center [1121, 482] width 309 height 16
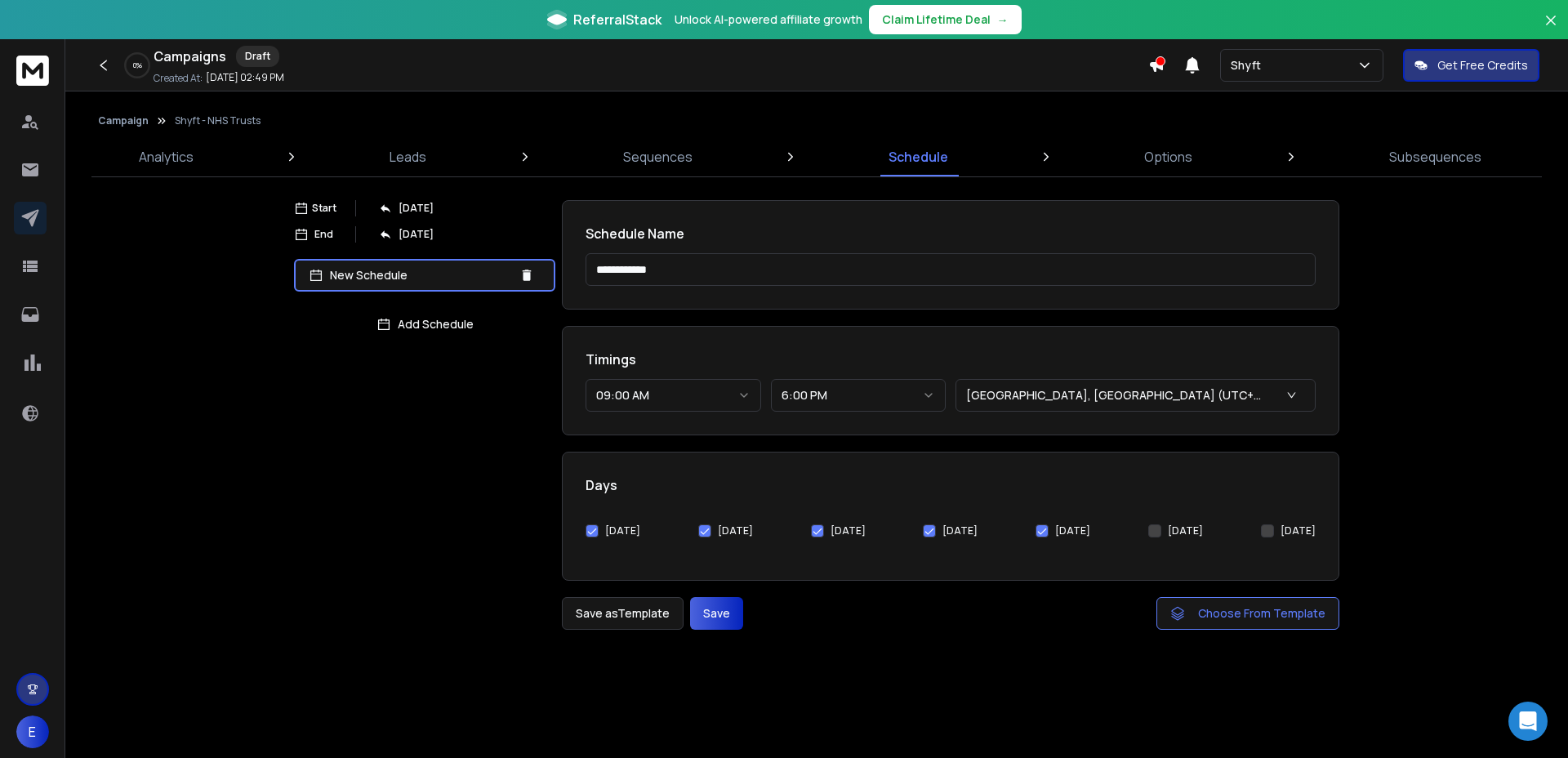
click at [657, 409] on button "09:00 AM" at bounding box center [673, 394] width 175 height 33
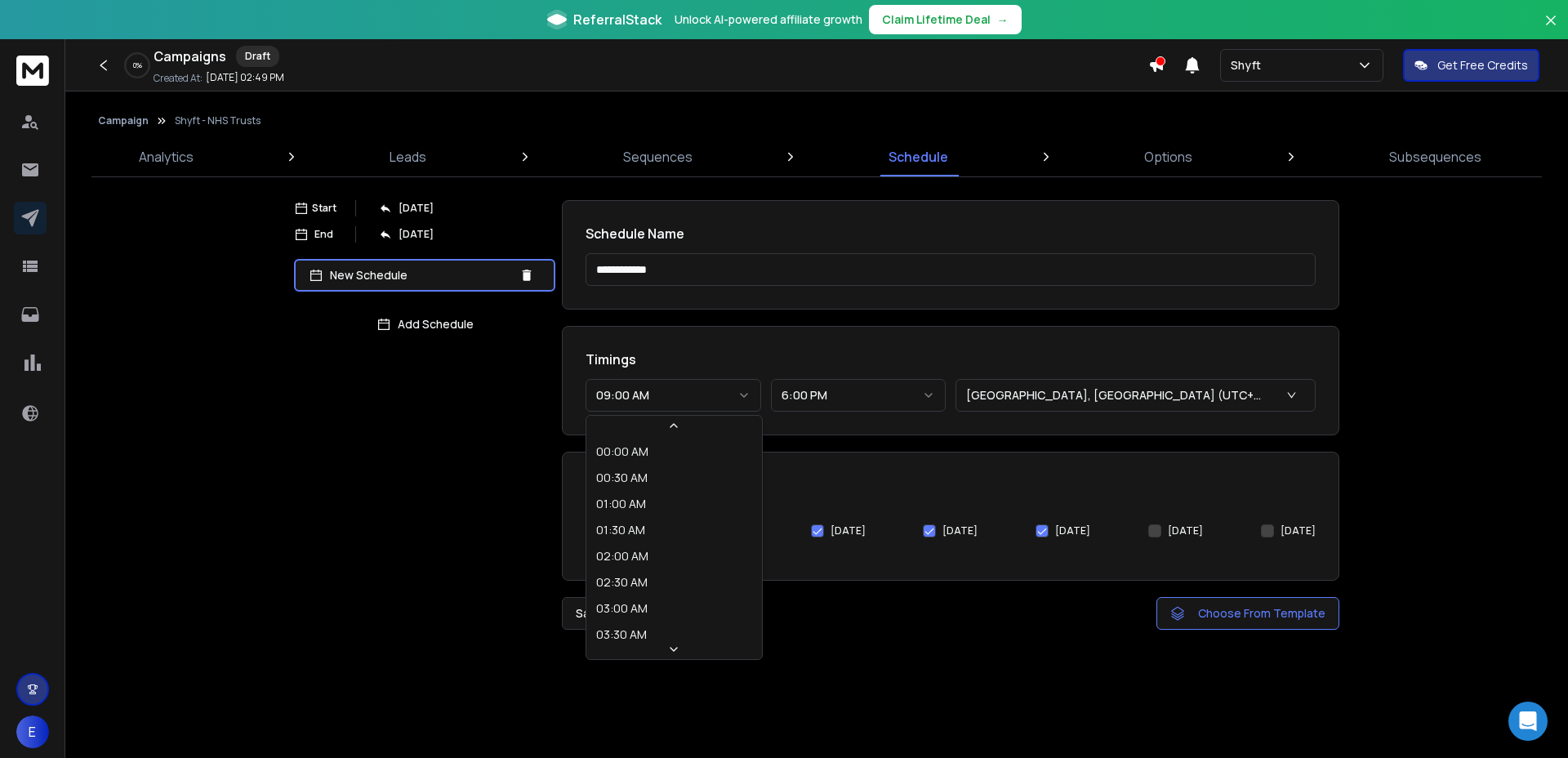
scroll to position [295, 0]
select select "********"
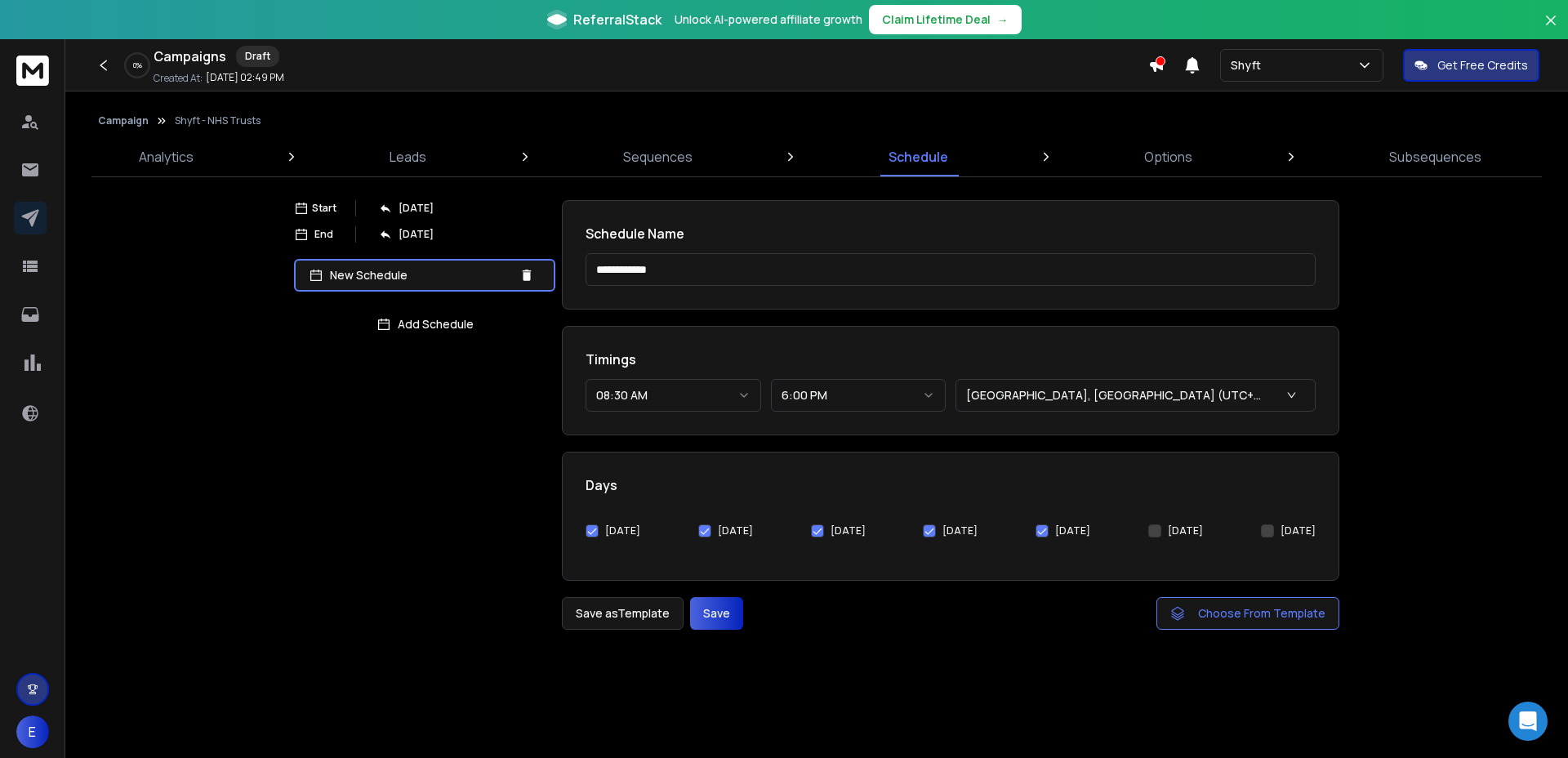
click at [831, 378] on div "Timings 08:30 AM ******** ******** ******** ******** ******** ******** ********…" at bounding box center [951, 380] width 730 height 62
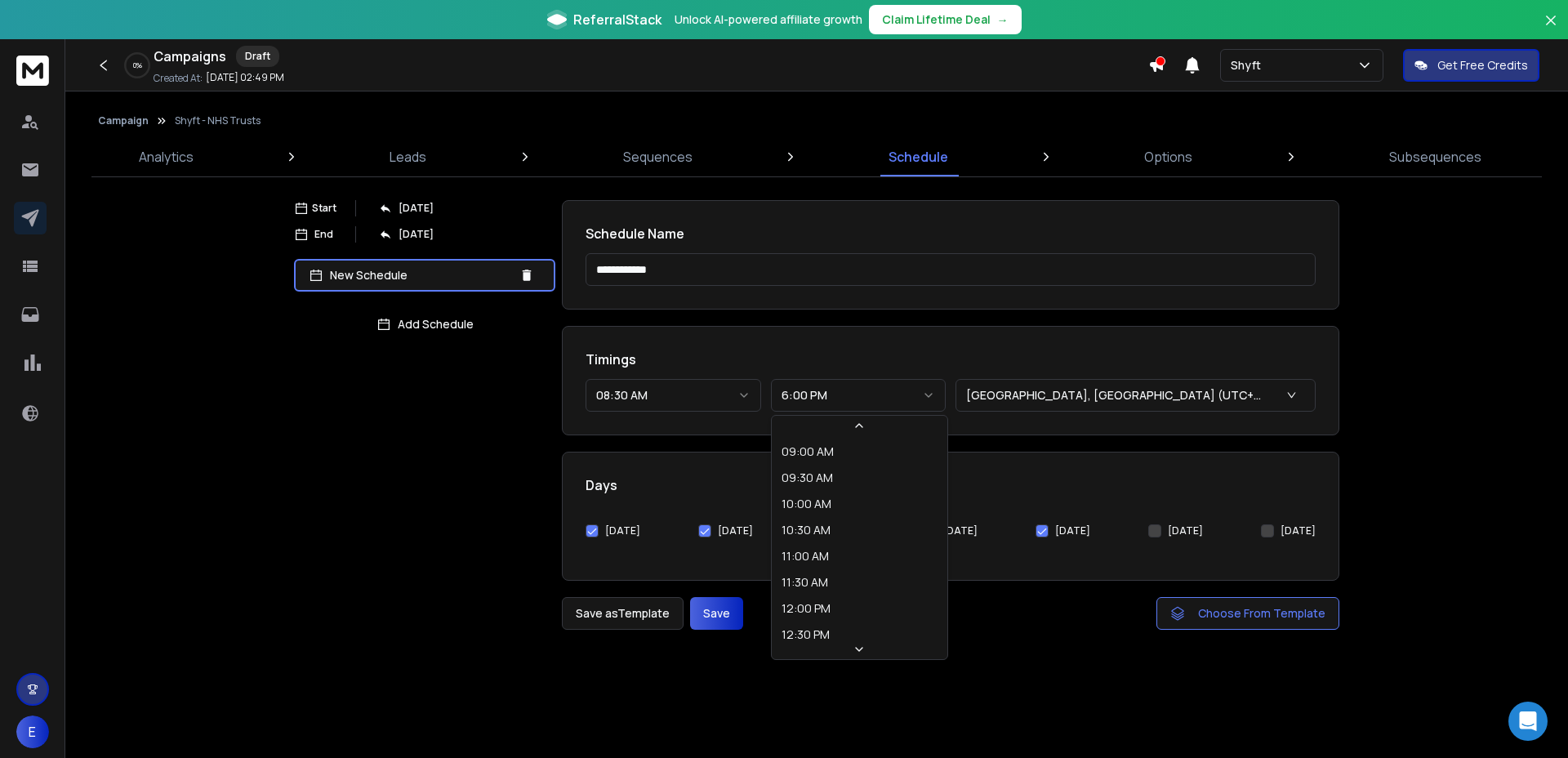
click at [831, 389] on button "6:00 PM" at bounding box center [858, 394] width 175 height 33
select select "********"
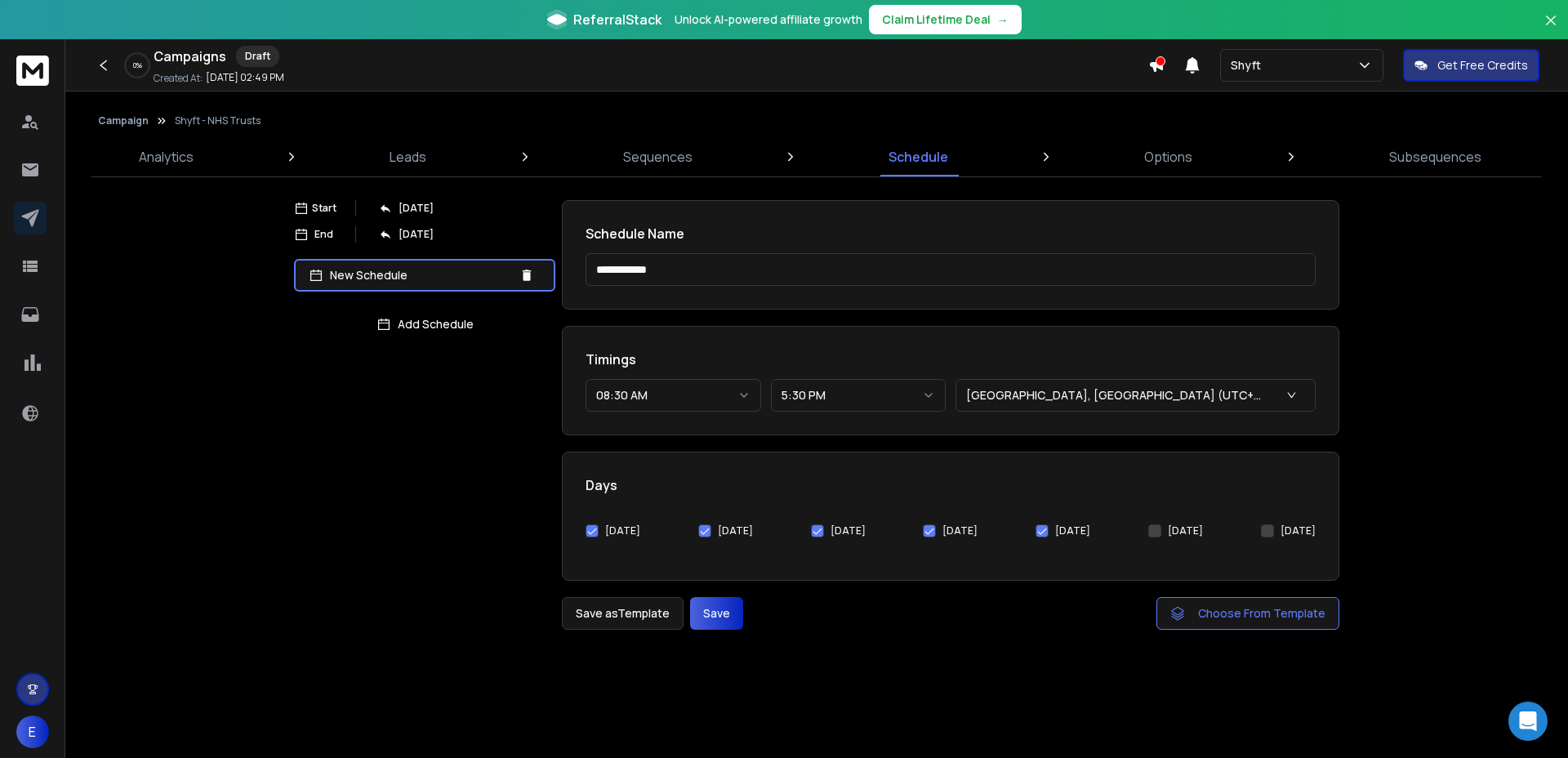
click at [705, 610] on button "Save" at bounding box center [717, 612] width 54 height 33
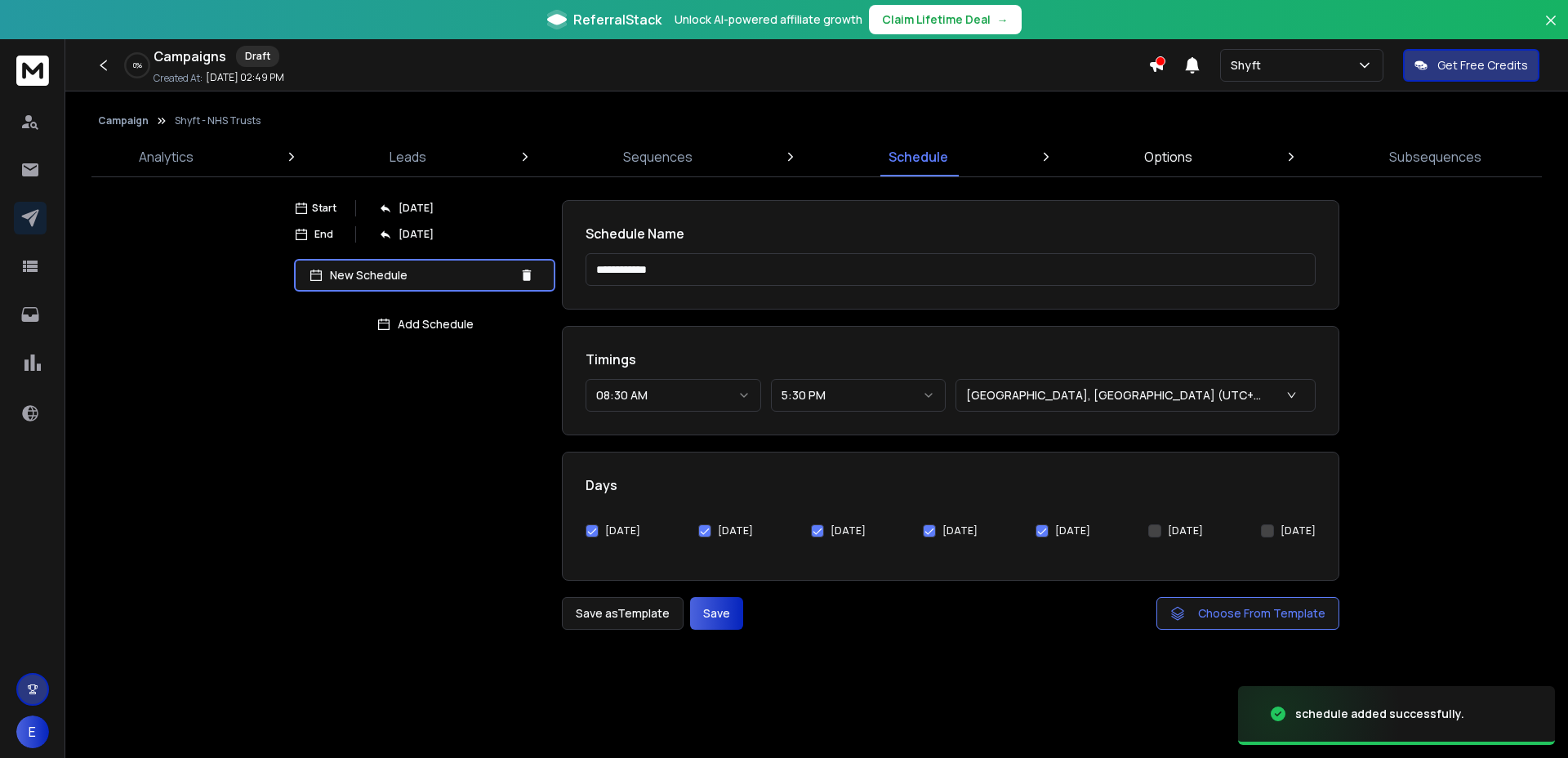
click at [1162, 158] on p "Options" at bounding box center [1168, 157] width 49 height 20
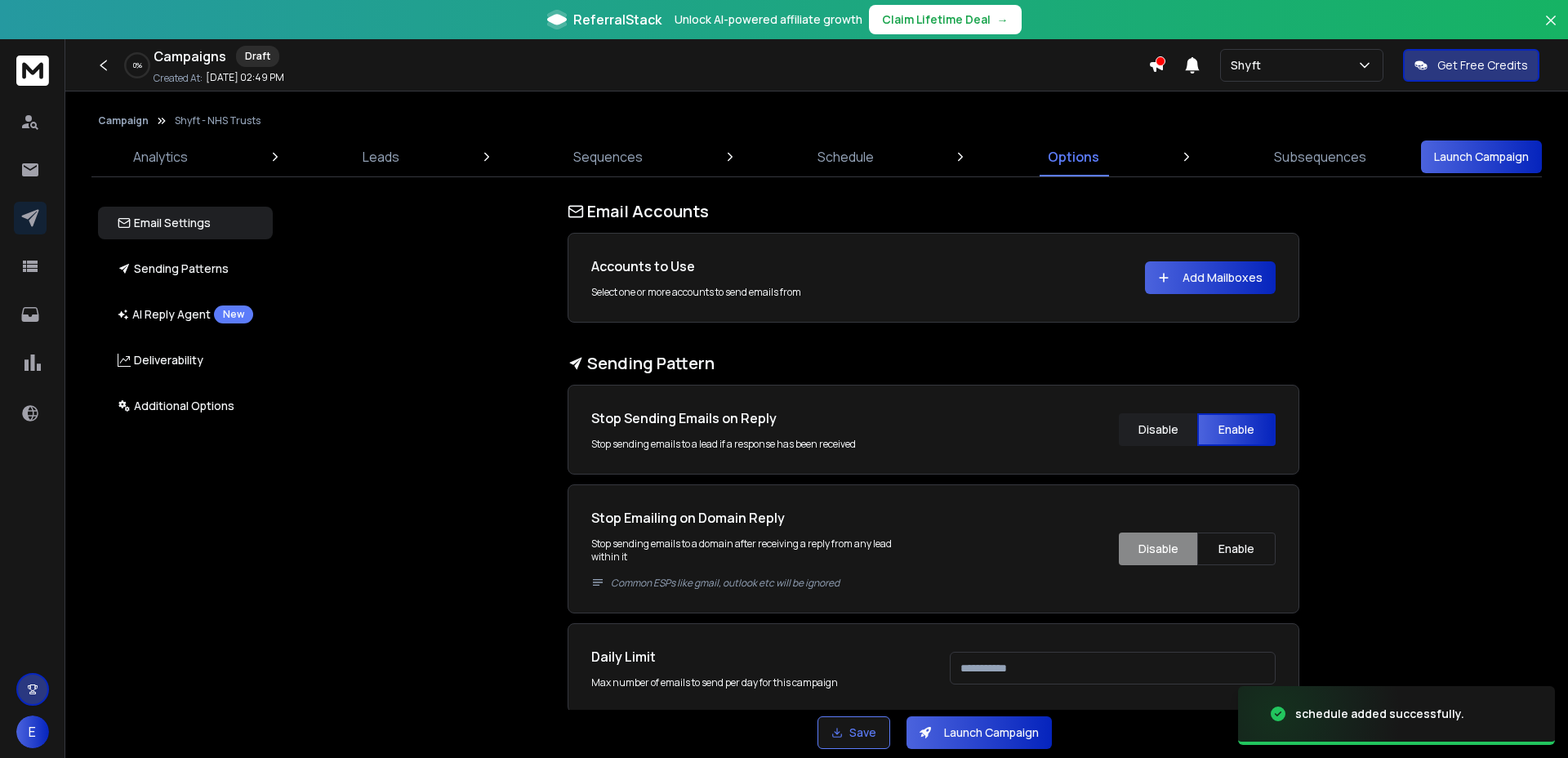
click at [1242, 283] on button "Add Mailboxes" at bounding box center [1210, 277] width 131 height 33
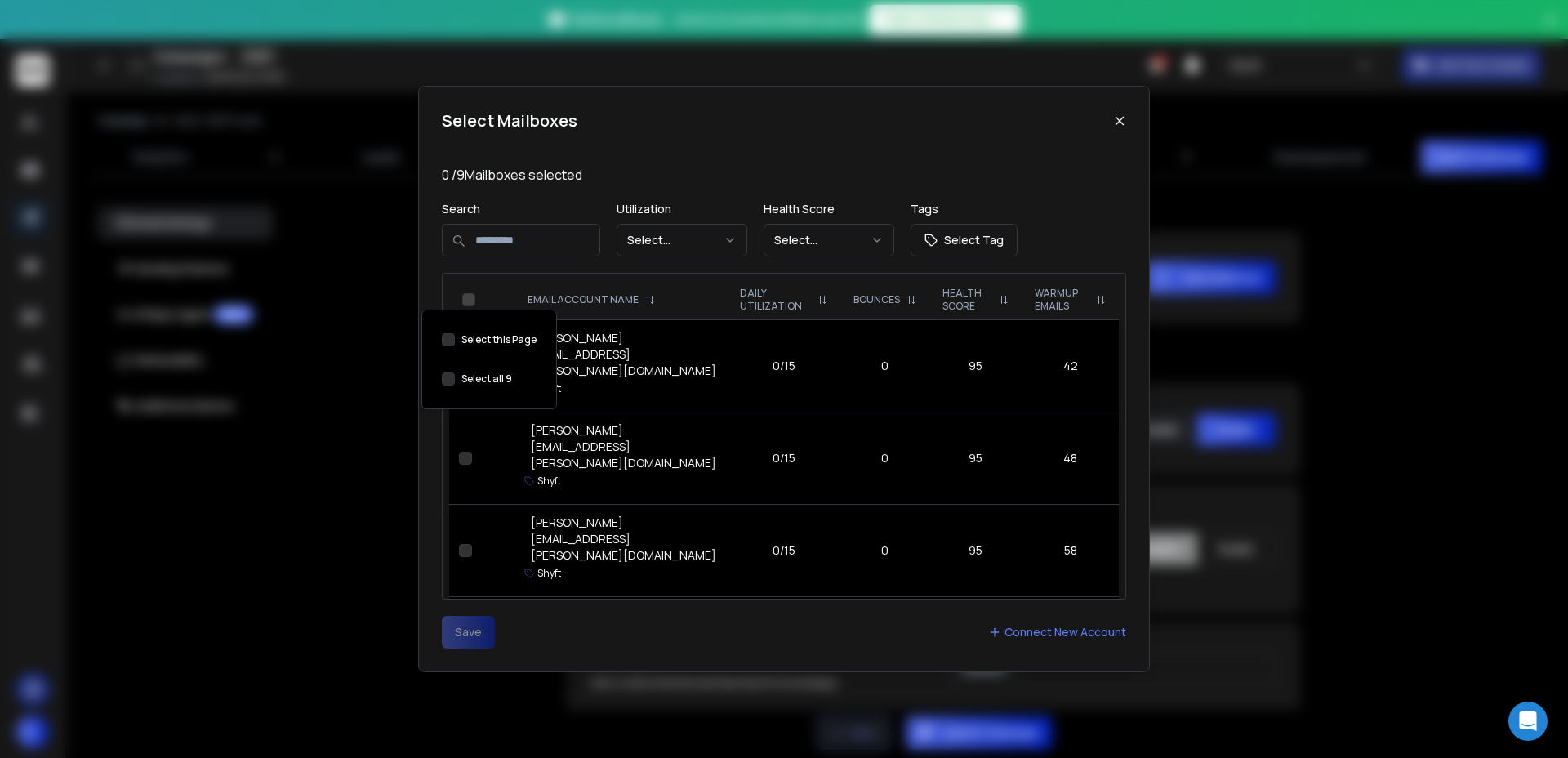
click at [463, 302] on button "Select this Page" at bounding box center [468, 299] width 13 height 13
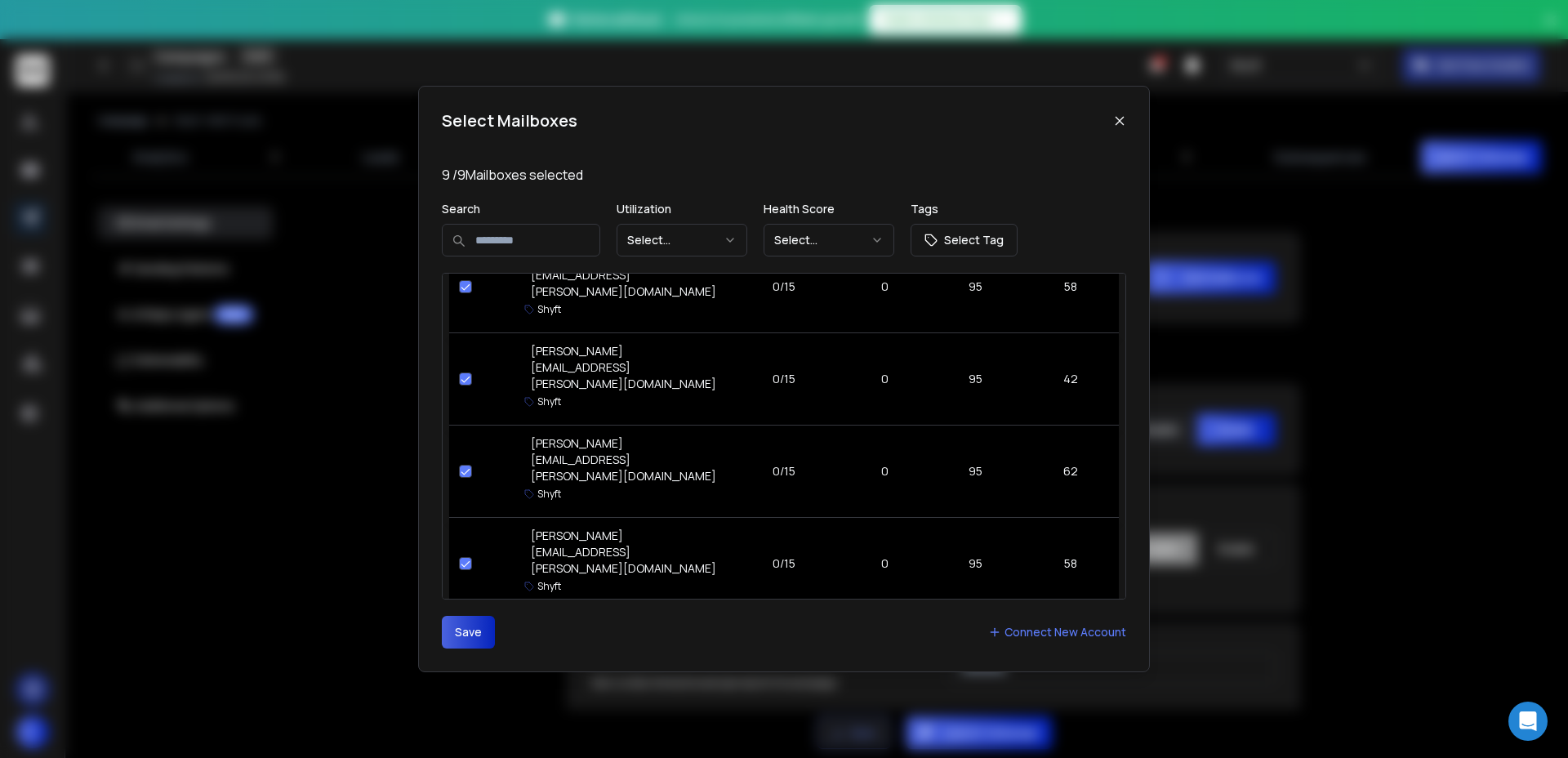
click at [463, 641] on button "Save" at bounding box center [469, 631] width 54 height 33
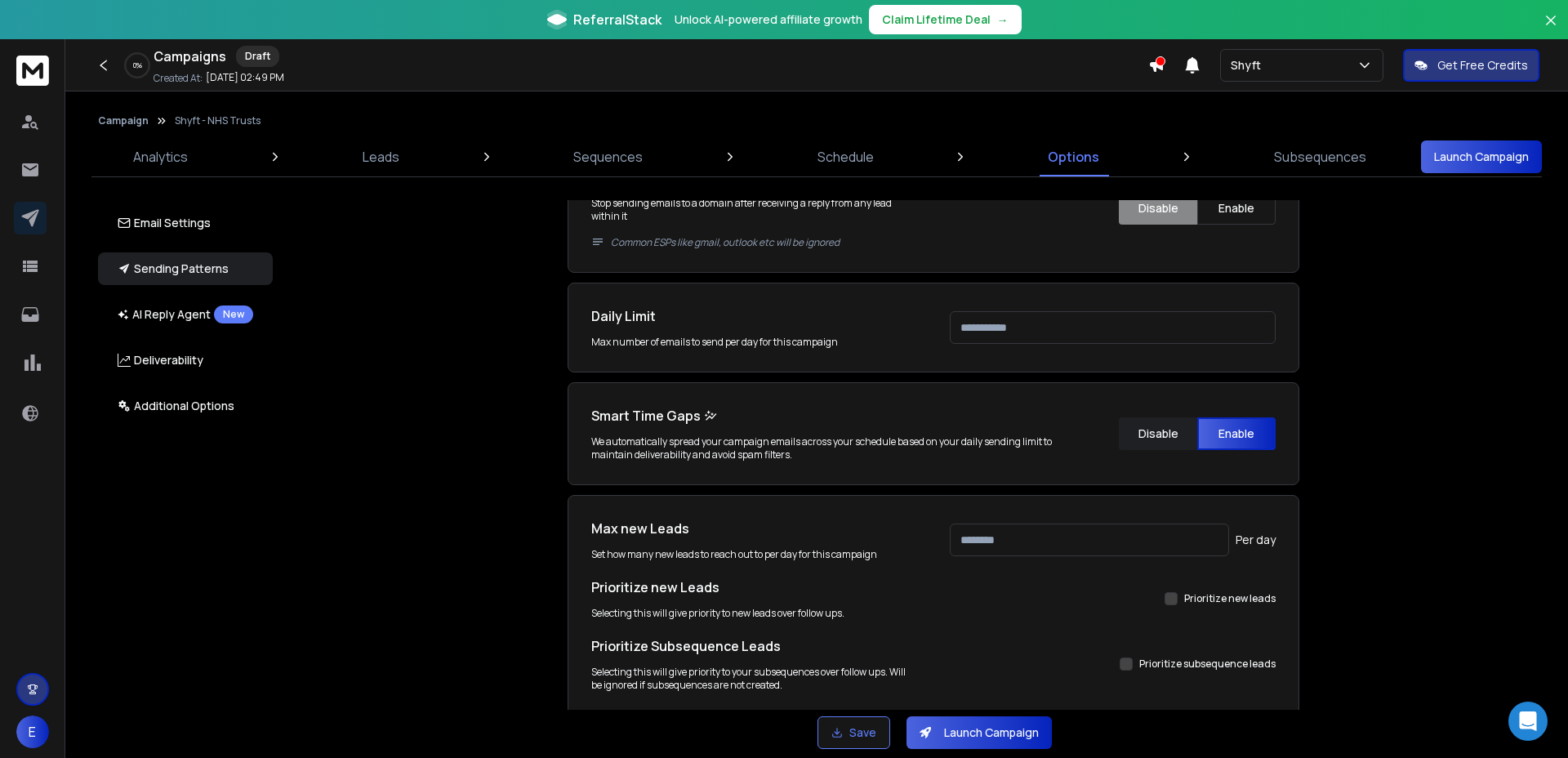
scroll to position [608, 0]
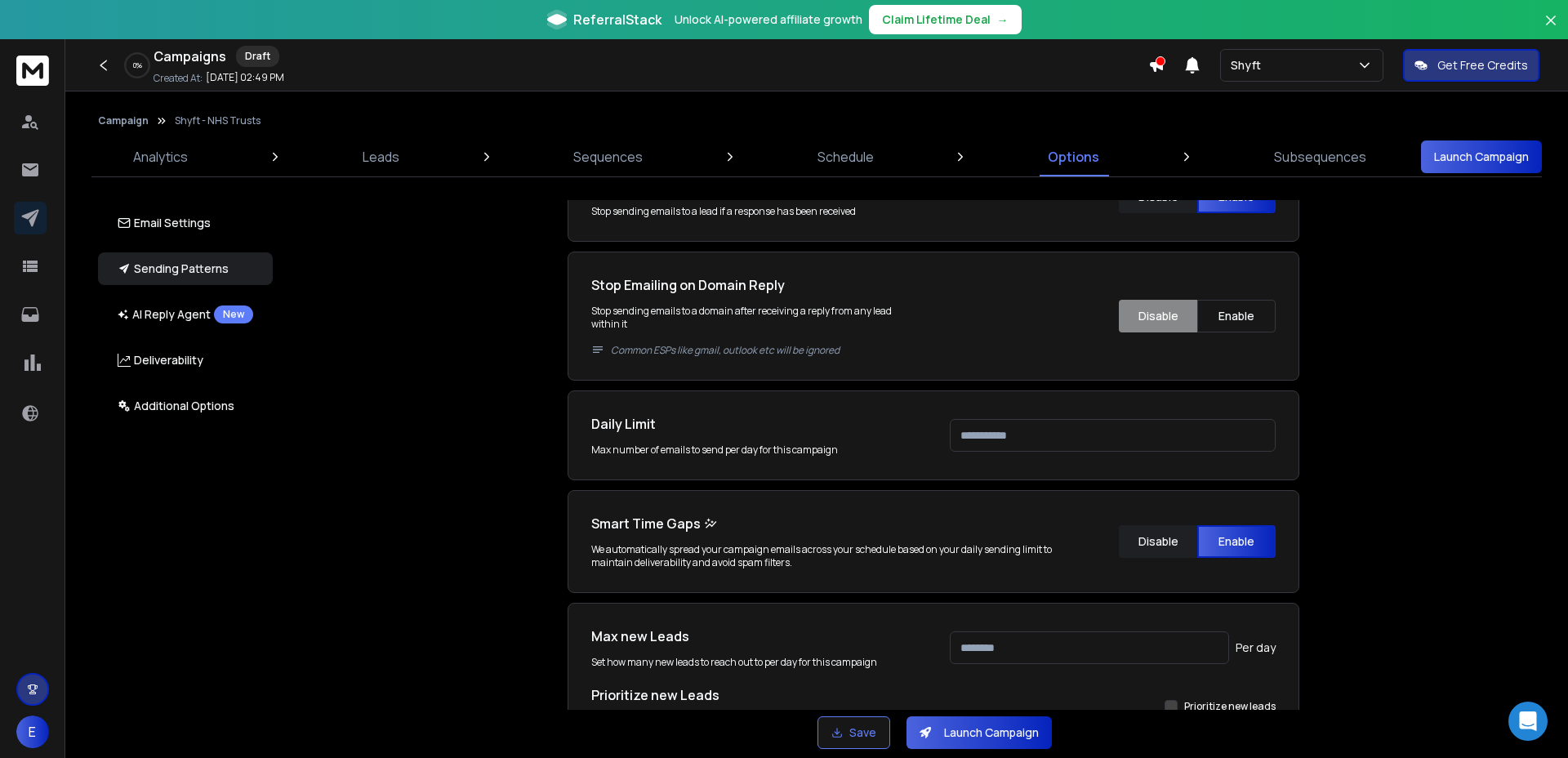
drag, startPoint x: 1011, startPoint y: 432, endPoint x: 804, endPoint y: 431, distance: 207.0
click at [804, 432] on div "Daily Limit Max number of emails to send per day for this campaign ***" at bounding box center [933, 435] width 684 height 43
type input "***"
click at [429, 427] on div "Email Accounts Accounts to Use Select one or more accounts to send emails from …" at bounding box center [944, 455] width 1288 height 509
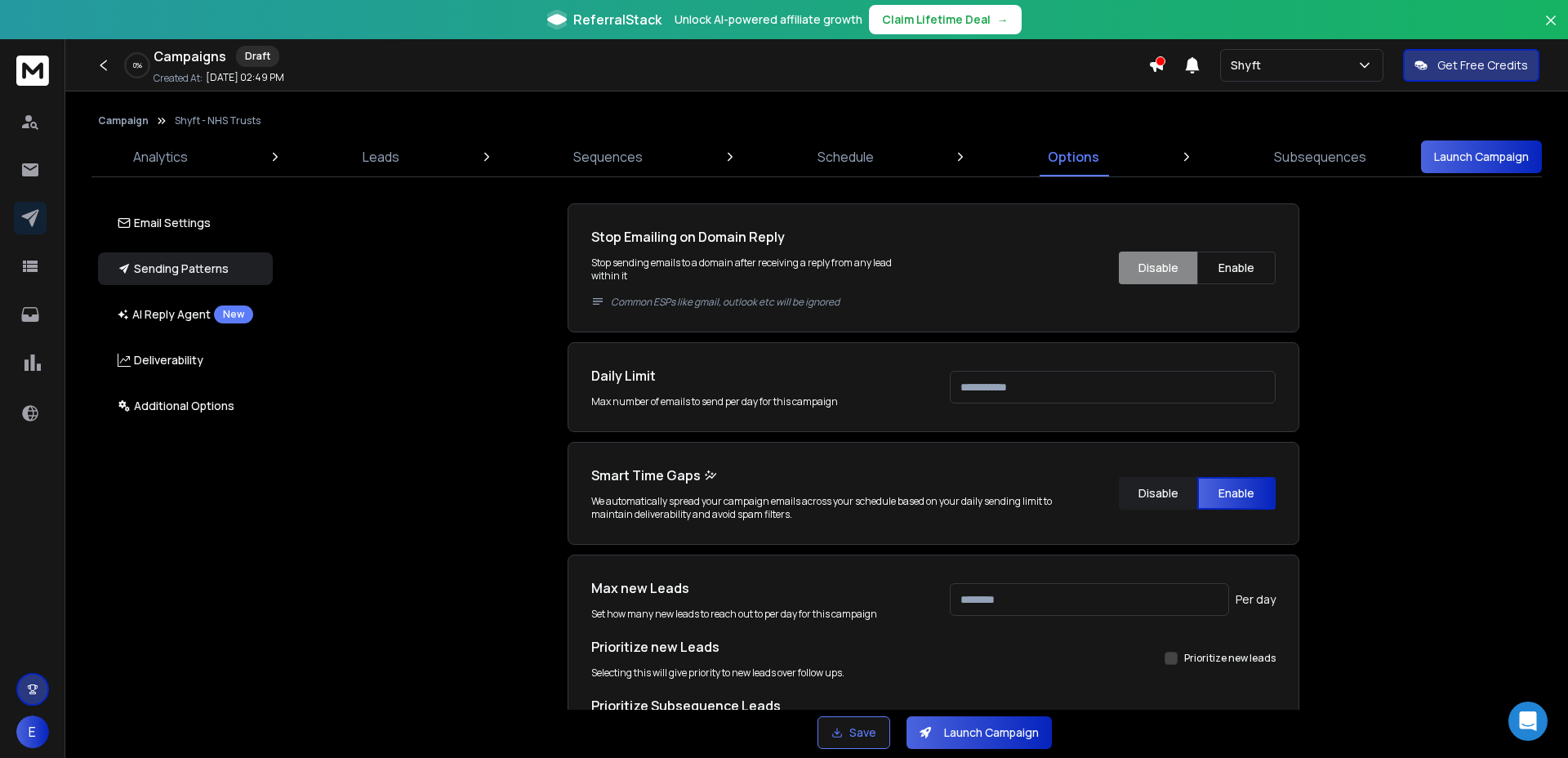
scroll to position [720, 0]
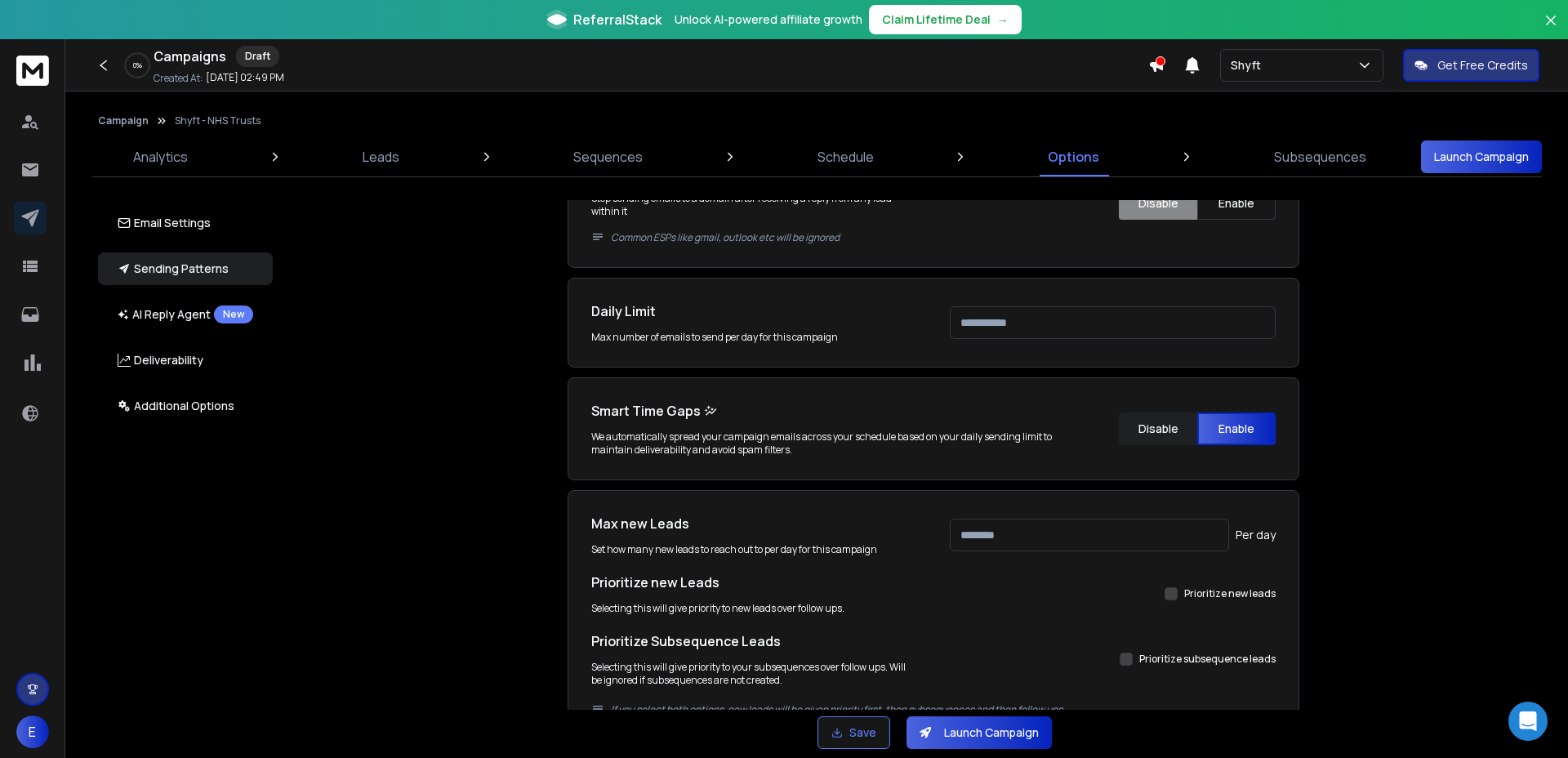
click at [972, 523] on input "***" at bounding box center [1089, 534] width 280 height 33
type input "***"
click at [973, 537] on input "***" at bounding box center [1089, 534] width 280 height 33
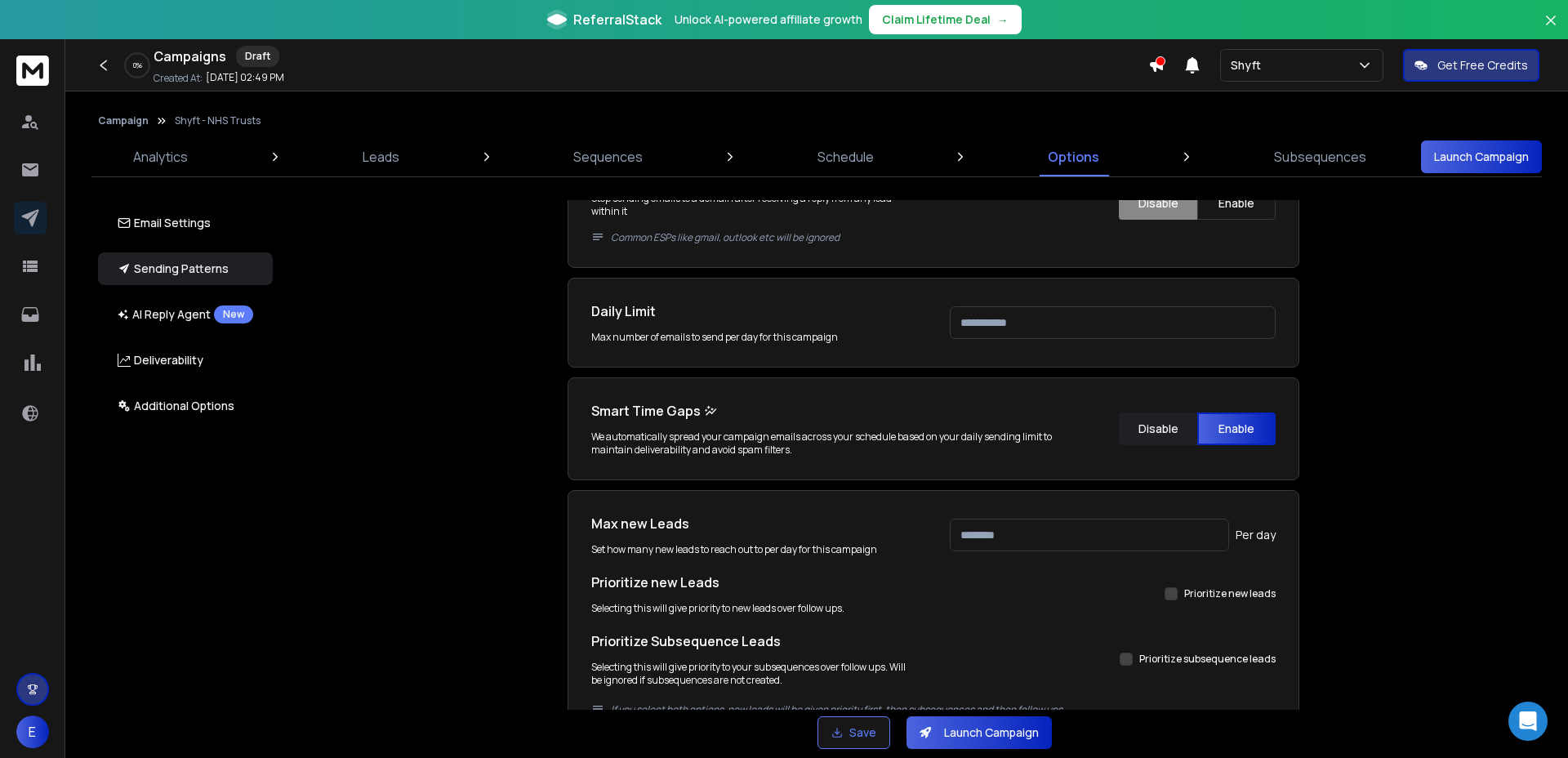
click at [973, 537] on input "***" at bounding box center [1089, 534] width 280 height 33
type input "***"
click at [972, 325] on input "***" at bounding box center [1112, 322] width 326 height 33
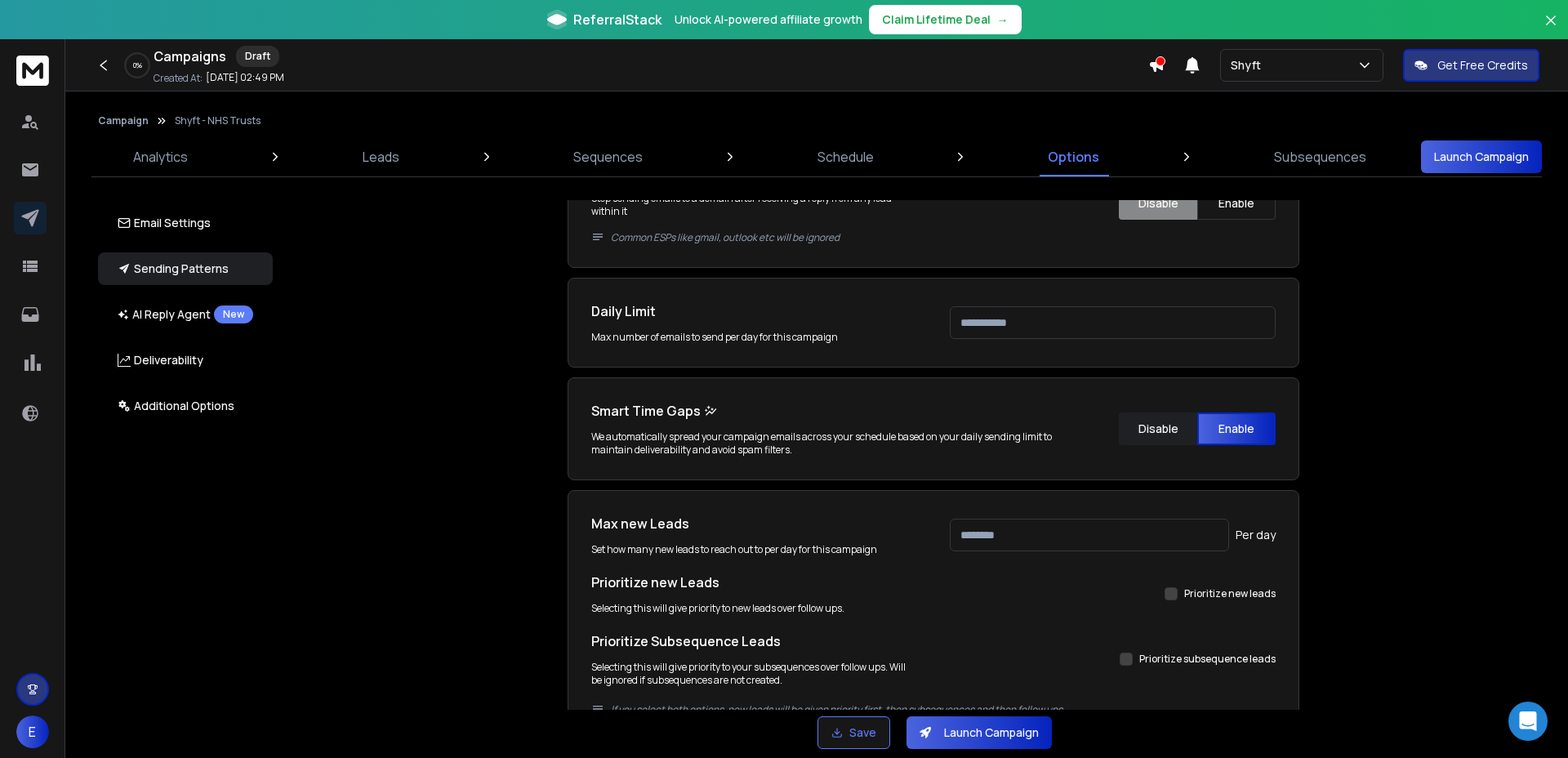
type input "***"
click at [559, 364] on div "Email Accounts Accounts to Use Select one or more accounts to send emails from …" at bounding box center [944, 455] width 1288 height 509
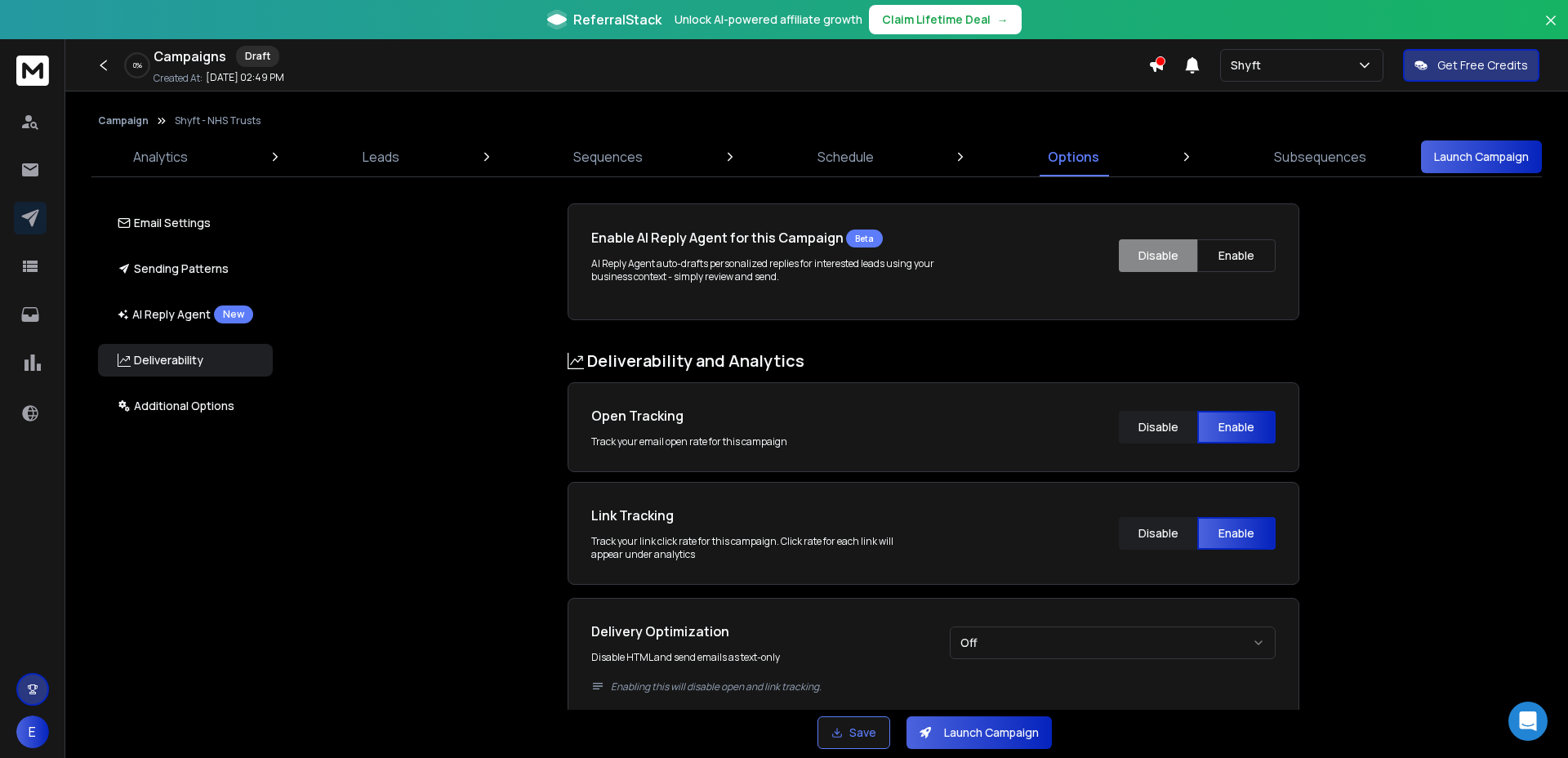
scroll to position [1724, 0]
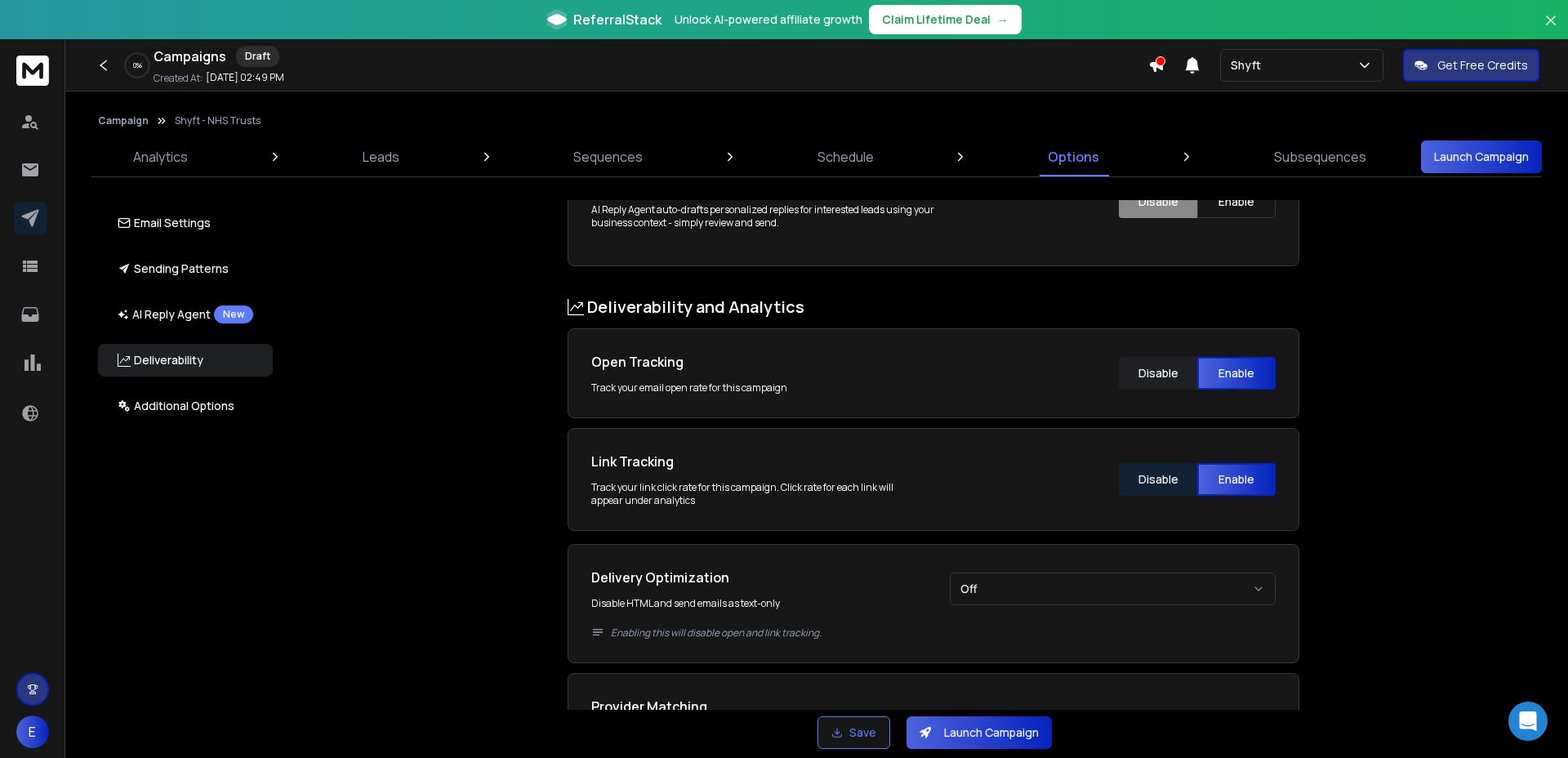
click at [1152, 482] on button "Disable" at bounding box center [1158, 479] width 78 height 33
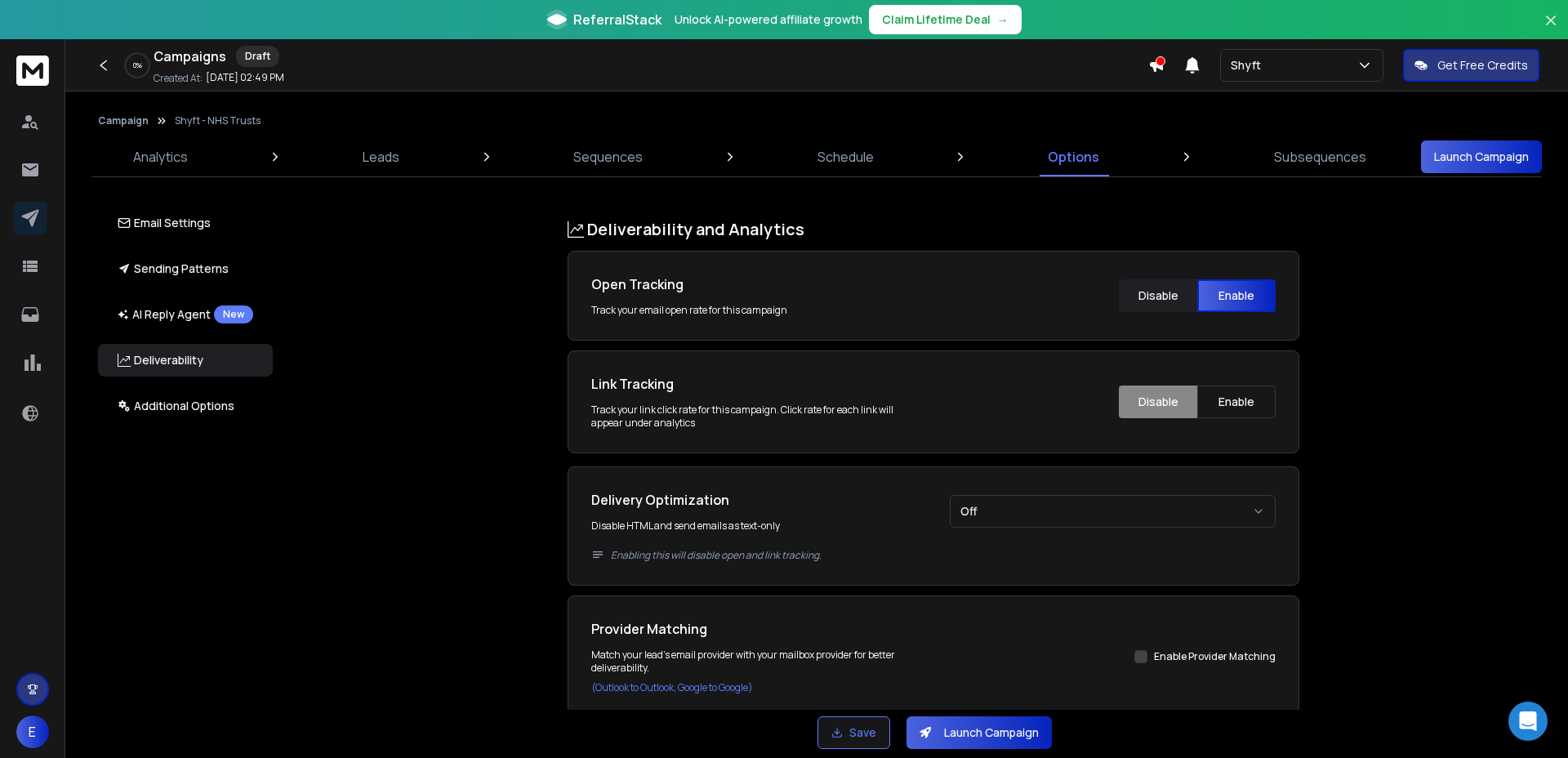
scroll to position [1903, 0]
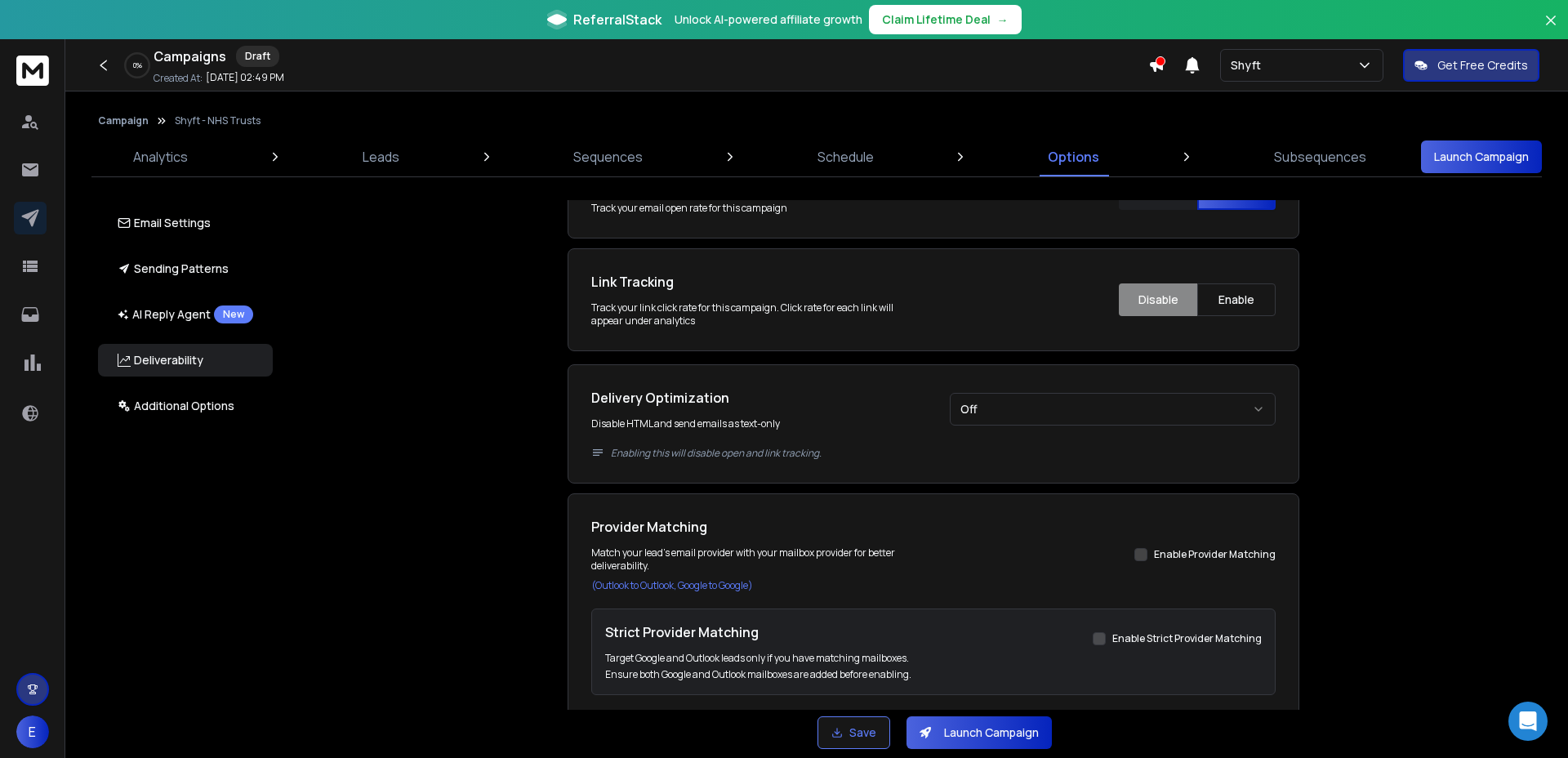
click at [968, 400] on button "Off" at bounding box center [1112, 408] width 326 height 33
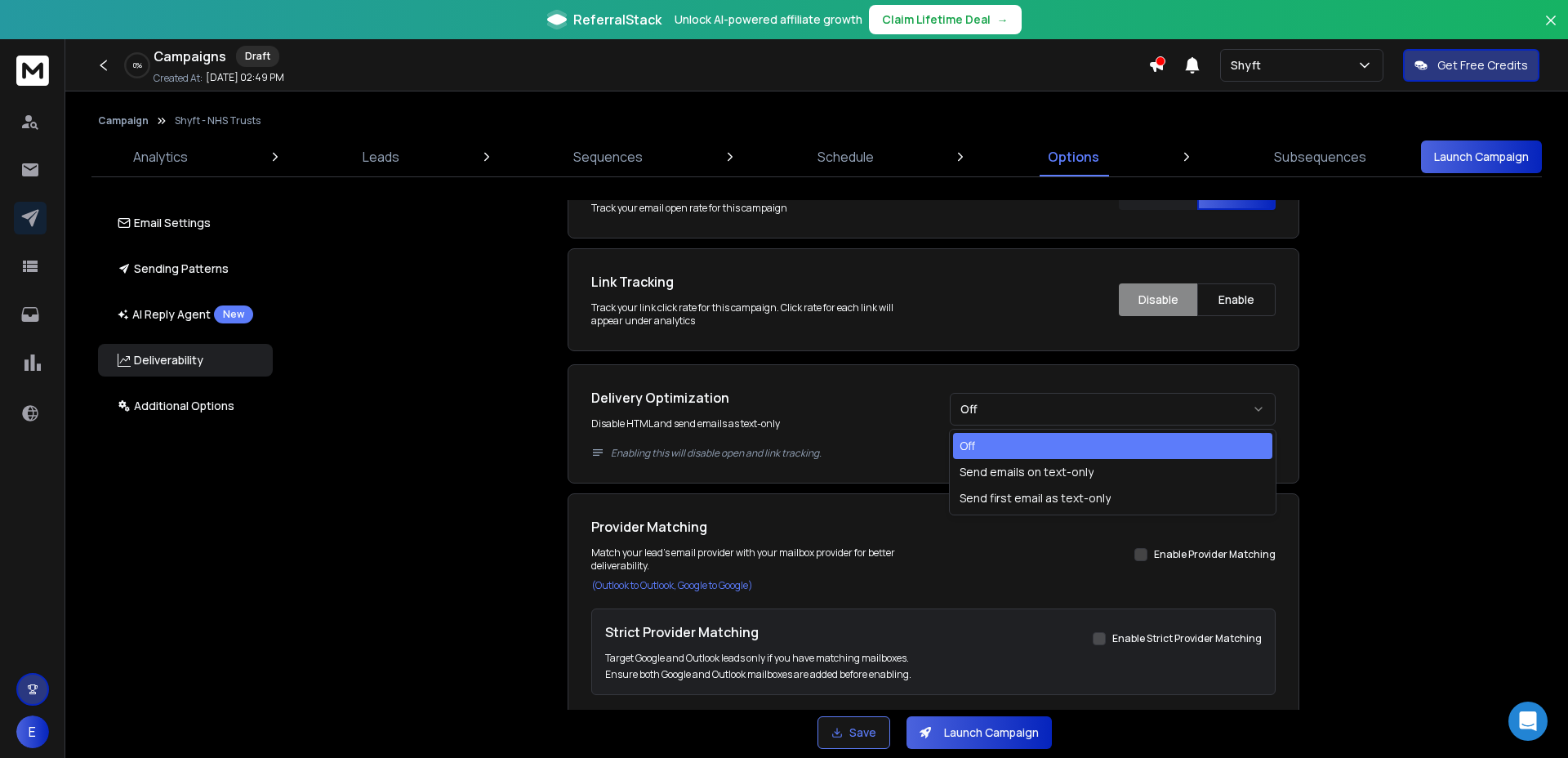
select select "*"
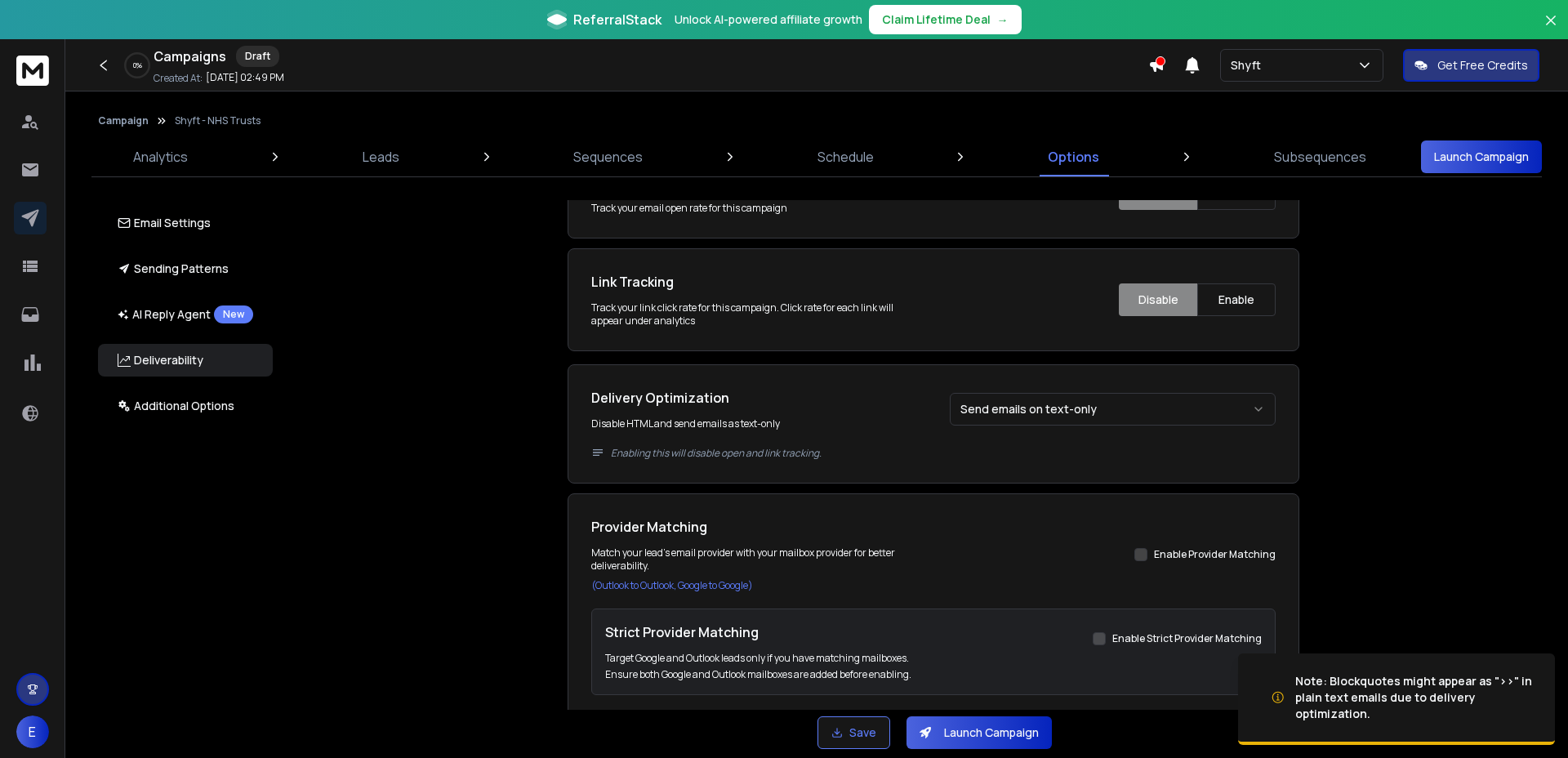
scroll to position [2052, 0]
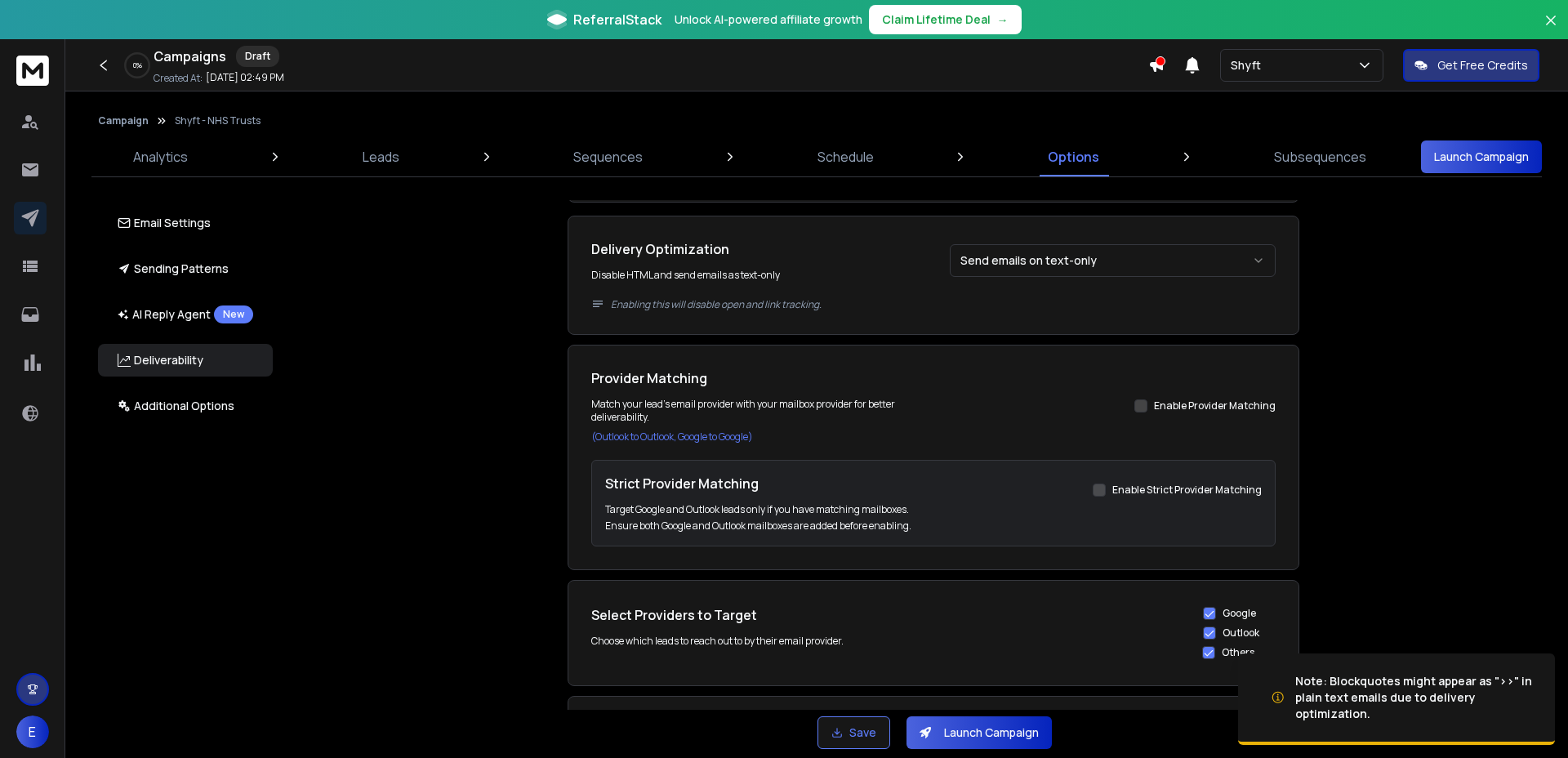
click at [1148, 409] on button "Enable Provider Matching" at bounding box center [1140, 405] width 13 height 13
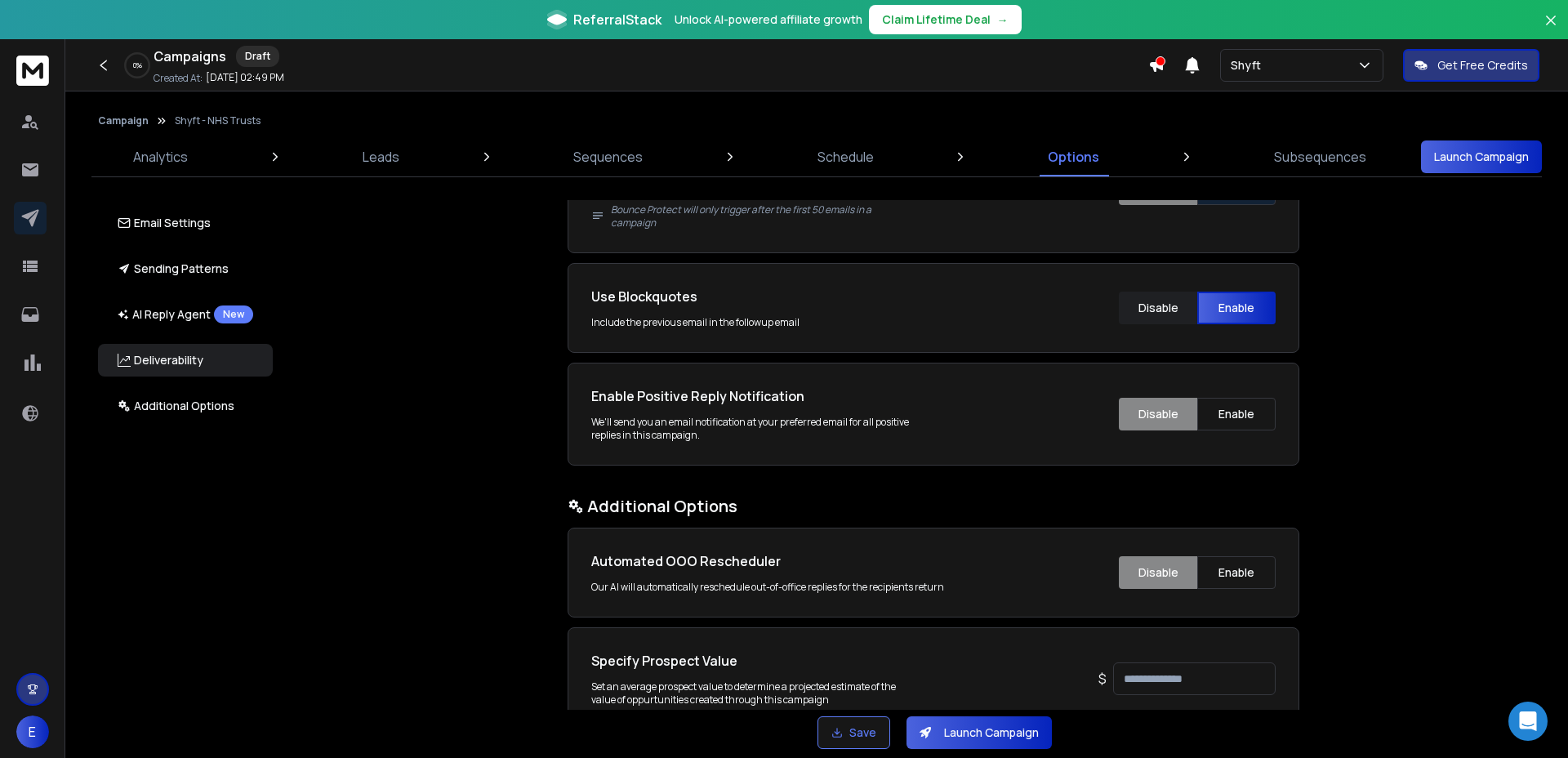
scroll to position [2627, 0]
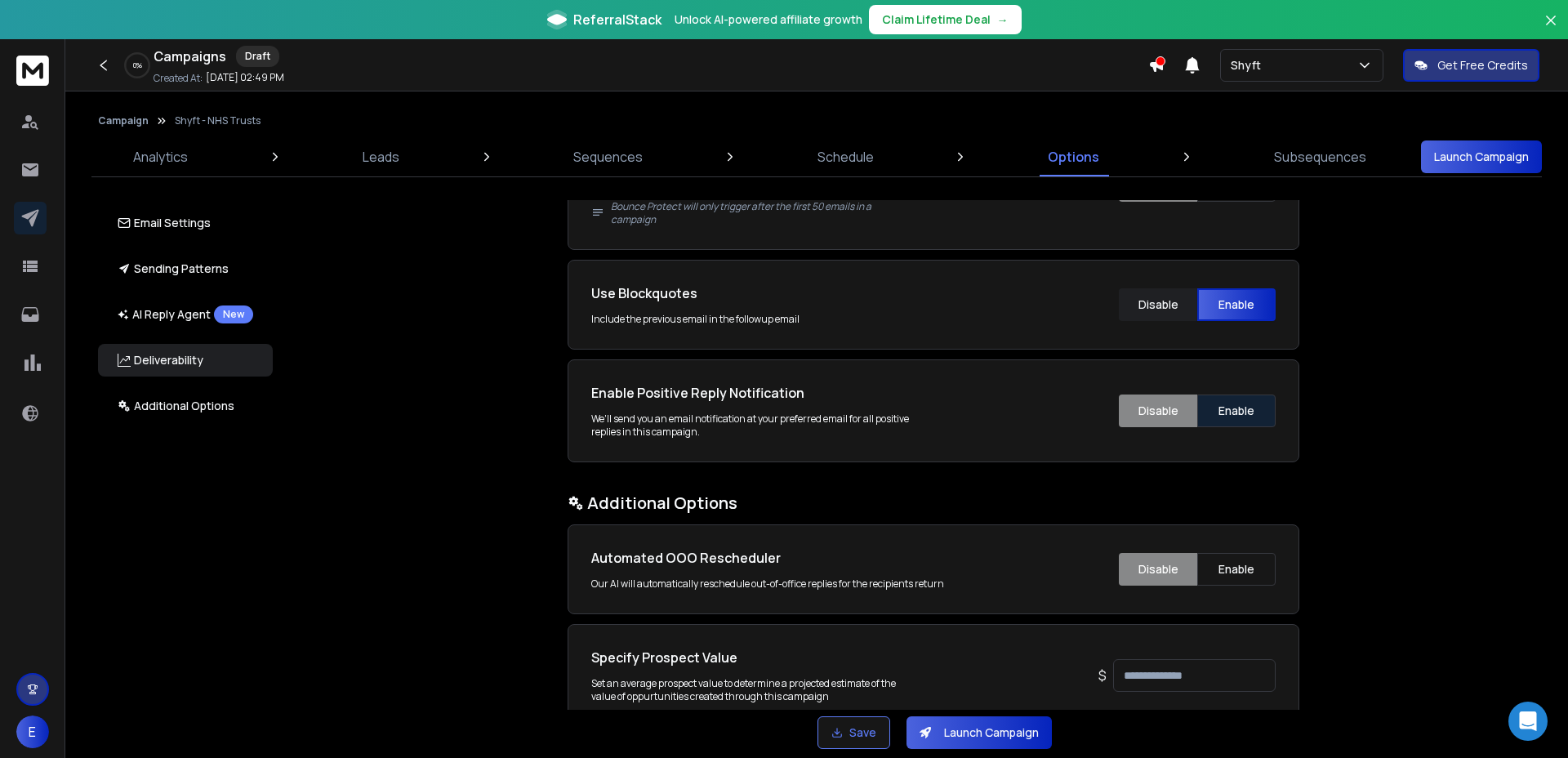
click at [1221, 405] on button "Enable" at bounding box center [1236, 410] width 78 height 33
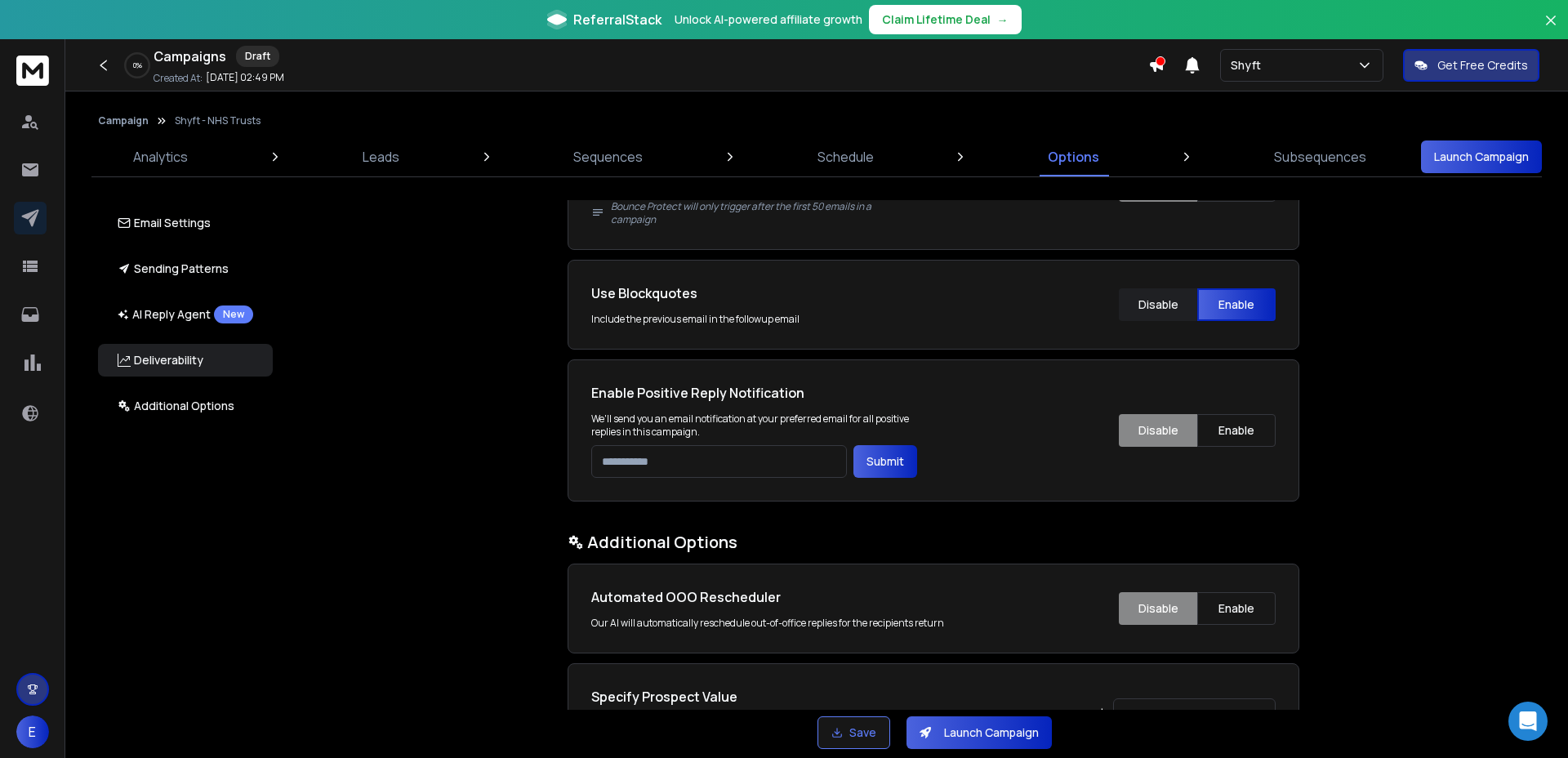
click at [742, 462] on input "email" at bounding box center [719, 461] width 256 height 33
click at [1157, 433] on button "Disable" at bounding box center [1158, 430] width 78 height 33
click at [1221, 394] on div "Enable Positive Reply Notification We'll send you an email notification at your…" at bounding box center [933, 430] width 684 height 95
click at [1239, 418] on button "Enable" at bounding box center [1236, 430] width 78 height 33
click at [1229, 433] on button "Enable" at bounding box center [1236, 430] width 78 height 33
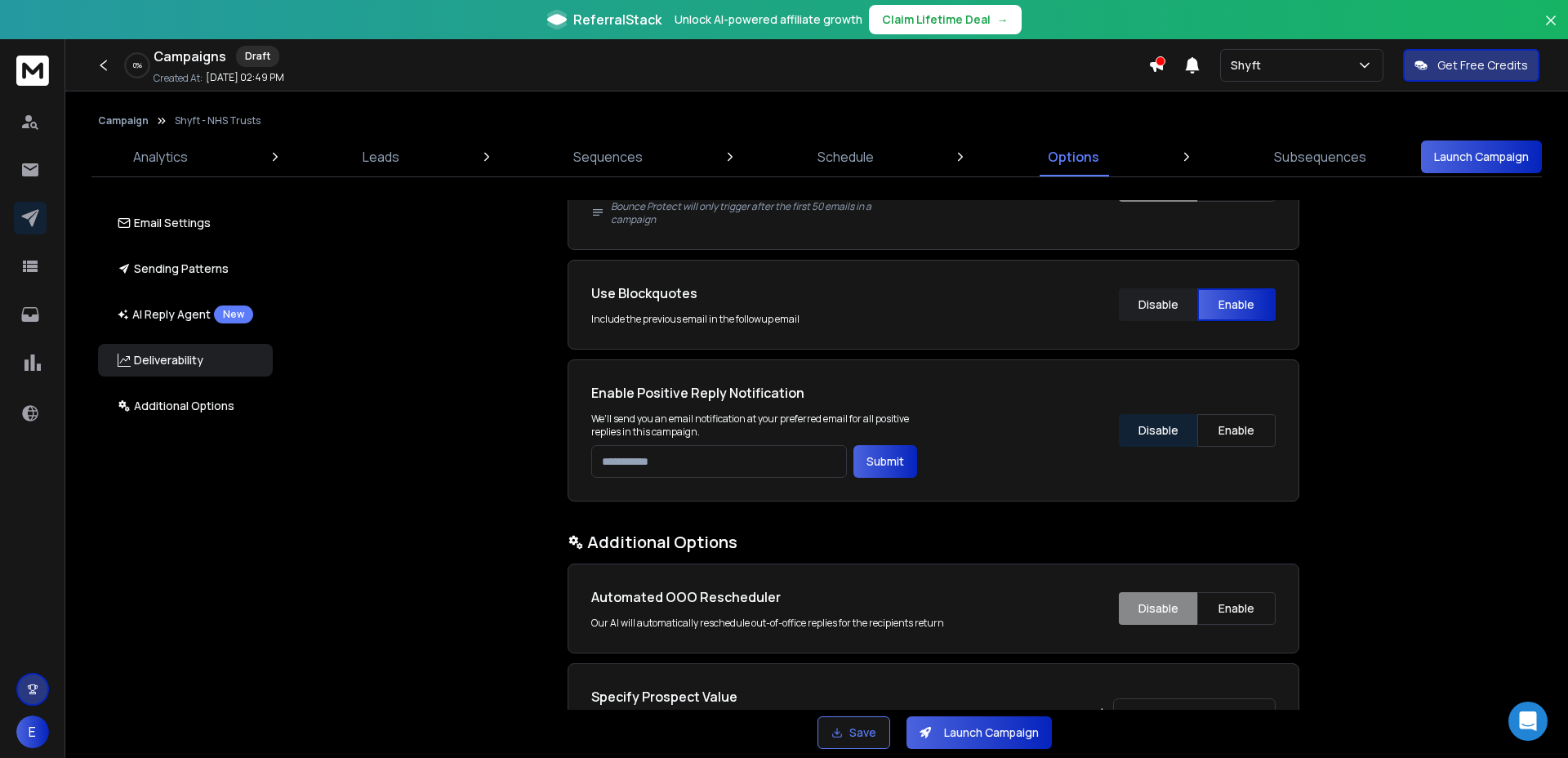
click at [1129, 433] on button "Disable" at bounding box center [1158, 430] width 78 height 33
click at [1152, 290] on button "Disable" at bounding box center [1158, 304] width 78 height 33
click at [1226, 302] on button "Enable" at bounding box center [1236, 304] width 78 height 33
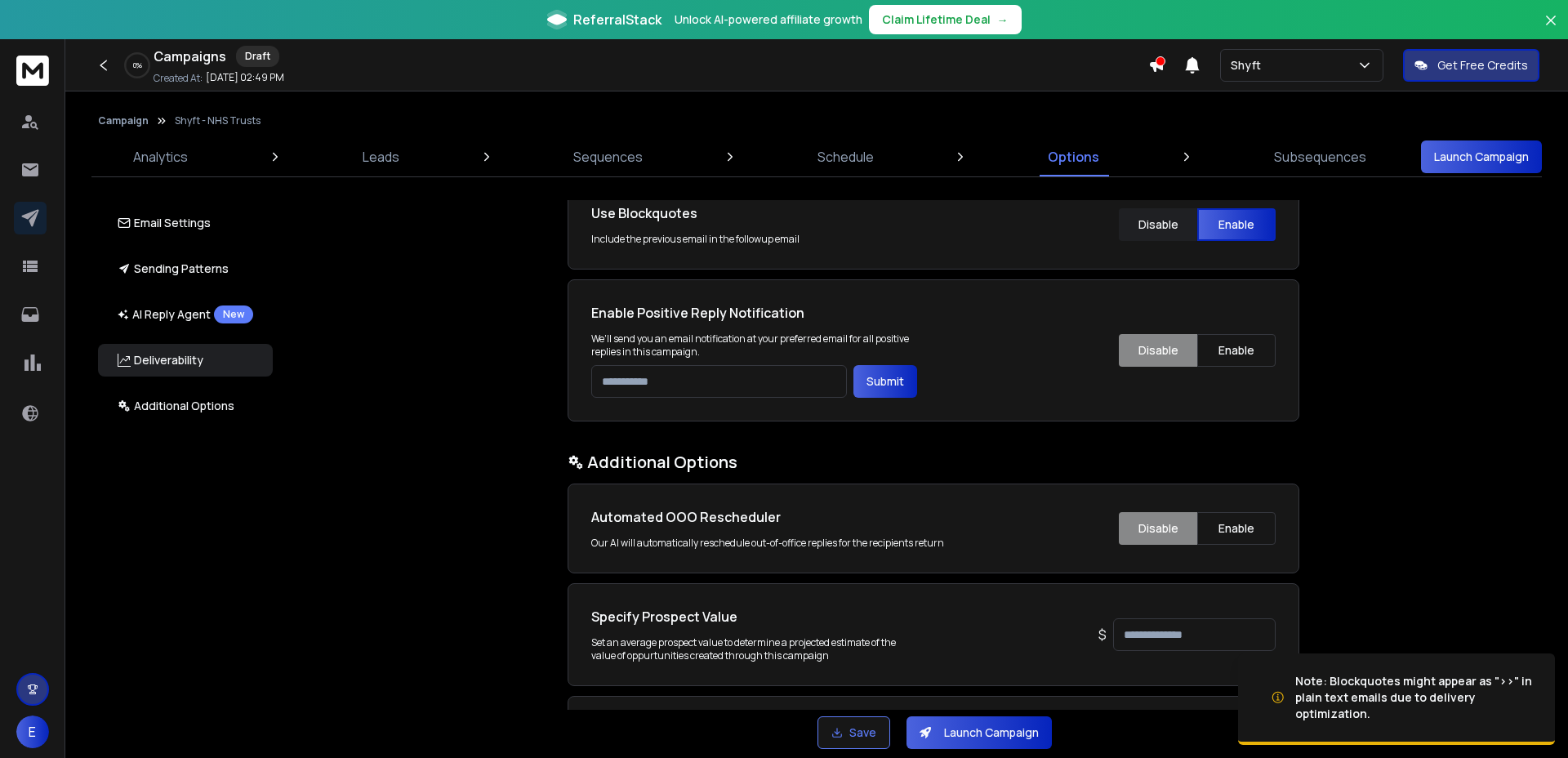
scroll to position [2712, 0]
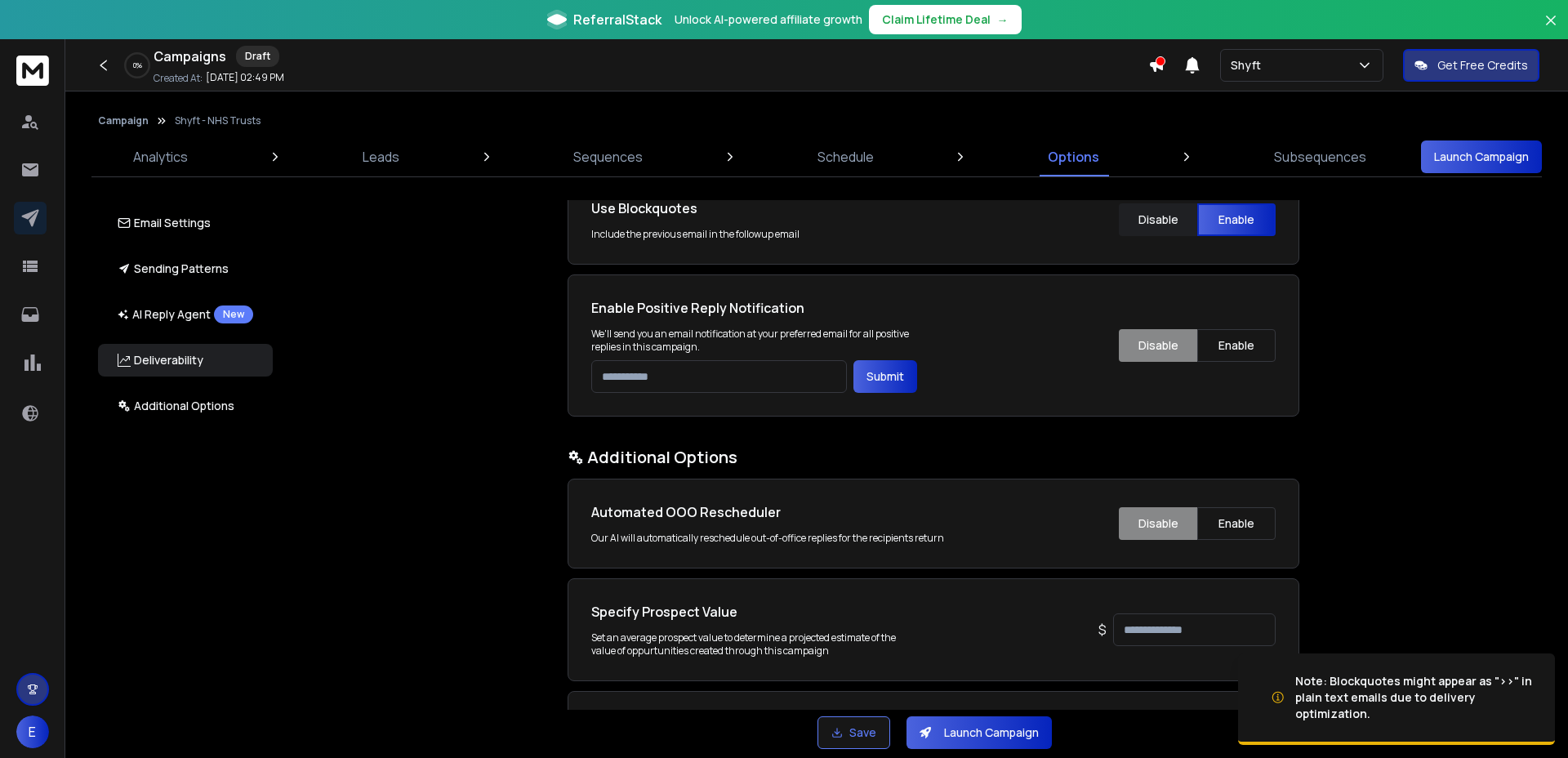
click at [1361, 392] on div "Email Accounts Accounts to Use Select one or more accounts to send emails from …" at bounding box center [944, 455] width 1288 height 509
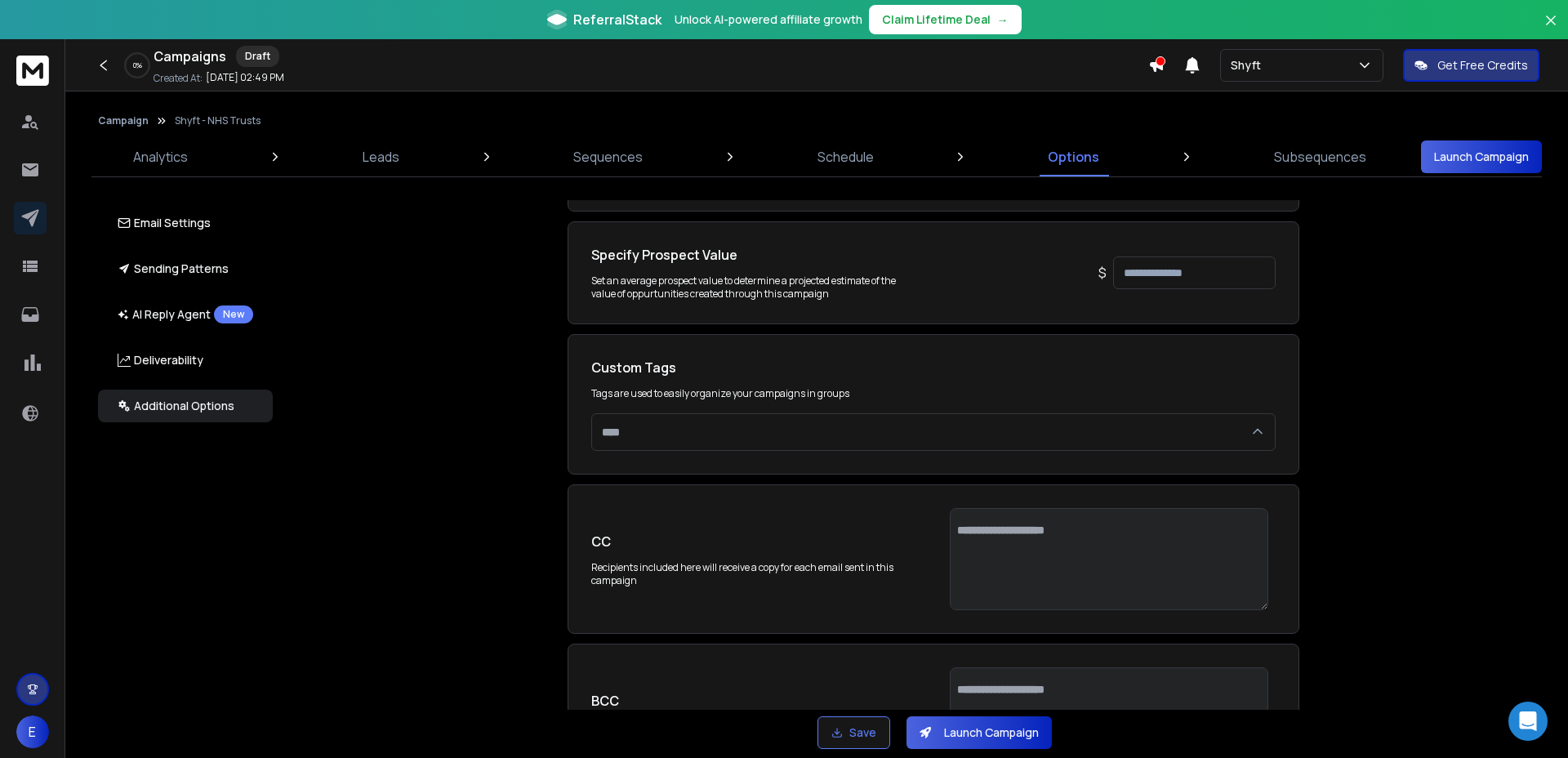
scroll to position [3129, 0]
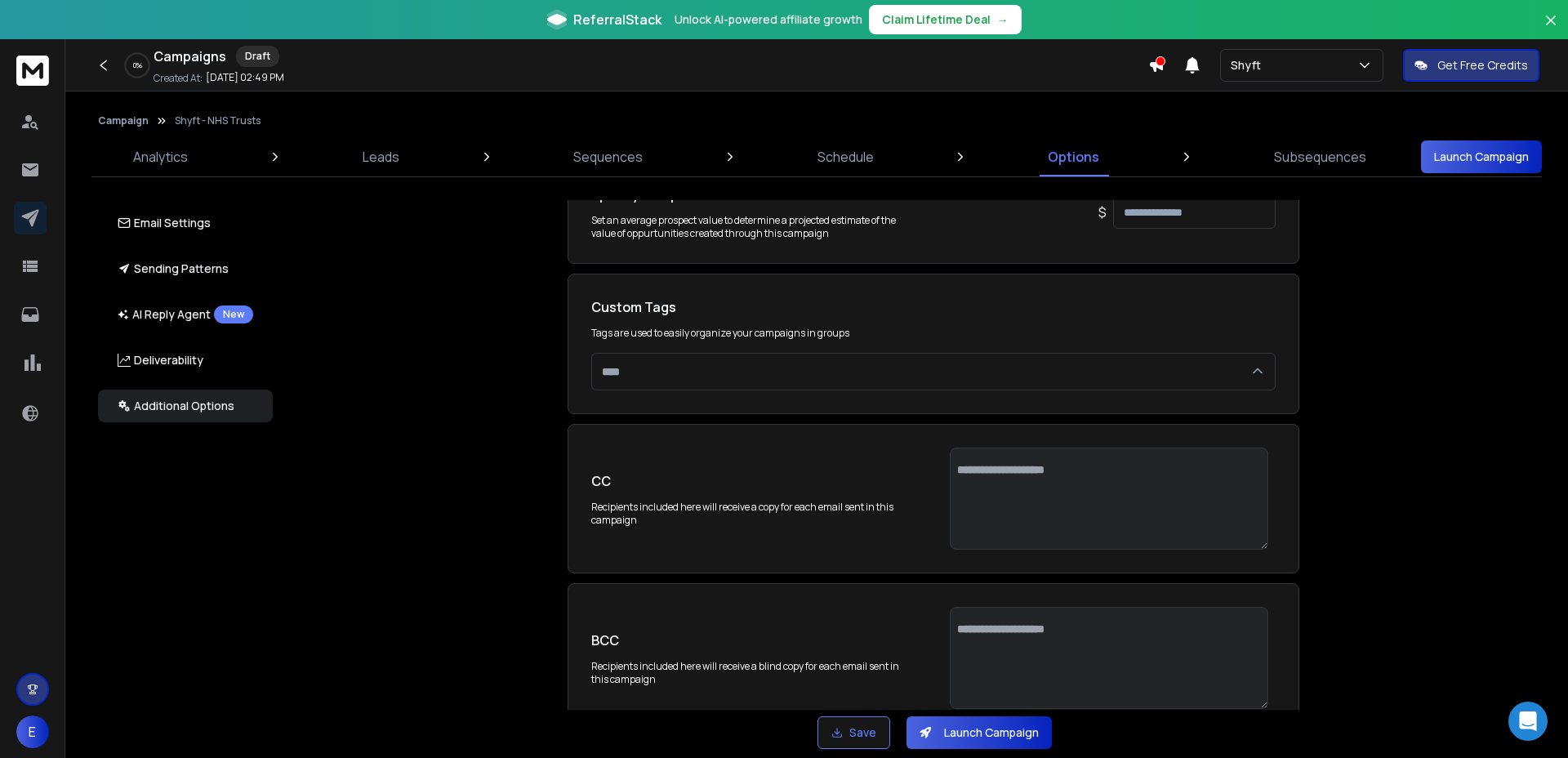
click at [837, 378] on div at bounding box center [933, 372] width 684 height 38
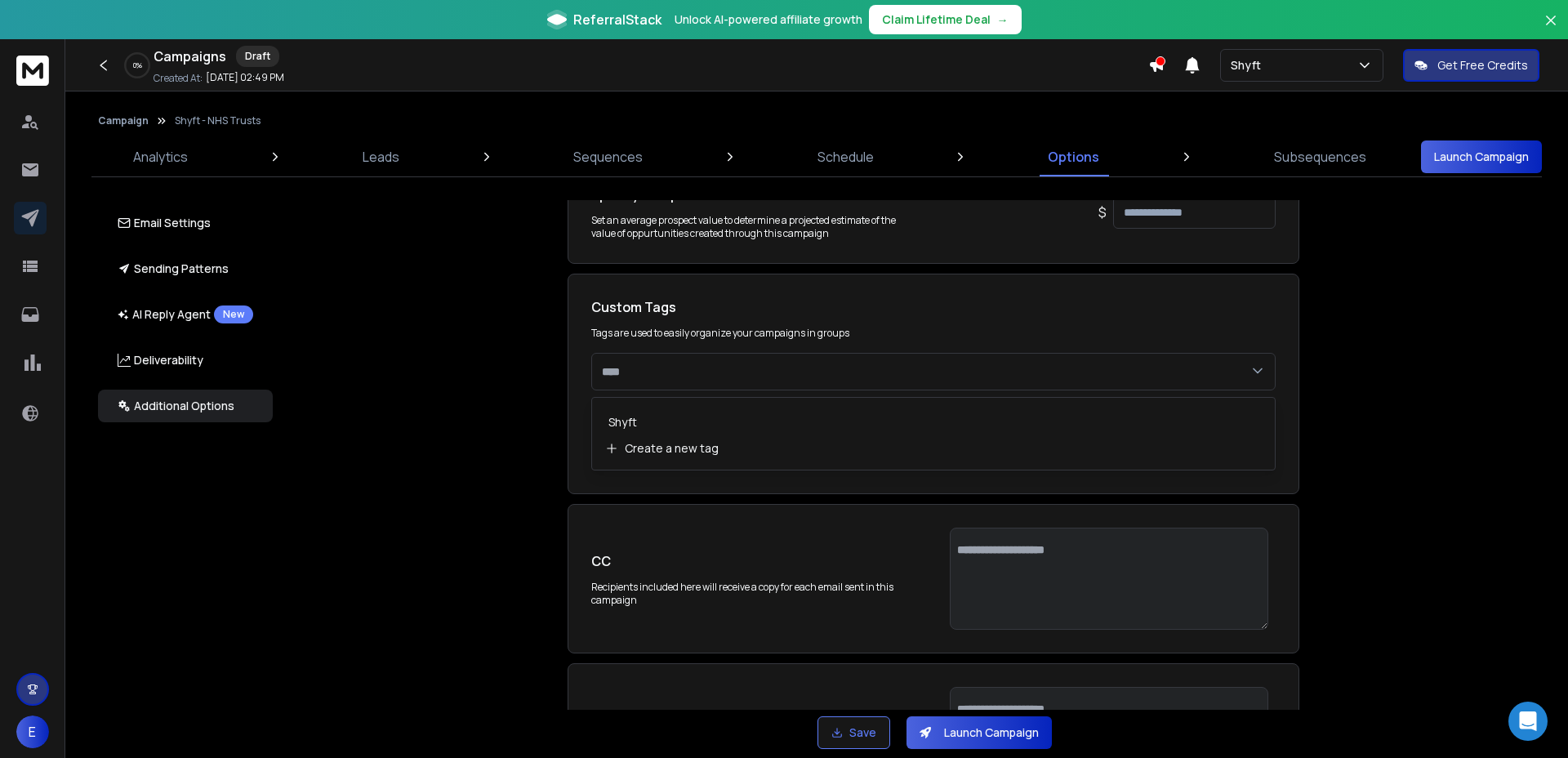
click at [837, 374] on div at bounding box center [933, 372] width 684 height 38
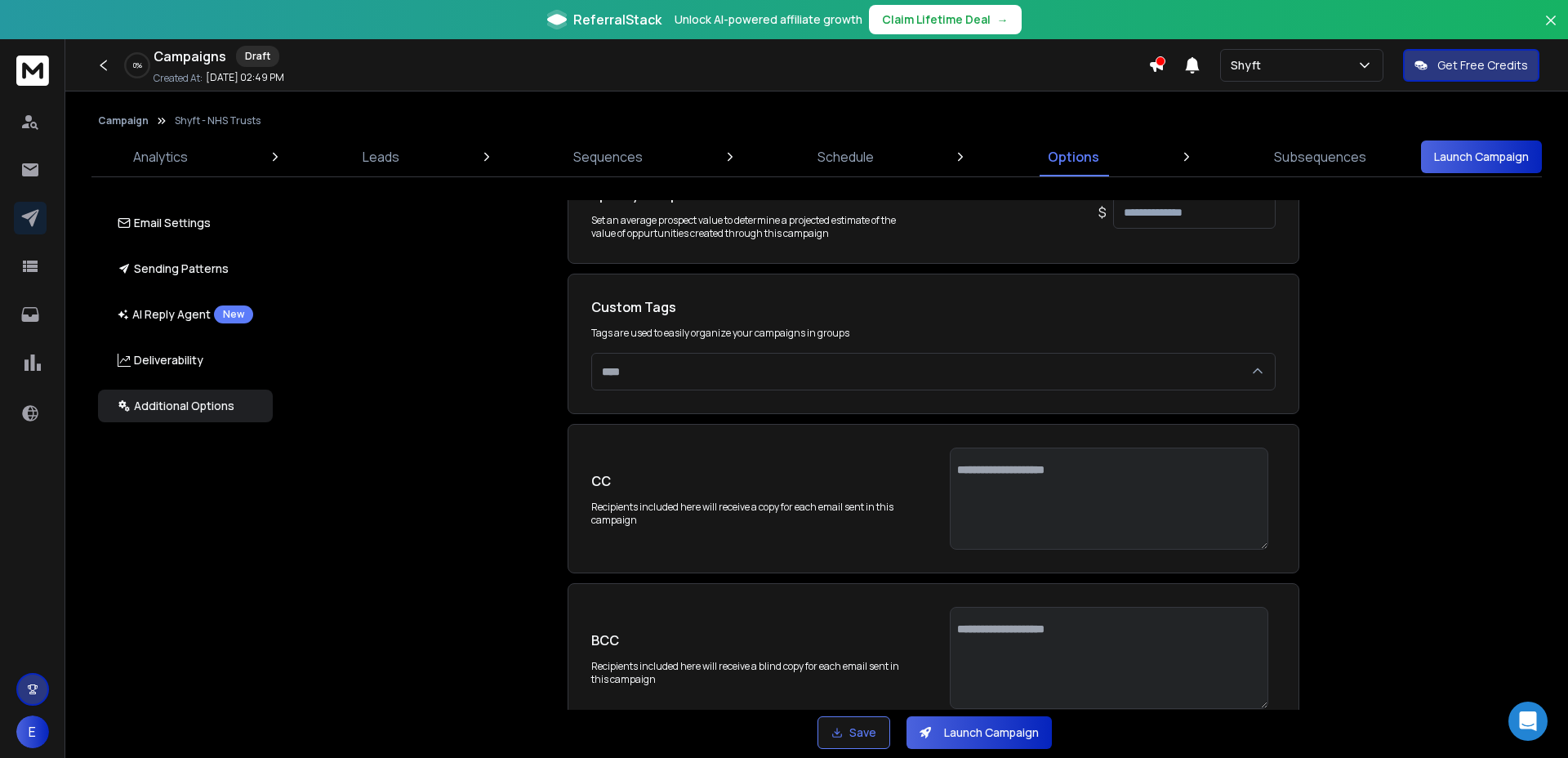
scroll to position [3162, 0]
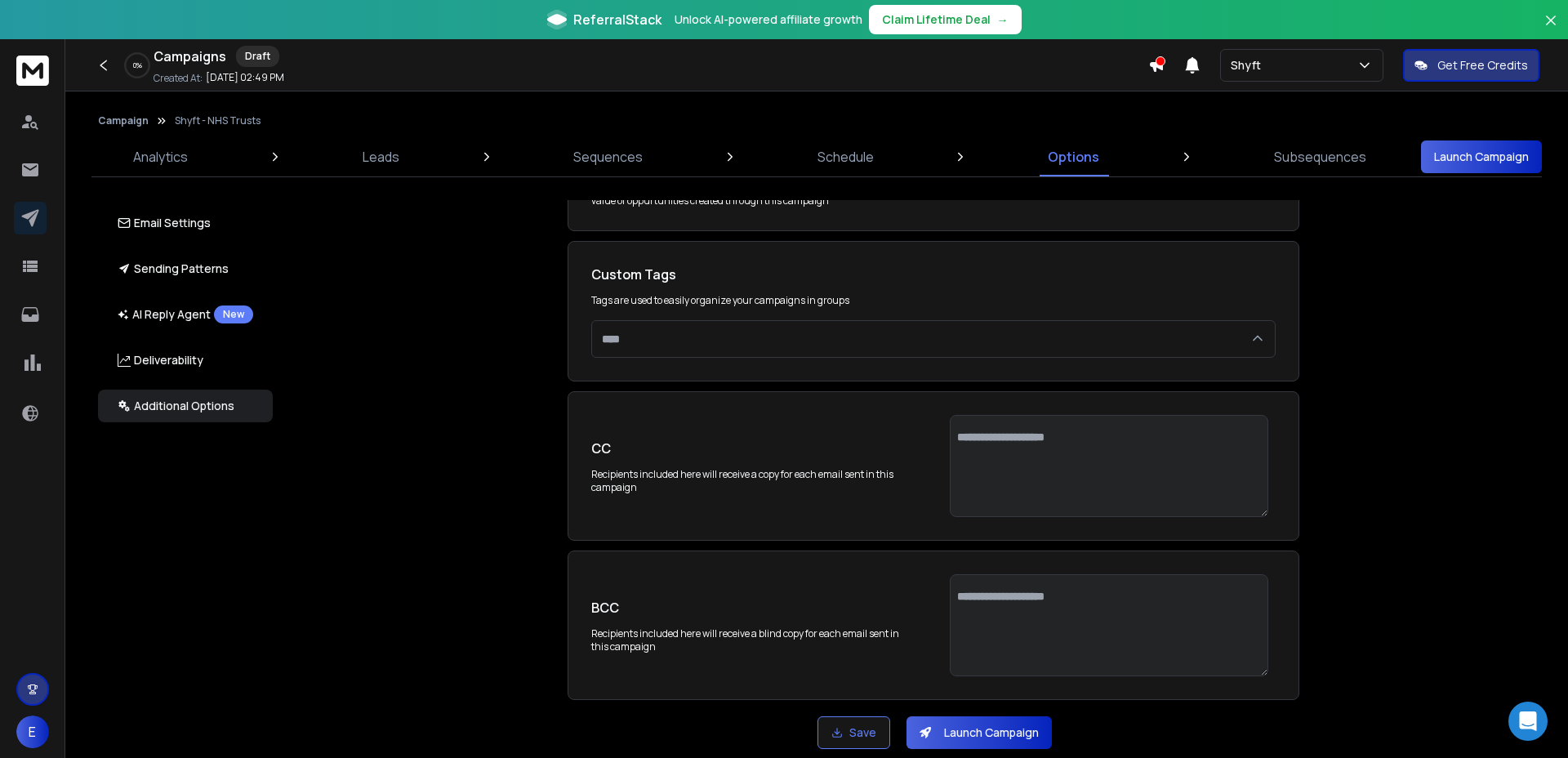
click at [767, 340] on div at bounding box center [933, 339] width 684 height 38
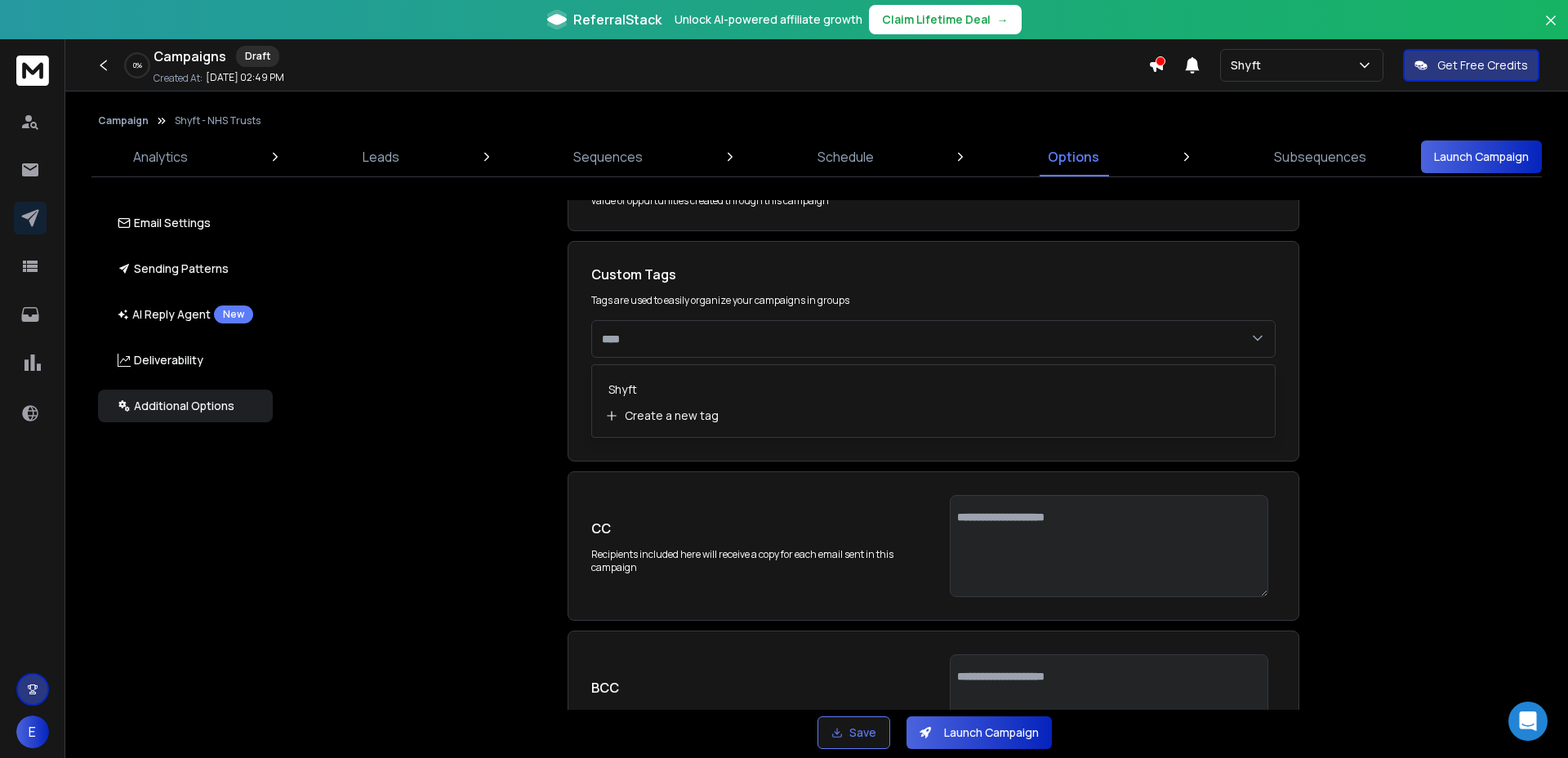
click at [668, 431] on div "Shyft Create a new tag" at bounding box center [933, 400] width 684 height 73
click at [667, 417] on p "Create a new tag" at bounding box center [671, 415] width 94 height 16
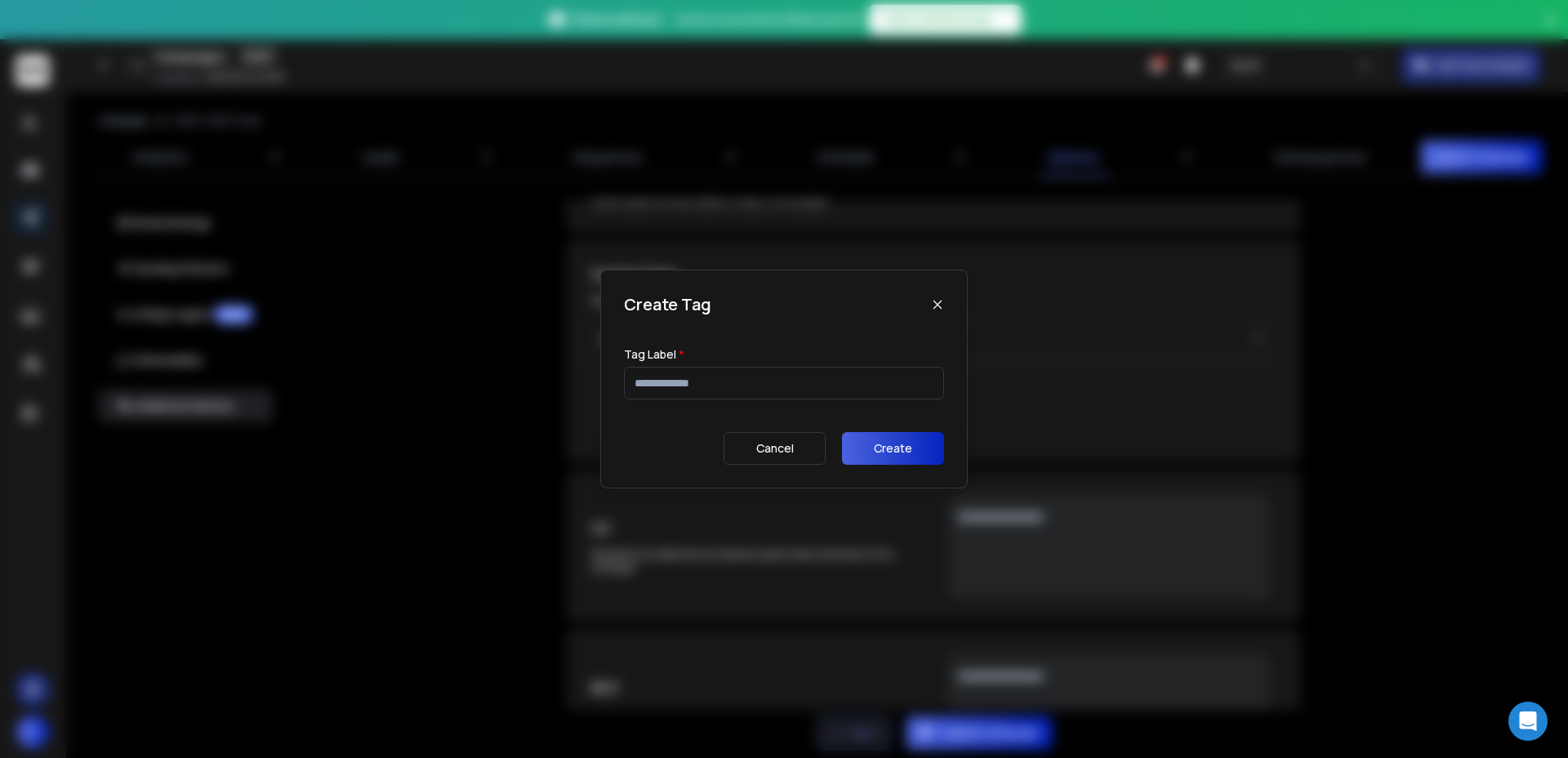
click at [751, 384] on input "text" at bounding box center [783, 382] width 320 height 33
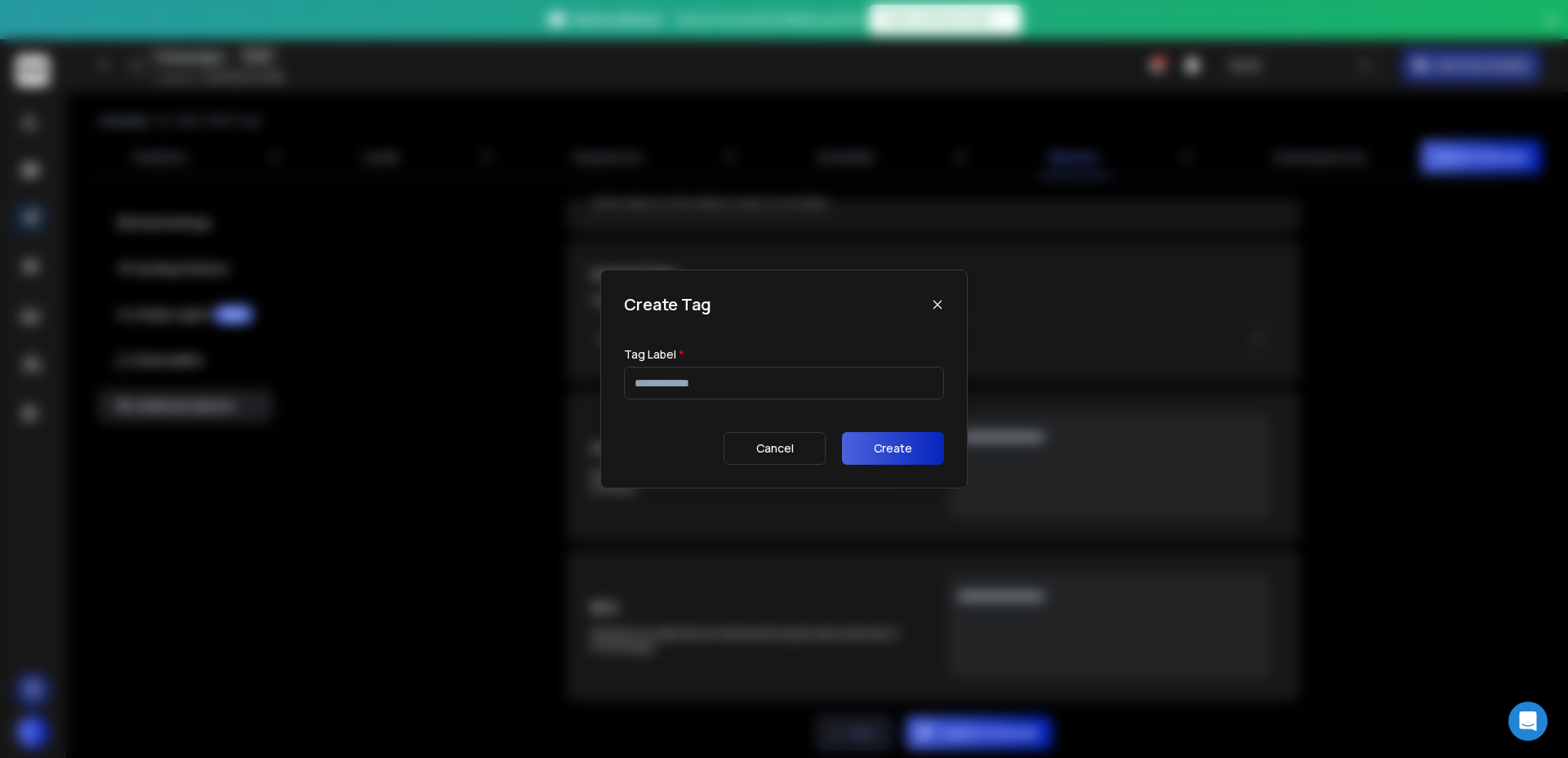
click at [947, 295] on div "Create Tag Tag Label Cancel Create" at bounding box center [784, 379] width 368 height 219
click at [942, 295] on div "Create Tag" at bounding box center [783, 304] width 320 height 23
click at [943, 303] on icon at bounding box center [937, 304] width 13 height 13
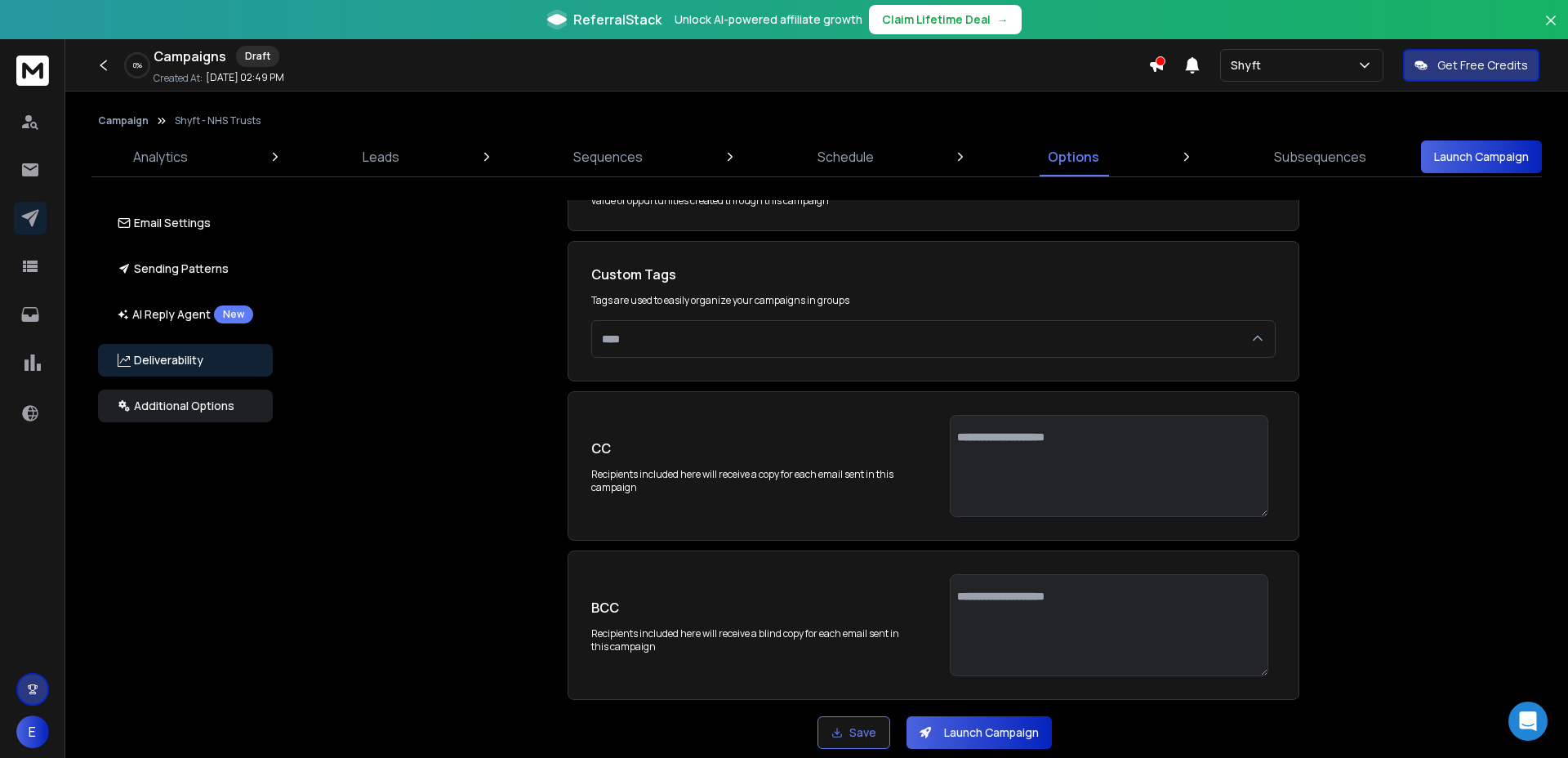
click at [167, 375] on button "Deliverability" at bounding box center [185, 360] width 174 height 33
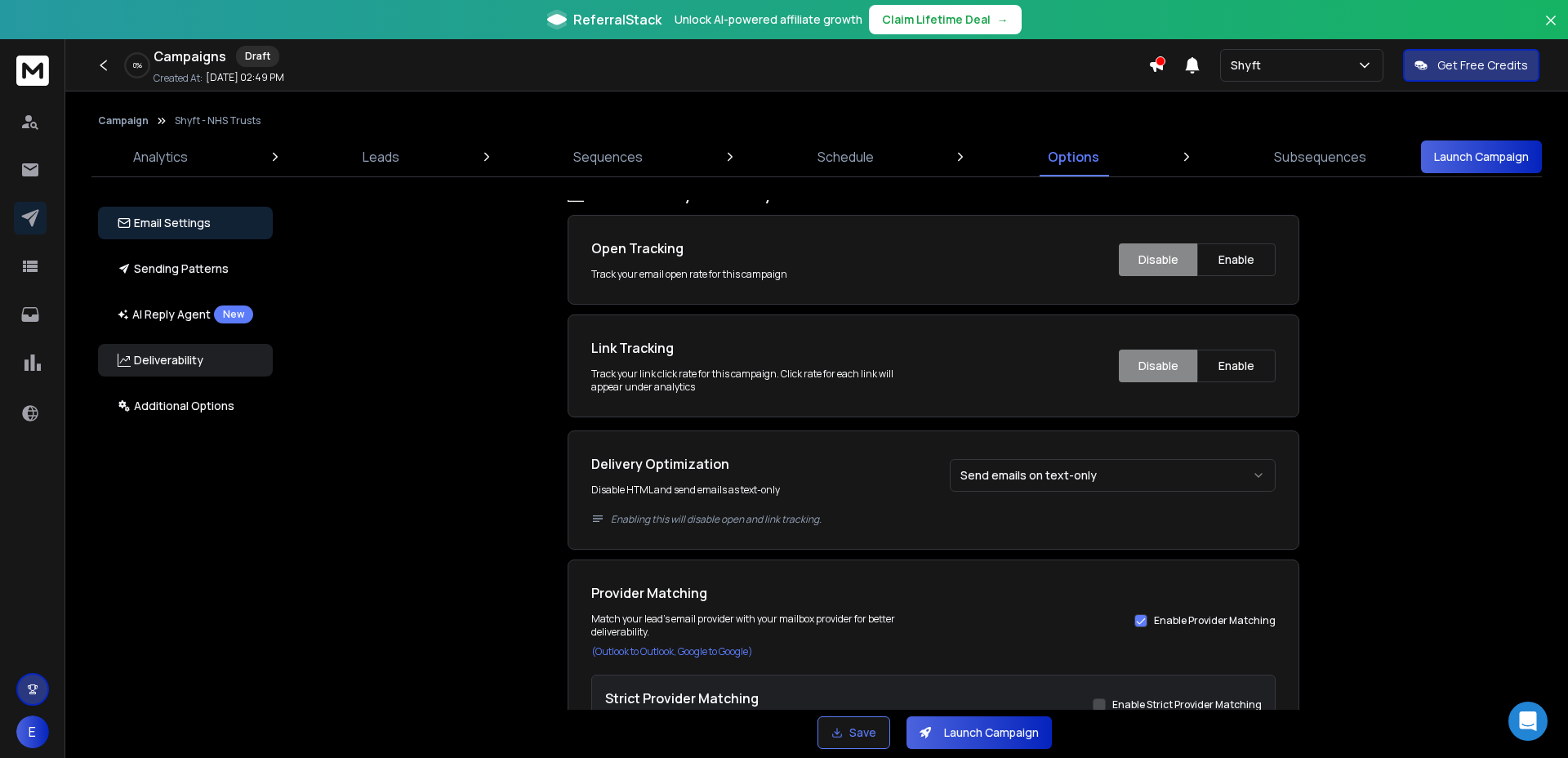
click at [167, 219] on p "Email Settings" at bounding box center [165, 223] width 93 height 16
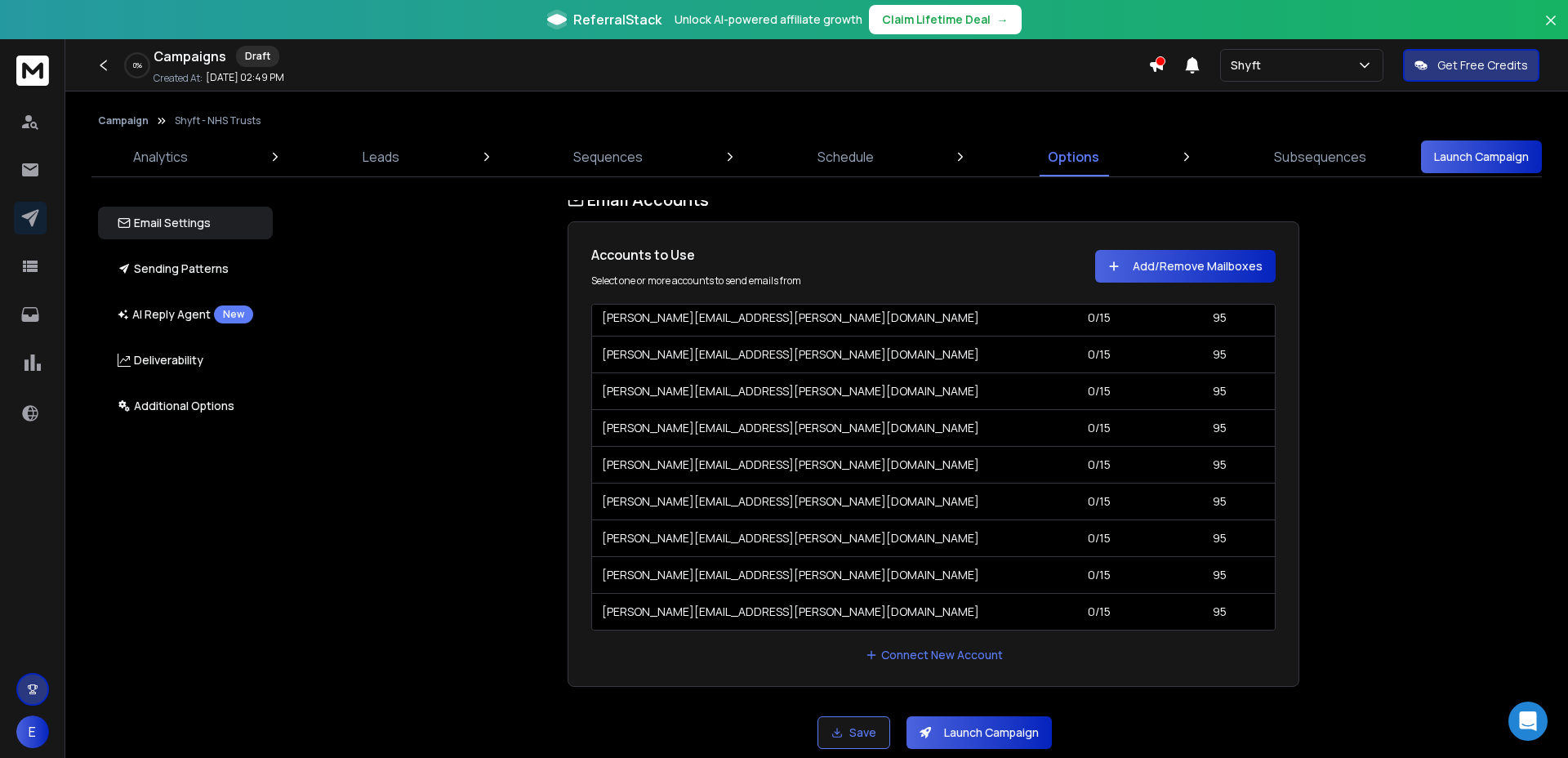
scroll to position [0, 0]
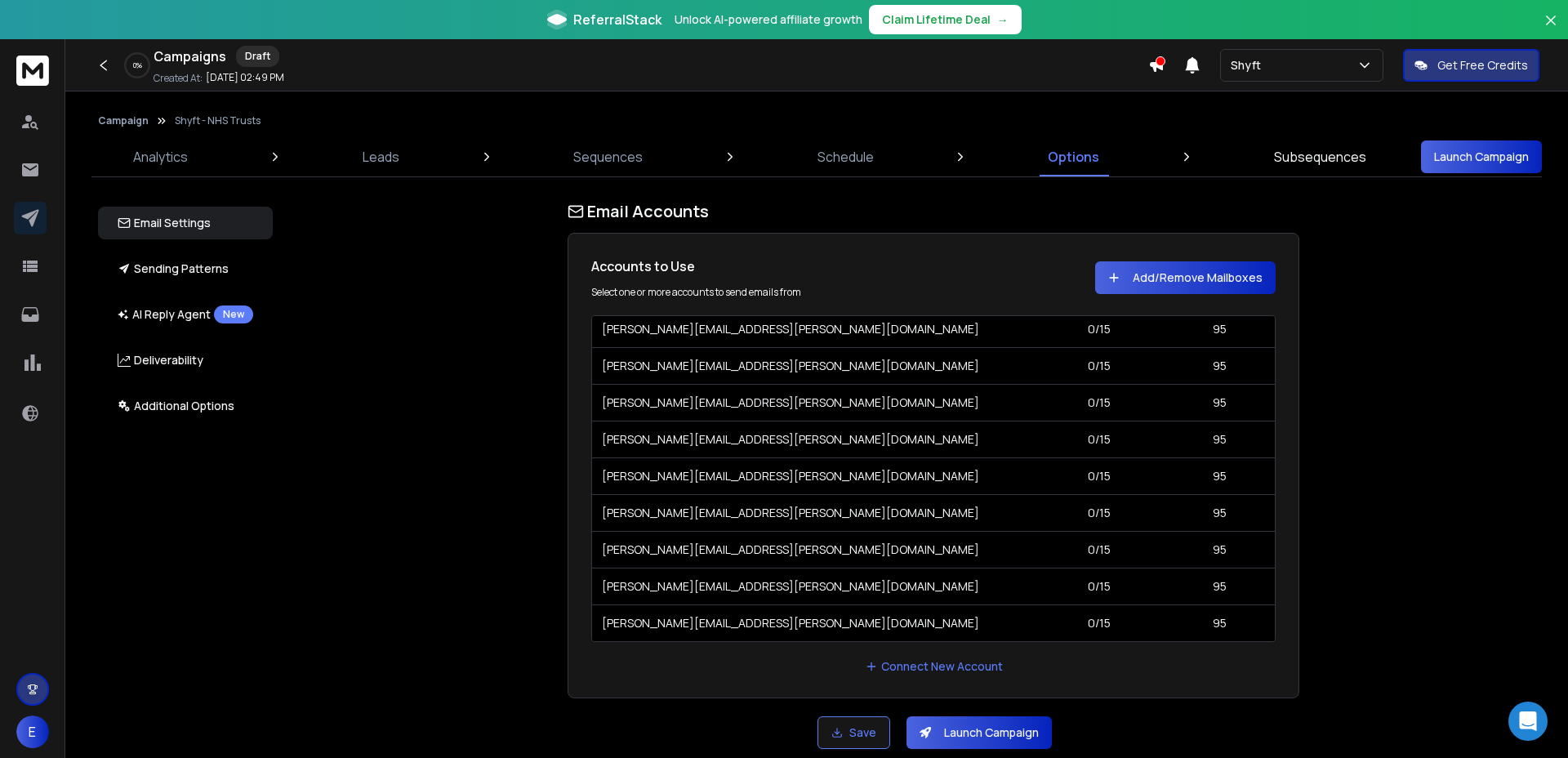
click at [1291, 163] on p "Subsequences" at bounding box center [1319, 157] width 92 height 20
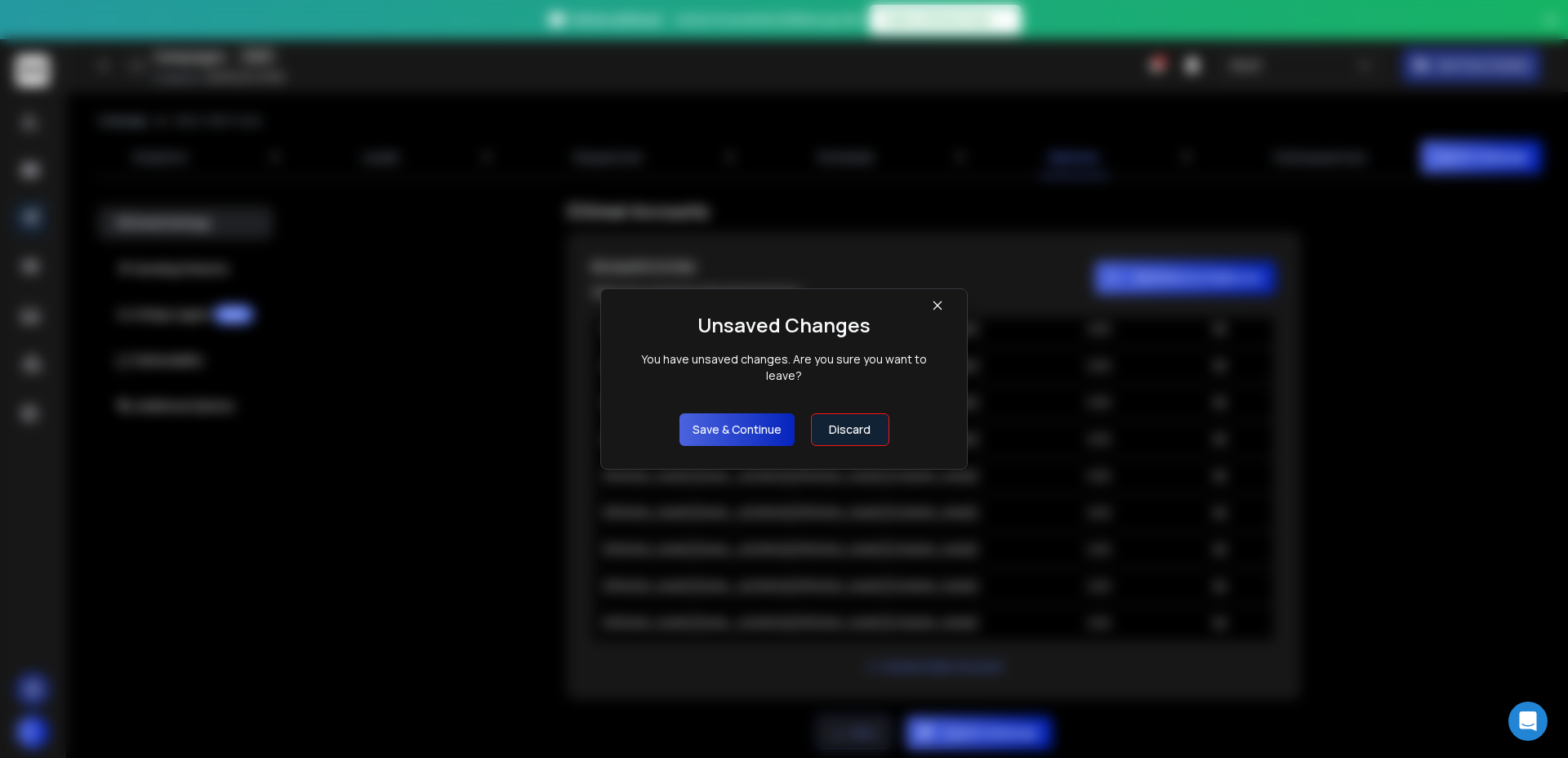
click at [754, 419] on button "Save & Continue" at bounding box center [736, 429] width 115 height 33
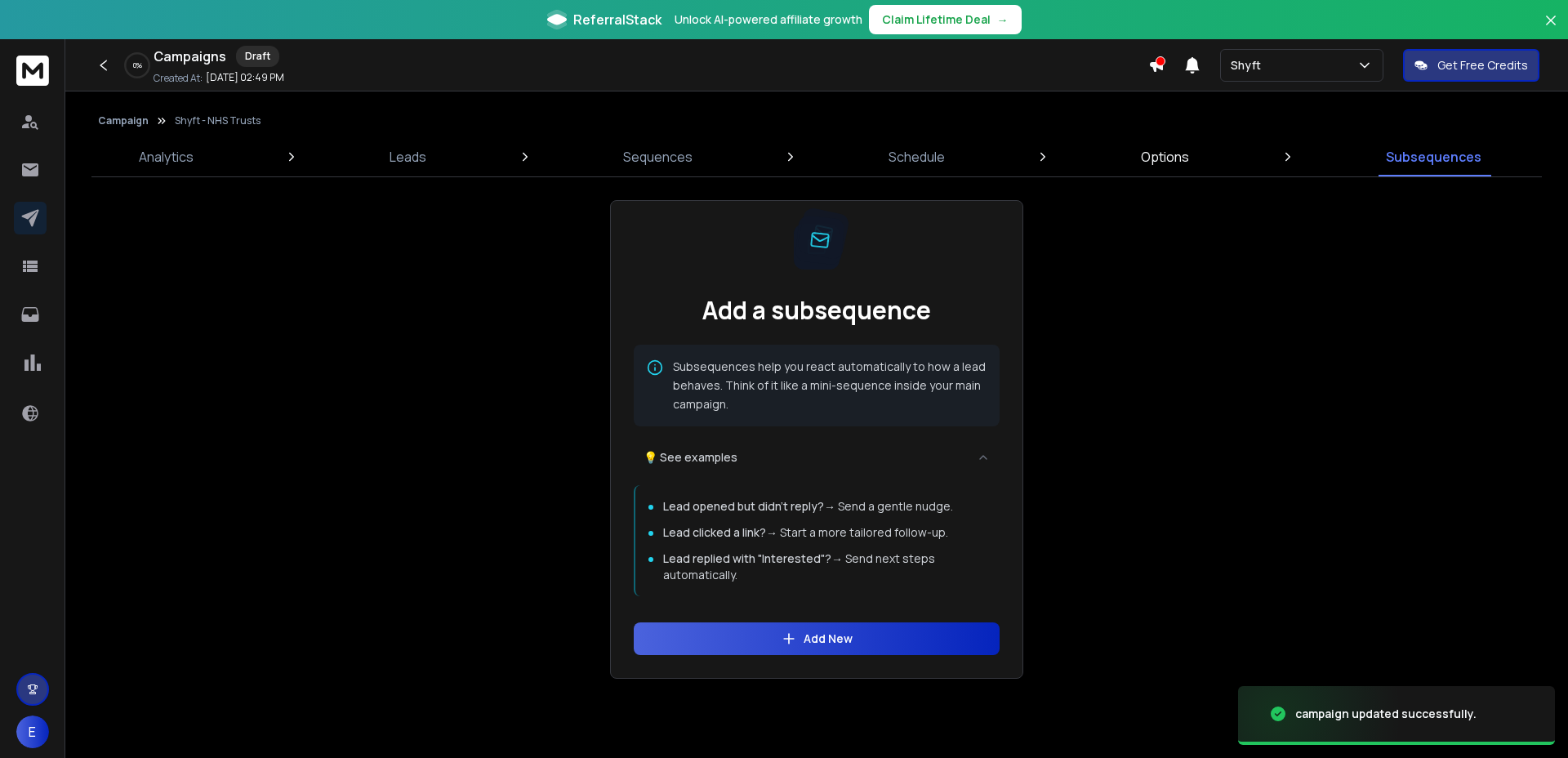
click at [1198, 160] on link "Options" at bounding box center [1165, 157] width 67 height 40
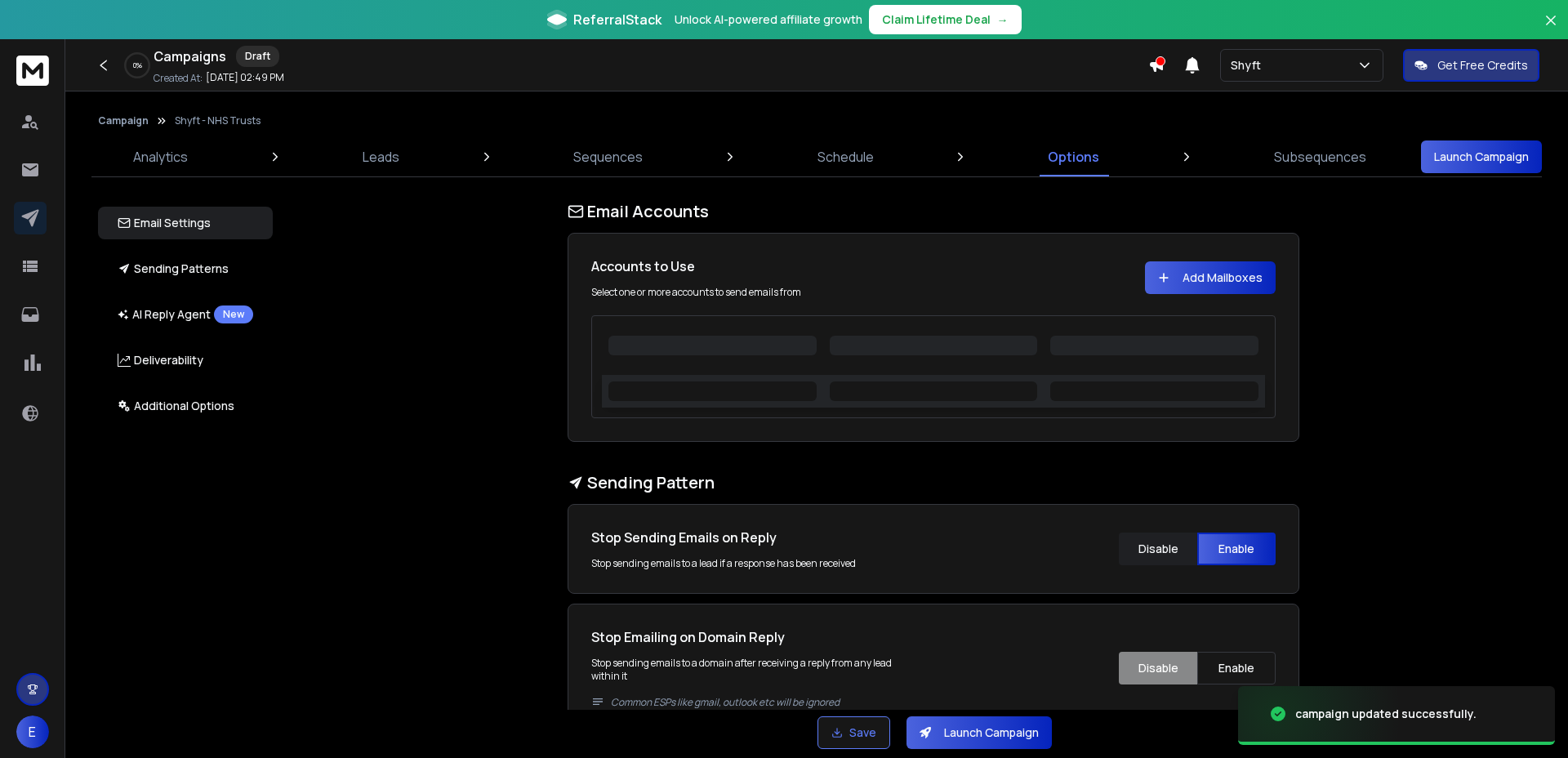
click at [1453, 155] on button "Launch Campaign" at bounding box center [1482, 157] width 121 height 33
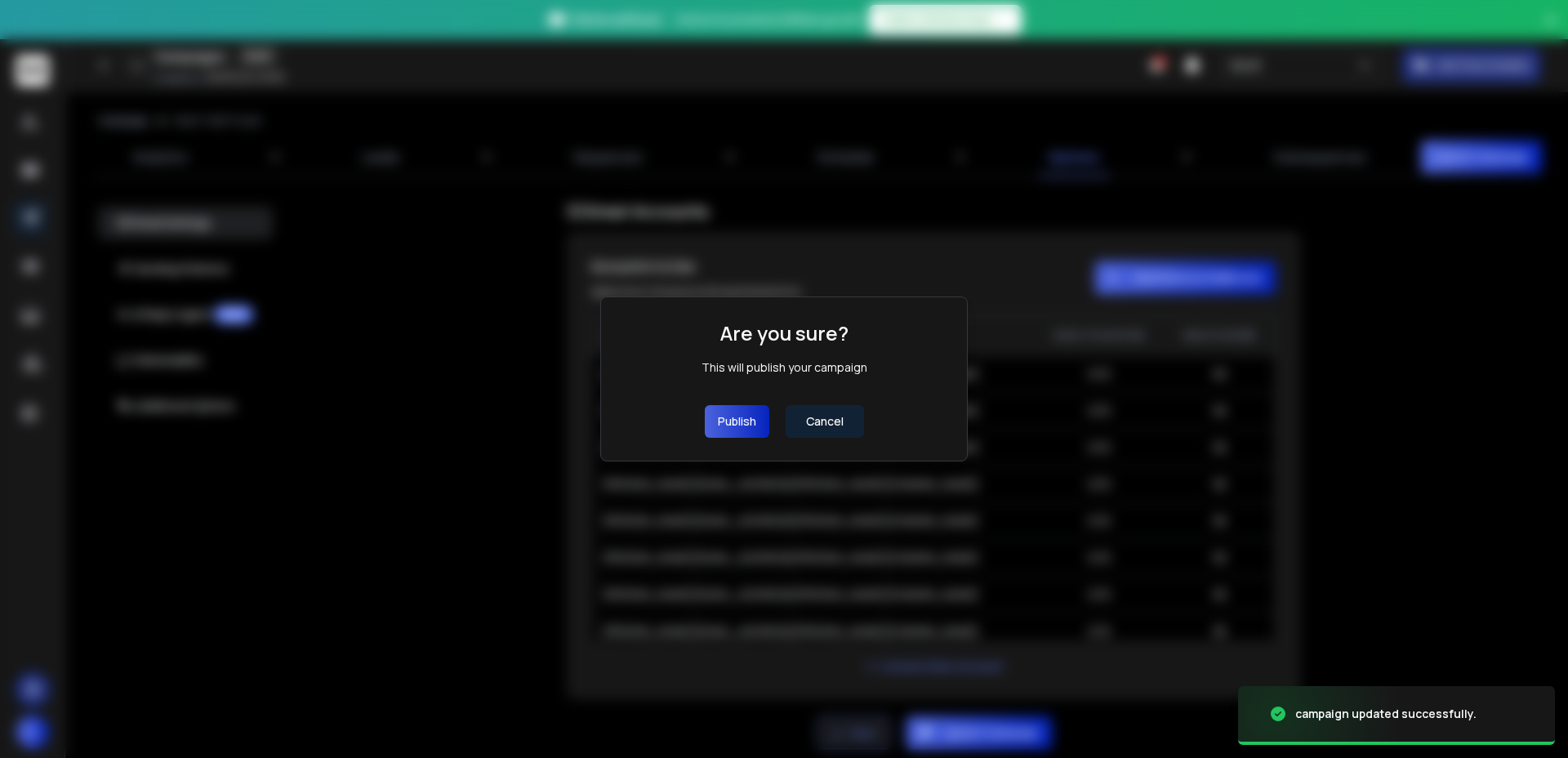
click at [728, 422] on button "Publish" at bounding box center [736, 421] width 64 height 33
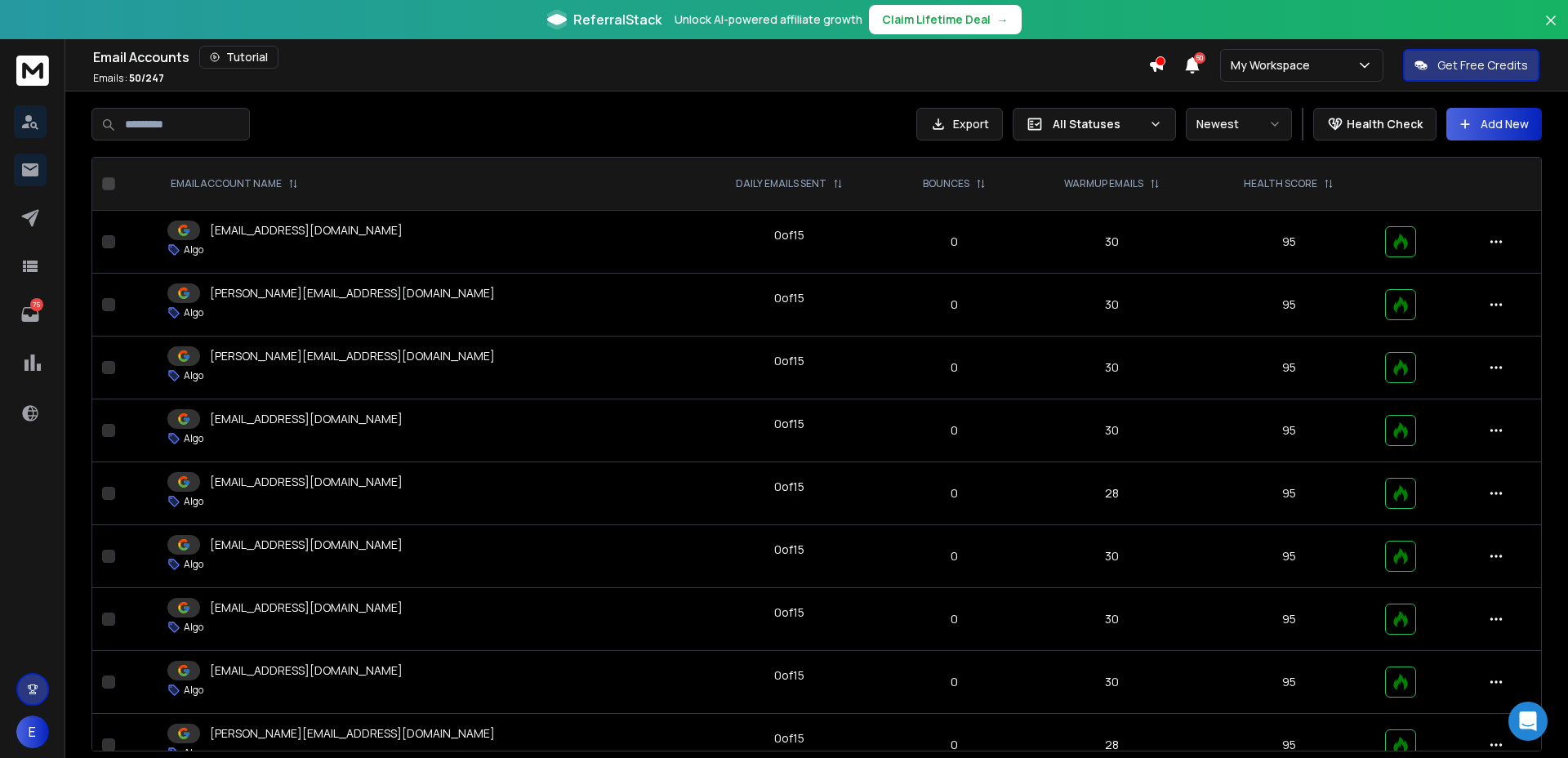
click at [41, 127] on link at bounding box center [30, 121] width 33 height 33
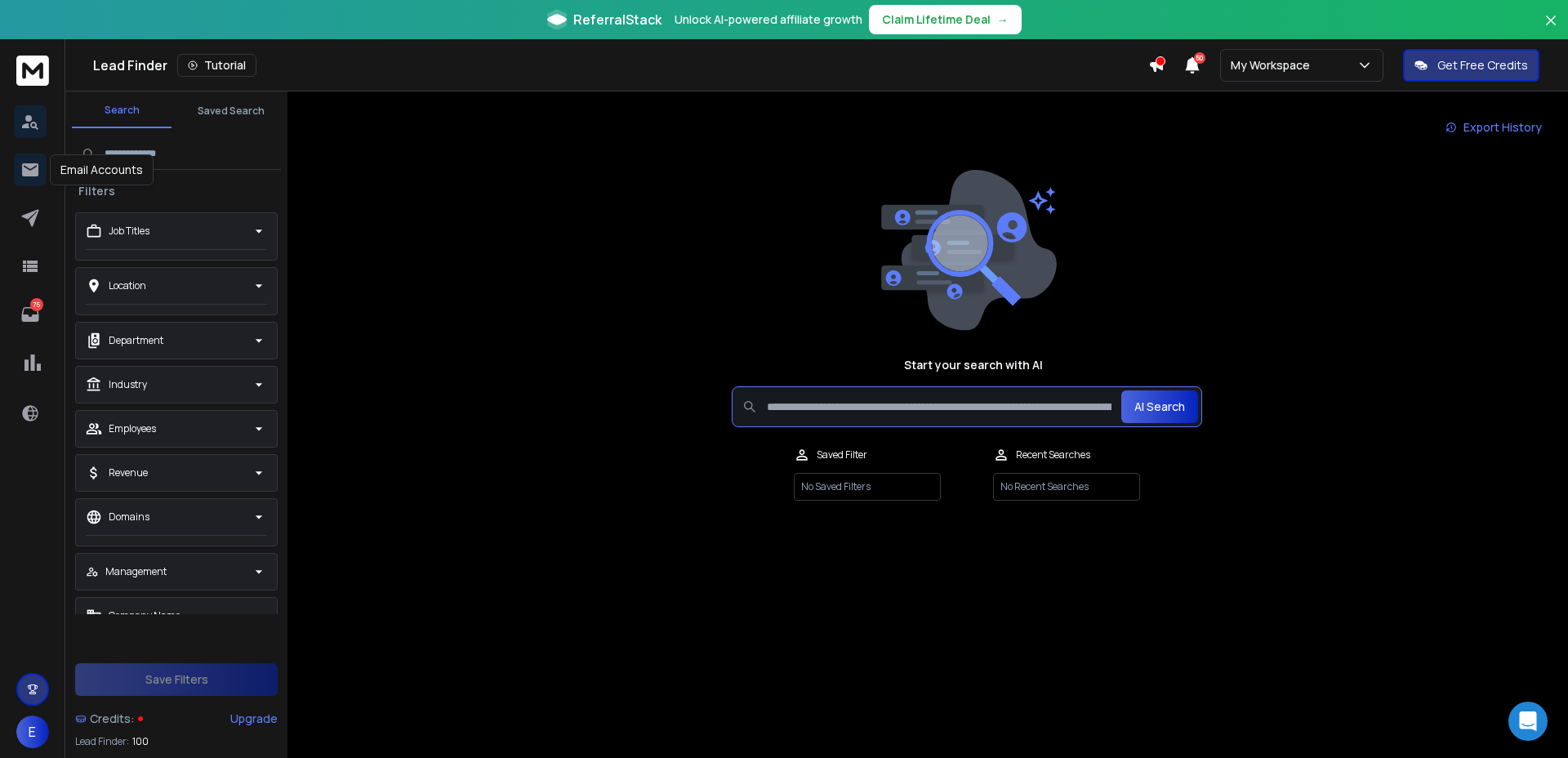
click at [23, 157] on link at bounding box center [30, 169] width 33 height 33
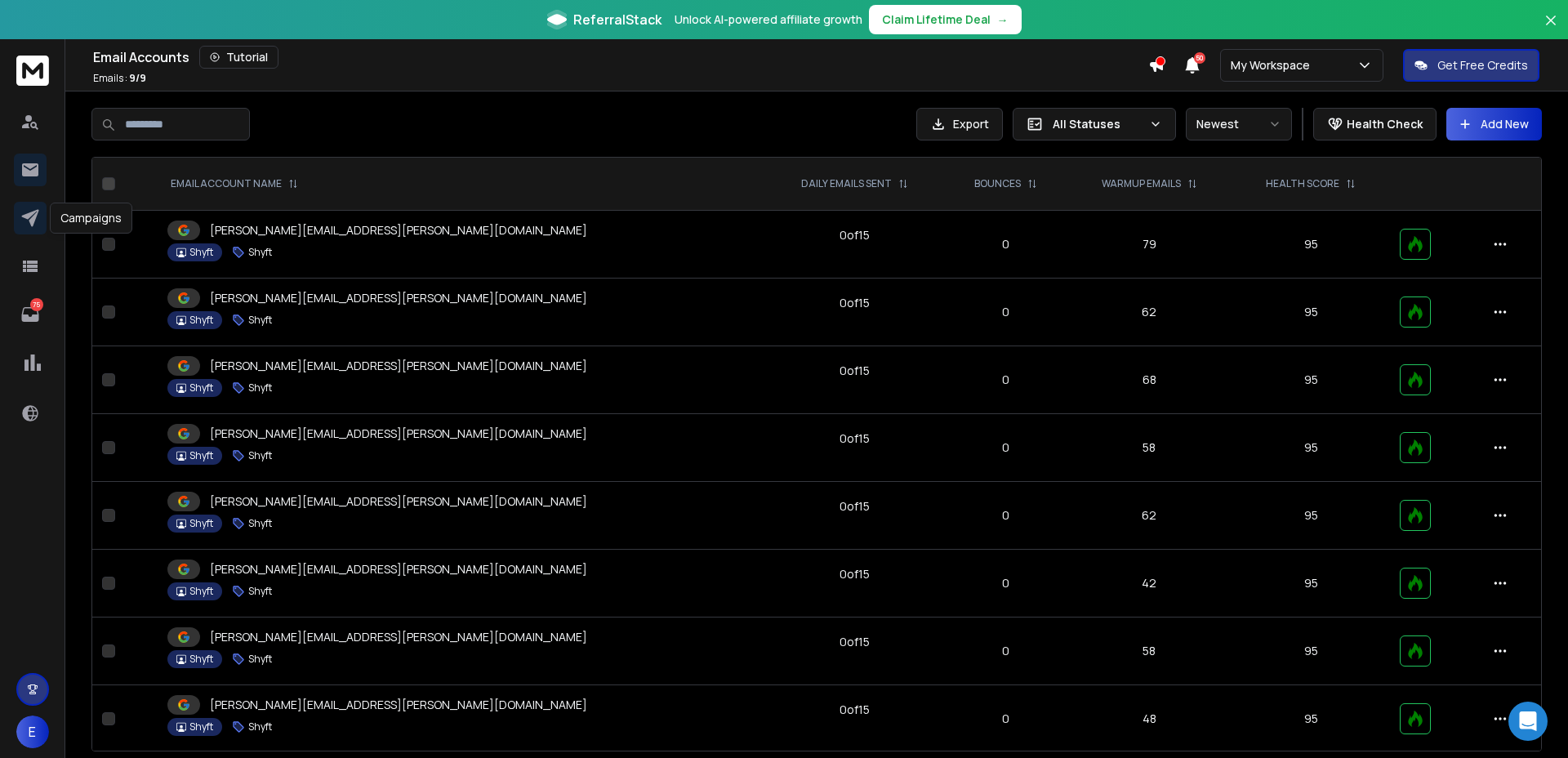
click at [30, 218] on icon at bounding box center [29, 218] width 17 height 17
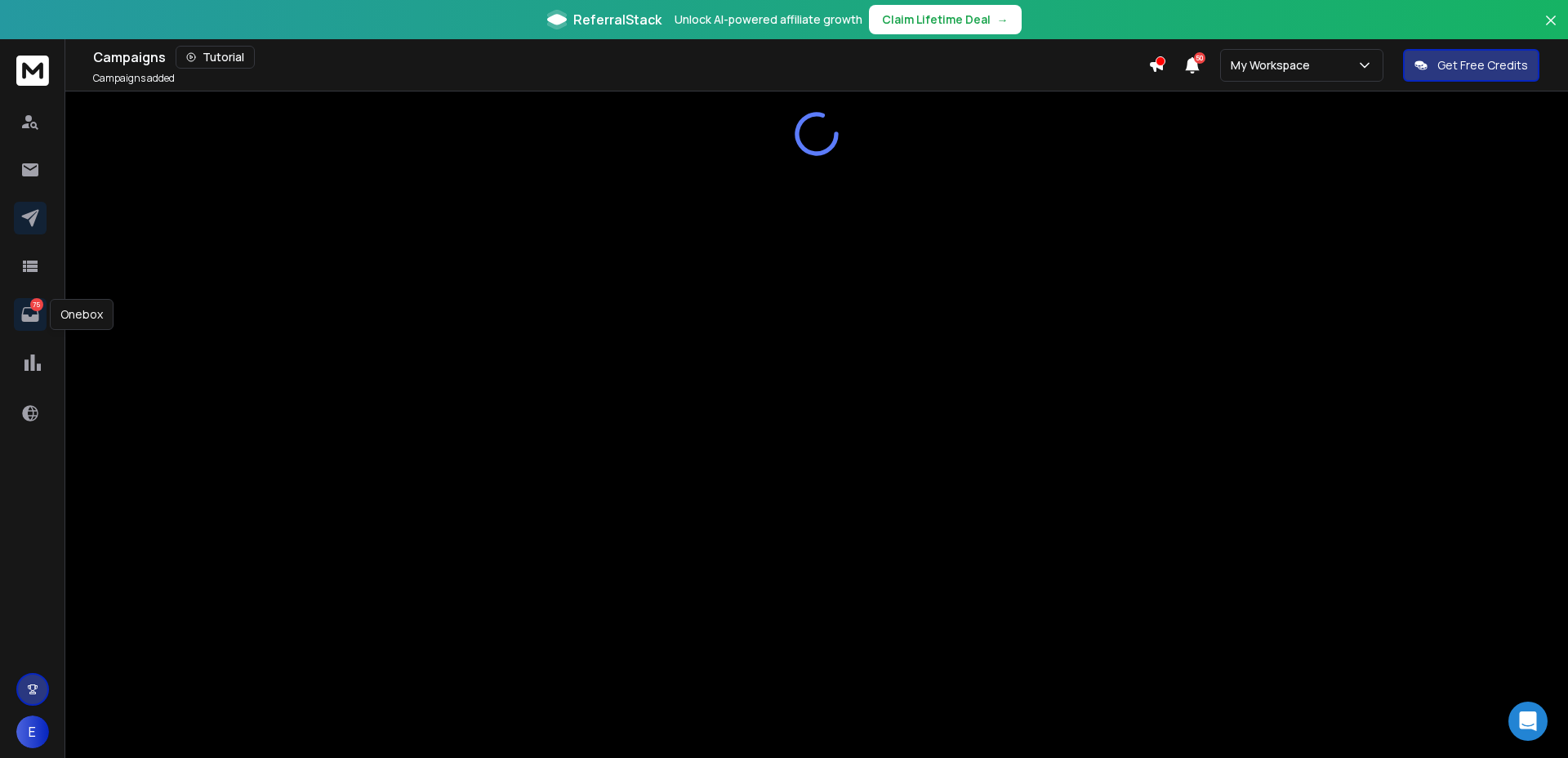
click at [30, 316] on icon at bounding box center [31, 314] width 20 height 20
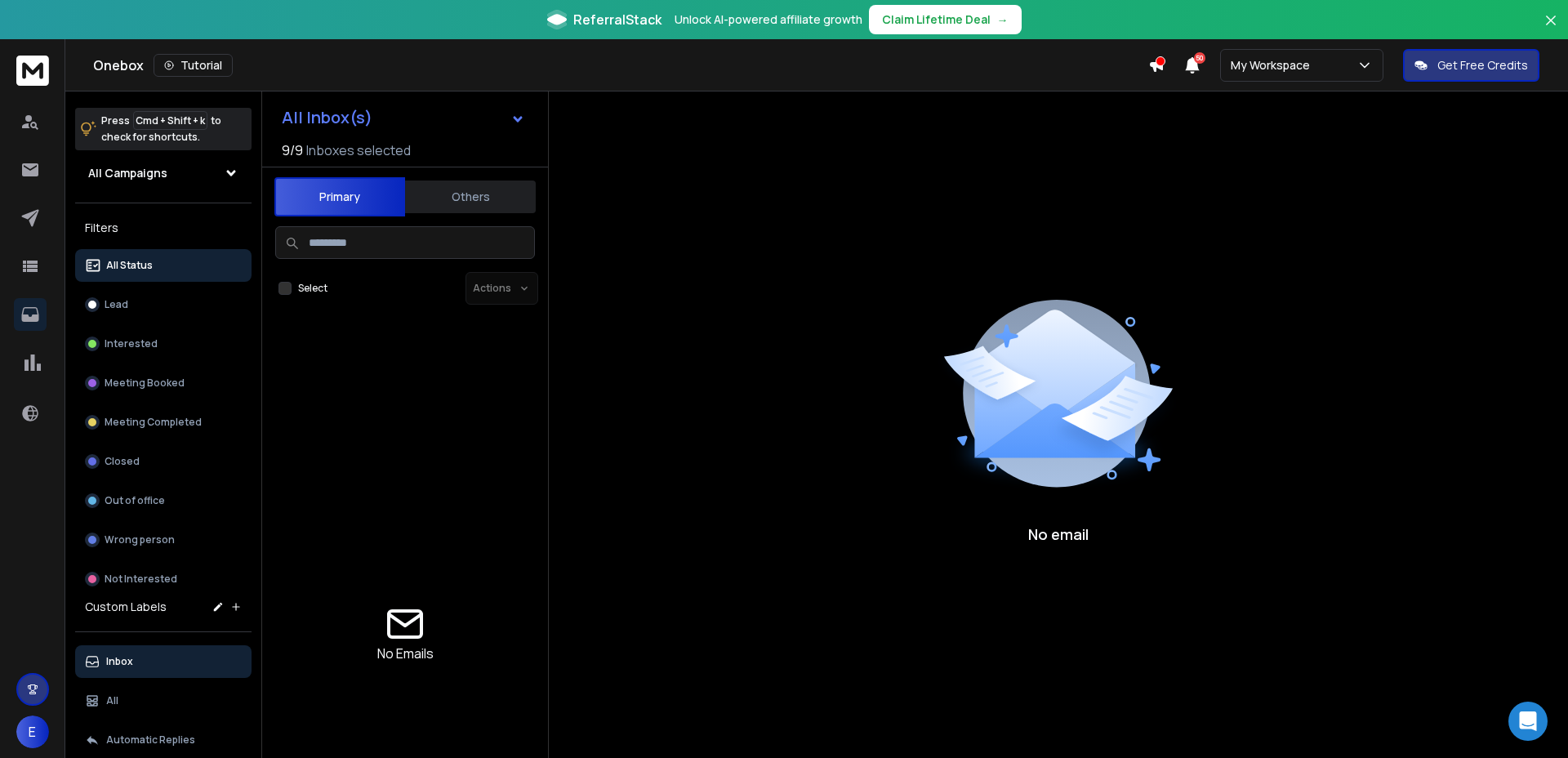
click at [376, 244] on input at bounding box center [405, 242] width 260 height 33
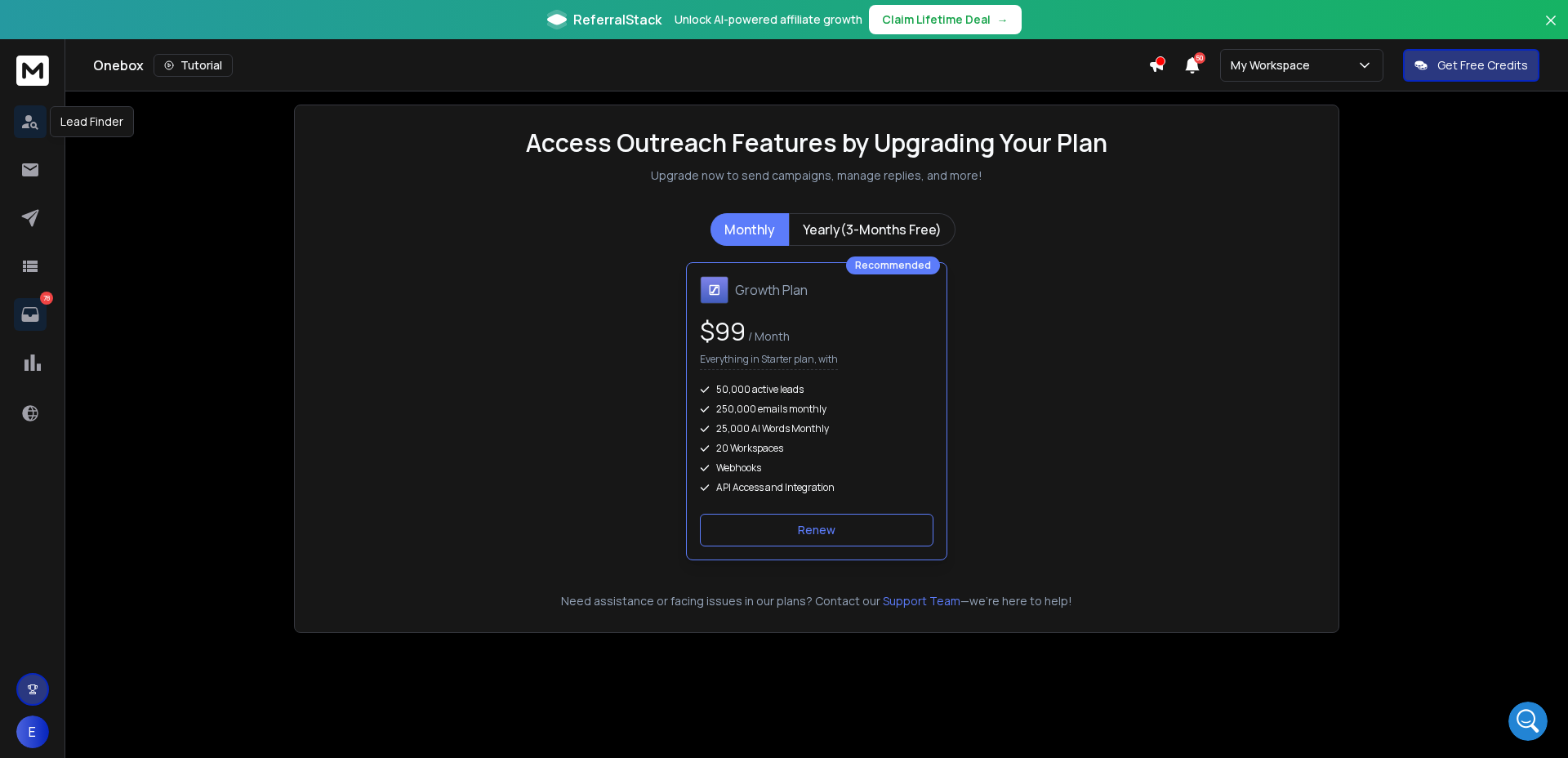
click at [29, 126] on icon at bounding box center [31, 122] width 20 height 20
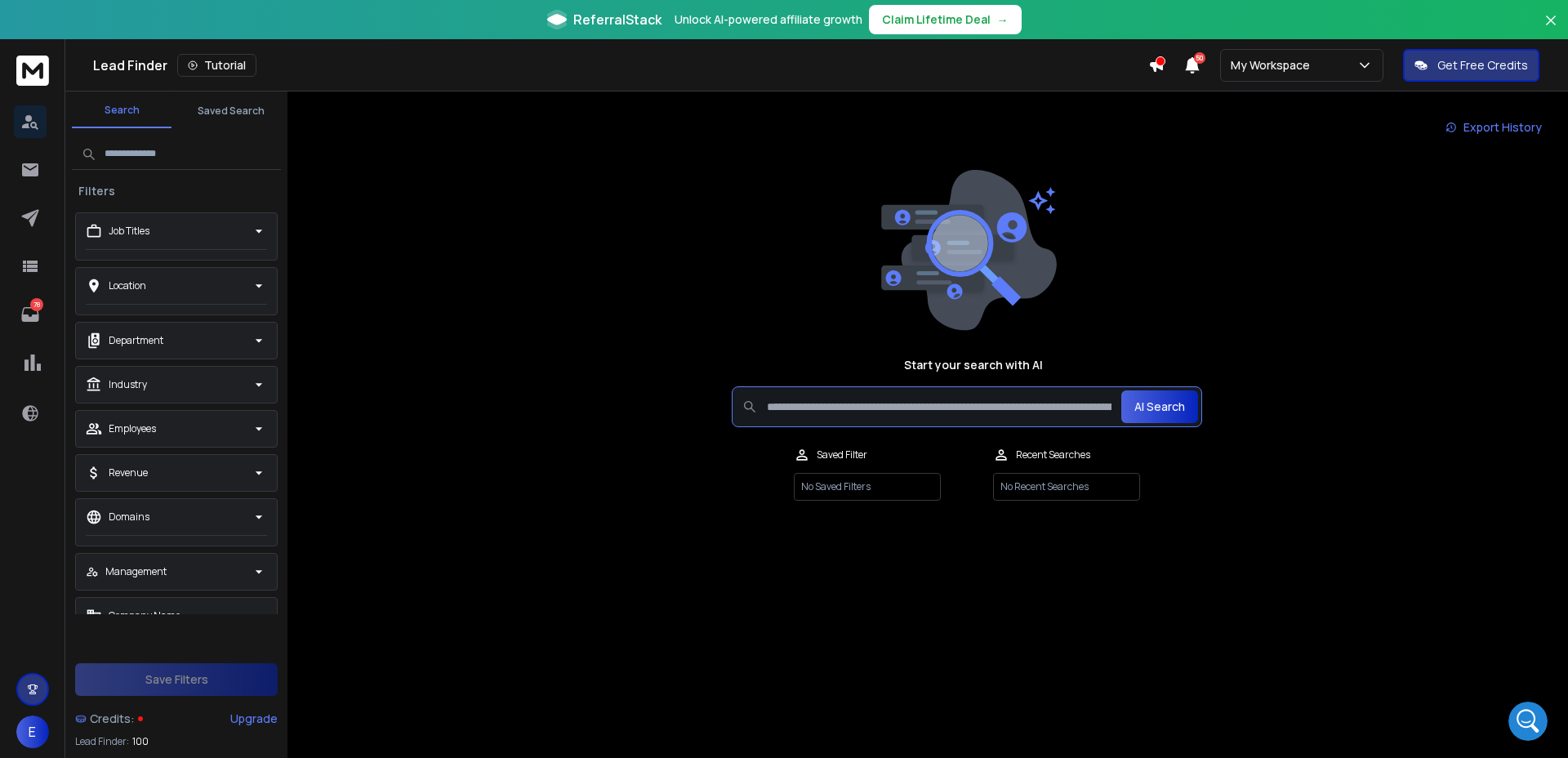
click at [28, 82] on icon at bounding box center [32, 70] width 33 height 30
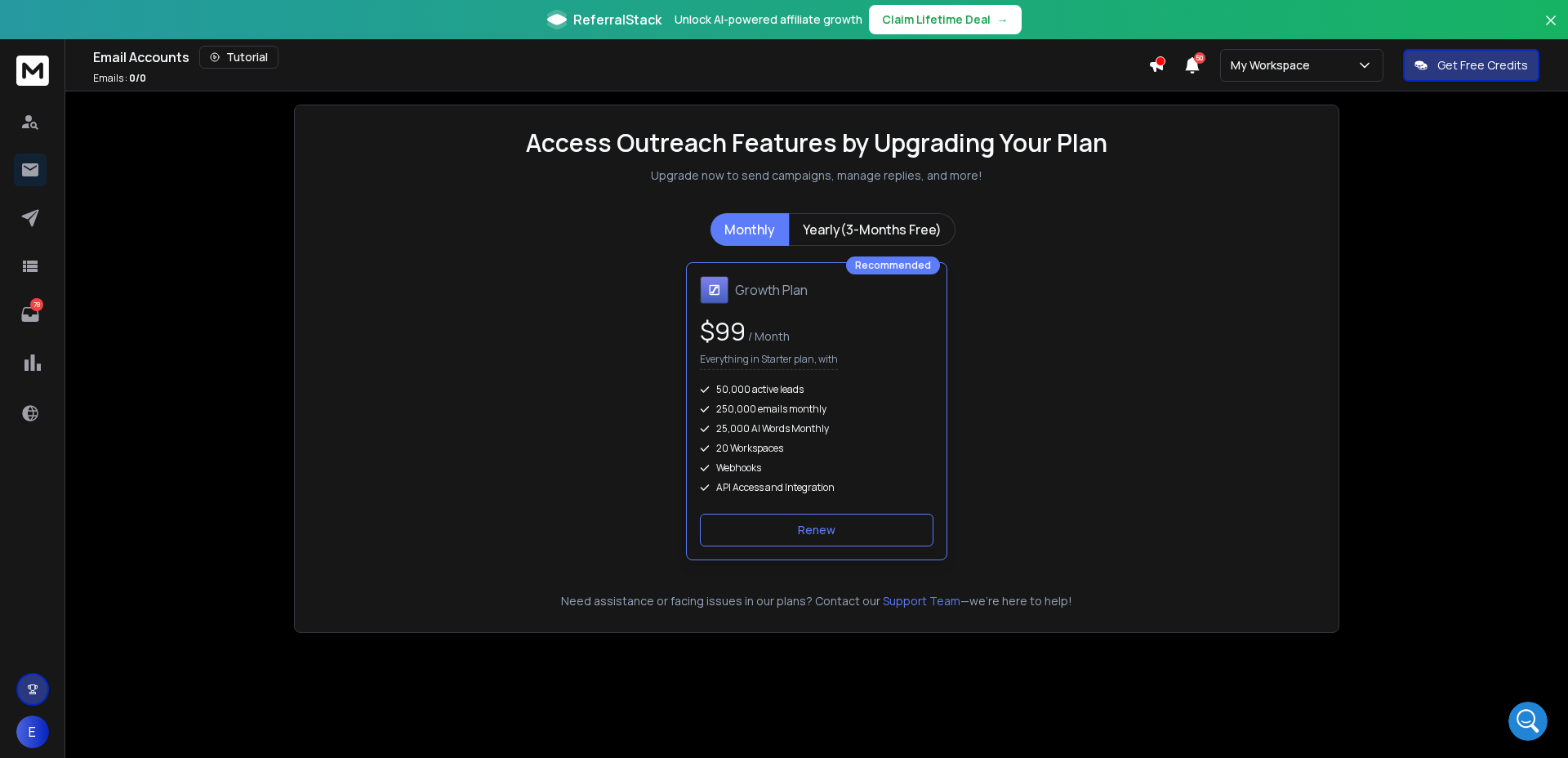
click at [14, 68] on div "78" at bounding box center [33, 245] width 38 height 379
click at [23, 68] on icon at bounding box center [32, 70] width 33 height 30
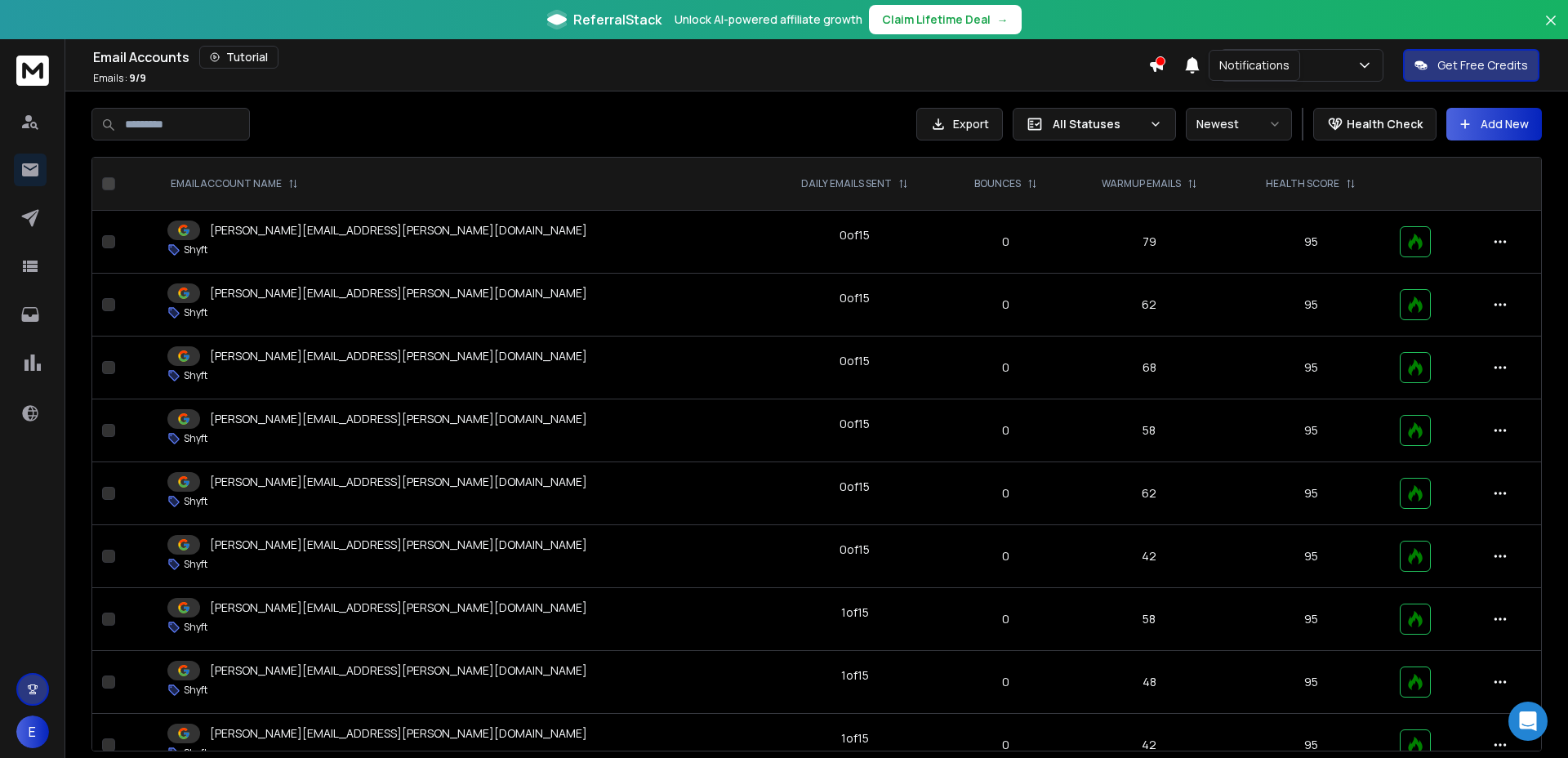
click at [1238, 63] on div "Notifications" at bounding box center [1254, 64] width 91 height 31
click at [1319, 80] on button "Shyft" at bounding box center [1301, 64] width 164 height 33
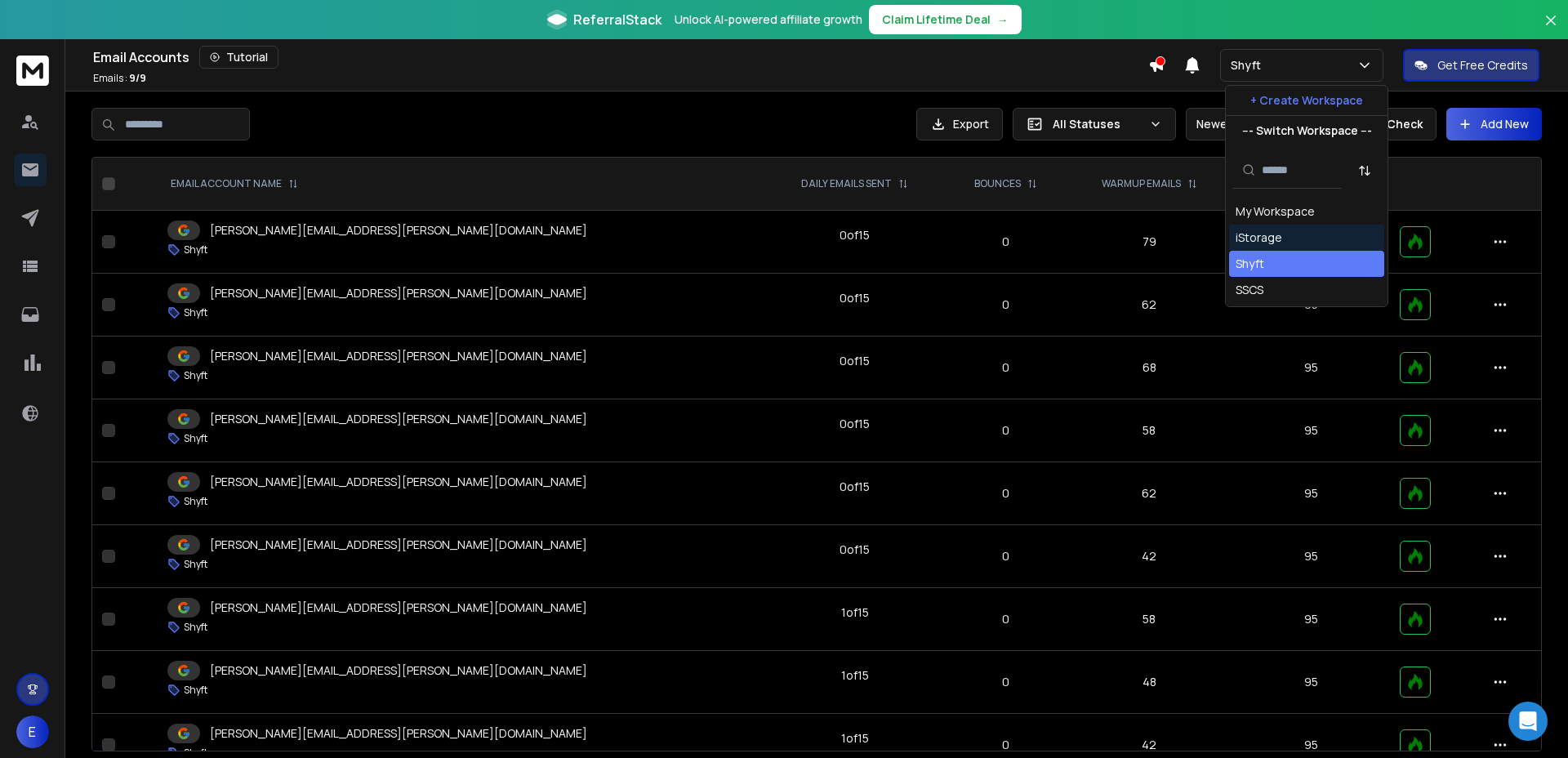
click at [1268, 239] on div "iStorage" at bounding box center [1258, 238] width 47 height 16
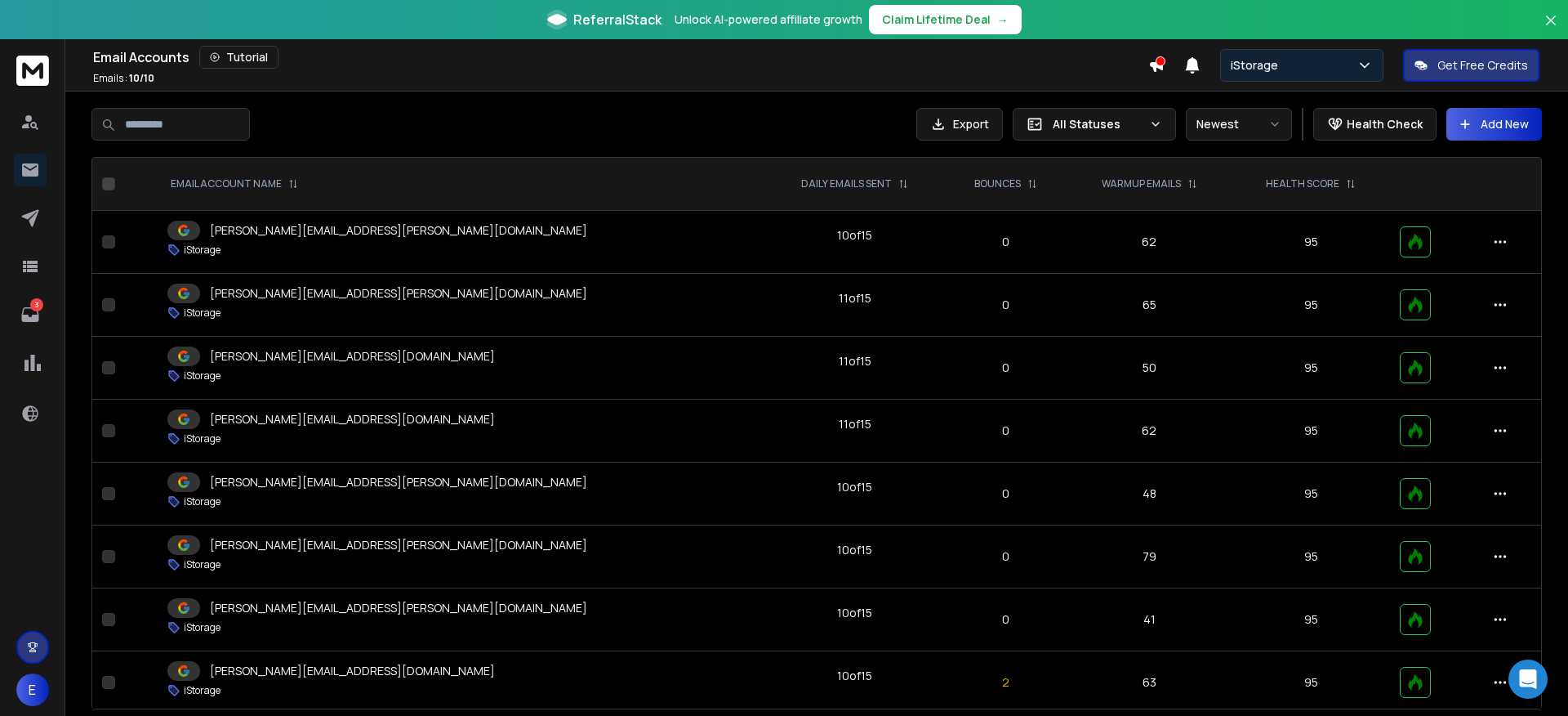
click at [1264, 66] on p "iStorage" at bounding box center [1258, 65] width 54 height 16
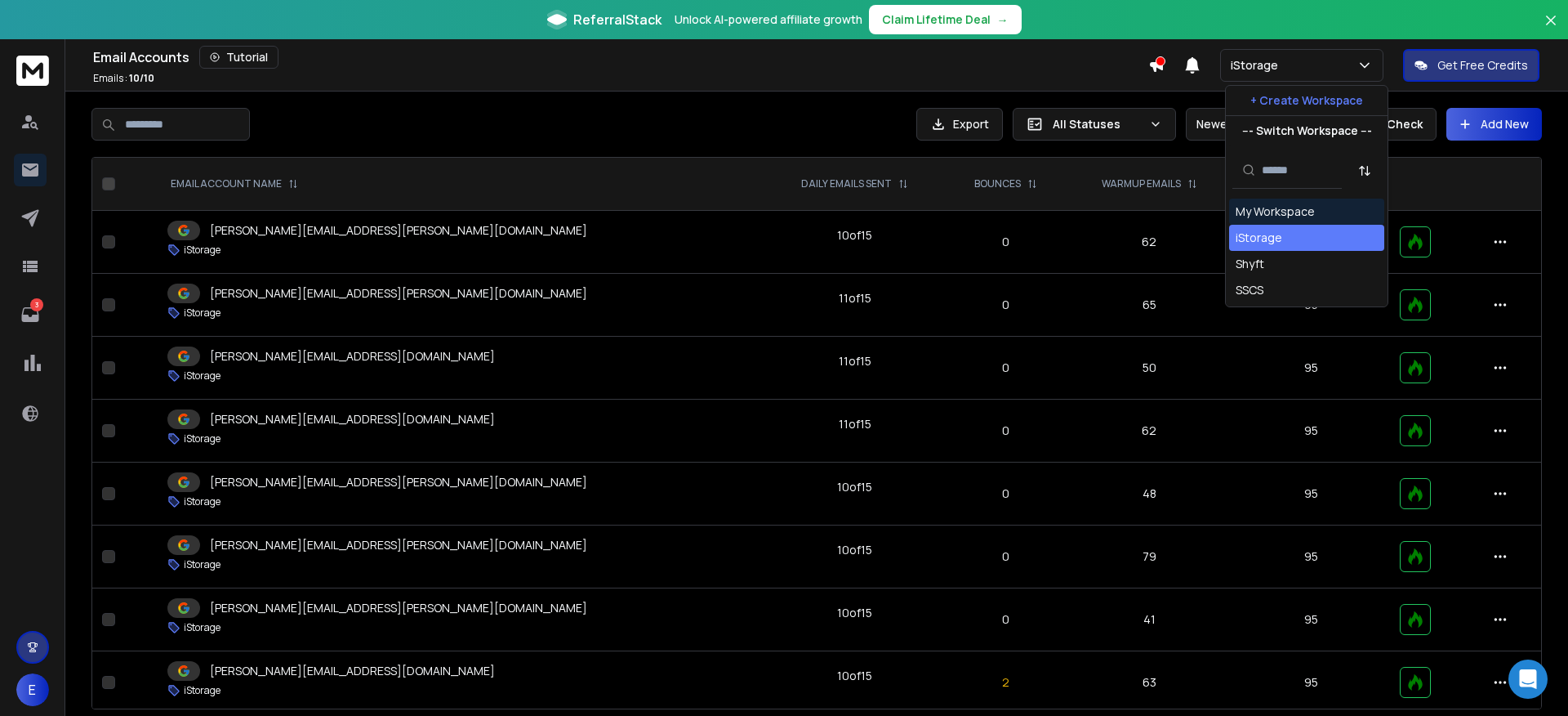
click at [1278, 205] on div "My Workspace" at bounding box center [1275, 211] width 79 height 16
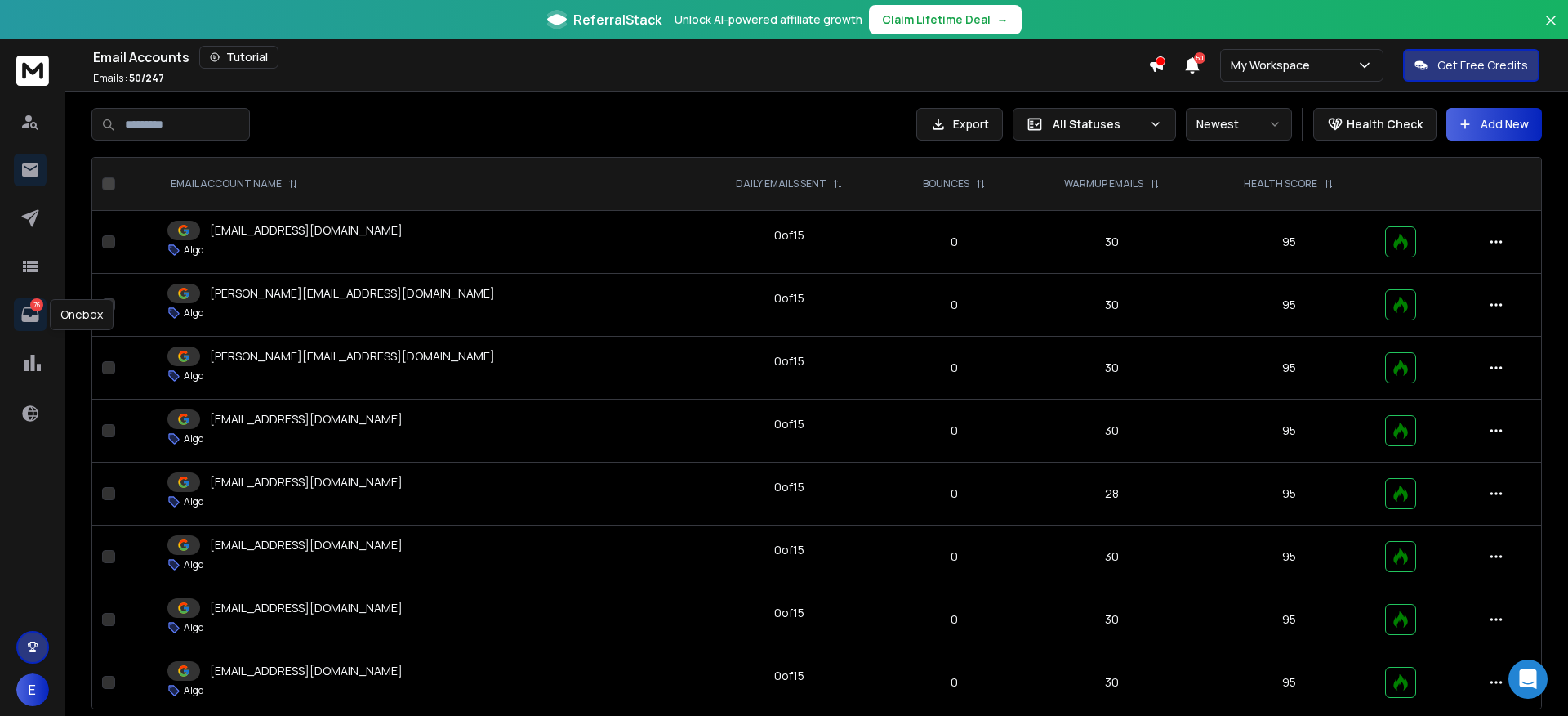
click at [31, 314] on icon at bounding box center [29, 314] width 17 height 15
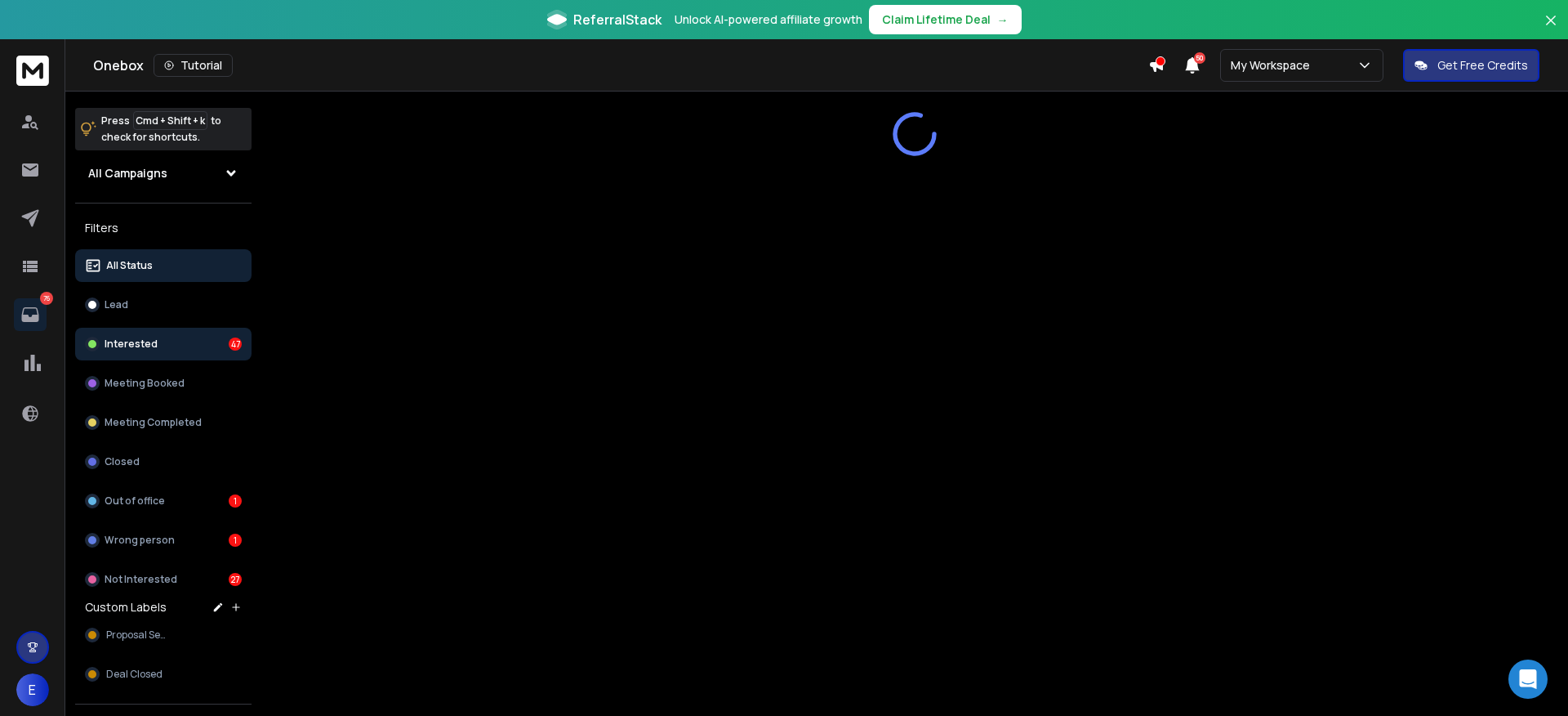
click at [146, 345] on p "Interested" at bounding box center [131, 343] width 54 height 13
